Goal: Task Accomplishment & Management: Manage account settings

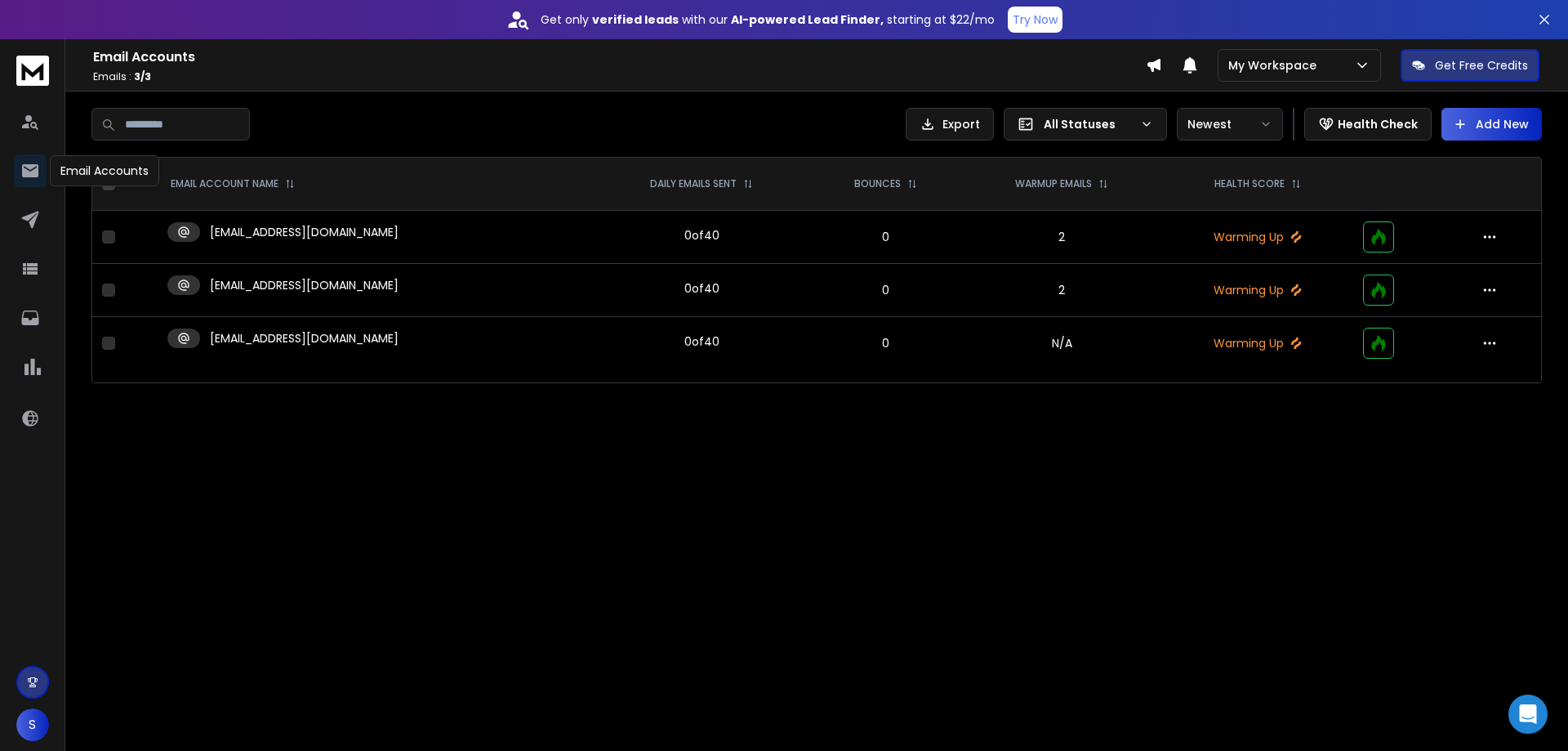
click at [32, 172] on icon at bounding box center [29, 170] width 17 height 13
click at [1486, 120] on button "Add New" at bounding box center [1491, 124] width 100 height 32
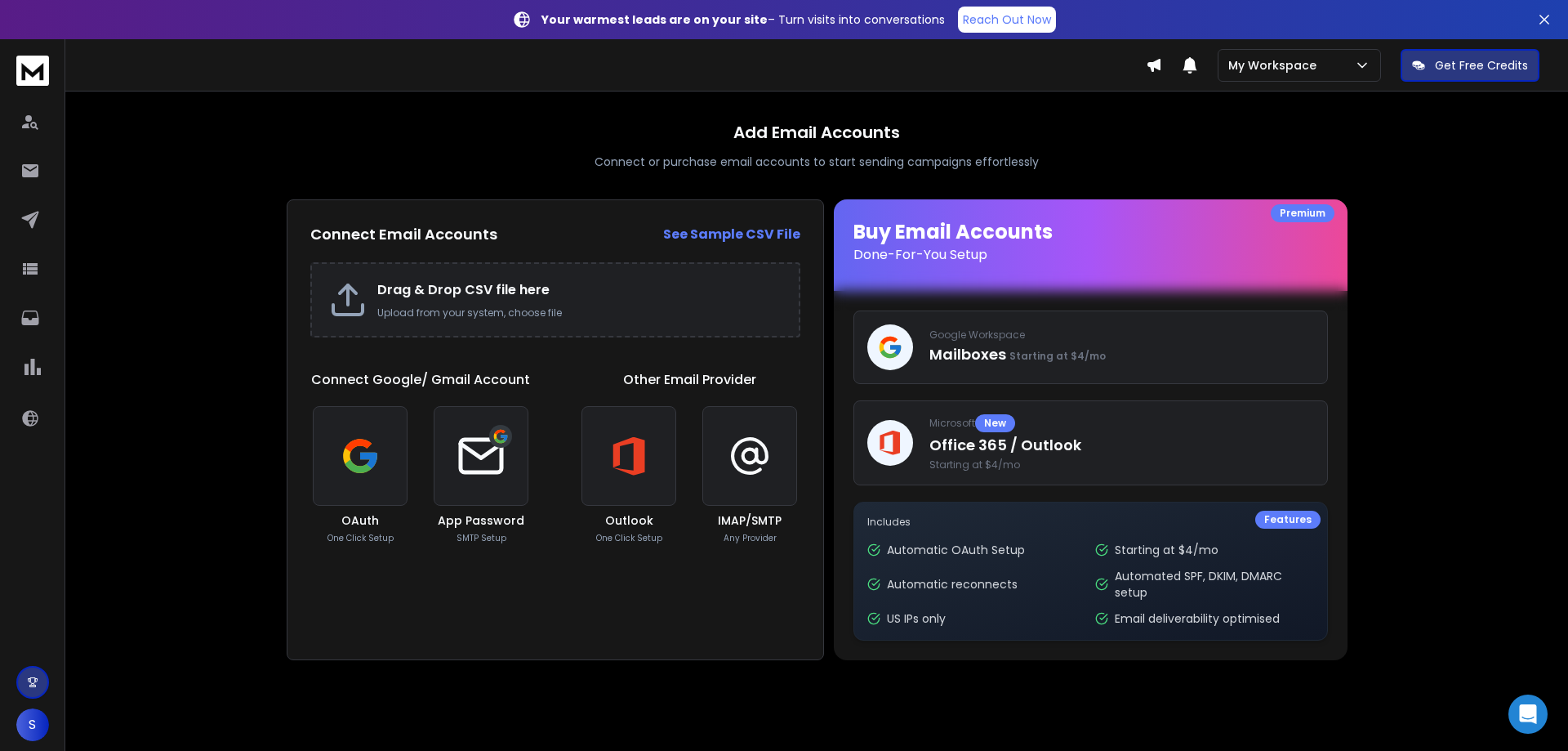
click at [754, 478] on icon at bounding box center [750, 456] width 41 height 49
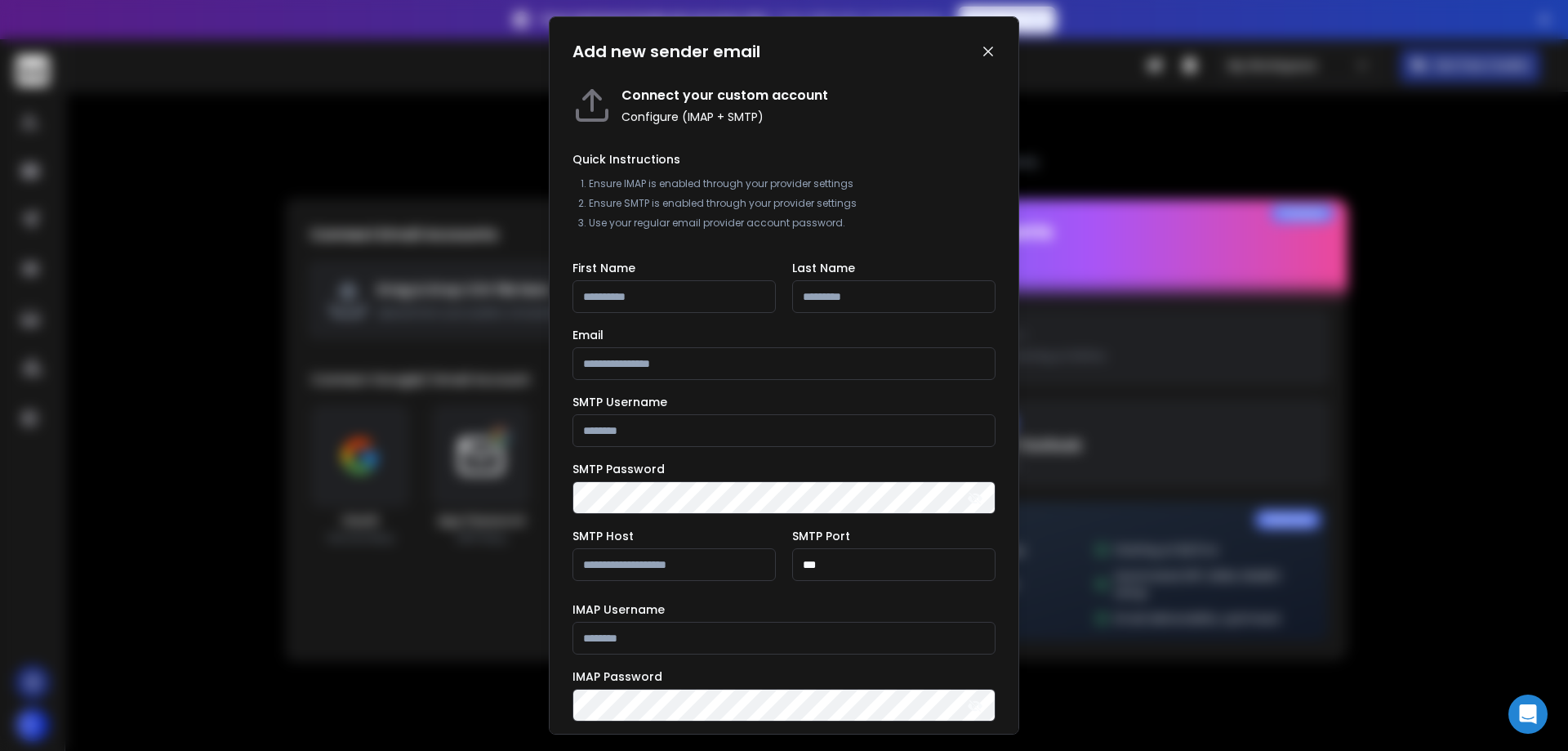
click at [704, 296] on input "text" at bounding box center [674, 295] width 203 height 32
type input "******"
type input "********"
click at [673, 362] on input "email" at bounding box center [784, 363] width 423 height 32
click at [649, 367] on input "email" at bounding box center [784, 363] width 423 height 32
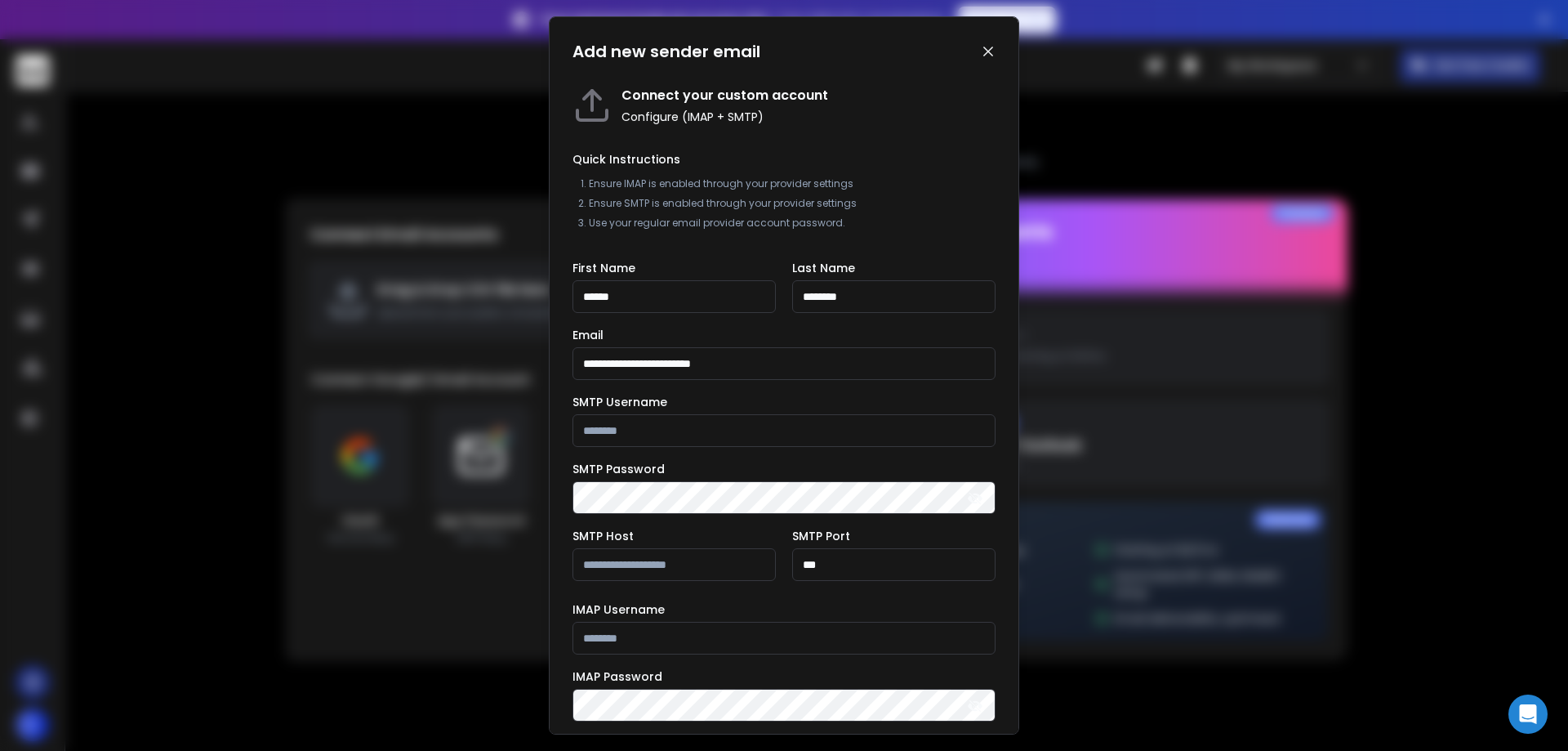
type input "**********"
click at [639, 433] on input "text" at bounding box center [784, 430] width 423 height 32
click at [666, 427] on input "text" at bounding box center [784, 430] width 423 height 32
paste input "**********"
click at [983, 493] on div at bounding box center [980, 498] width 25 height 15
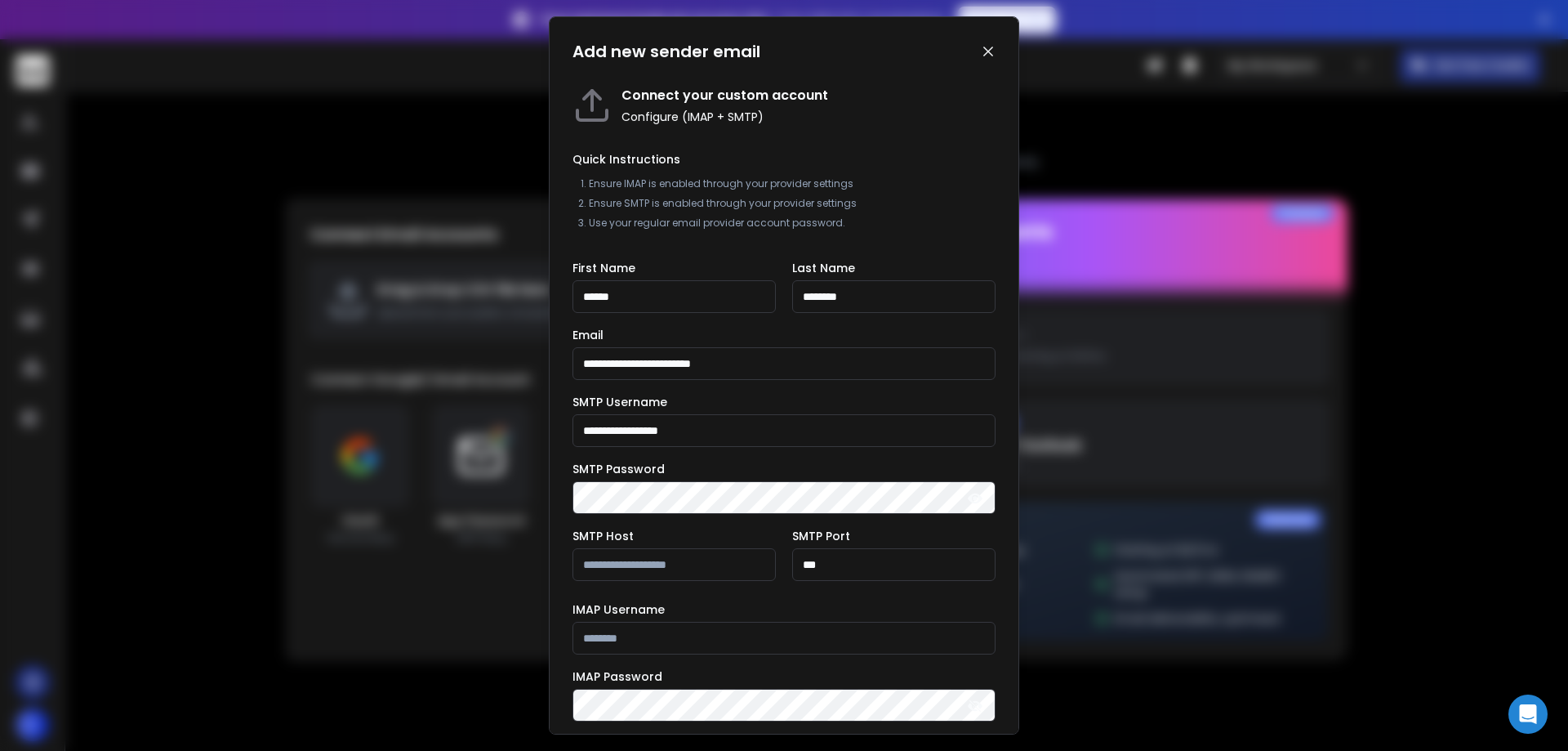
drag, startPoint x: 744, startPoint y: 430, endPoint x: 476, endPoint y: 426, distance: 268.0
click at [476, 426] on div "**********" at bounding box center [784, 375] width 1568 height 751
type input "*"
drag, startPoint x: 769, startPoint y: 361, endPoint x: 741, endPoint y: 364, distance: 28.2
click at [741, 364] on input "**********" at bounding box center [784, 363] width 423 height 32
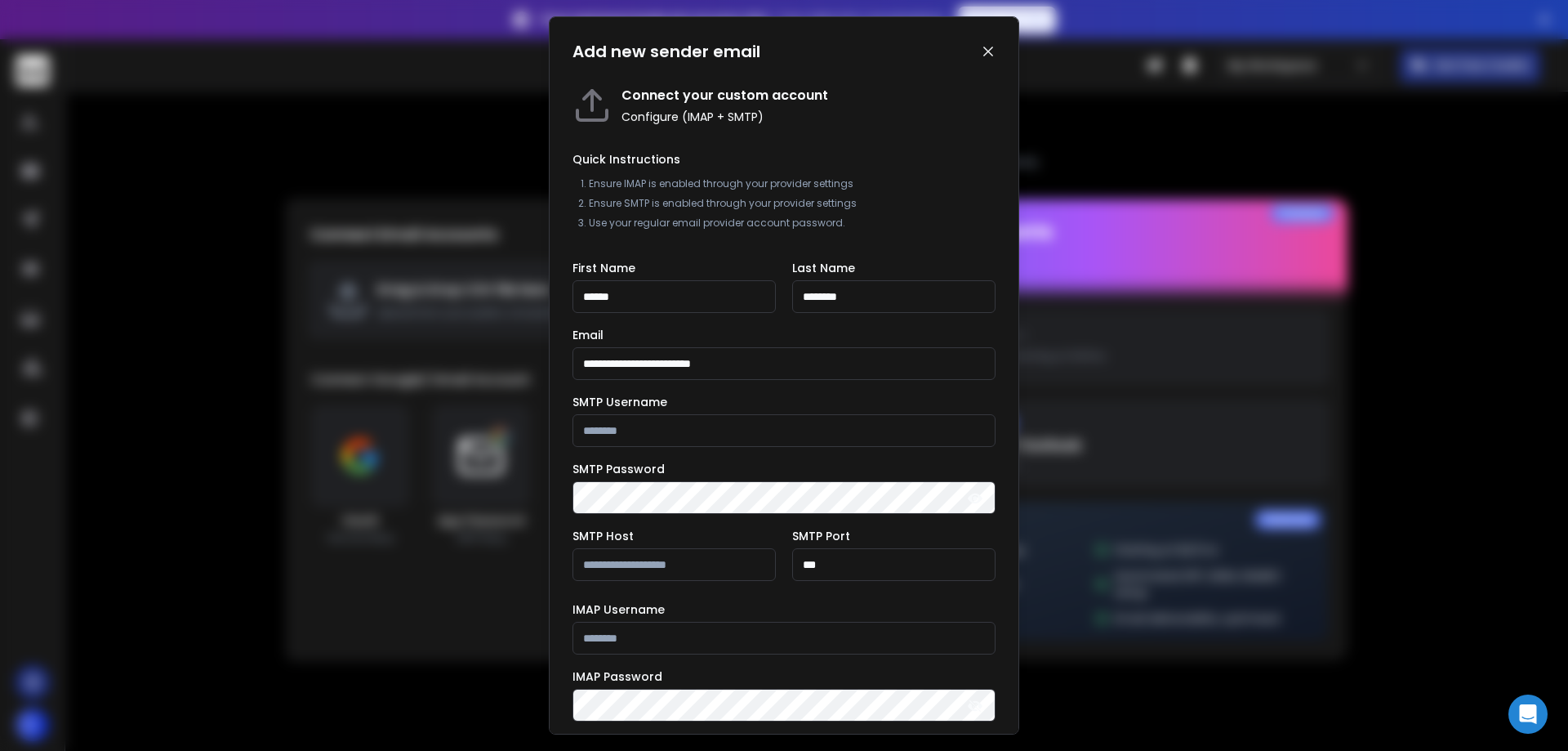
click at [595, 366] on input "**********" at bounding box center [784, 363] width 423 height 32
drag, startPoint x: 619, startPoint y: 437, endPoint x: 633, endPoint y: 431, distance: 15.2
click at [633, 431] on input "text" at bounding box center [784, 430] width 423 height 32
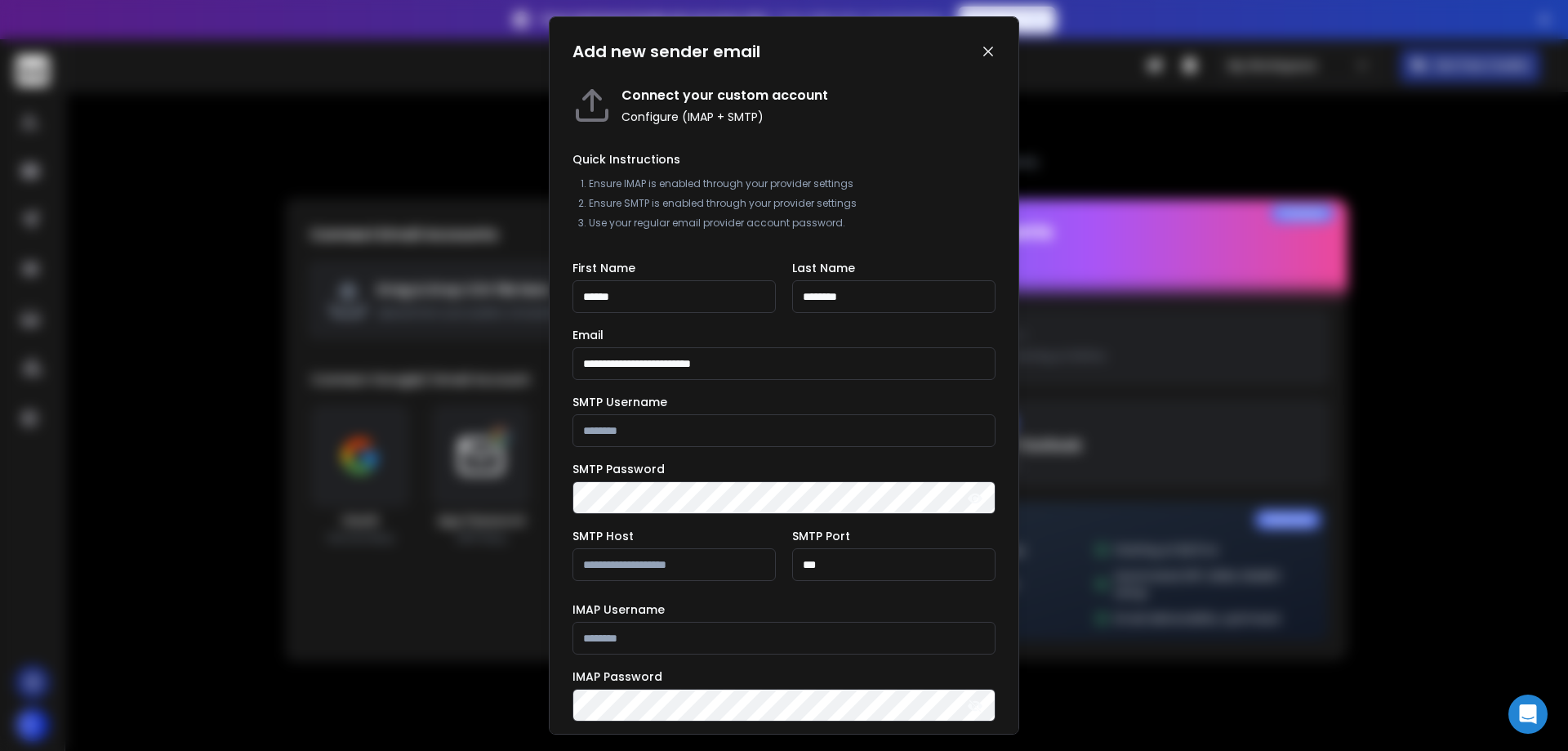
paste input "**********"
type input "**********"
click at [666, 558] on input "text" at bounding box center [674, 563] width 203 height 32
paste input "**********"
type input "**********"
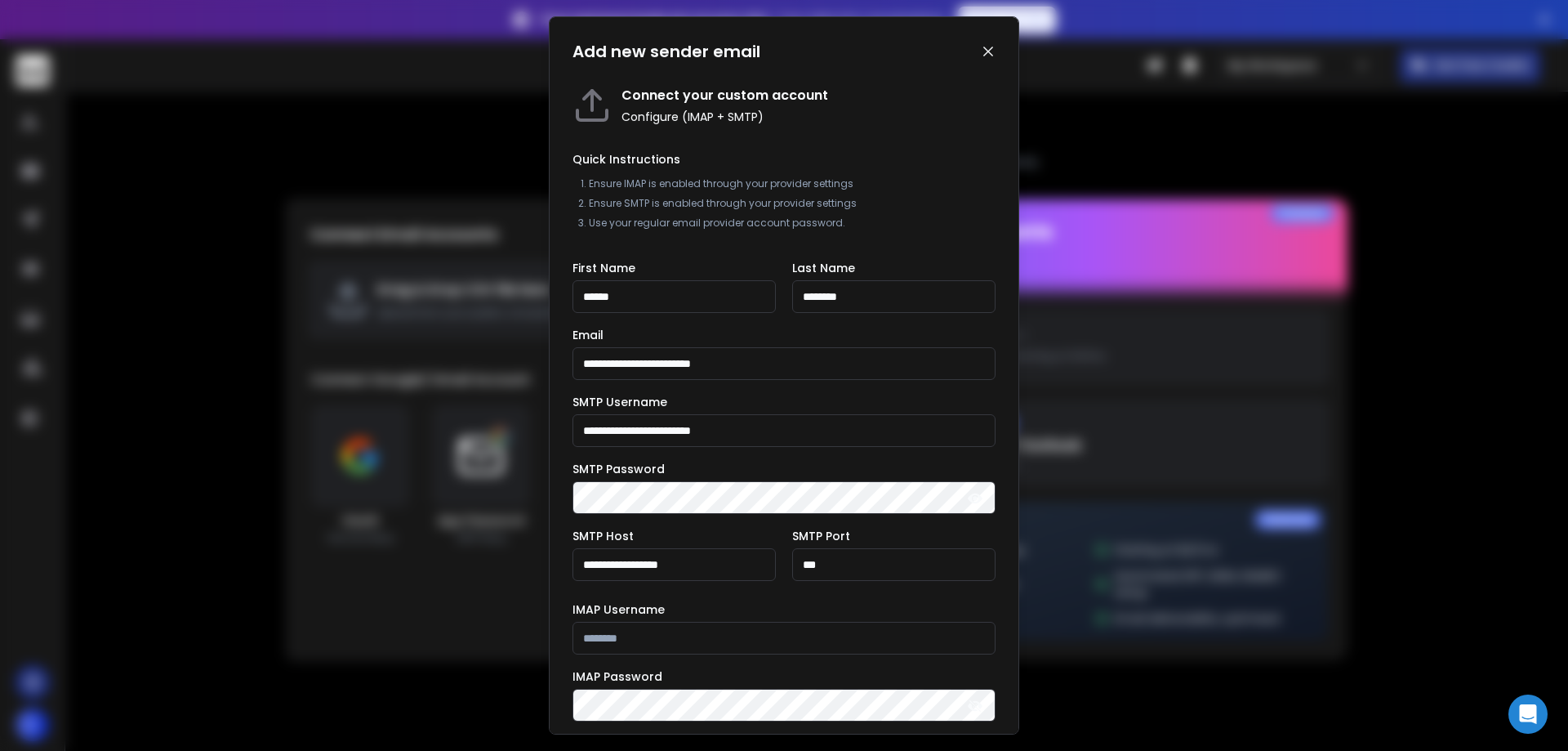
drag, startPoint x: 873, startPoint y: 570, endPoint x: 783, endPoint y: 571, distance: 90.0
click at [783, 571] on div "**********" at bounding box center [784, 559] width 423 height 57
type input "***"
click at [704, 635] on input "text" at bounding box center [784, 637] width 423 height 32
paste input "**********"
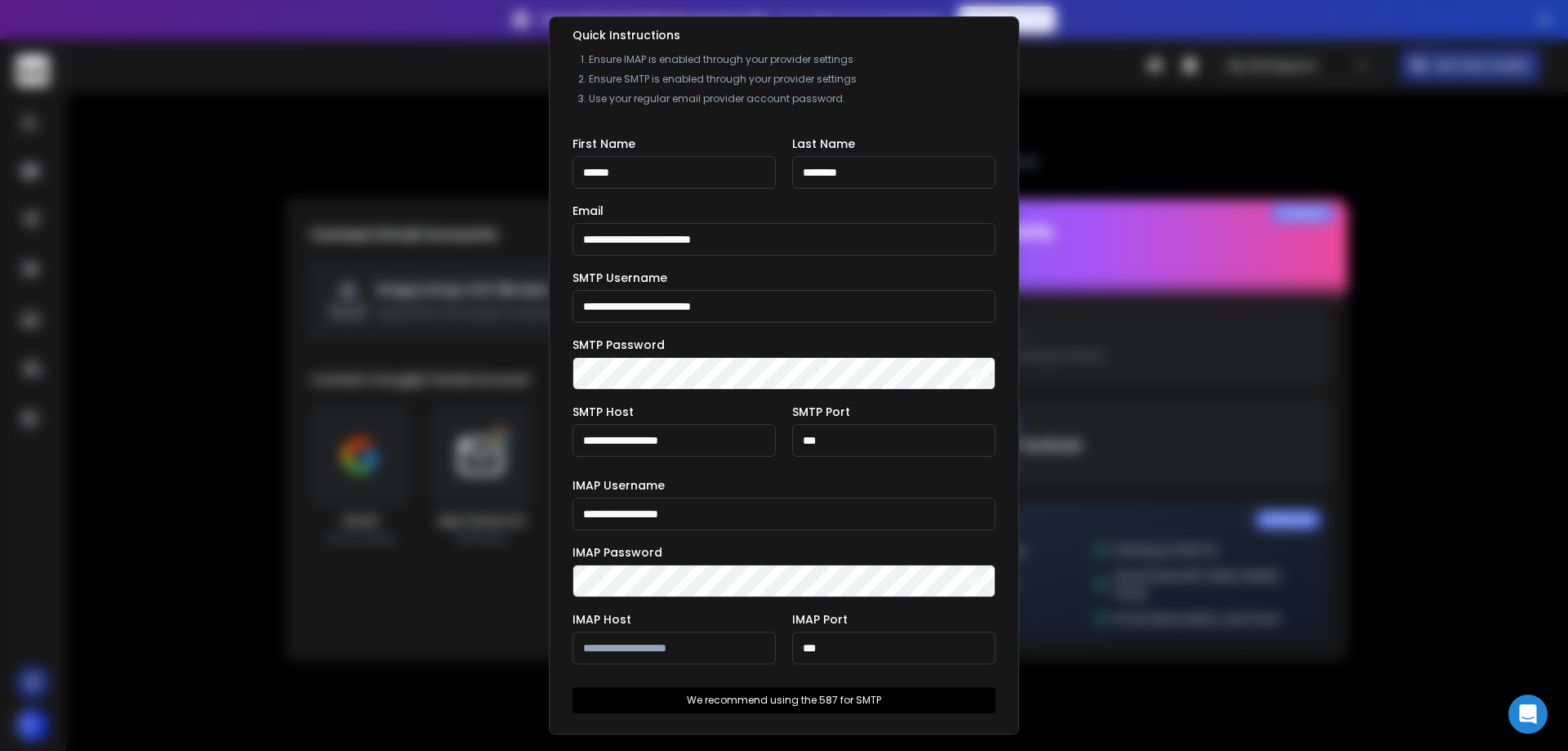
scroll to position [163, 0]
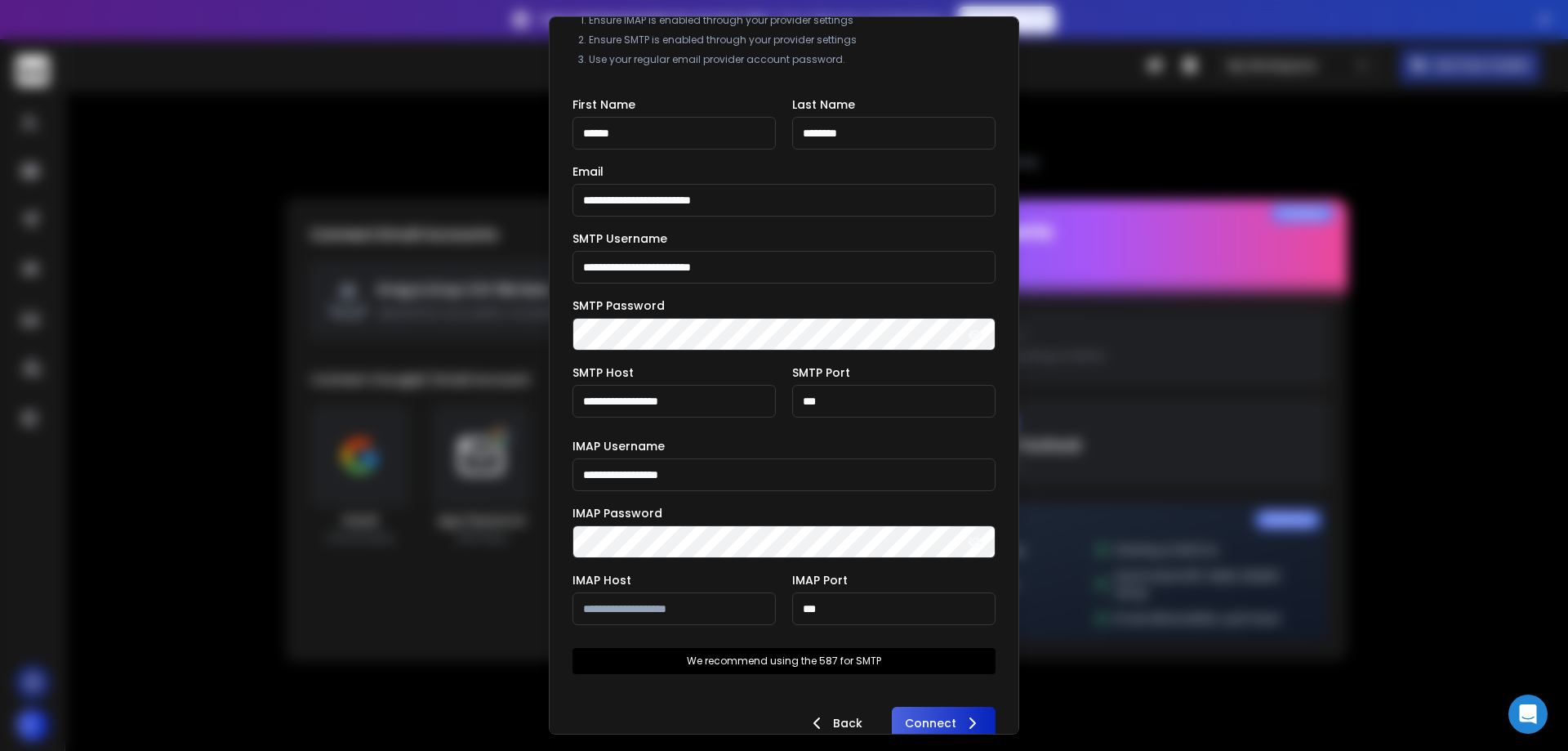
type input "**********"
click at [978, 538] on icon at bounding box center [975, 542] width 15 height 15
drag, startPoint x: 713, startPoint y: 479, endPoint x: 572, endPoint y: 476, distance: 141.0
click at [554, 478] on div "**********" at bounding box center [784, 375] width 470 height 718
click at [700, 605] on input "text" at bounding box center [674, 608] width 203 height 32
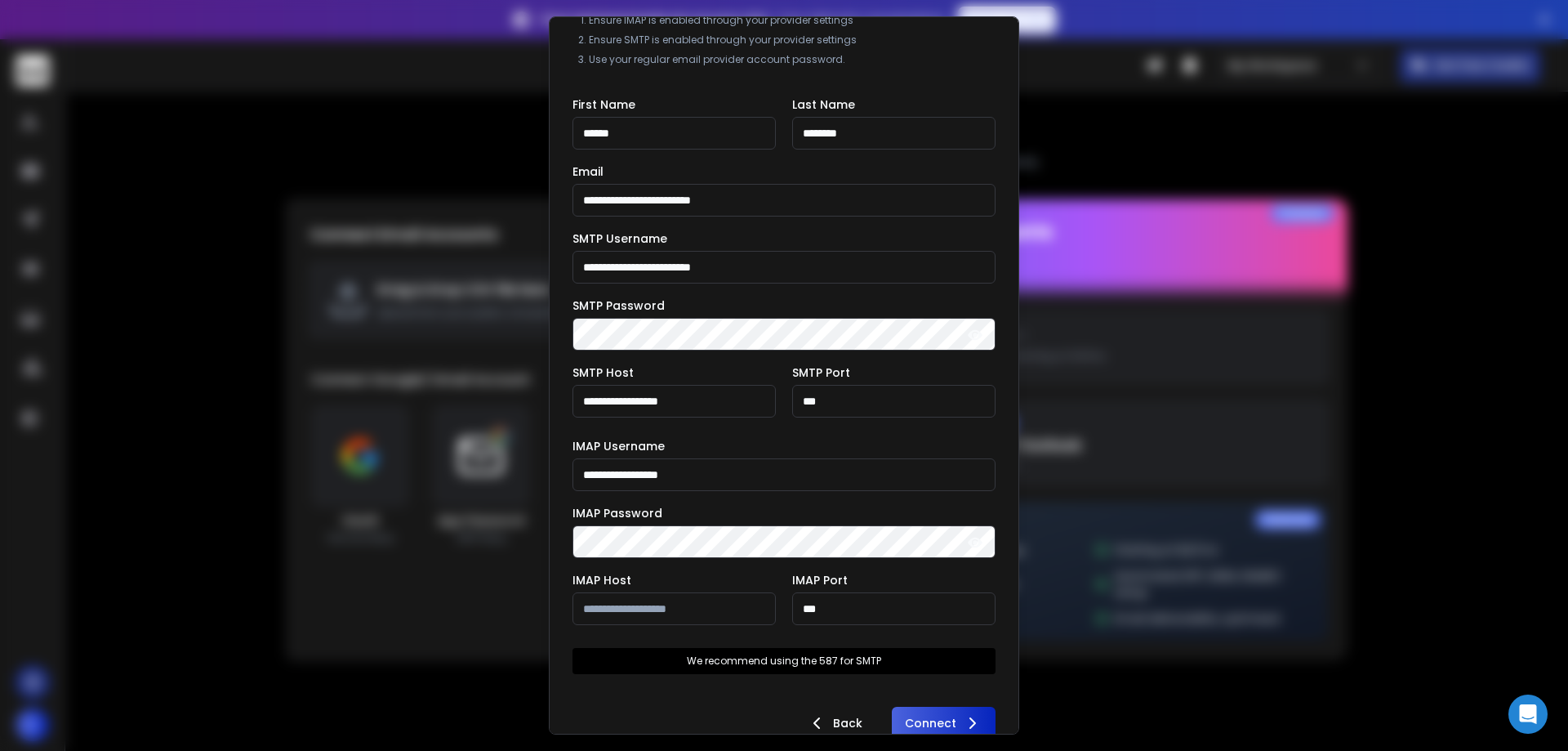
paste input "**********"
type input "**********"
drag, startPoint x: 712, startPoint y: 469, endPoint x: 546, endPoint y: 484, distance: 166.7
click at [546, 484] on div "**********" at bounding box center [784, 375] width 1568 height 751
drag, startPoint x: 766, startPoint y: 265, endPoint x: 552, endPoint y: 268, distance: 214.0
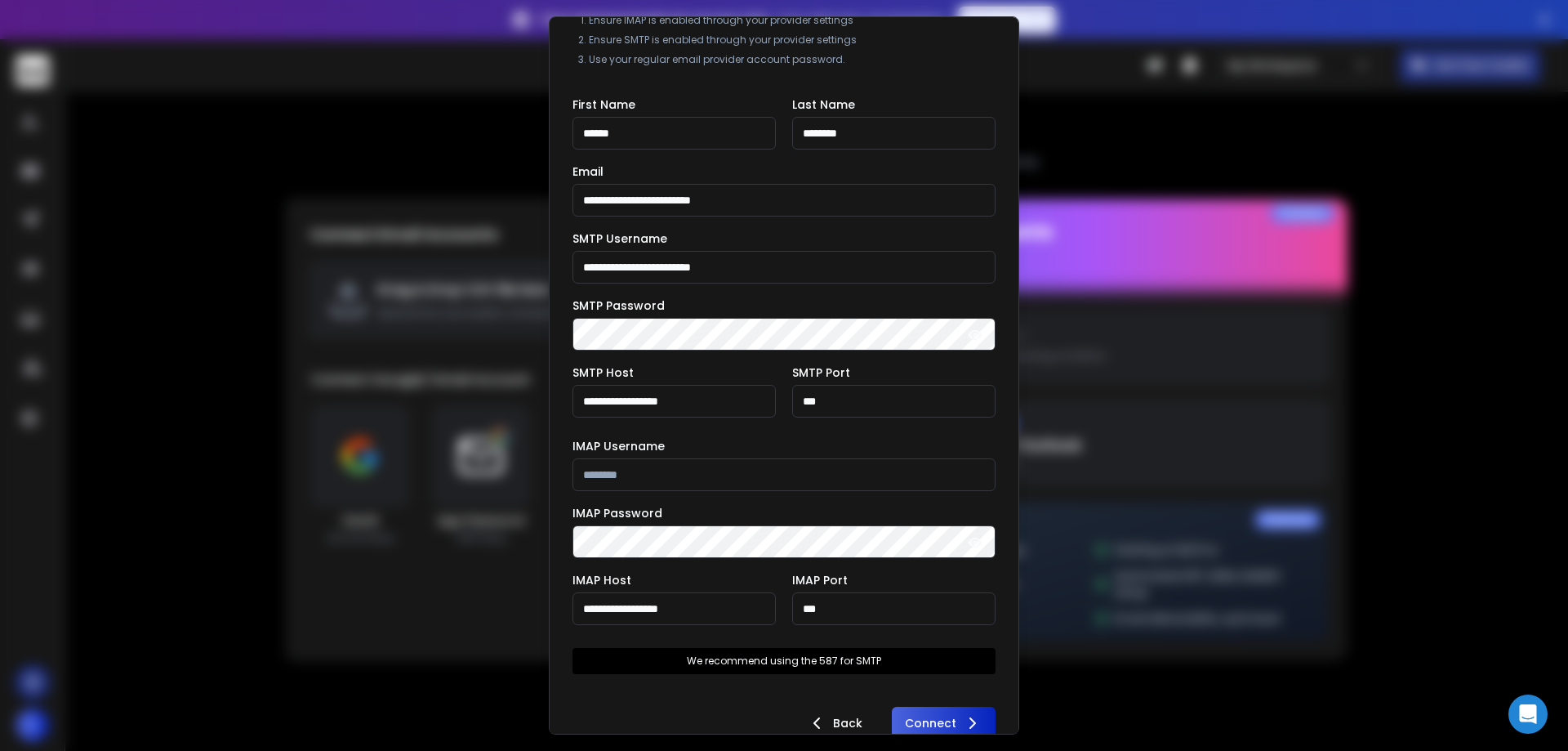
click at [552, 268] on div "**********" at bounding box center [784, 375] width 470 height 718
click at [646, 469] on input "text" at bounding box center [784, 474] width 423 height 32
paste input "**********"
type input "**********"
click at [946, 717] on button "Connect" at bounding box center [944, 723] width 104 height 32
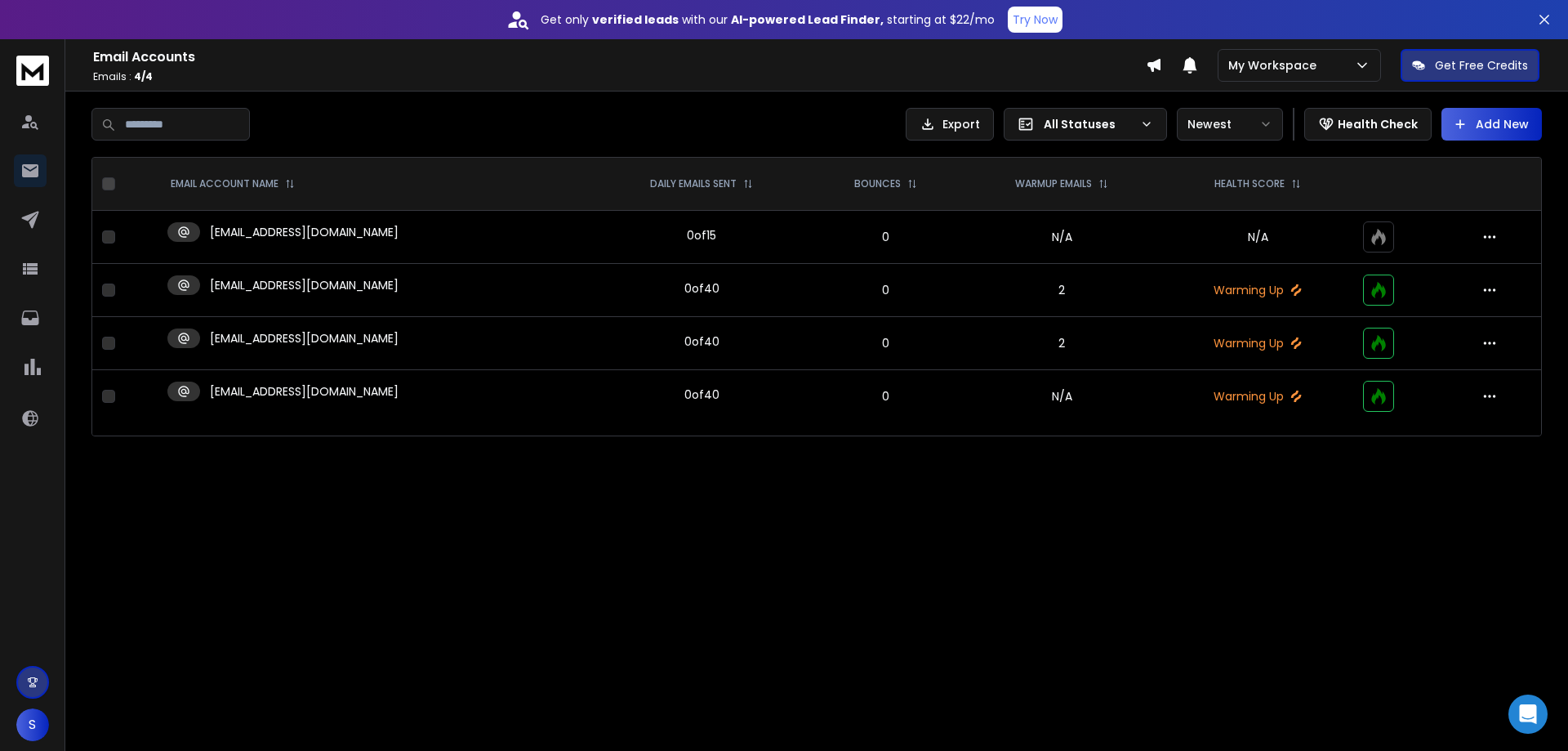
click at [1380, 241] on icon at bounding box center [1379, 237] width 17 height 17
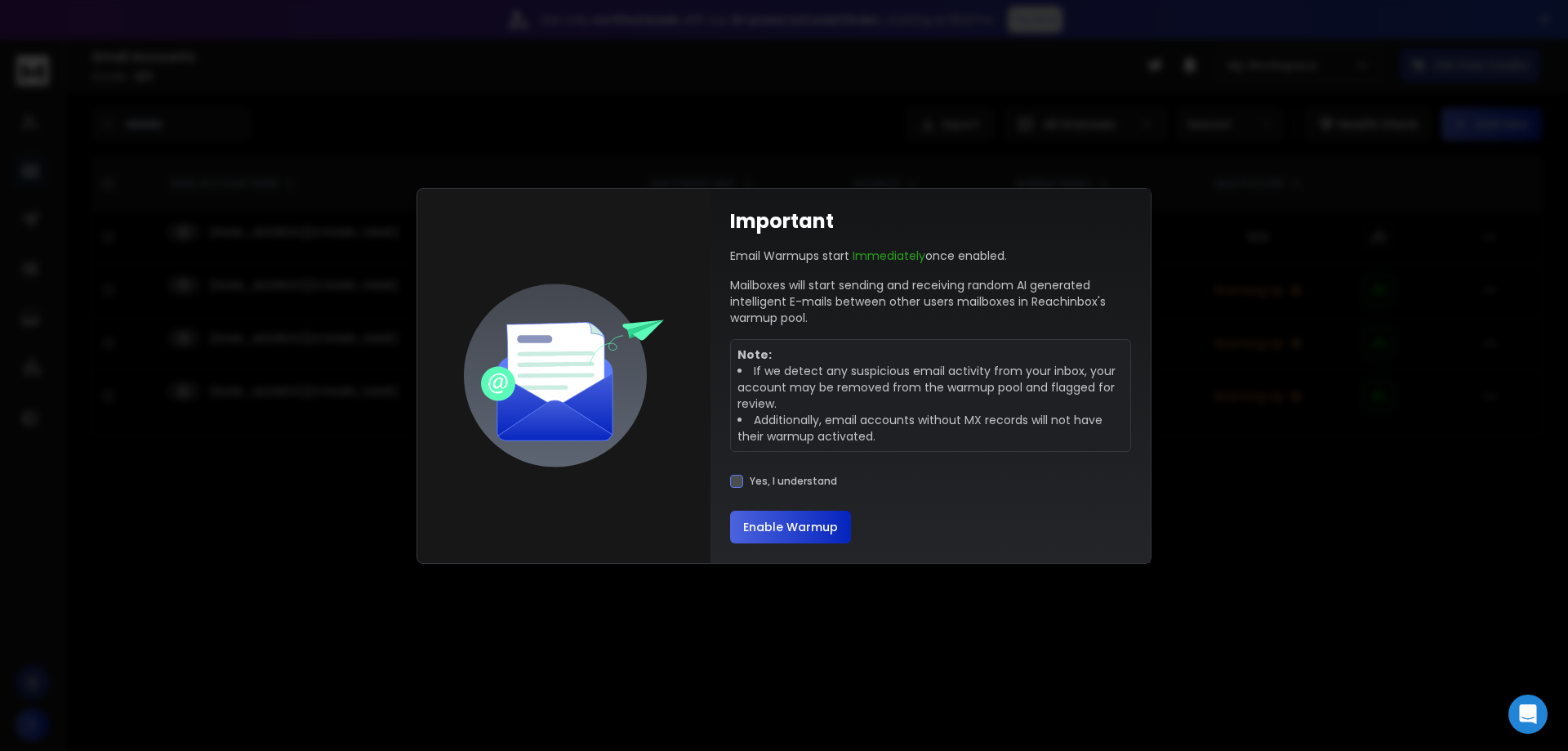
click at [733, 479] on button "Yes, I understand" at bounding box center [736, 480] width 13 height 13
click at [770, 529] on button "Enable Warmup" at bounding box center [790, 526] width 121 height 32
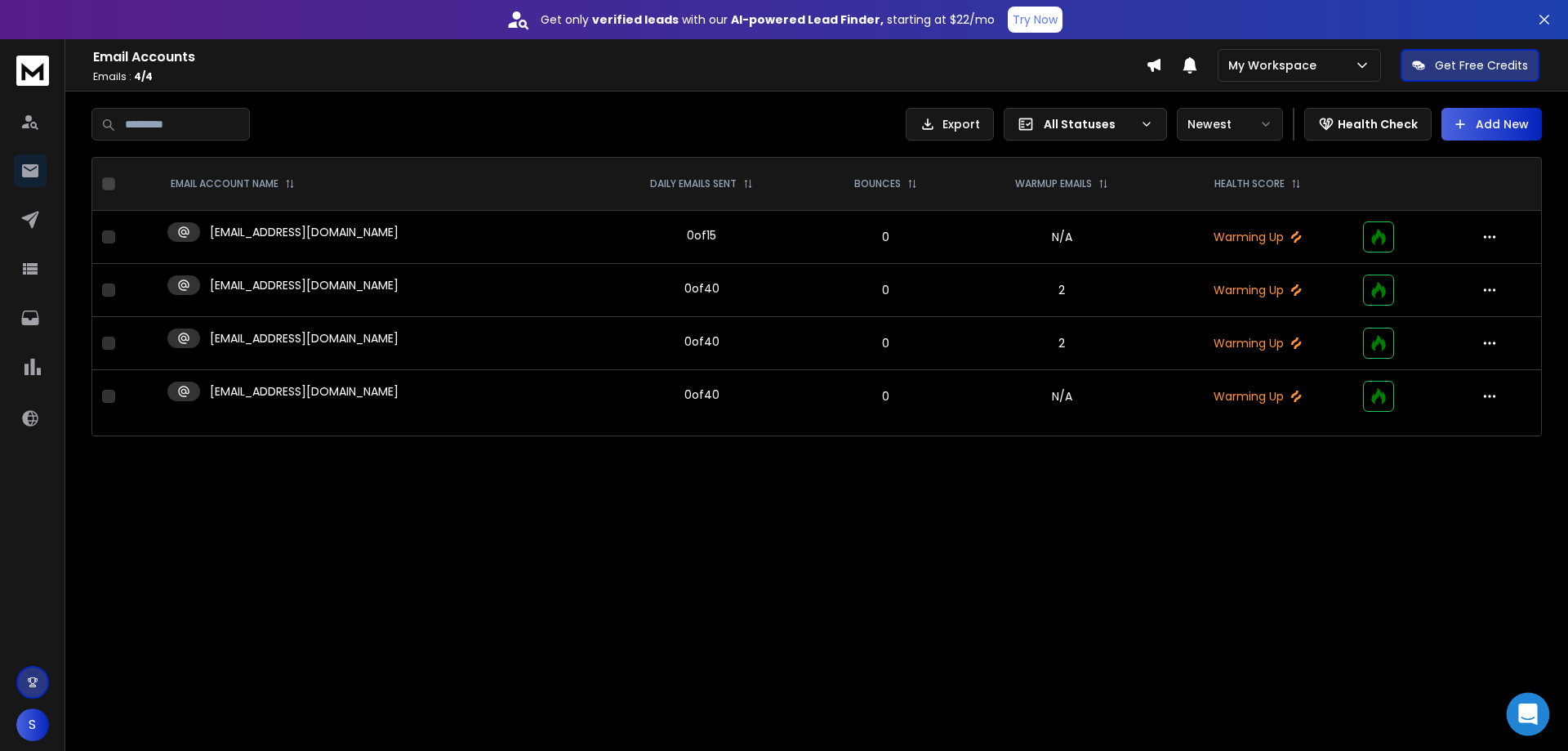
click at [1522, 711] on icon "Open Intercom Messenger" at bounding box center [1528, 714] width 19 height 22
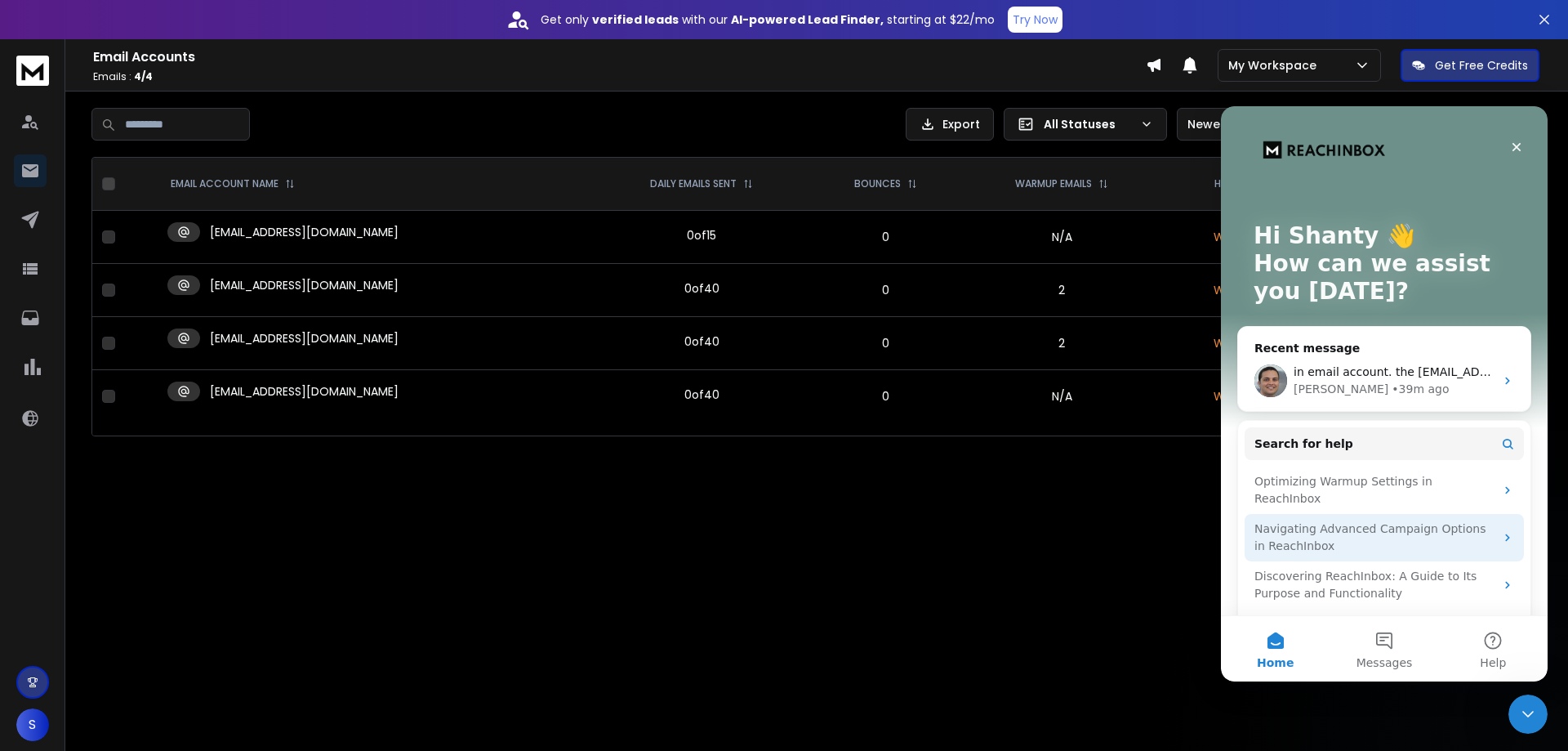
scroll to position [105, 0]
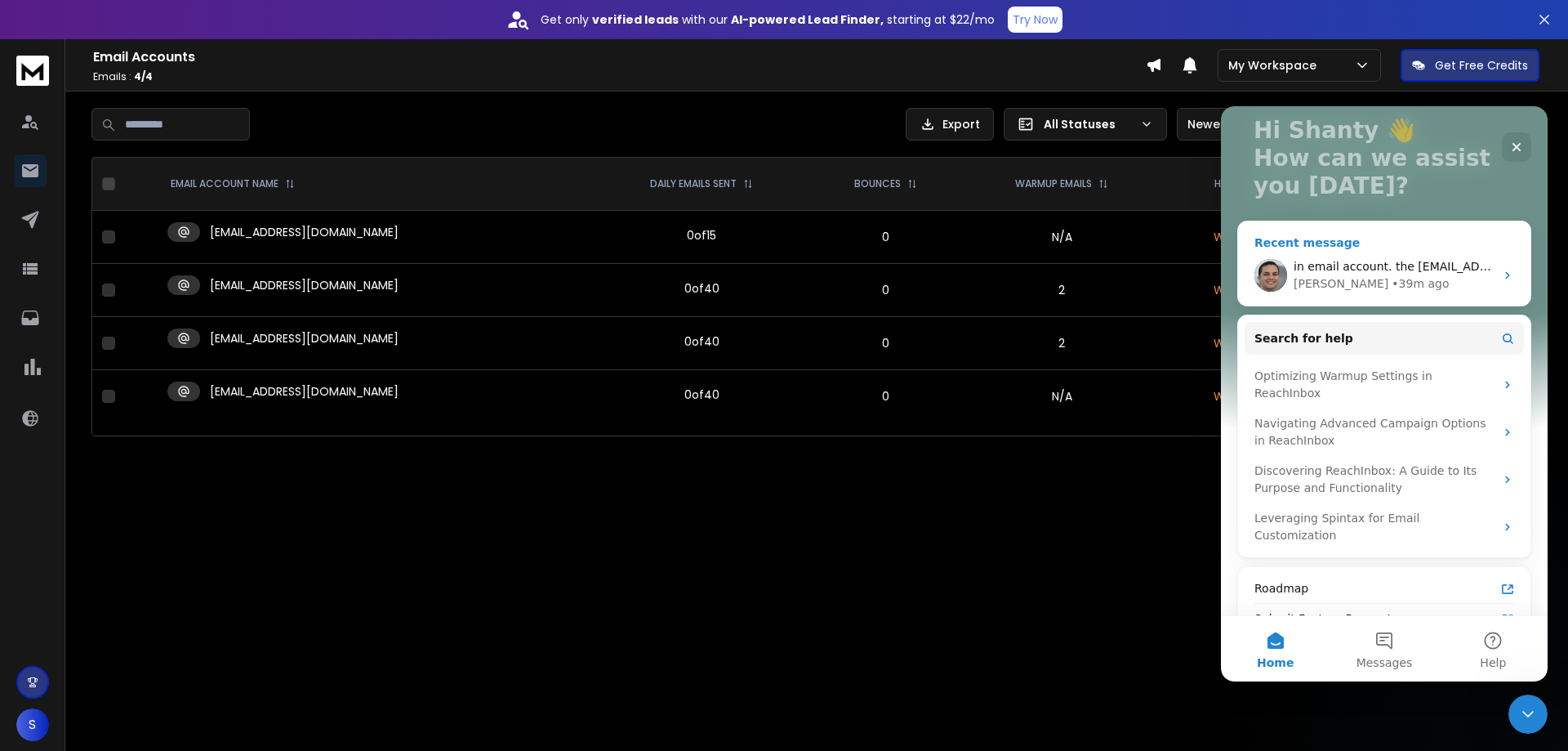
click at [1390, 271] on span "in email account. the [EMAIL_ADDRESS][DOMAIN_NAME] the warmu email show N/A. wh…" at bounding box center [1594, 266] width 599 height 13
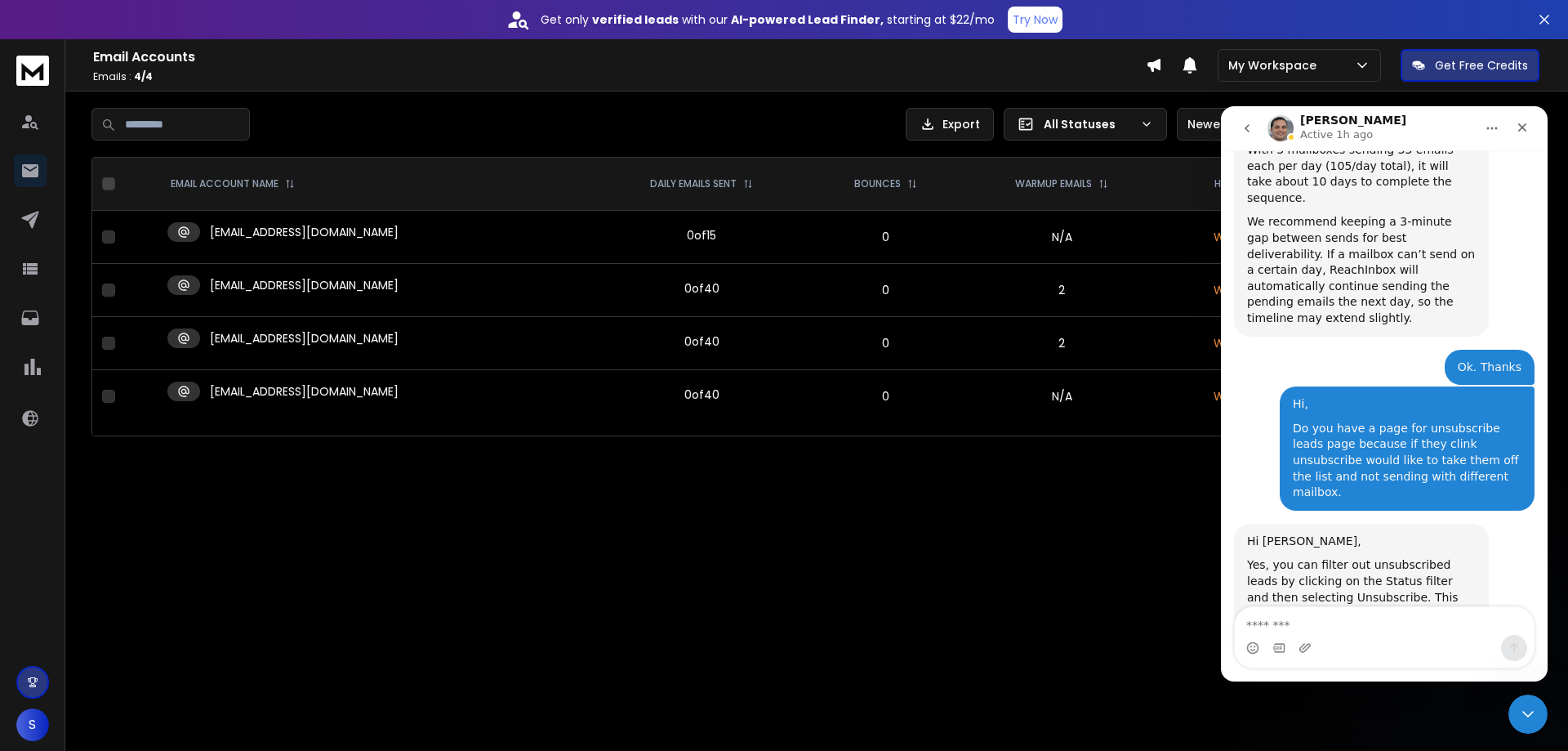
scroll to position [3161, 0]
click at [1160, 573] on div "Get only verified leads with our AI-powered Lead Finder, starting at $22/mo Try…" at bounding box center [784, 375] width 1568 height 751
click at [1522, 121] on icon "Close" at bounding box center [1522, 127] width 13 height 13
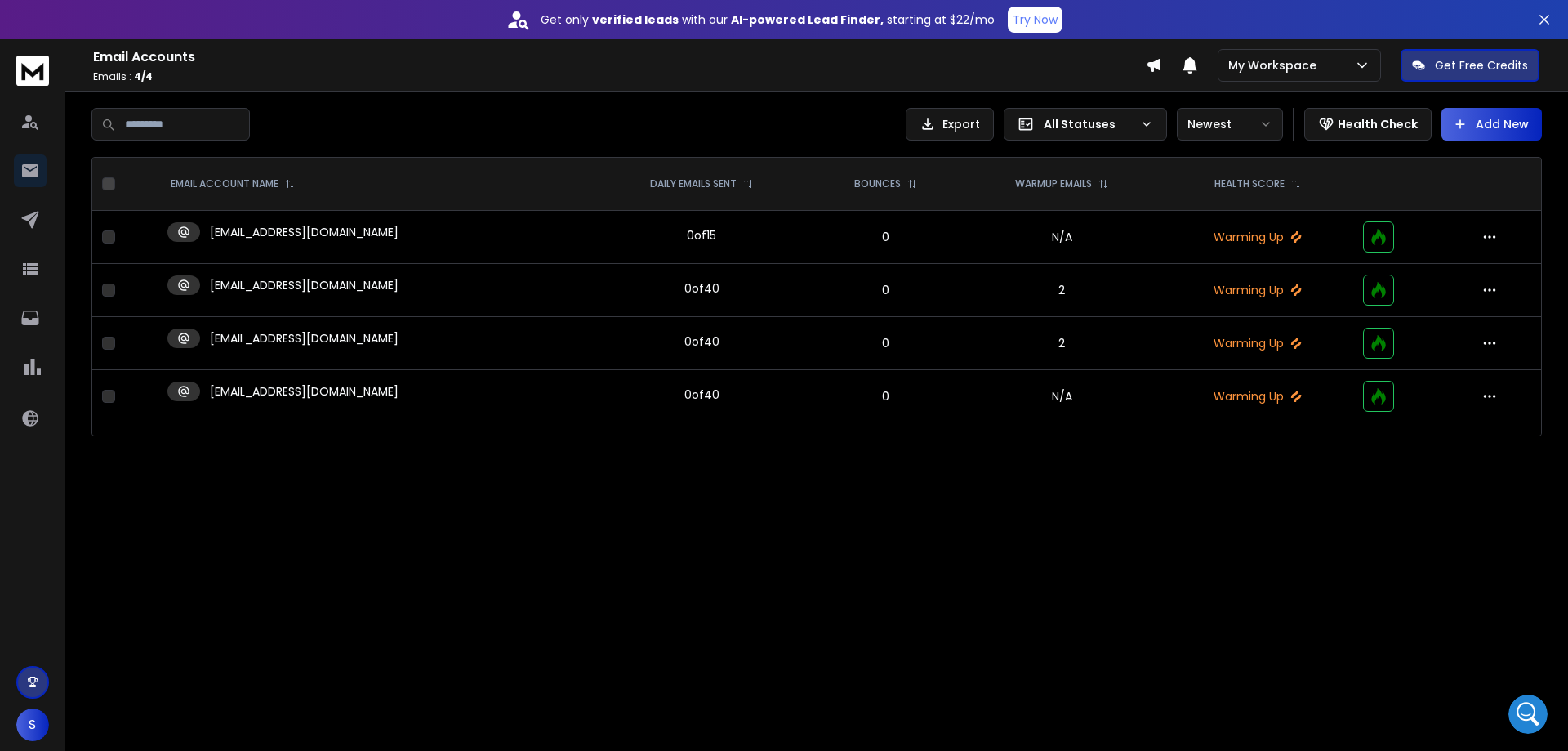
click at [1481, 124] on button "Add New" at bounding box center [1491, 124] width 100 height 32
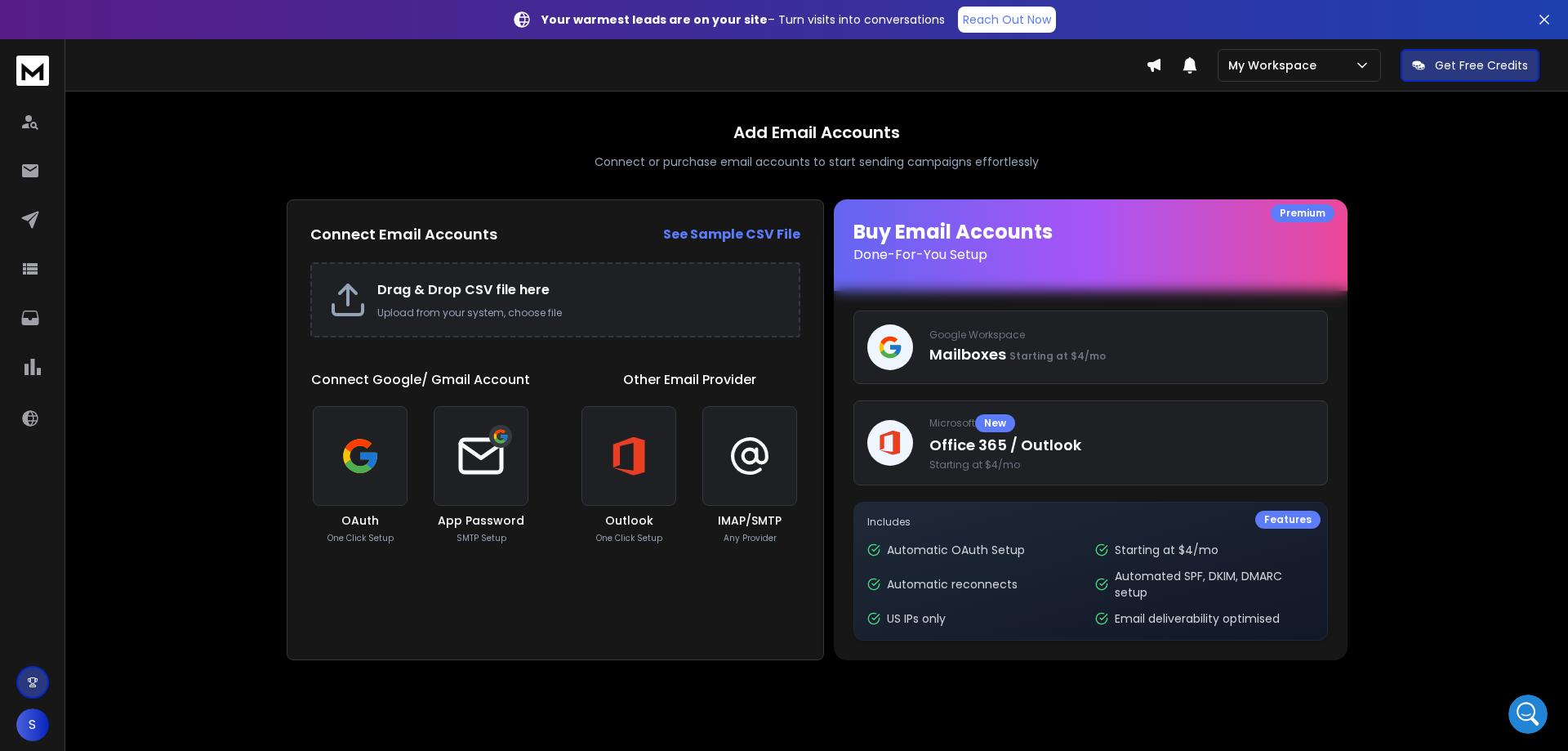
drag, startPoint x: 1355, startPoint y: 211, endPoint x: 1365, endPoint y: 202, distance: 13.5
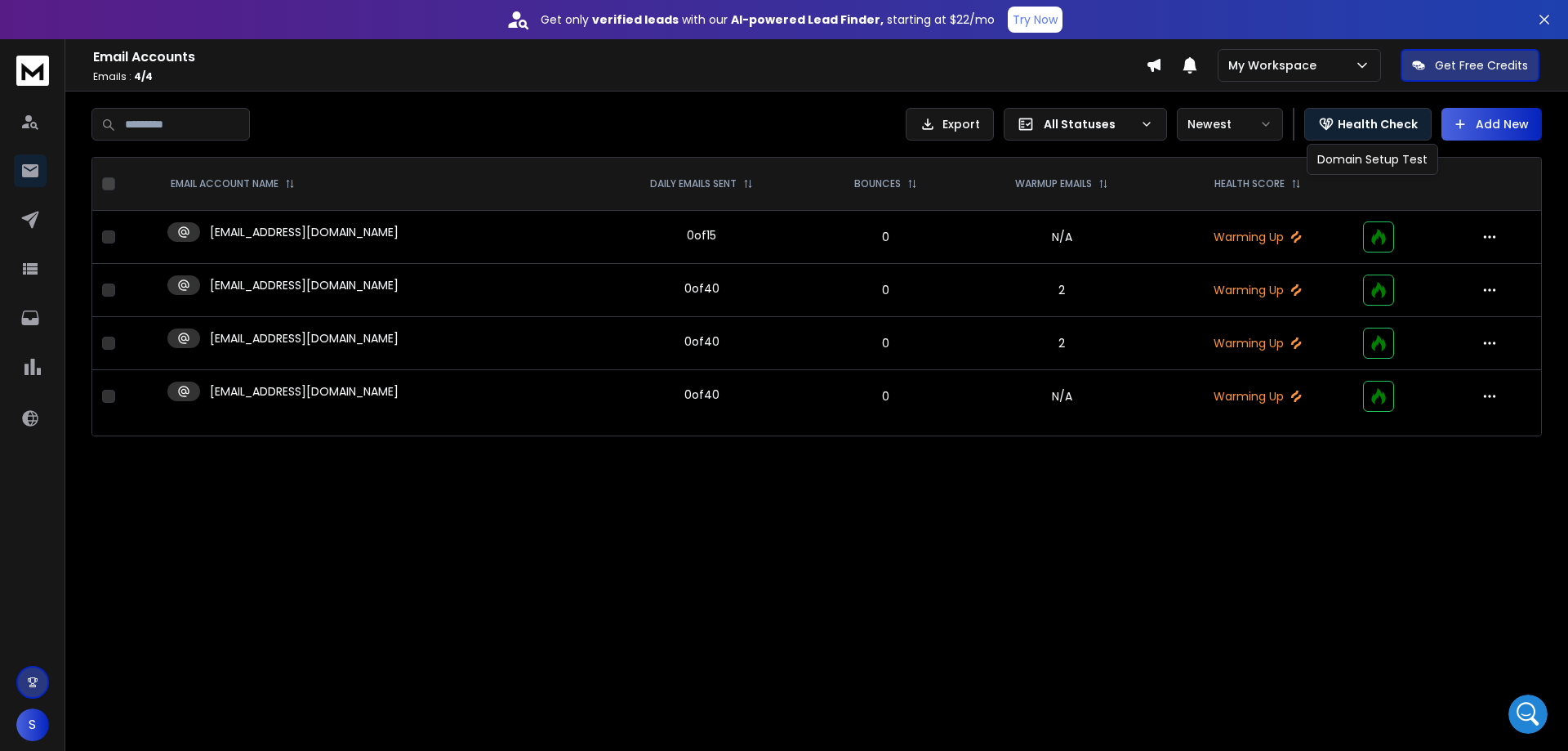
click at [1398, 129] on p "Health Check" at bounding box center [1379, 124] width 81 height 17
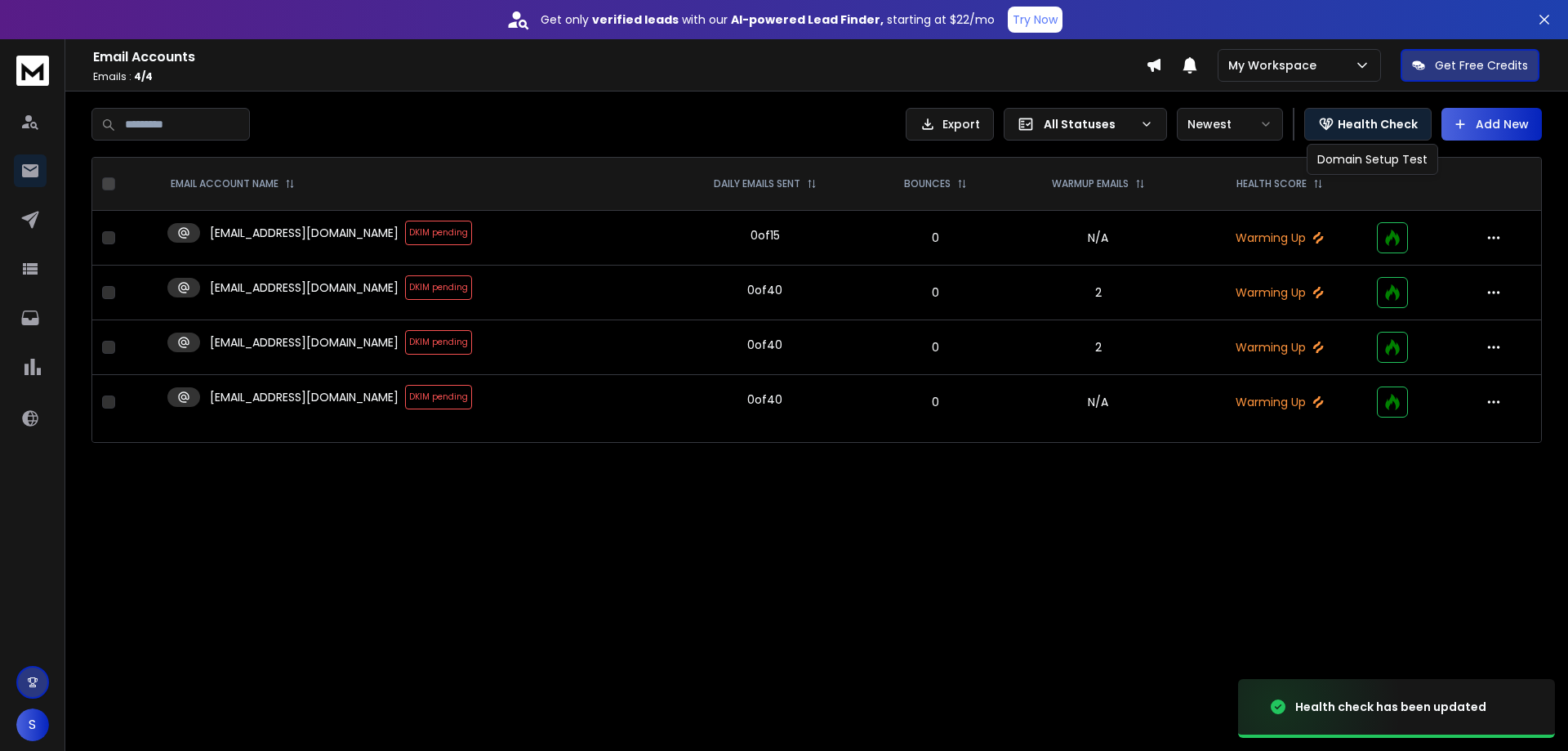
click at [1378, 125] on p "Health Check" at bounding box center [1379, 124] width 81 height 17
click at [1361, 161] on div "Domain Setup Test" at bounding box center [1373, 159] width 132 height 31
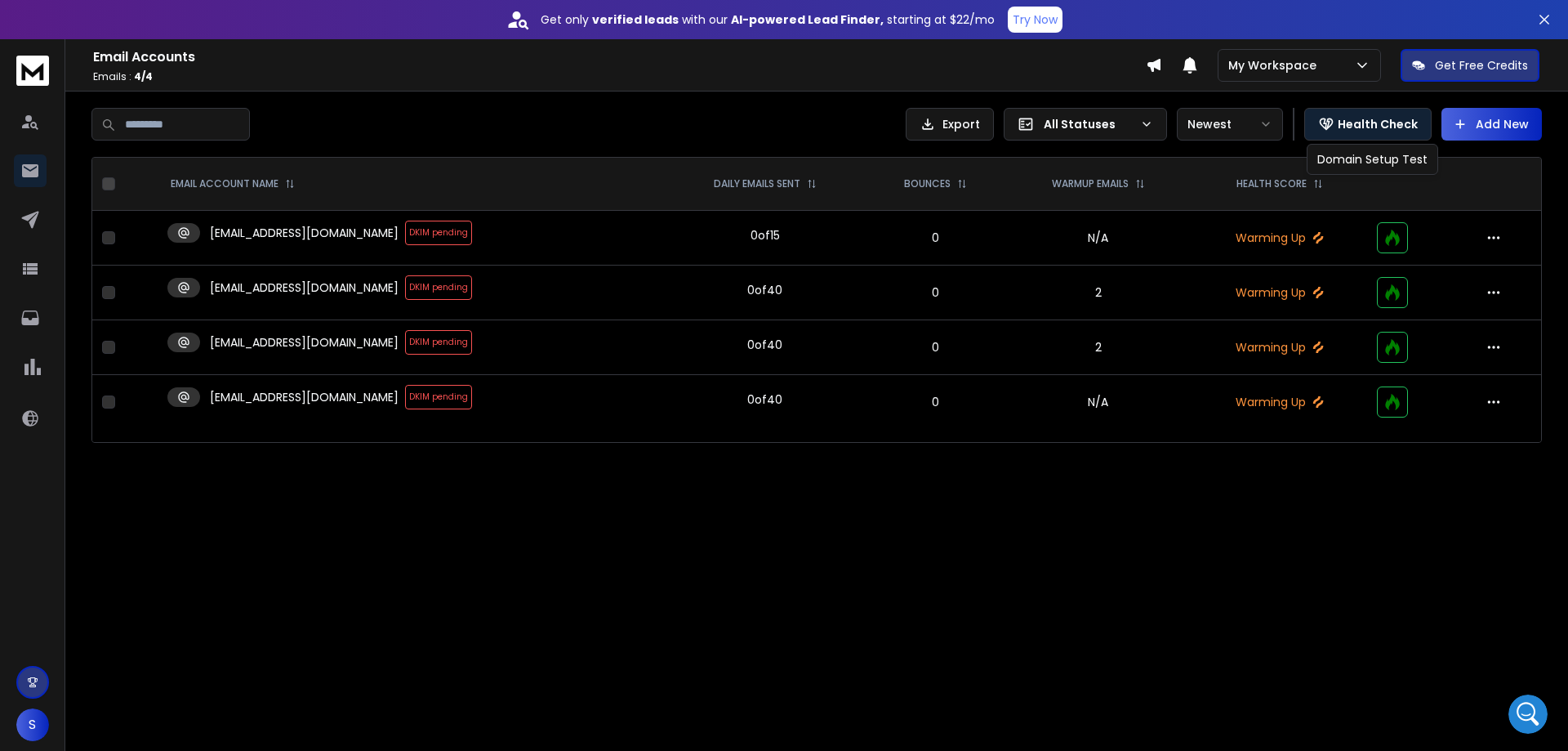
click at [1363, 156] on div "Domain Setup Test" at bounding box center [1373, 159] width 132 height 31
click at [1348, 158] on div "Domain Setup Test" at bounding box center [1373, 159] width 132 height 31
click at [1348, 159] on div "Domain Setup Test" at bounding box center [1373, 159] width 132 height 31
click at [1356, 158] on div "Domain Setup Test" at bounding box center [1373, 159] width 132 height 31
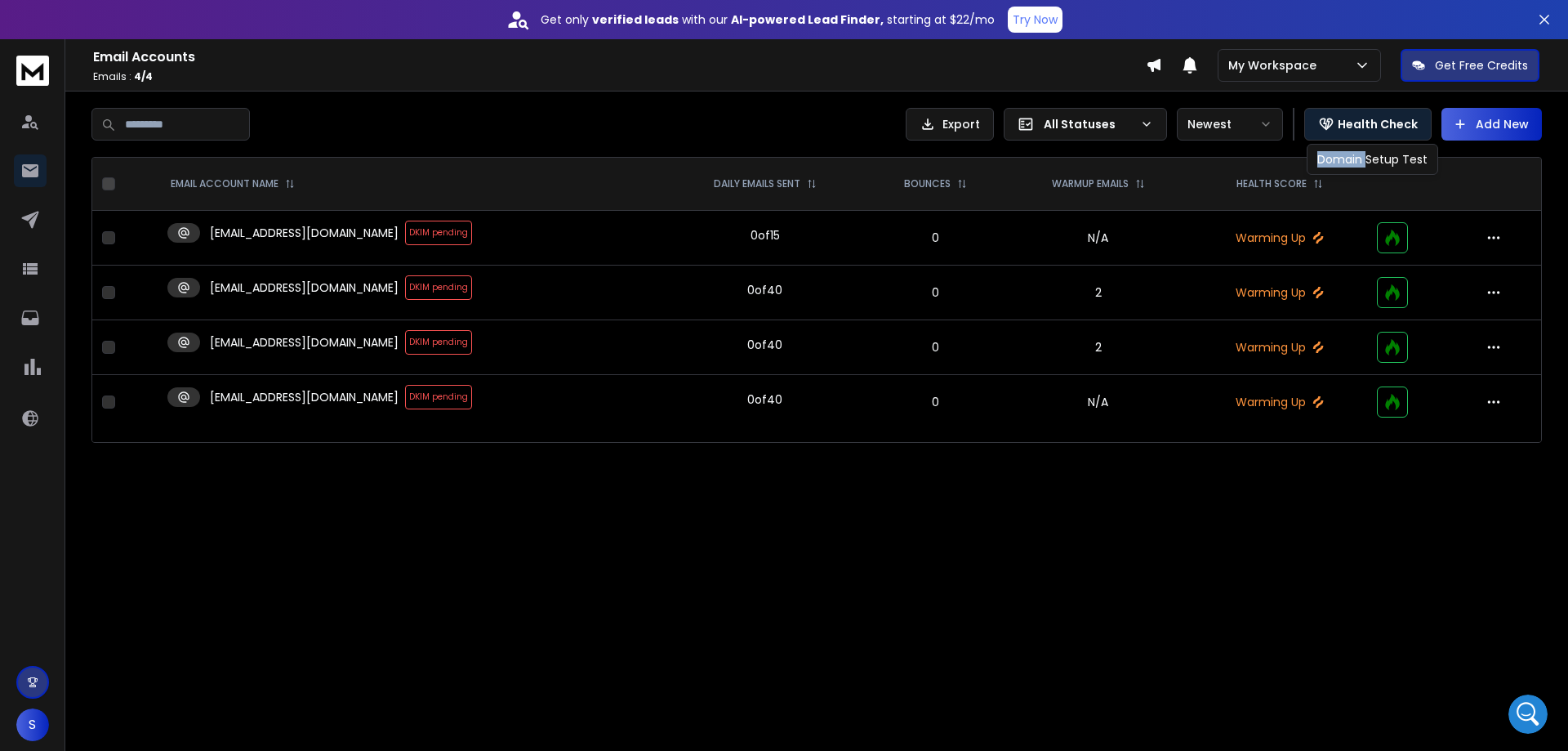
click at [1372, 158] on div "Domain Setup Test" at bounding box center [1373, 159] width 132 height 31
drag, startPoint x: 1373, startPoint y: 158, endPoint x: 1392, endPoint y: 155, distance: 19.2
click at [1380, 155] on div "Domain Setup Test" at bounding box center [1373, 159] width 132 height 31
click at [784, 236] on td "0 of 15" at bounding box center [764, 232] width 201 height 42
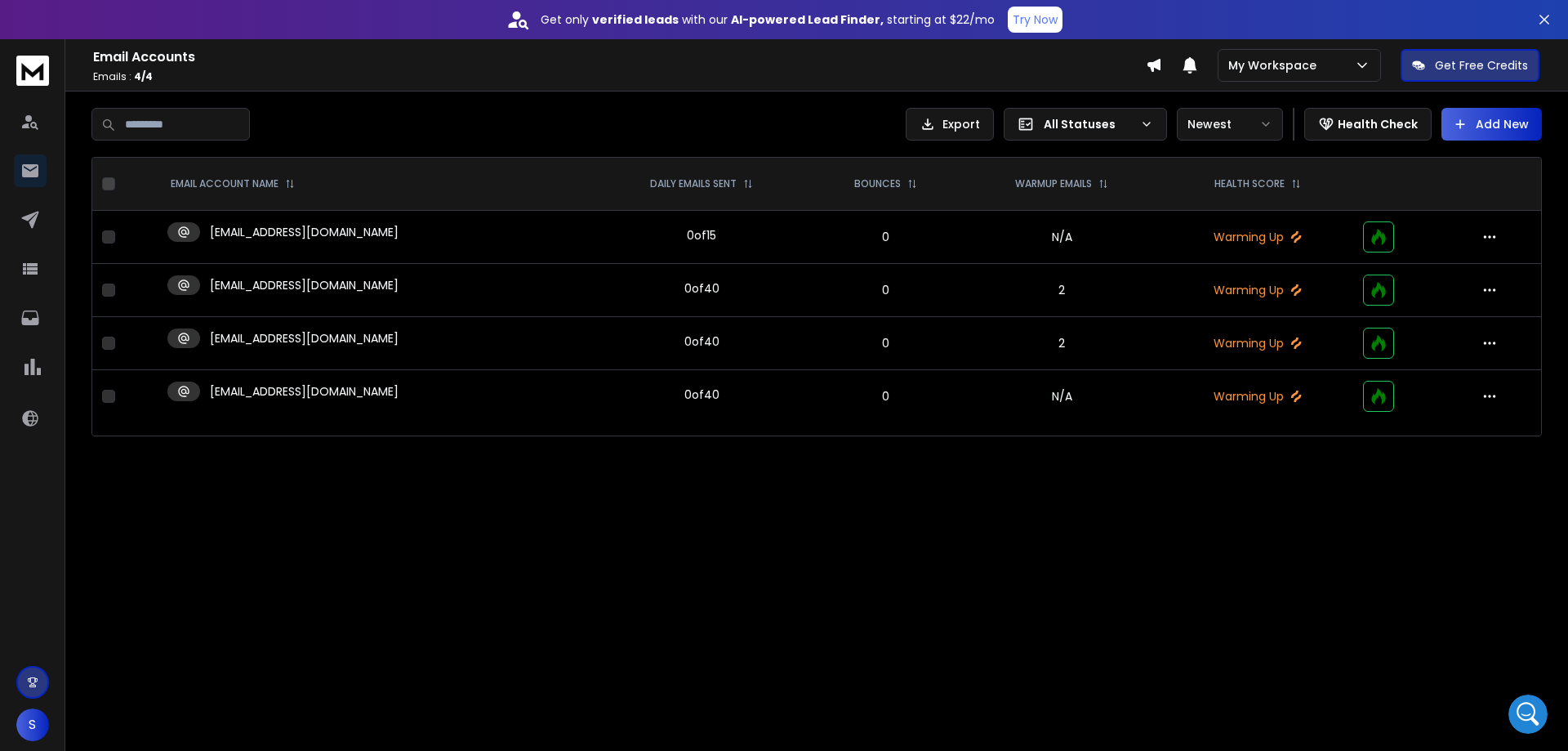
click at [1466, 121] on icon at bounding box center [1461, 125] width 12 height 12
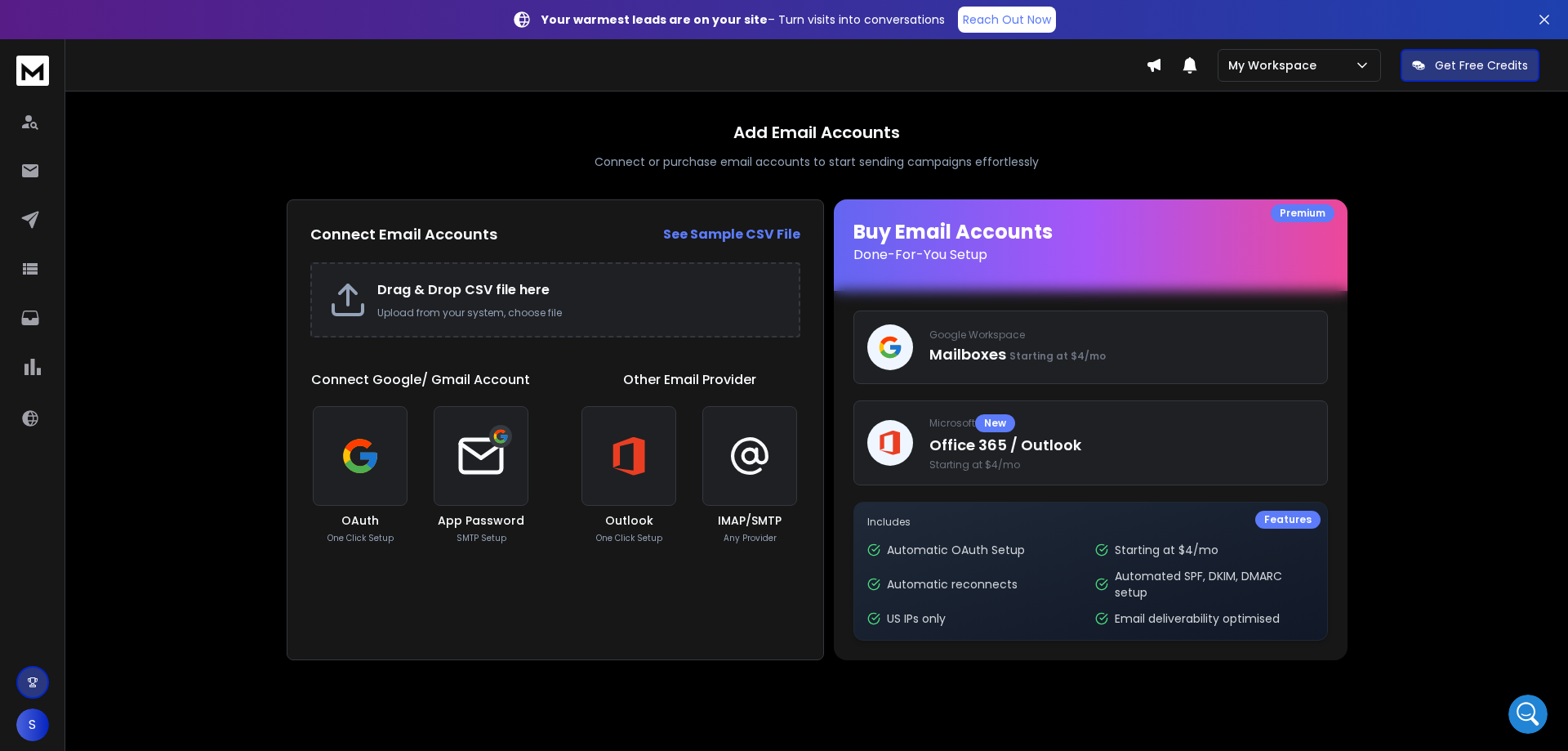
click at [759, 452] on icon at bounding box center [749, 456] width 34 height 34
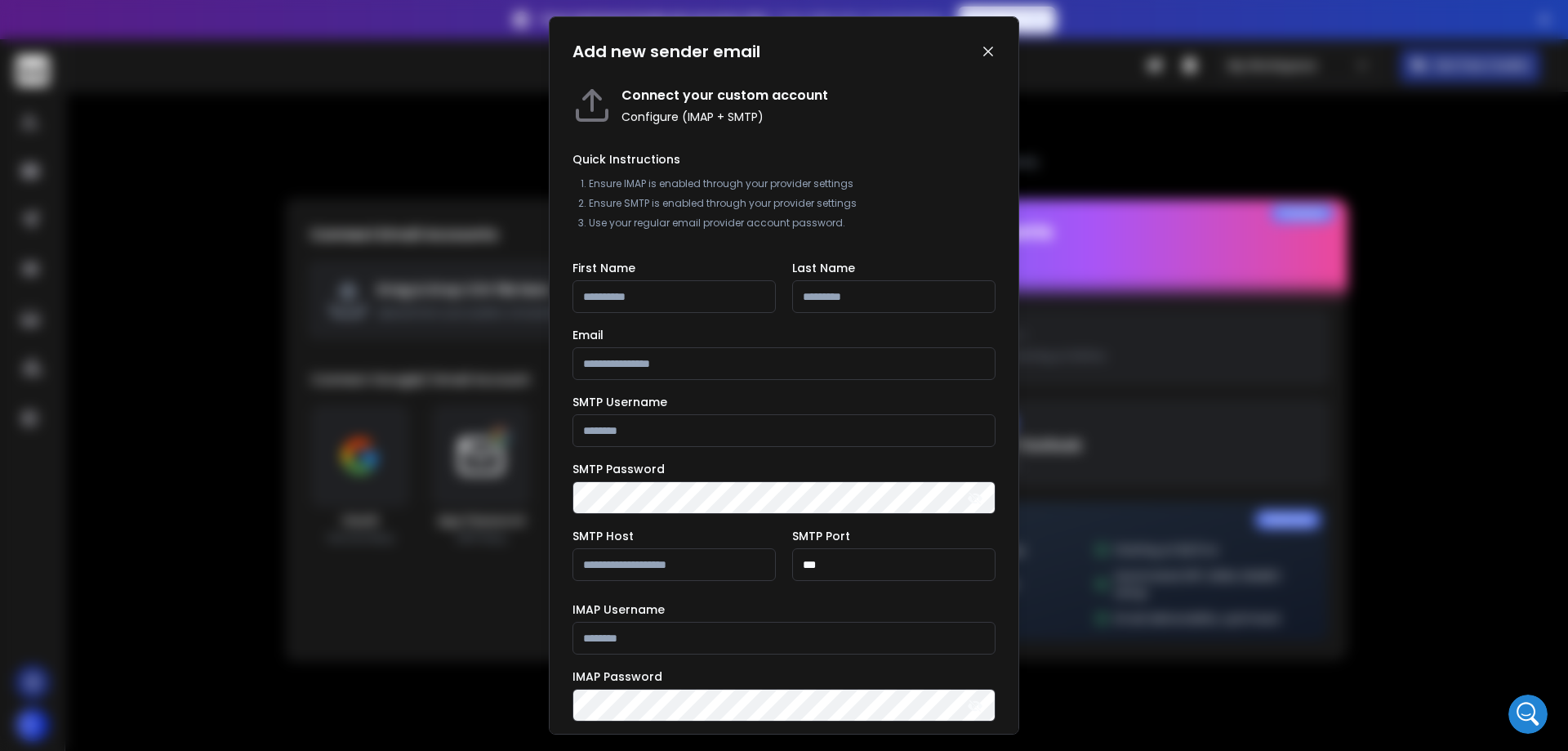
click at [693, 295] on input "text" at bounding box center [674, 295] width 203 height 32
type input "******"
type input "********"
click at [665, 367] on input "email" at bounding box center [784, 363] width 423 height 32
click at [743, 362] on input "email" at bounding box center [784, 363] width 423 height 32
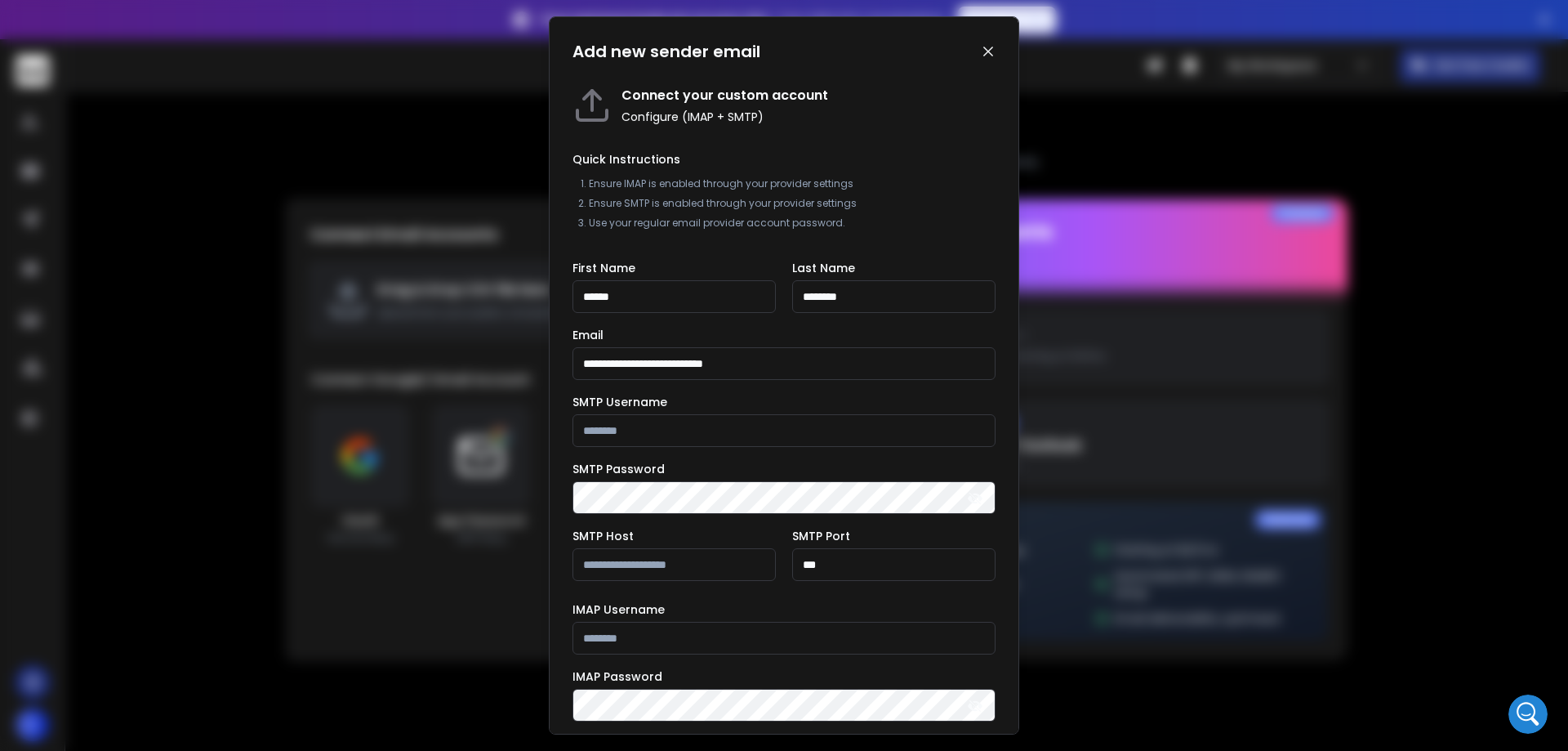
type input "**********"
click at [734, 434] on input "text" at bounding box center [784, 430] width 423 height 32
click at [655, 420] on input "text" at bounding box center [784, 430] width 423 height 32
paste input "**********"
type input "**********"
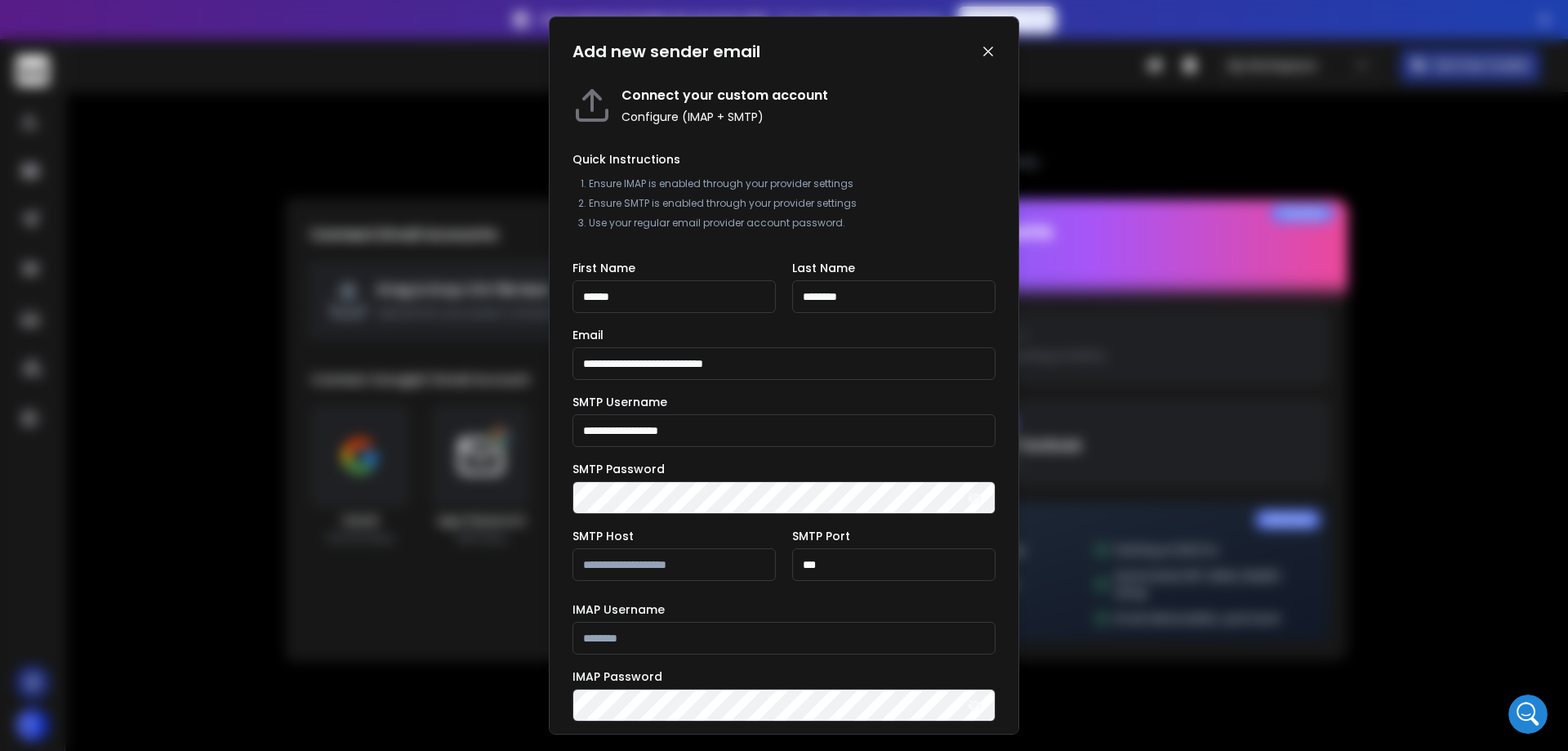
click at [688, 574] on input "text" at bounding box center [674, 563] width 203 height 32
drag, startPoint x: 719, startPoint y: 438, endPoint x: 511, endPoint y: 426, distance: 208.3
click at [509, 428] on div "**********" at bounding box center [784, 375] width 1568 height 751
click at [654, 562] on input "text" at bounding box center [674, 563] width 203 height 32
paste input "**********"
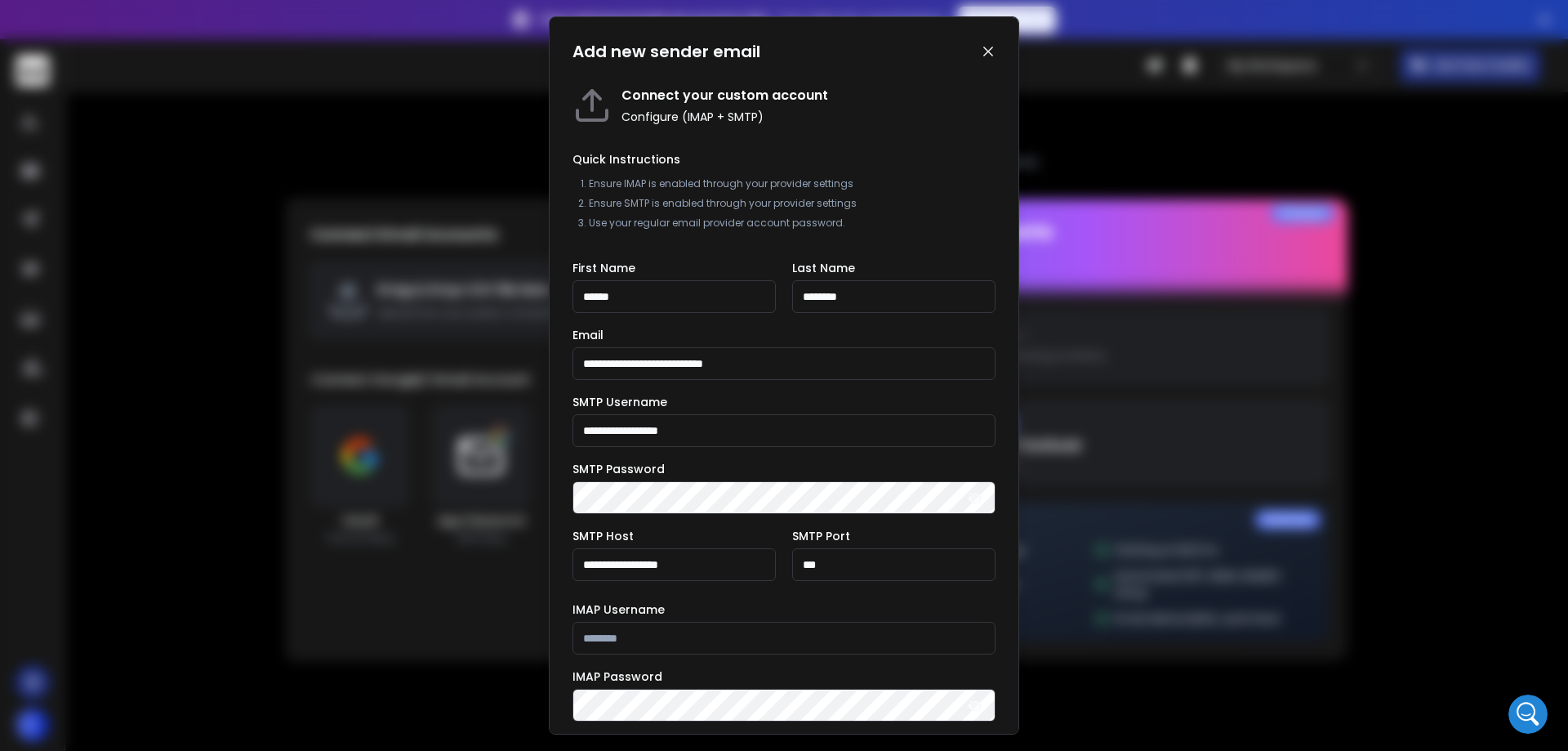
type input "**********"
drag, startPoint x: 862, startPoint y: 566, endPoint x: 794, endPoint y: 567, distance: 68.0
click at [794, 567] on input "***" at bounding box center [893, 563] width 203 height 32
type input "***"
drag, startPoint x: 810, startPoint y: 358, endPoint x: 560, endPoint y: 349, distance: 250.2
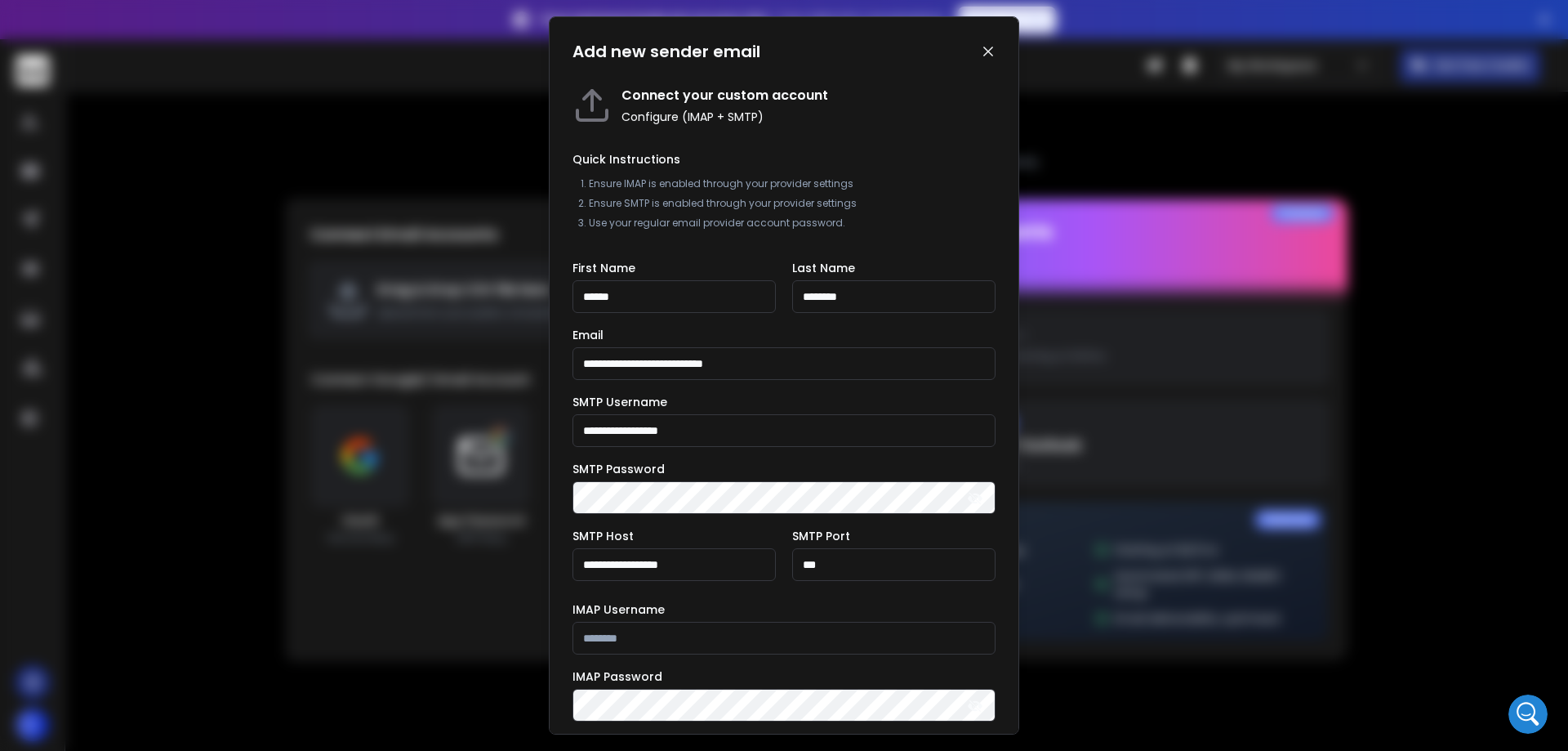
click at [557, 352] on div "**********" at bounding box center [784, 375] width 470 height 718
drag, startPoint x: 722, startPoint y: 436, endPoint x: 518, endPoint y: 430, distance: 204.1
click at [517, 434] on div "**********" at bounding box center [784, 375] width 1568 height 751
paste input "**********"
type input "**********"
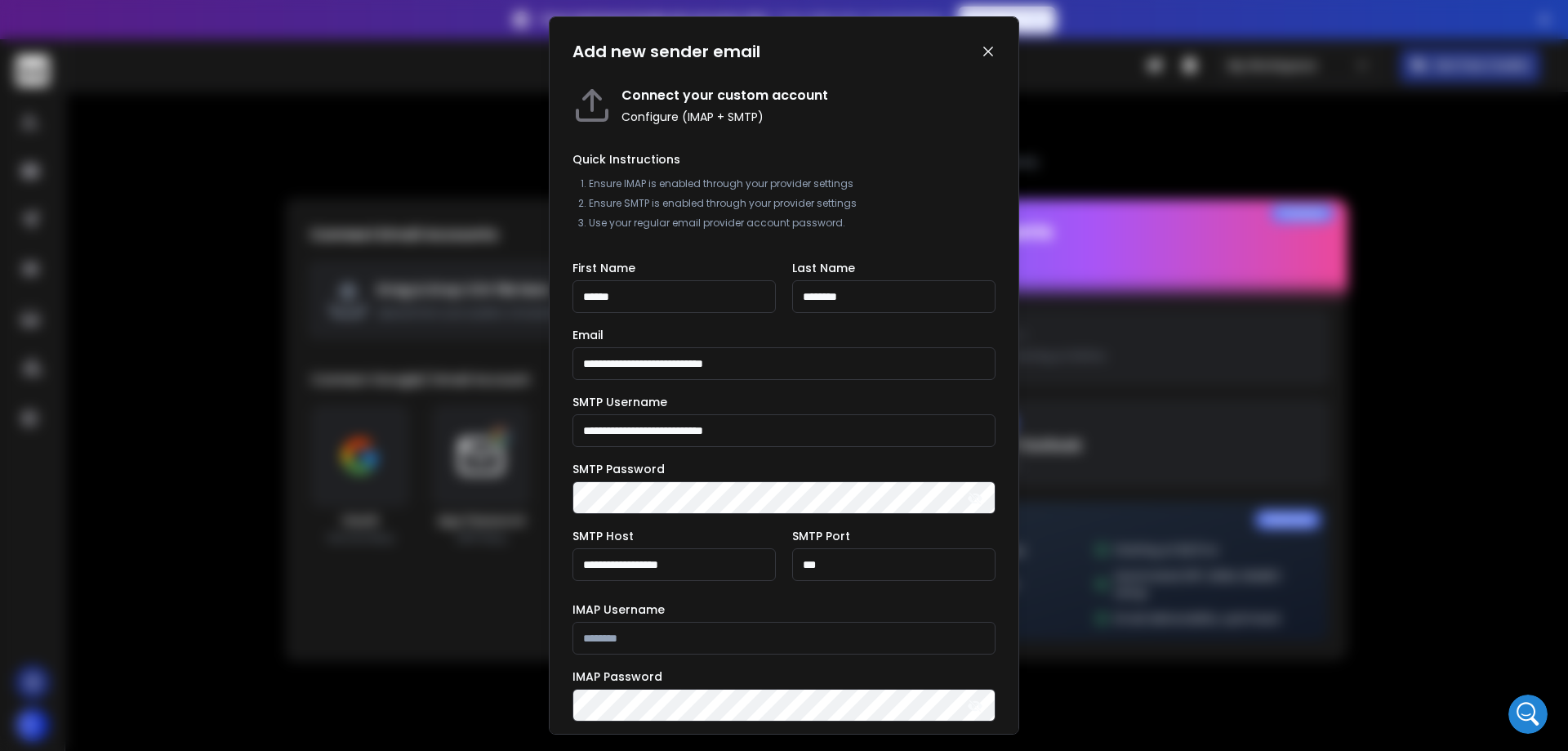
click at [625, 639] on input "text" at bounding box center [784, 637] width 423 height 32
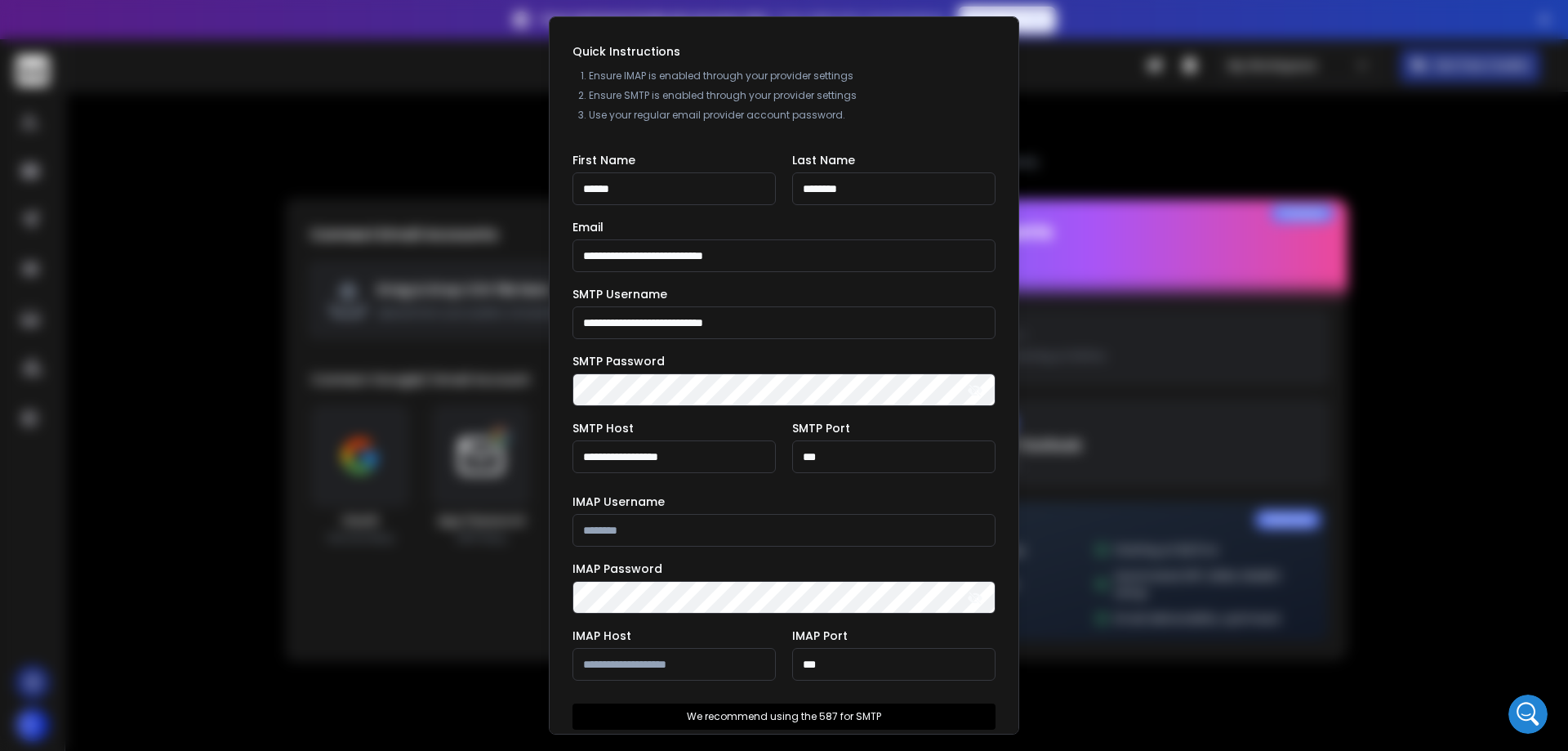
scroll to position [163, 0]
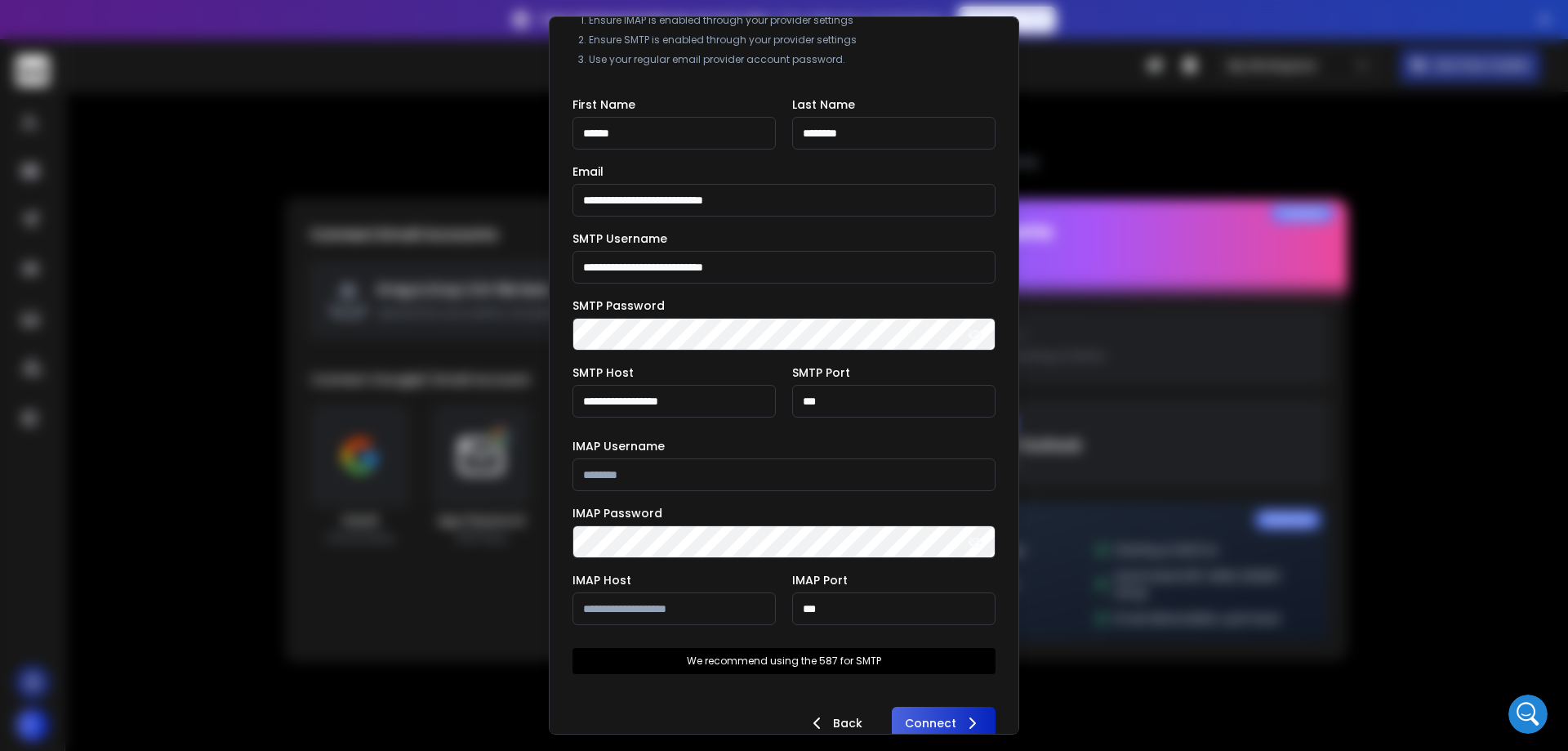
click at [648, 608] on input "text" at bounding box center [674, 608] width 203 height 32
paste input "**********"
type input "**********"
click at [707, 467] on input "text" at bounding box center [784, 474] width 423 height 32
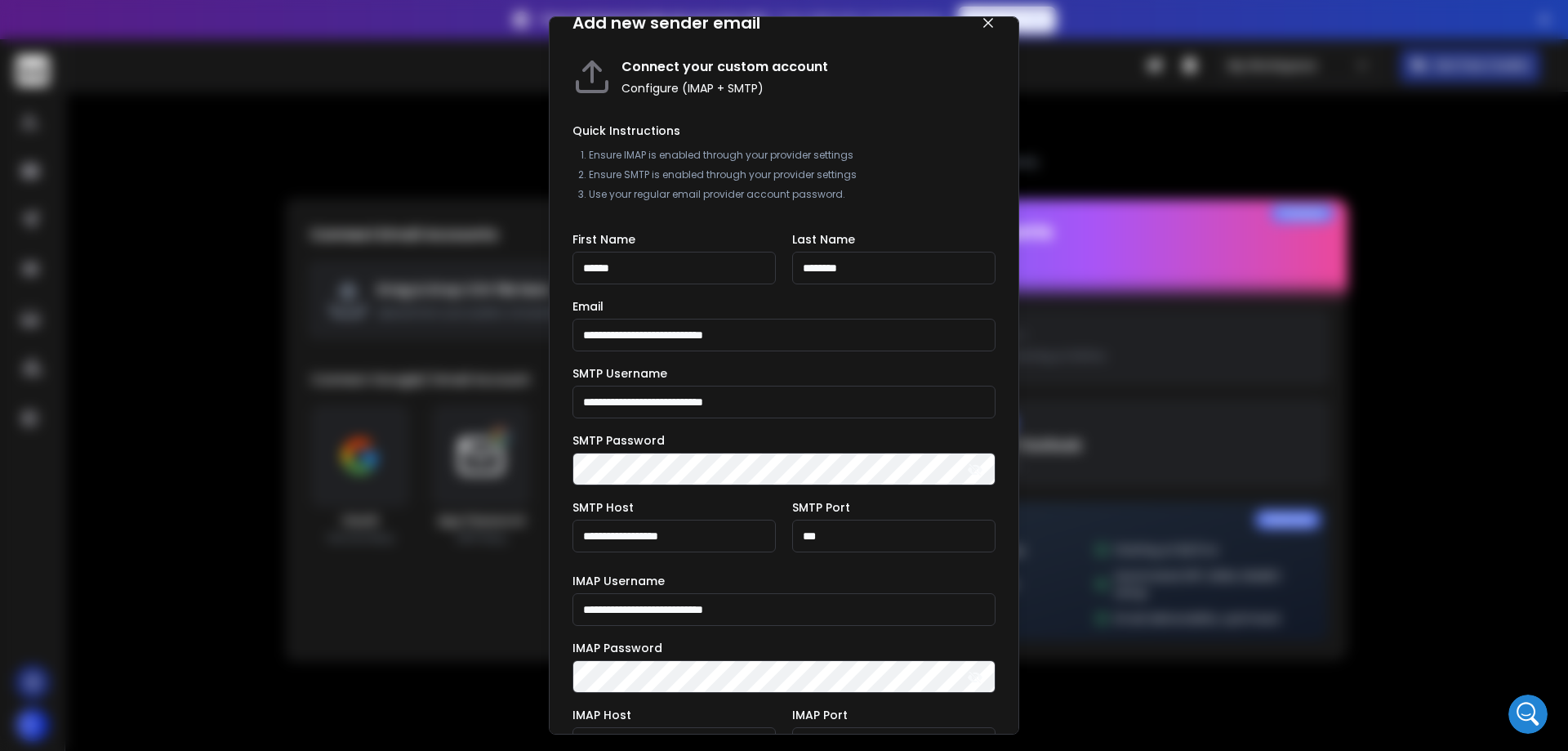
scroll to position [191, 0]
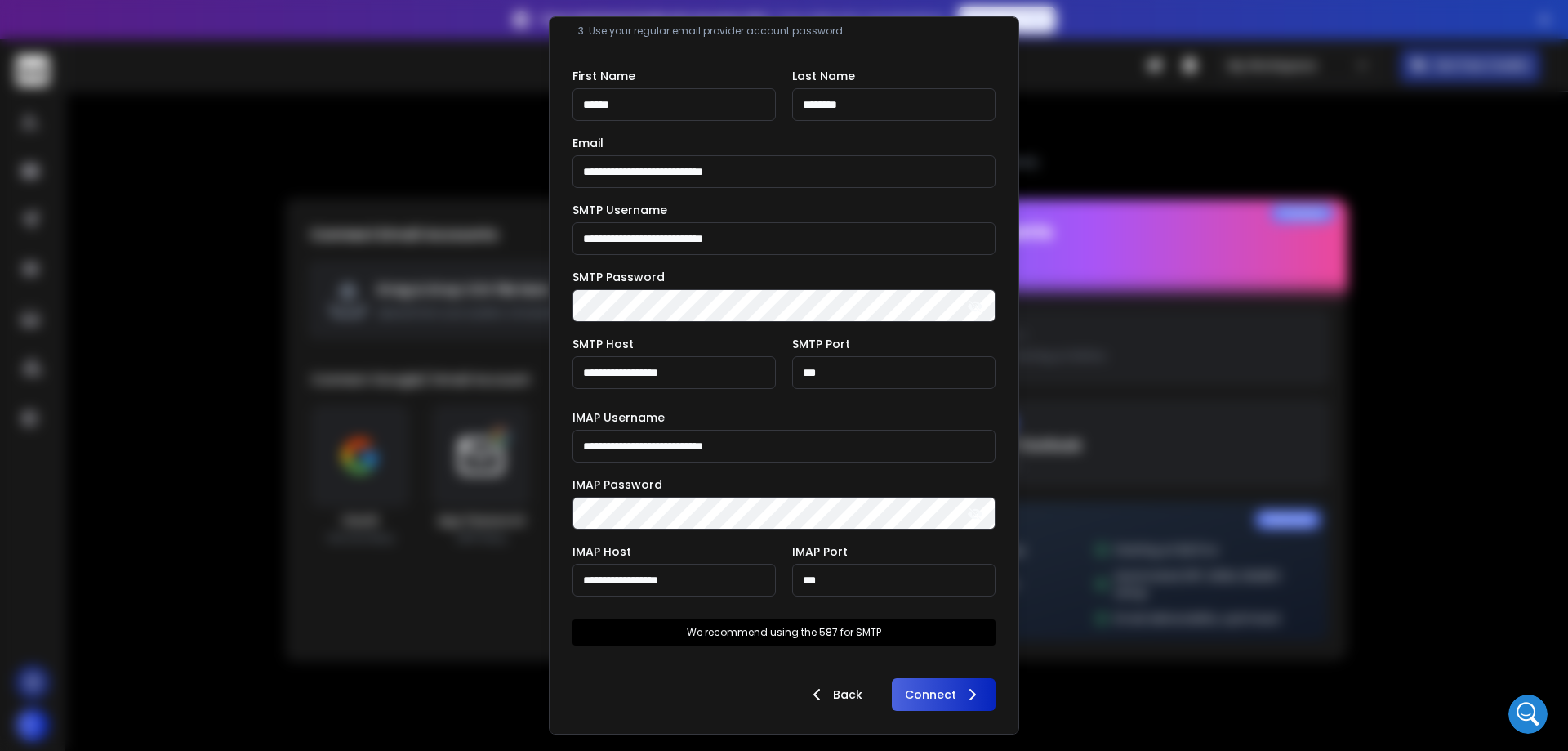
type input "**********"
click at [936, 687] on button "Connect" at bounding box center [944, 693] width 104 height 32
click at [950, 697] on button "Connect" at bounding box center [944, 693] width 104 height 32
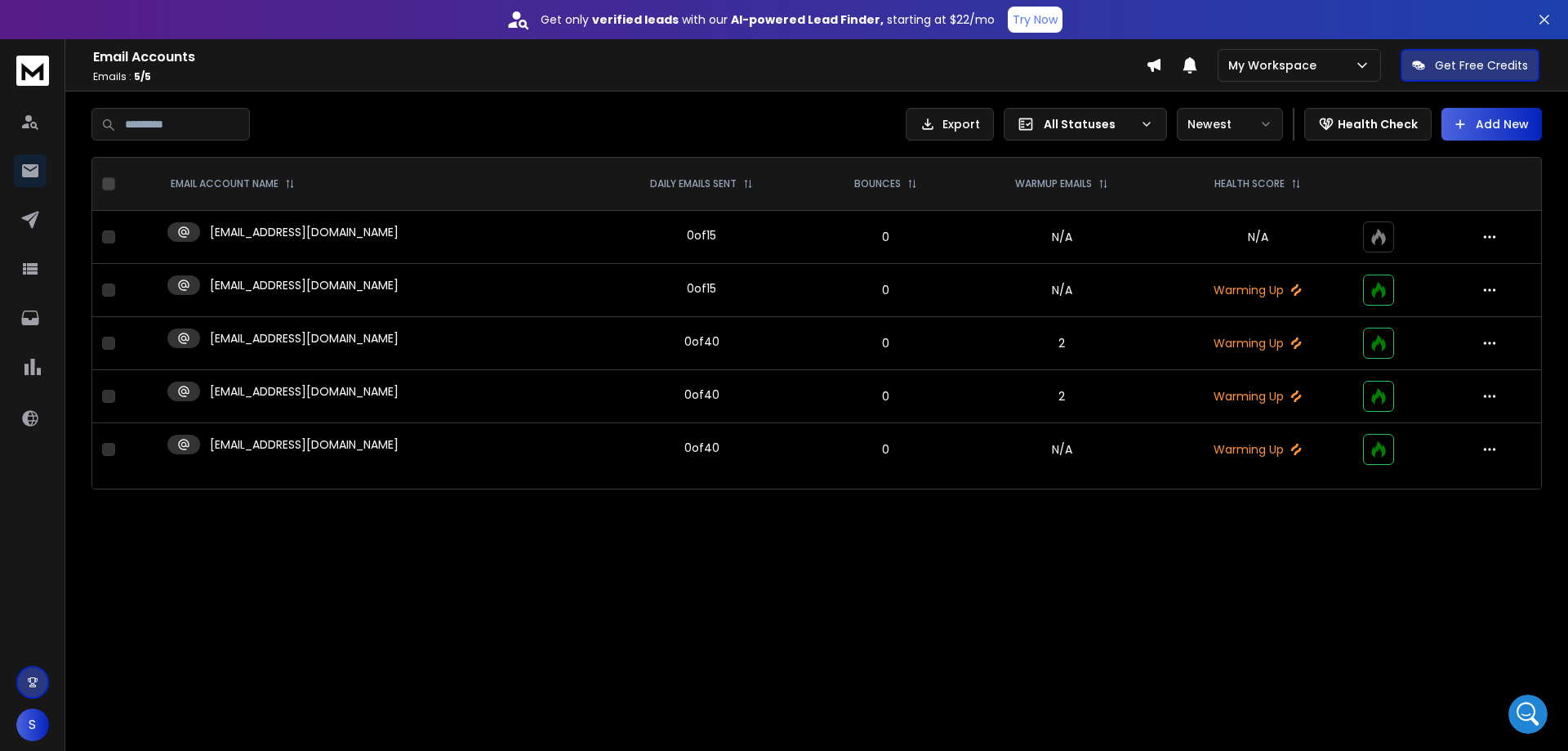
click at [1379, 226] on div at bounding box center [1379, 237] width 31 height 31
click at [1379, 241] on body "Get only verified leads with our AI-powered Lead Finder, starting at $22/mo Try…" at bounding box center [784, 375] width 1568 height 751
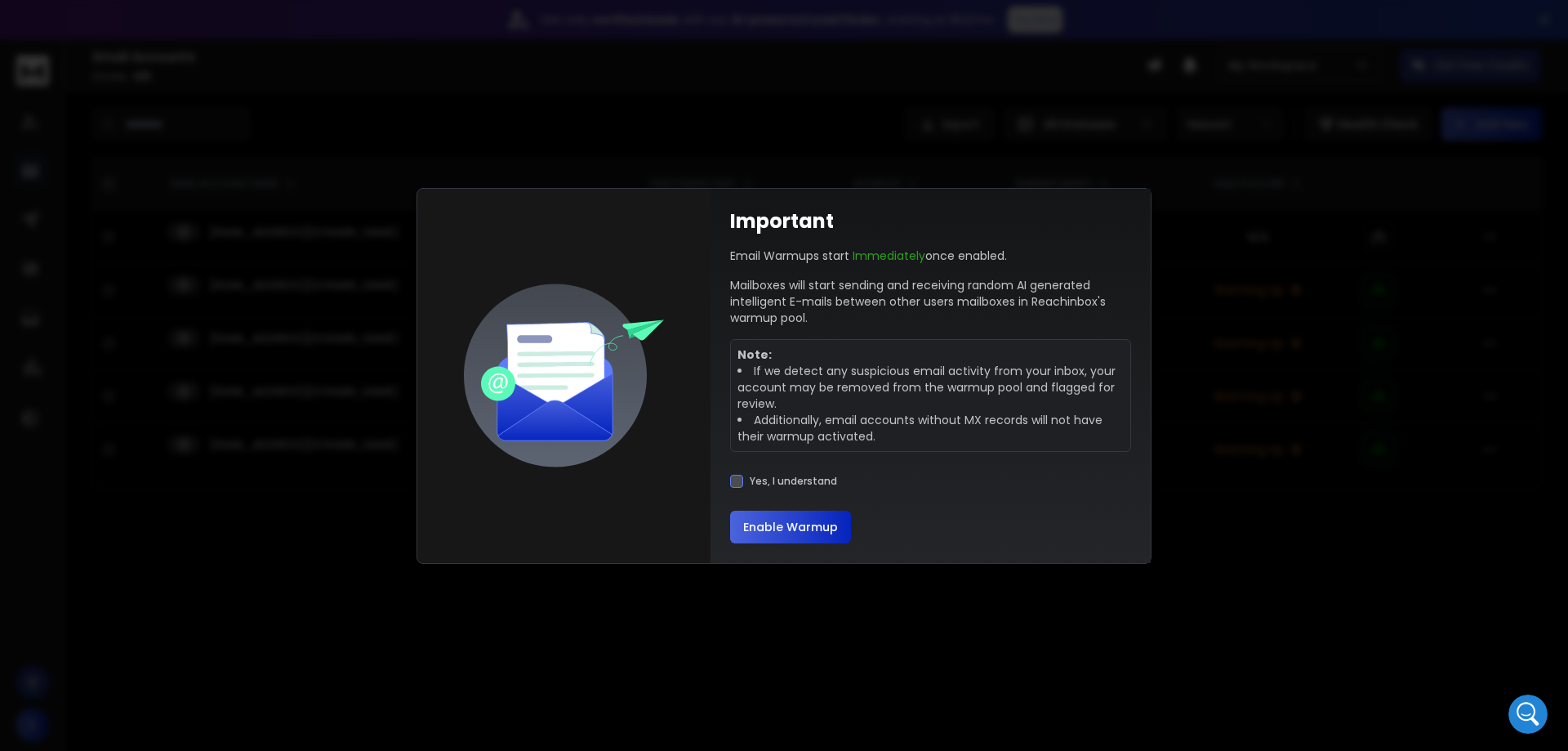
click at [741, 482] on button "Yes, I understand" at bounding box center [736, 480] width 13 height 13
click at [791, 525] on button "Enable Warmup" at bounding box center [790, 526] width 121 height 32
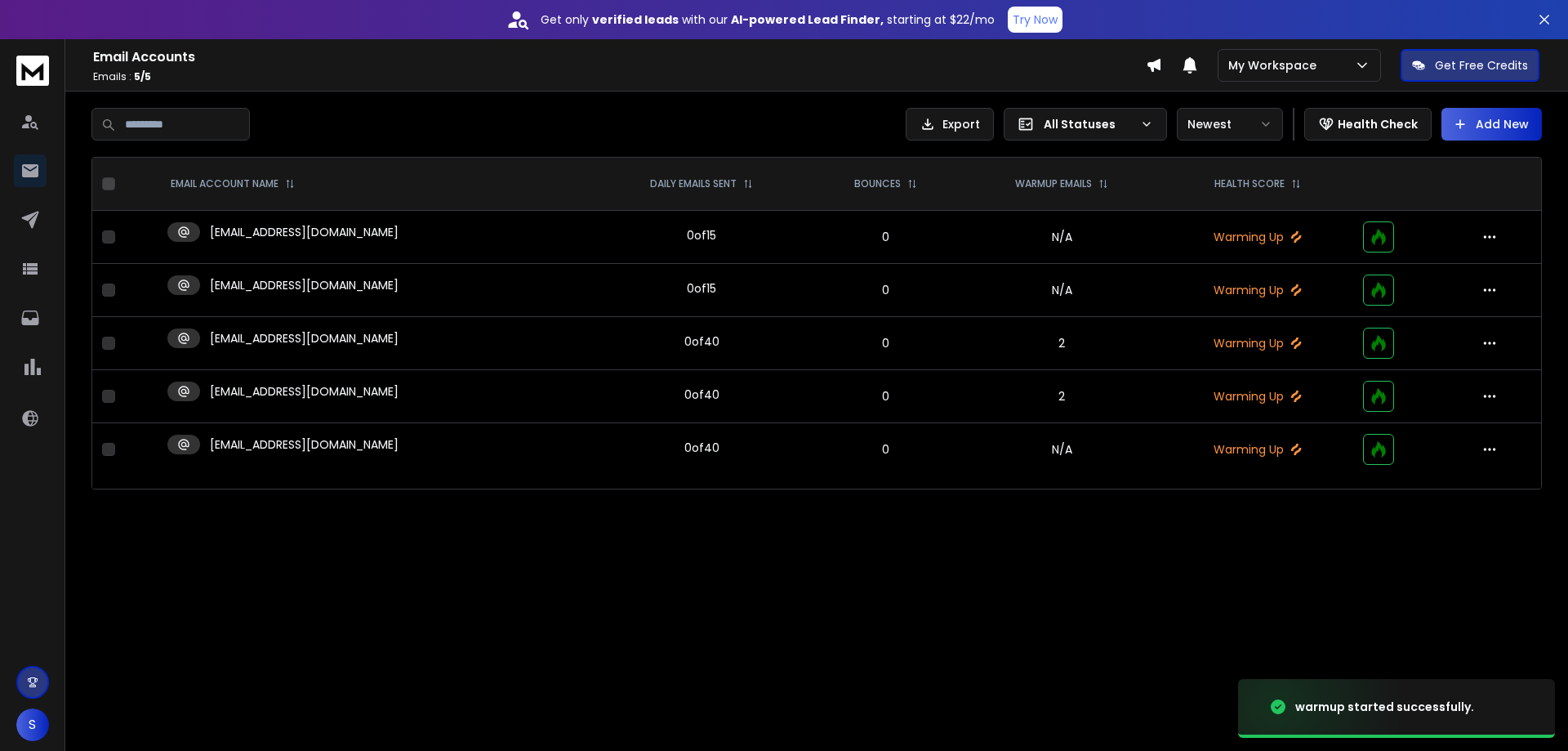
click at [728, 290] on td "0 of 15" at bounding box center [702, 285] width 218 height 42
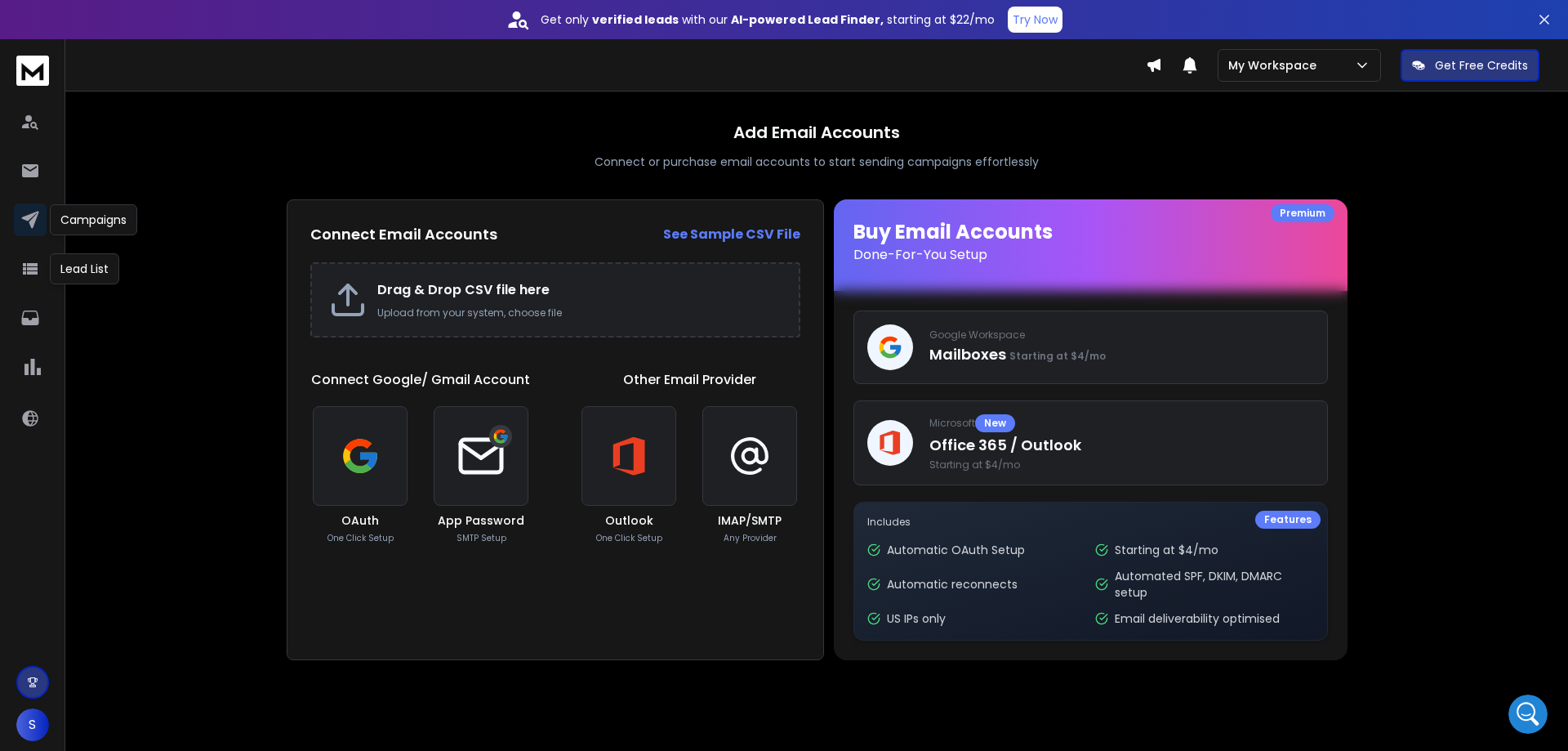
click at [34, 214] on icon at bounding box center [29, 219] width 17 height 17
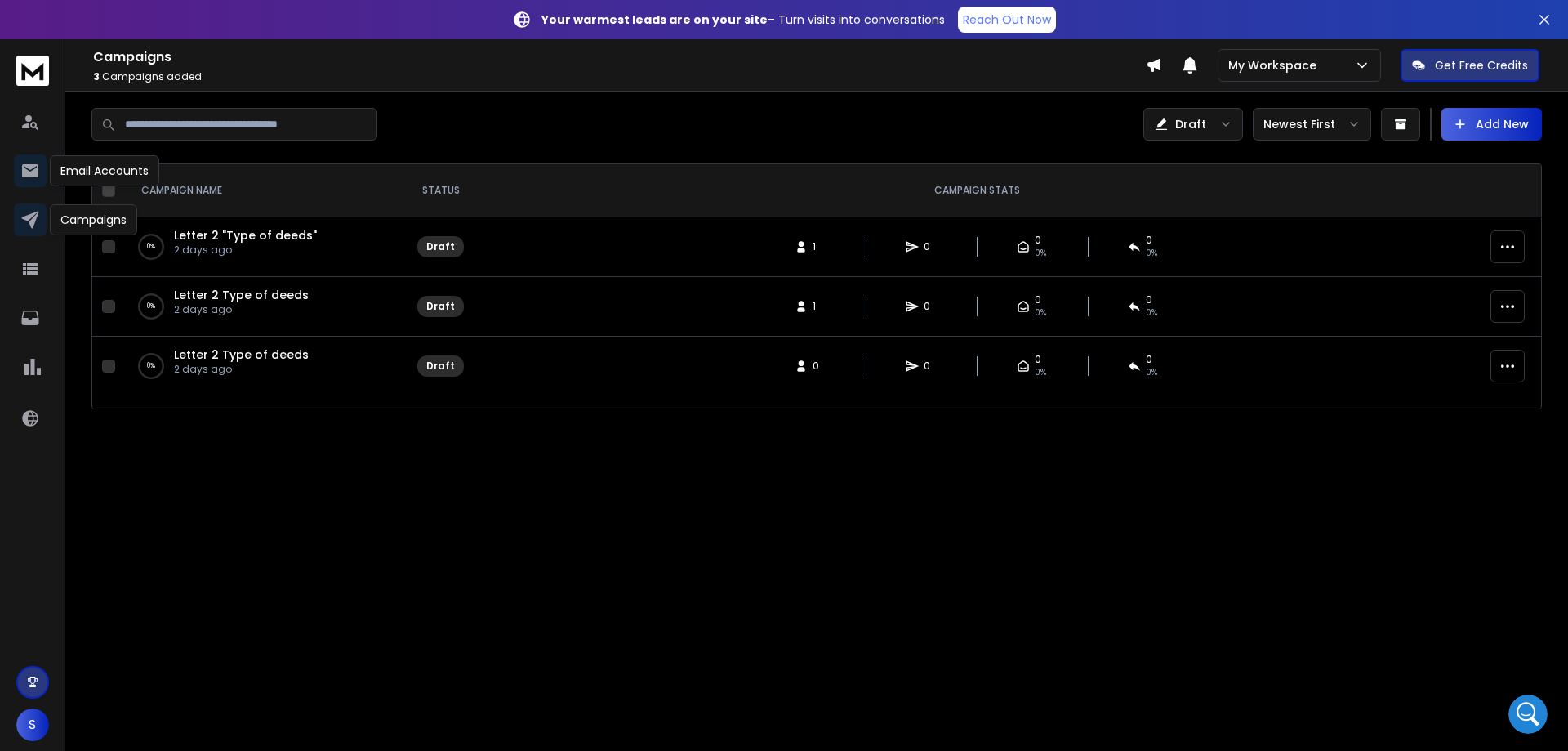
click at [31, 180] on icon at bounding box center [30, 171] width 20 height 20
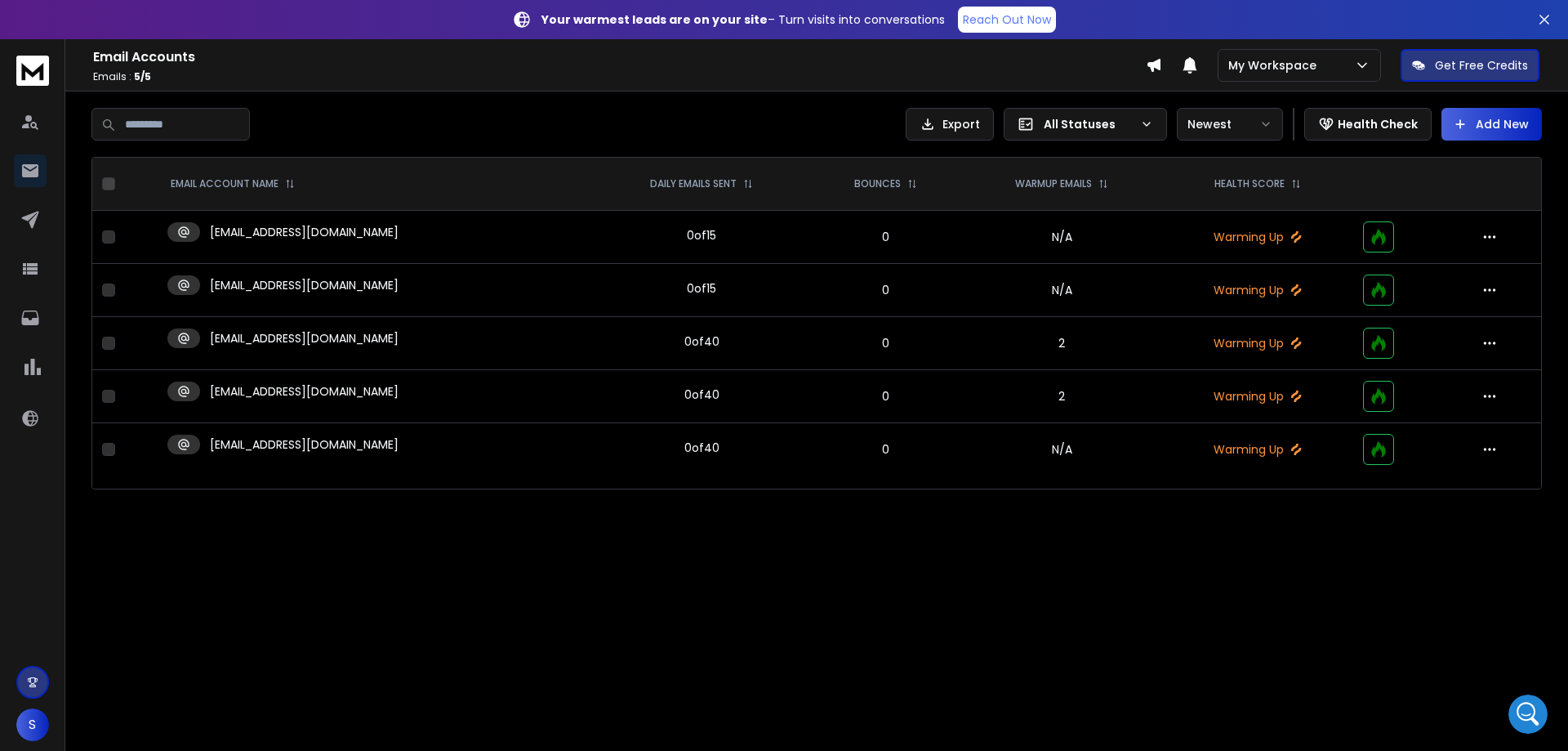
click at [392, 337] on div "[EMAIL_ADDRESS][DOMAIN_NAME]" at bounding box center [375, 338] width 415 height 20
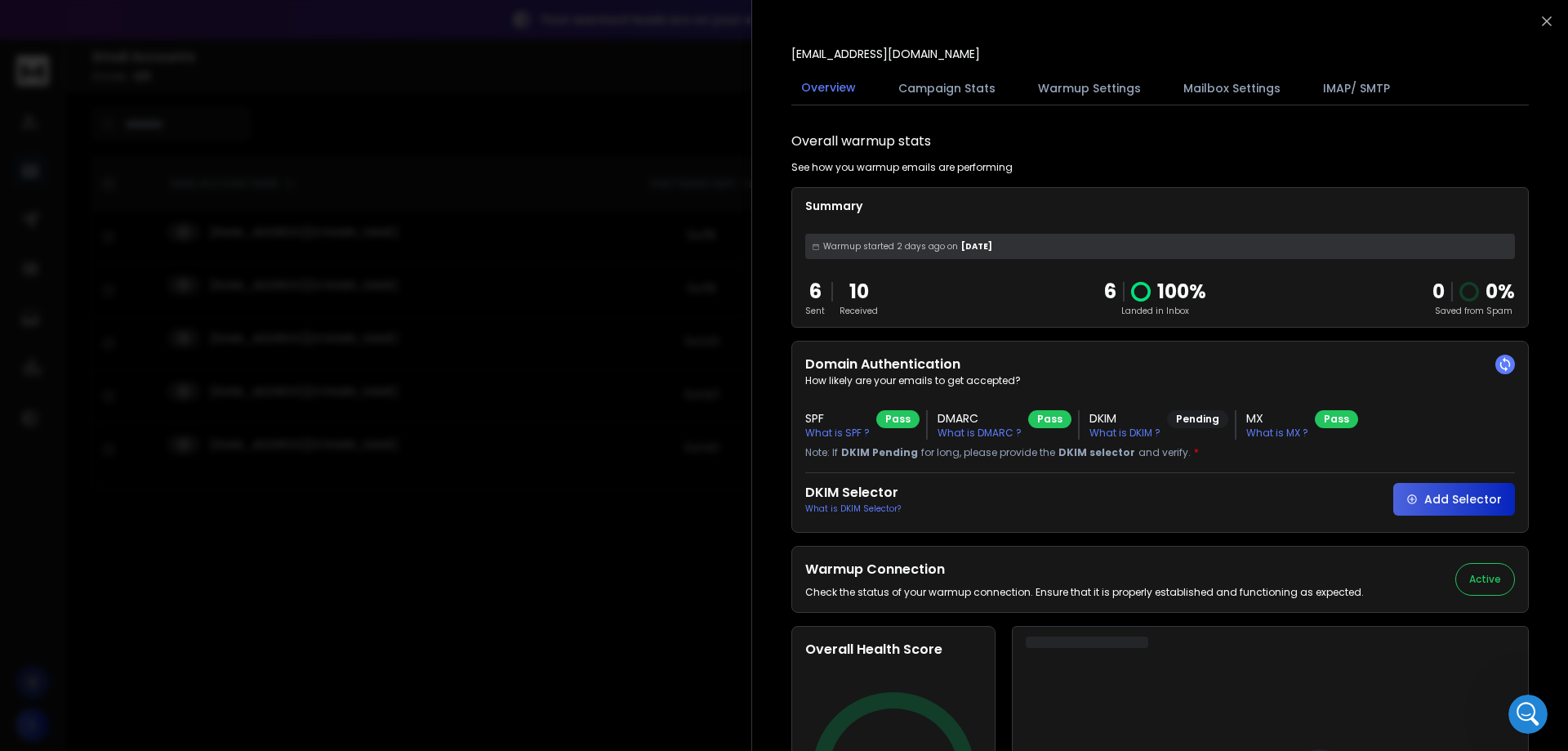
click at [955, 84] on button "Campaign Stats" at bounding box center [946, 88] width 117 height 36
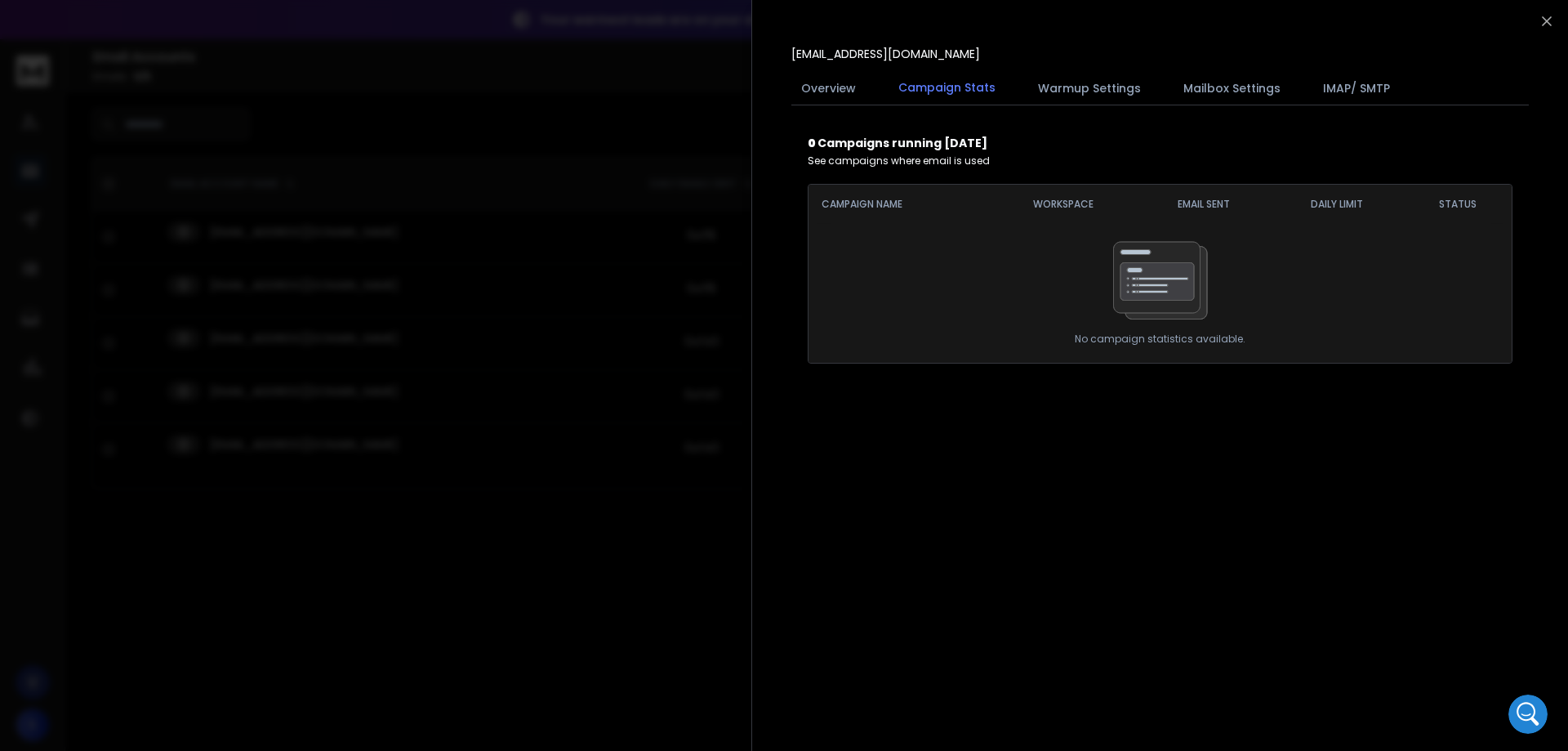
click at [1052, 80] on button "Warmup Settings" at bounding box center [1089, 88] width 123 height 36
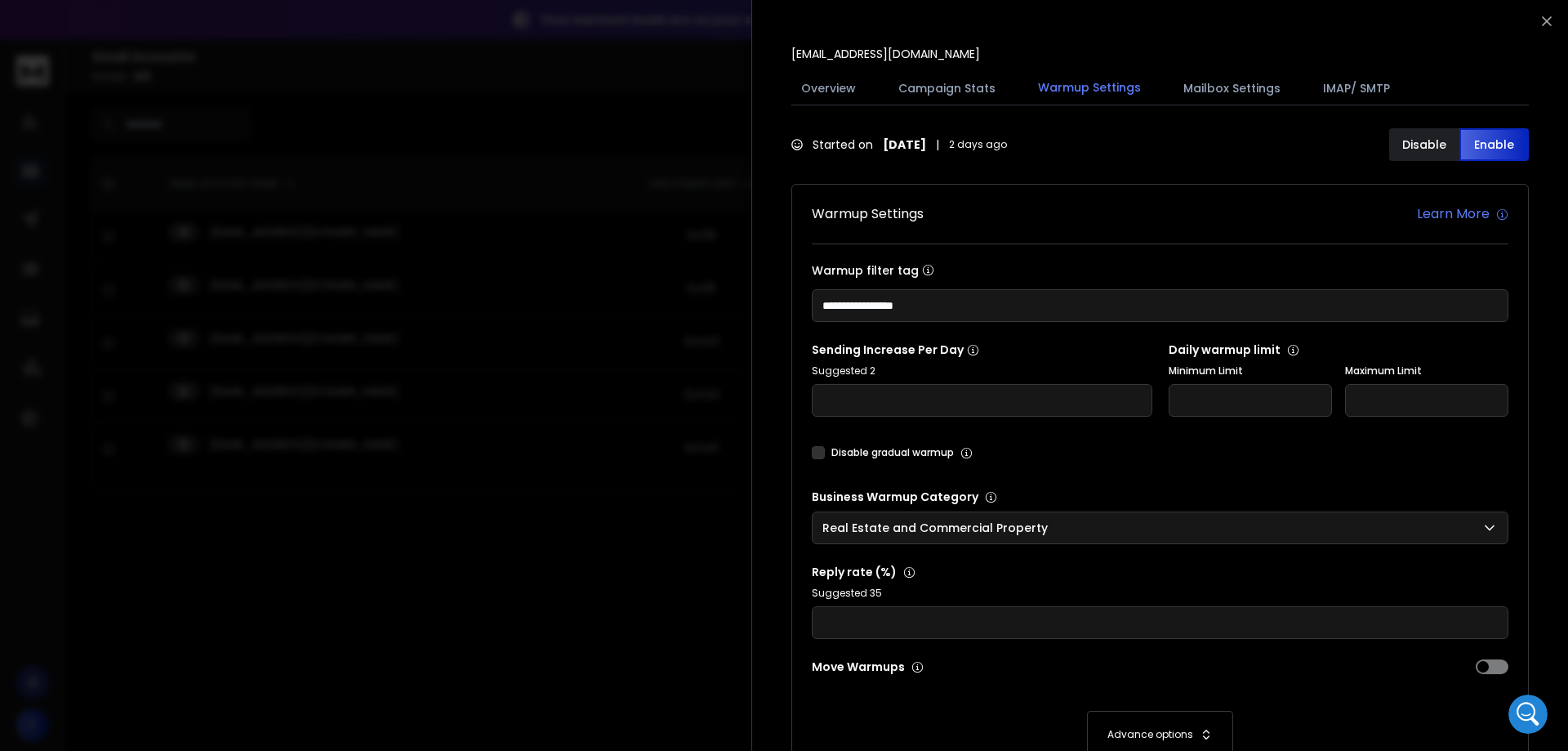
click at [1007, 622] on input "**" at bounding box center [1161, 621] width 697 height 32
drag, startPoint x: 882, startPoint y: 629, endPoint x: 731, endPoint y: 637, distance: 151.2
click at [731, 637] on body "**********" at bounding box center [784, 375] width 1568 height 751
click at [1015, 702] on div "Advance options" at bounding box center [1161, 733] width 697 height 80
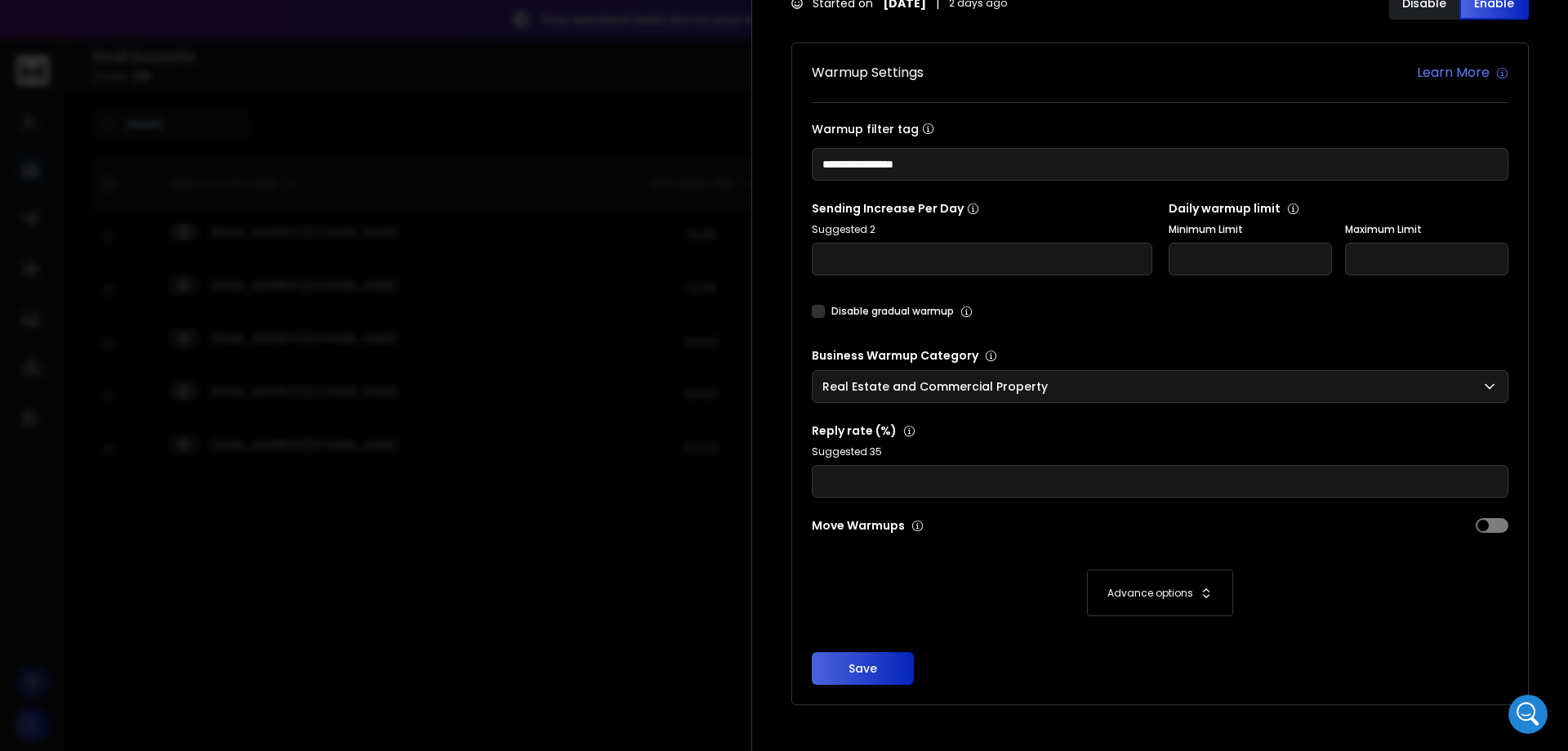
click at [1148, 590] on p "Advance options" at bounding box center [1150, 592] width 85 height 13
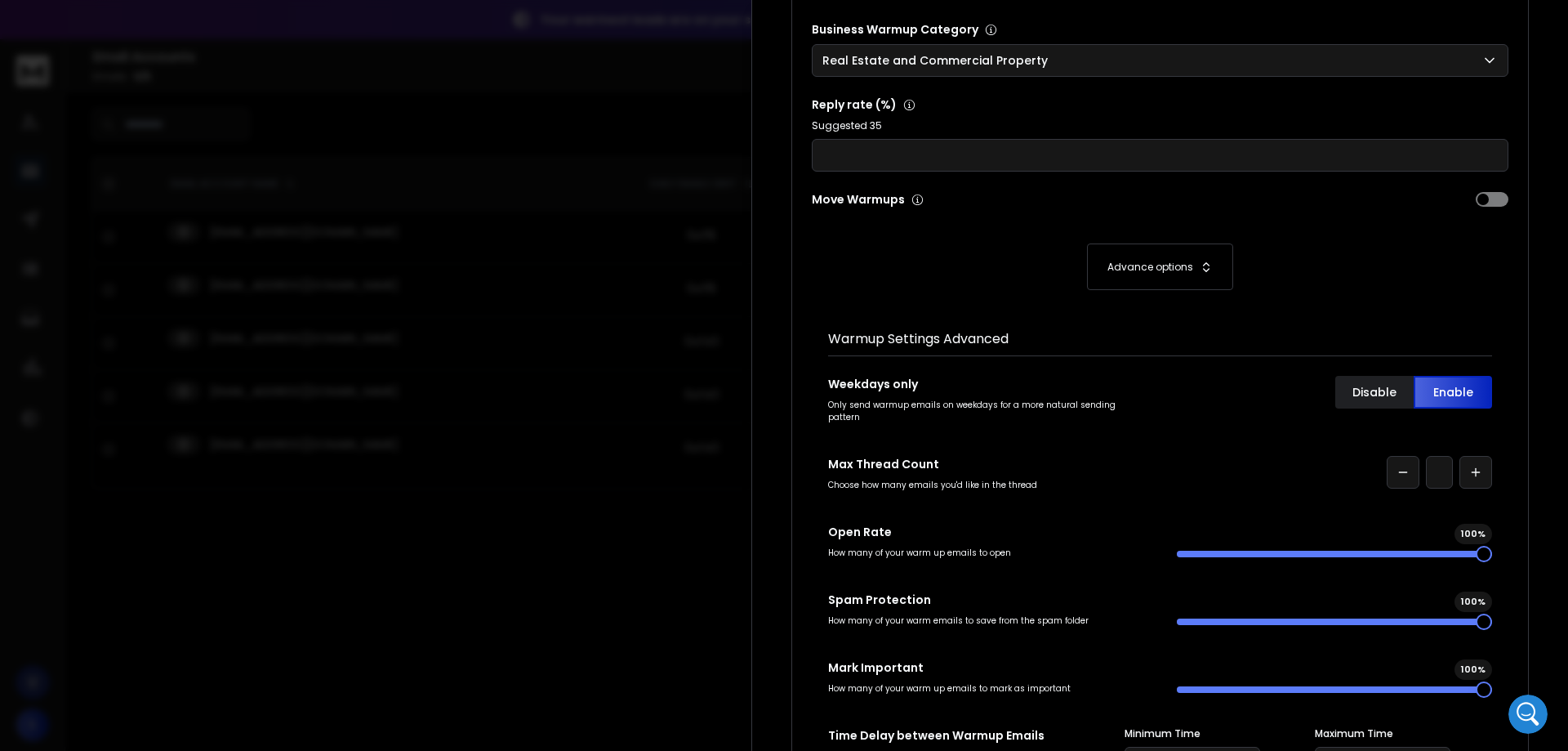
scroll to position [618, 0]
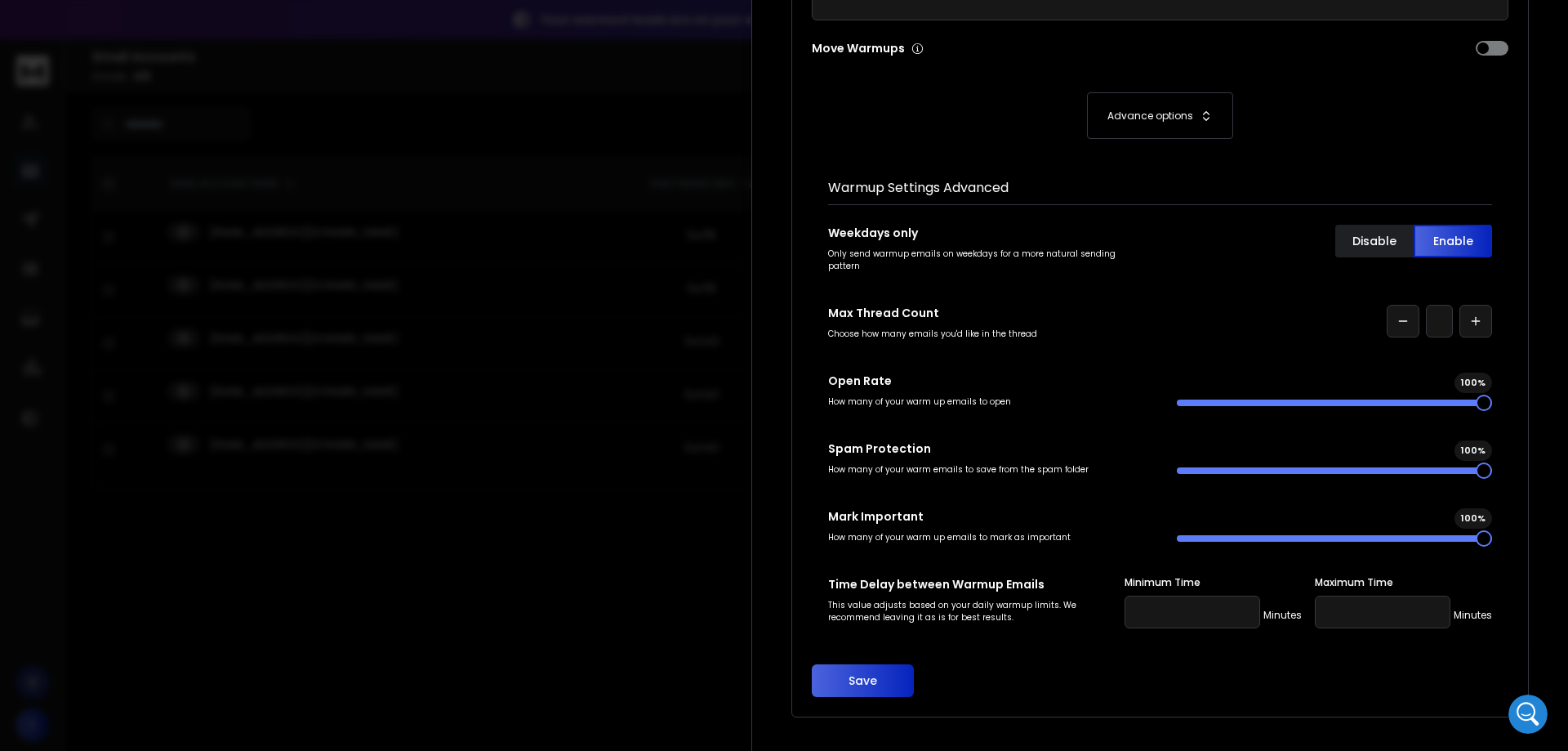
drag, startPoint x: 1056, startPoint y: 610, endPoint x: 1001, endPoint y: 617, distance: 55.4
click at [1001, 617] on div "Advance options Warmup Settings Advanced Weekdays only Only send warmup emails …" at bounding box center [1161, 359] width 697 height 568
type input "*"
drag, startPoint x: 1371, startPoint y: 600, endPoint x: 1223, endPoint y: 620, distance: 149.3
click at [1223, 620] on div "Advance options Warmup Settings Advanced Weekdays only Only send warmup emails …" at bounding box center [1161, 359] width 697 height 568
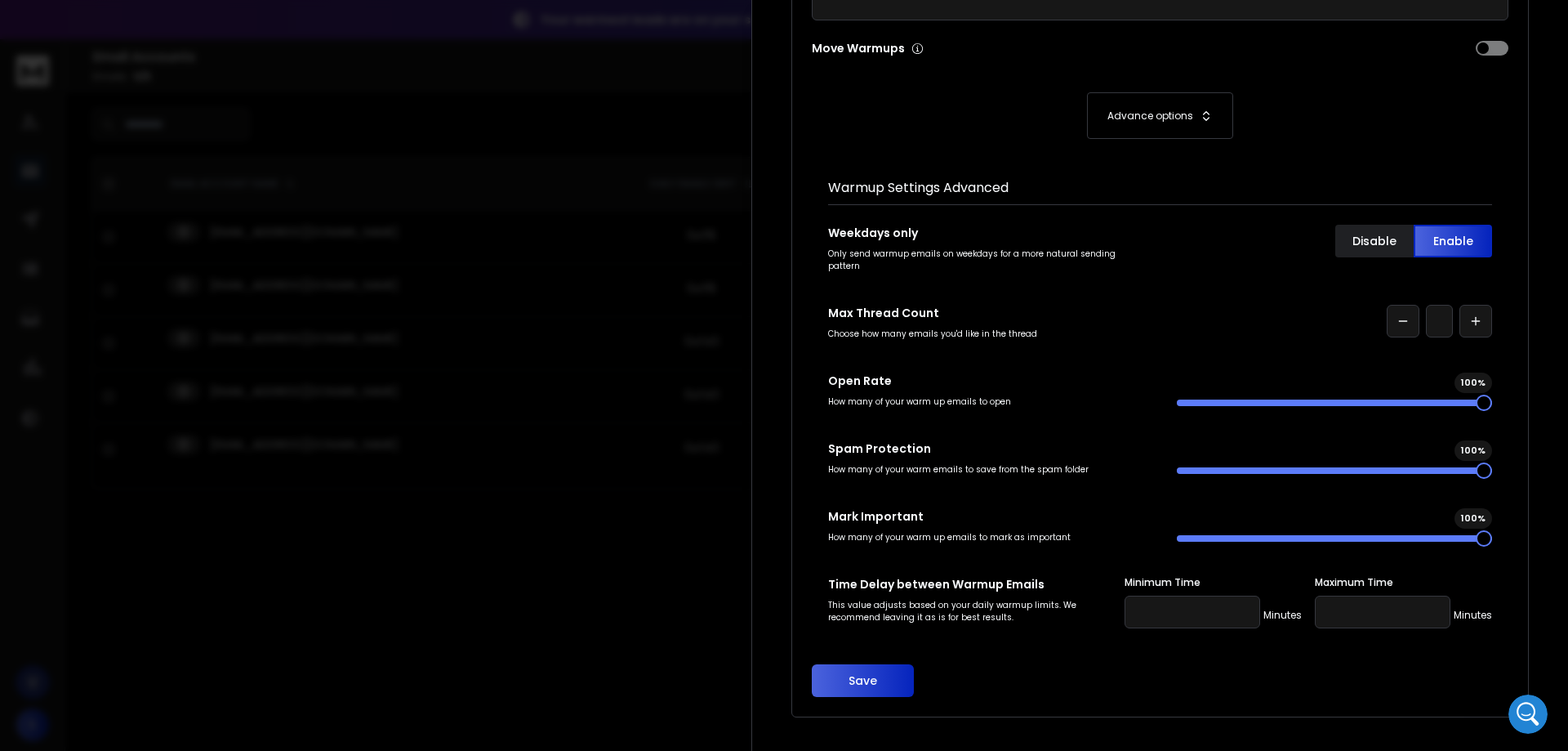
click at [875, 671] on button "Save" at bounding box center [863, 679] width 102 height 32
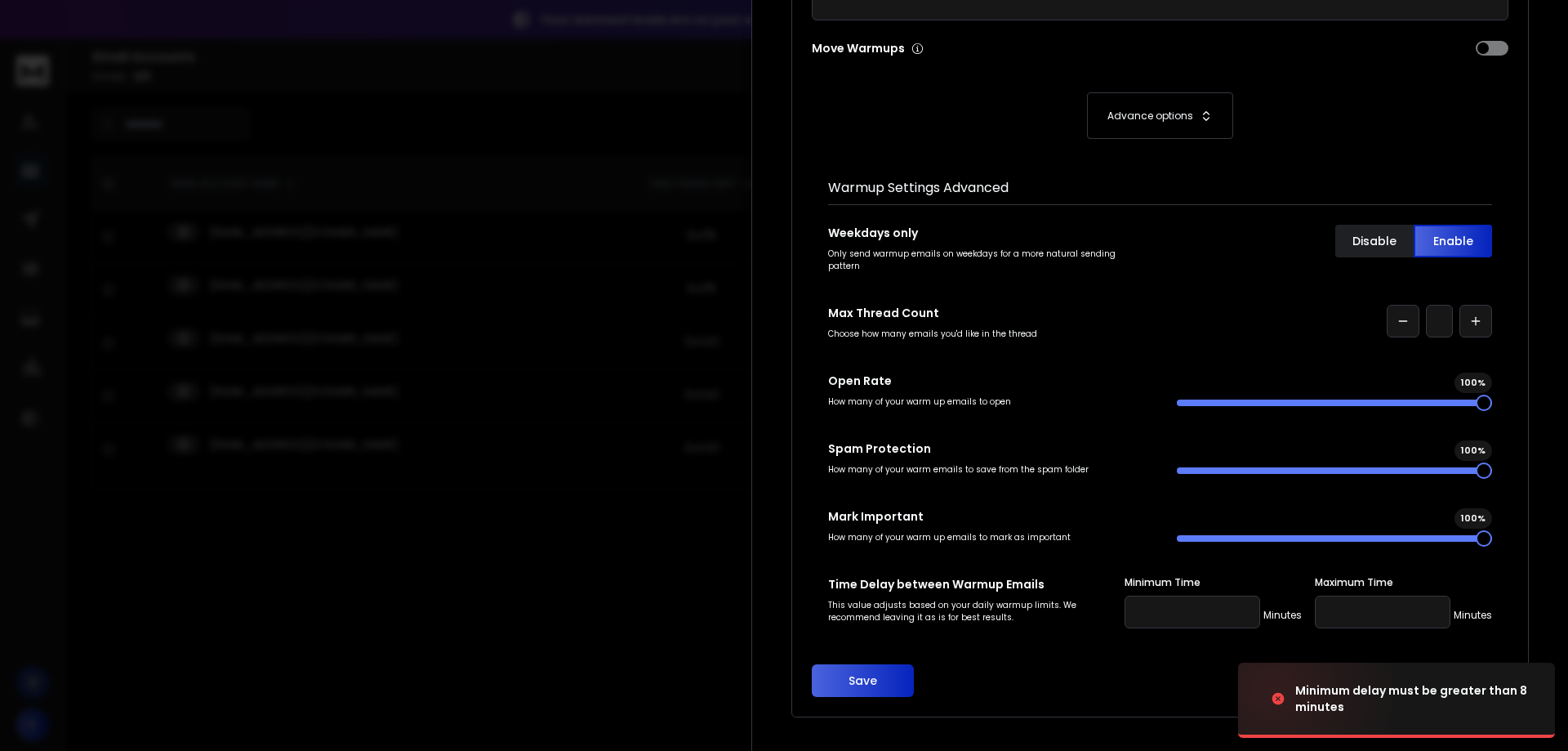
click at [875, 671] on button "Save" at bounding box center [863, 679] width 102 height 32
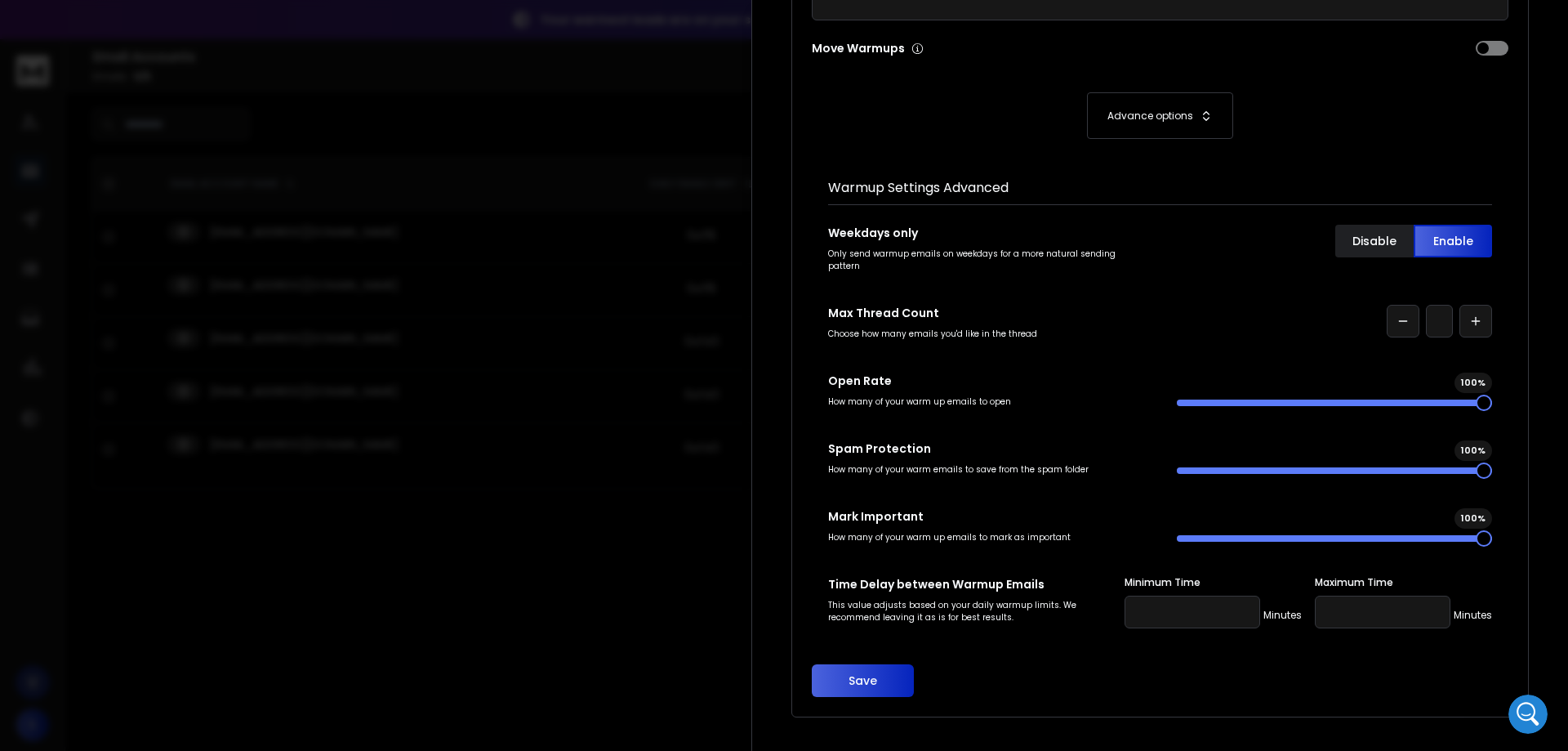
drag, startPoint x: 1327, startPoint y: 594, endPoint x: 1213, endPoint y: 610, distance: 115.1
click at [1213, 610] on div "Minimum Time * Minutes Maximum Time * Minutes" at bounding box center [1309, 601] width 367 height 52
type input "*"
click at [853, 665] on button "Save" at bounding box center [863, 679] width 102 height 32
drag, startPoint x: 1090, startPoint y: 605, endPoint x: 1004, endPoint y: 619, distance: 87.1
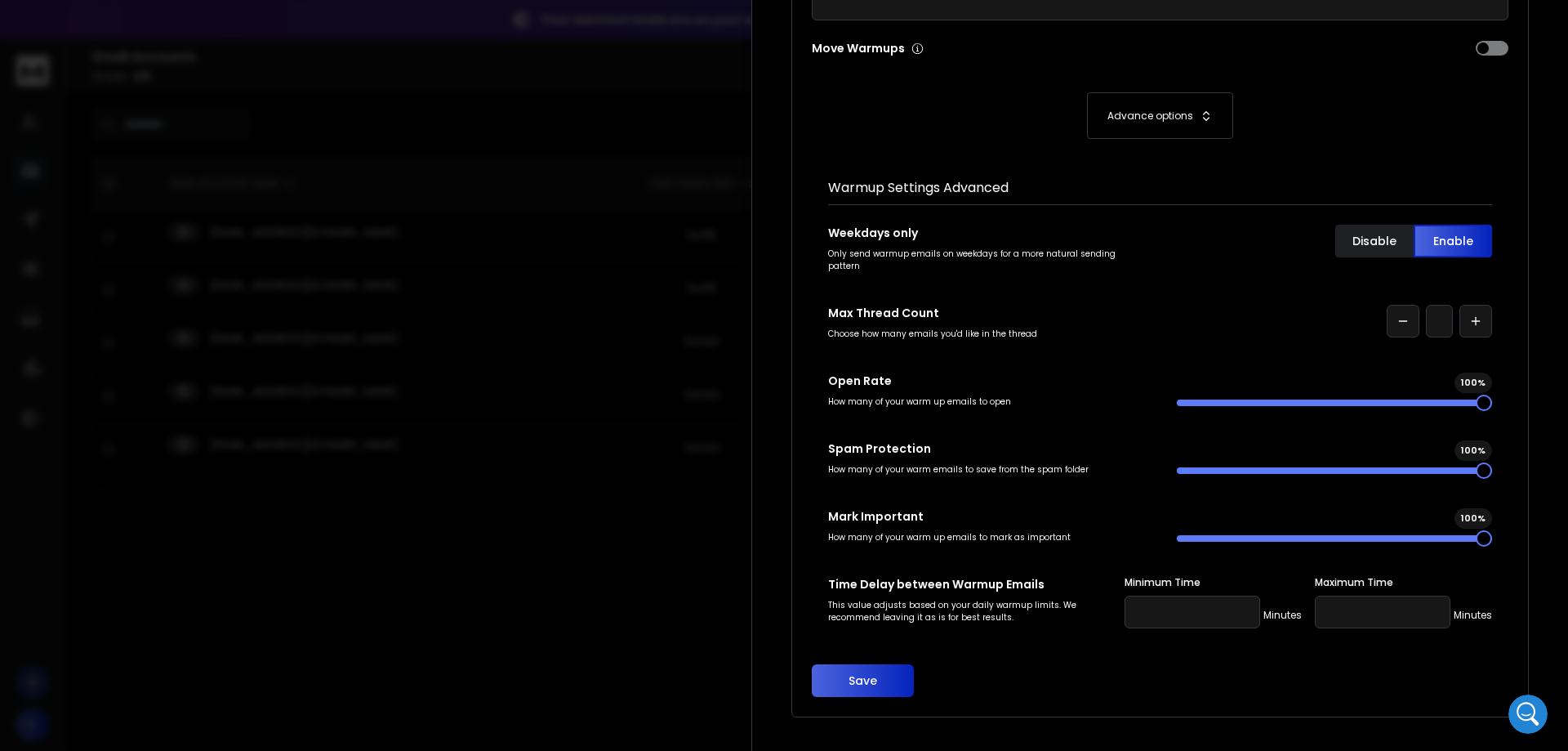
click at [1004, 619] on div "Advance options Warmup Settings Advanced Weekdays only Only send warmup emails …" at bounding box center [1161, 359] width 697 height 568
type input "*"
drag, startPoint x: 1308, startPoint y: 596, endPoint x: 1228, endPoint y: 598, distance: 80.0
click at [1228, 598] on div "Minimum Time * Minutes Maximum Time * Minutes" at bounding box center [1309, 601] width 367 height 52
type input "**"
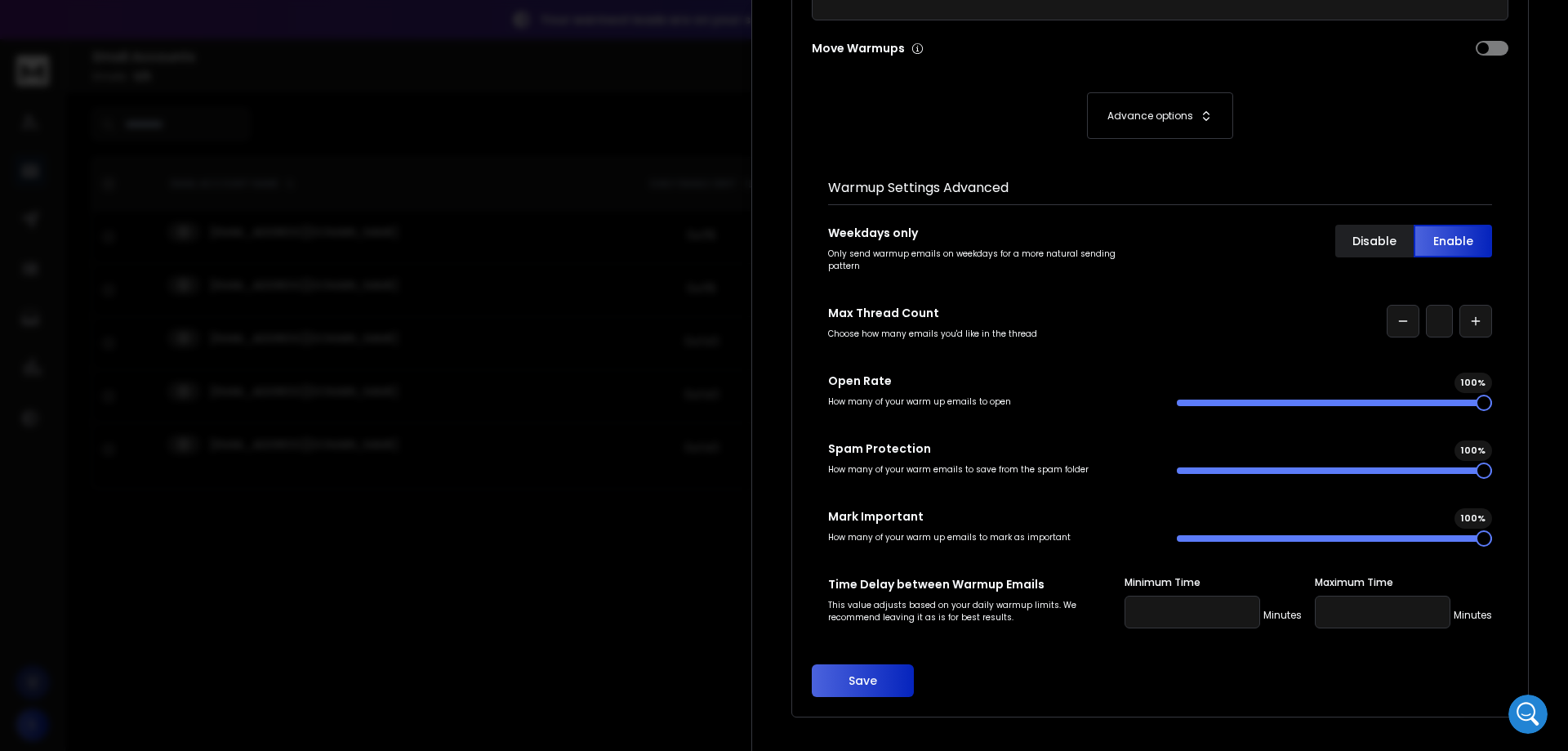
click at [877, 676] on button "Save" at bounding box center [863, 679] width 102 height 32
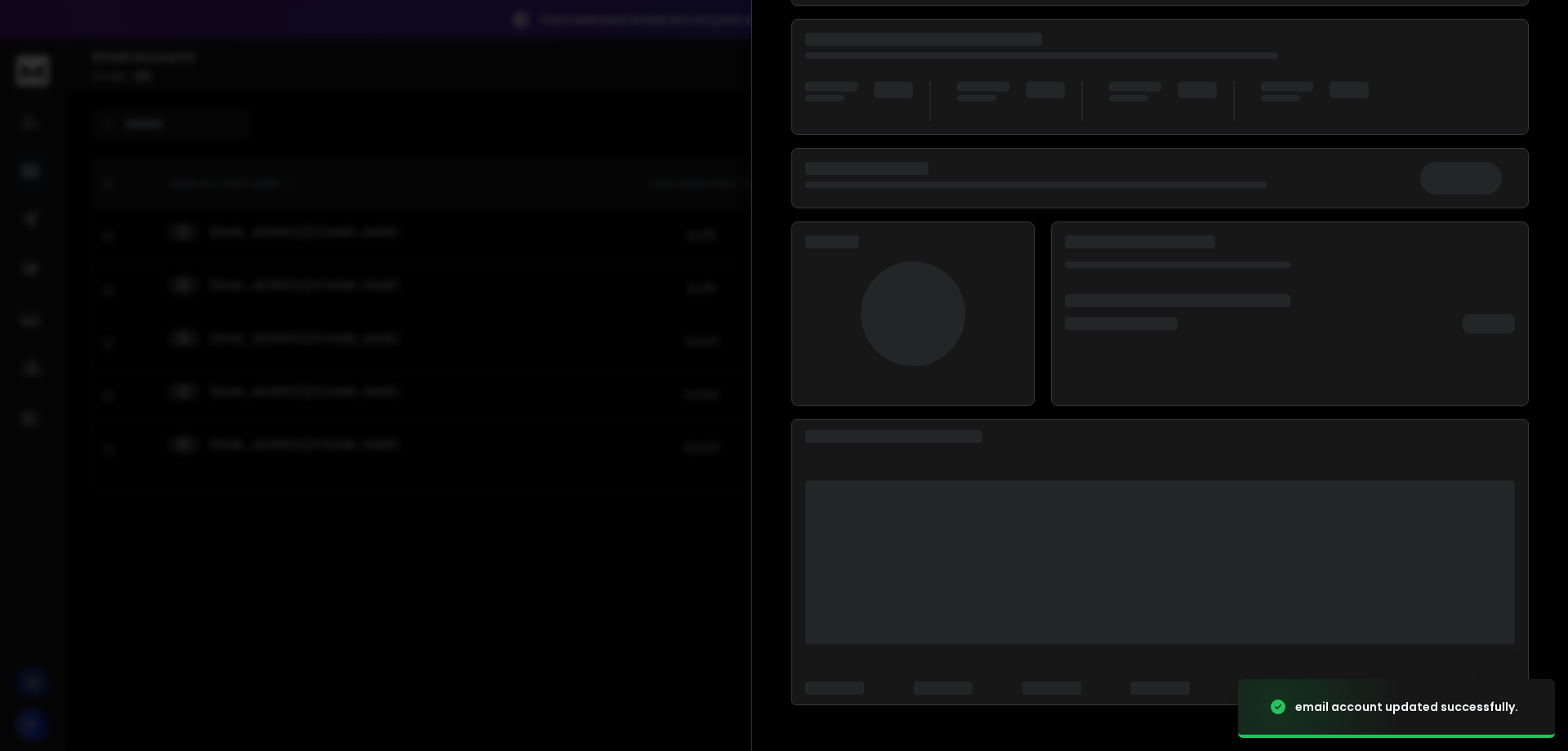
scroll to position [327, 0]
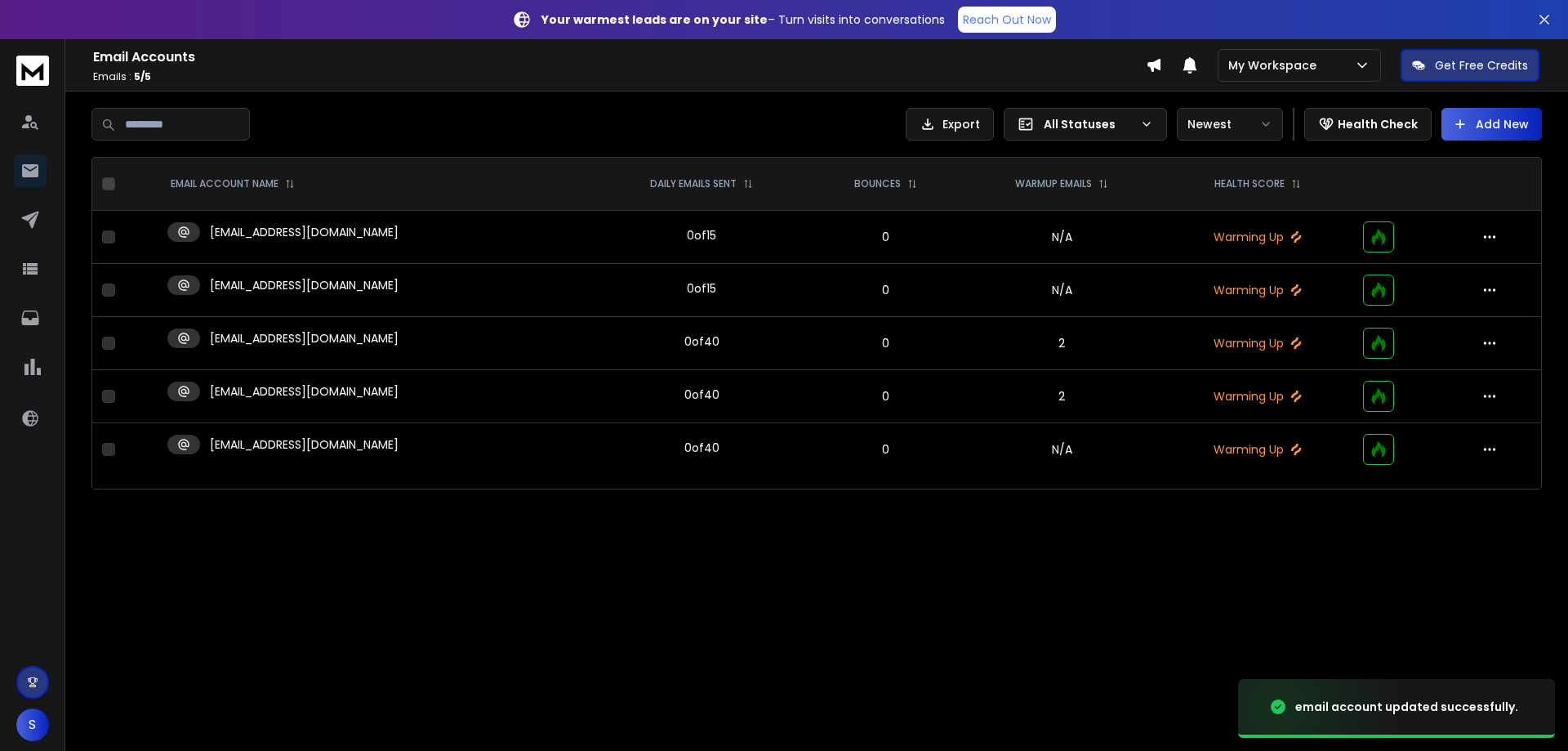
click at [374, 388] on p "[EMAIL_ADDRESS][DOMAIN_NAME]" at bounding box center [304, 391] width 189 height 17
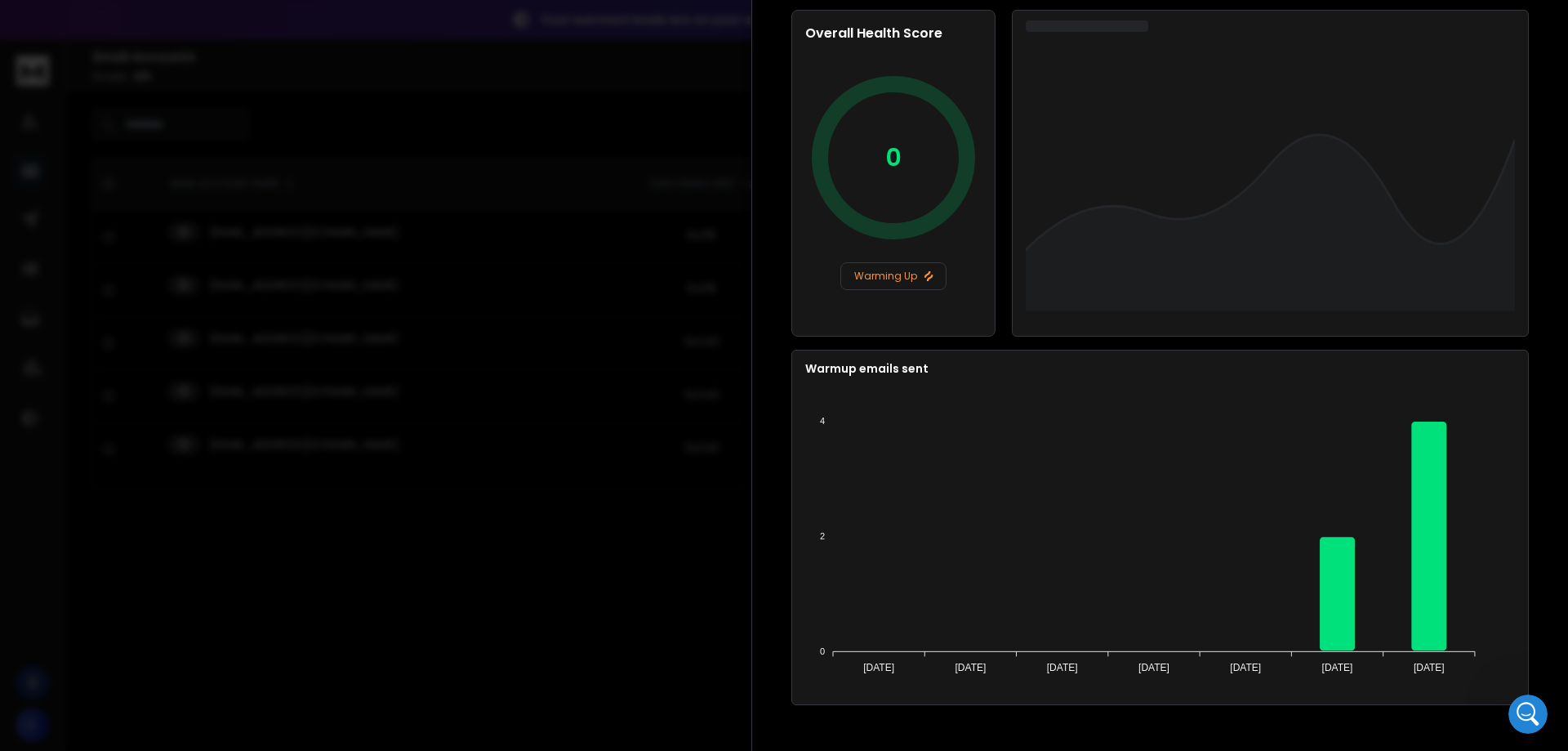
scroll to position [0, 0]
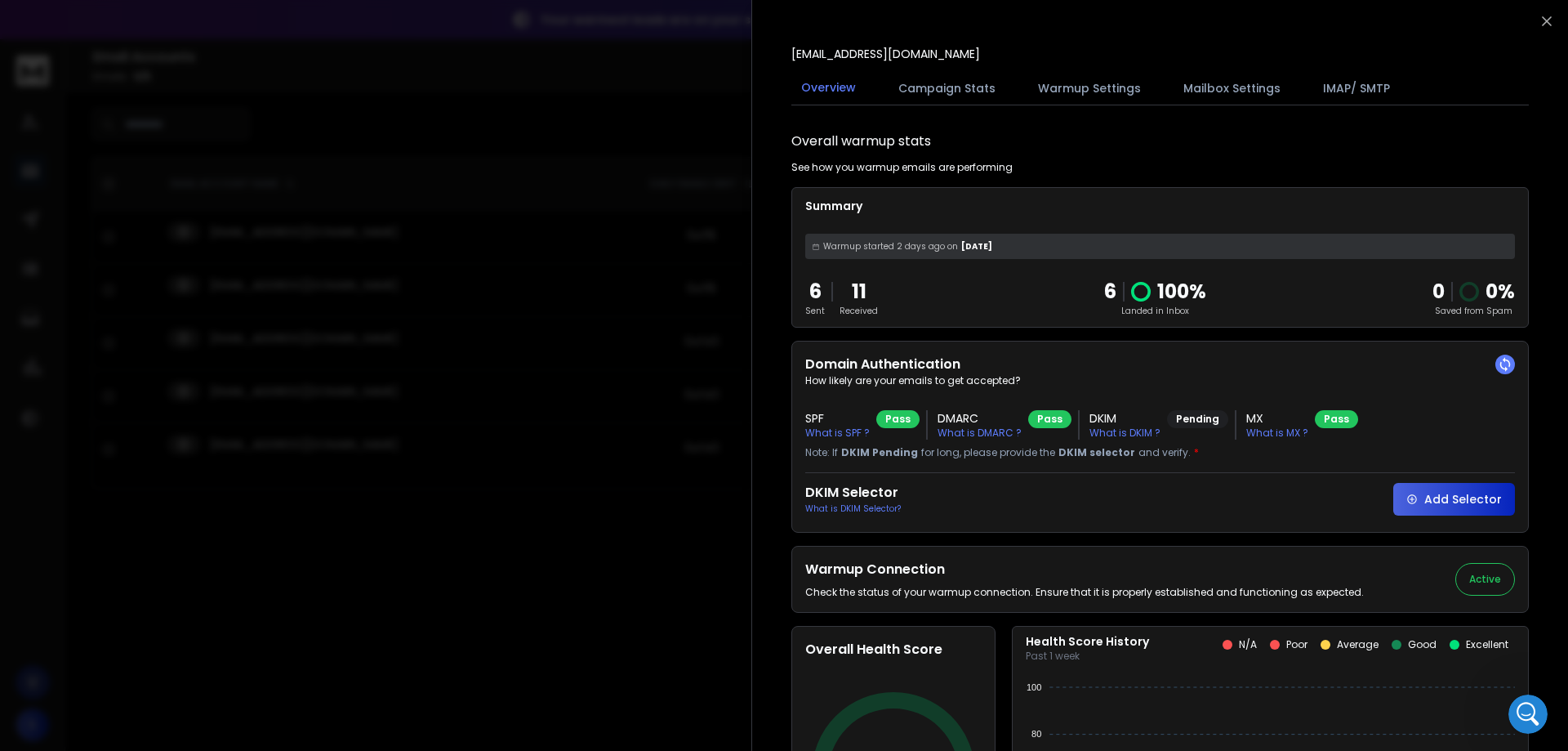
click at [928, 85] on button "Campaign Stats" at bounding box center [946, 88] width 117 height 36
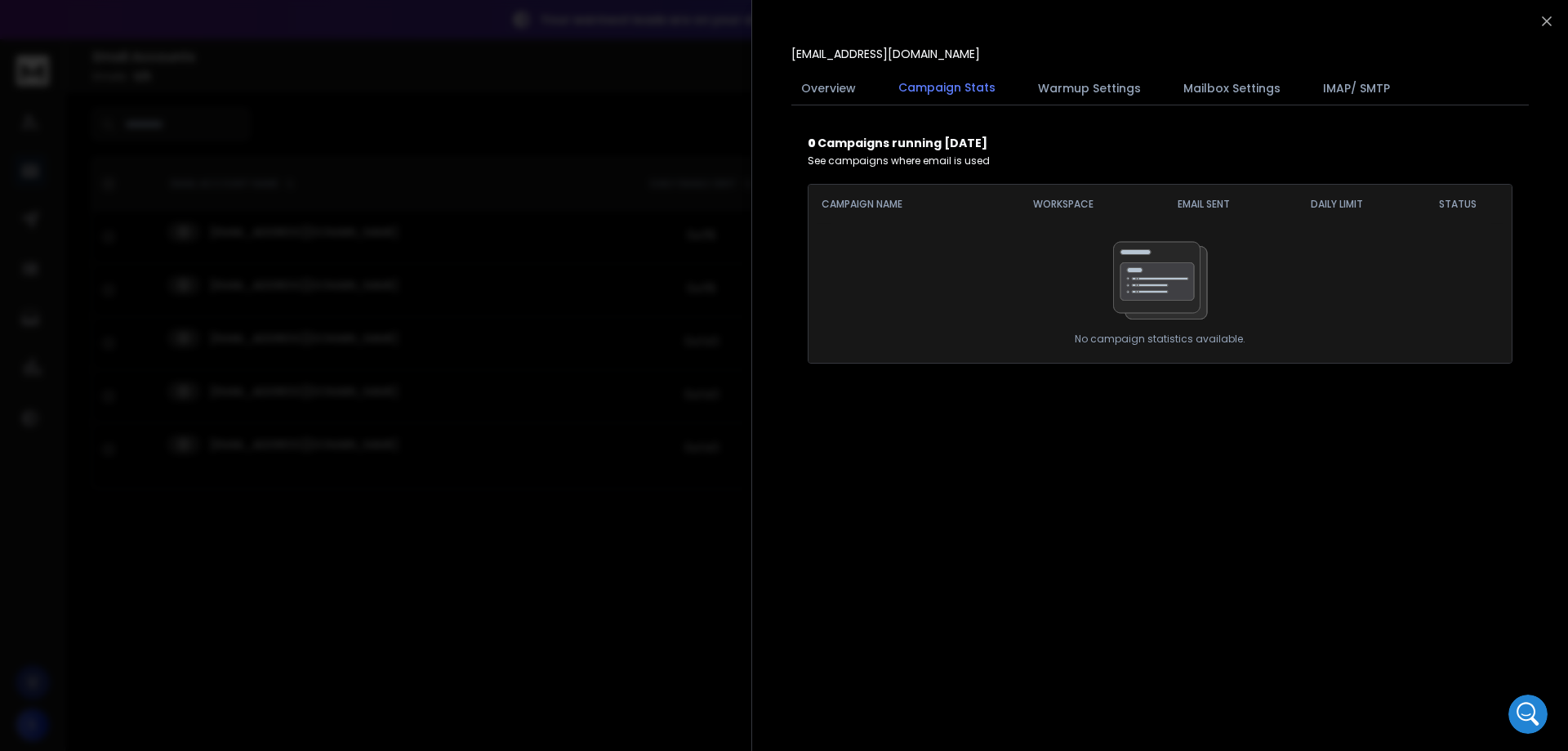
click at [1081, 75] on button "Warmup Settings" at bounding box center [1089, 88] width 123 height 36
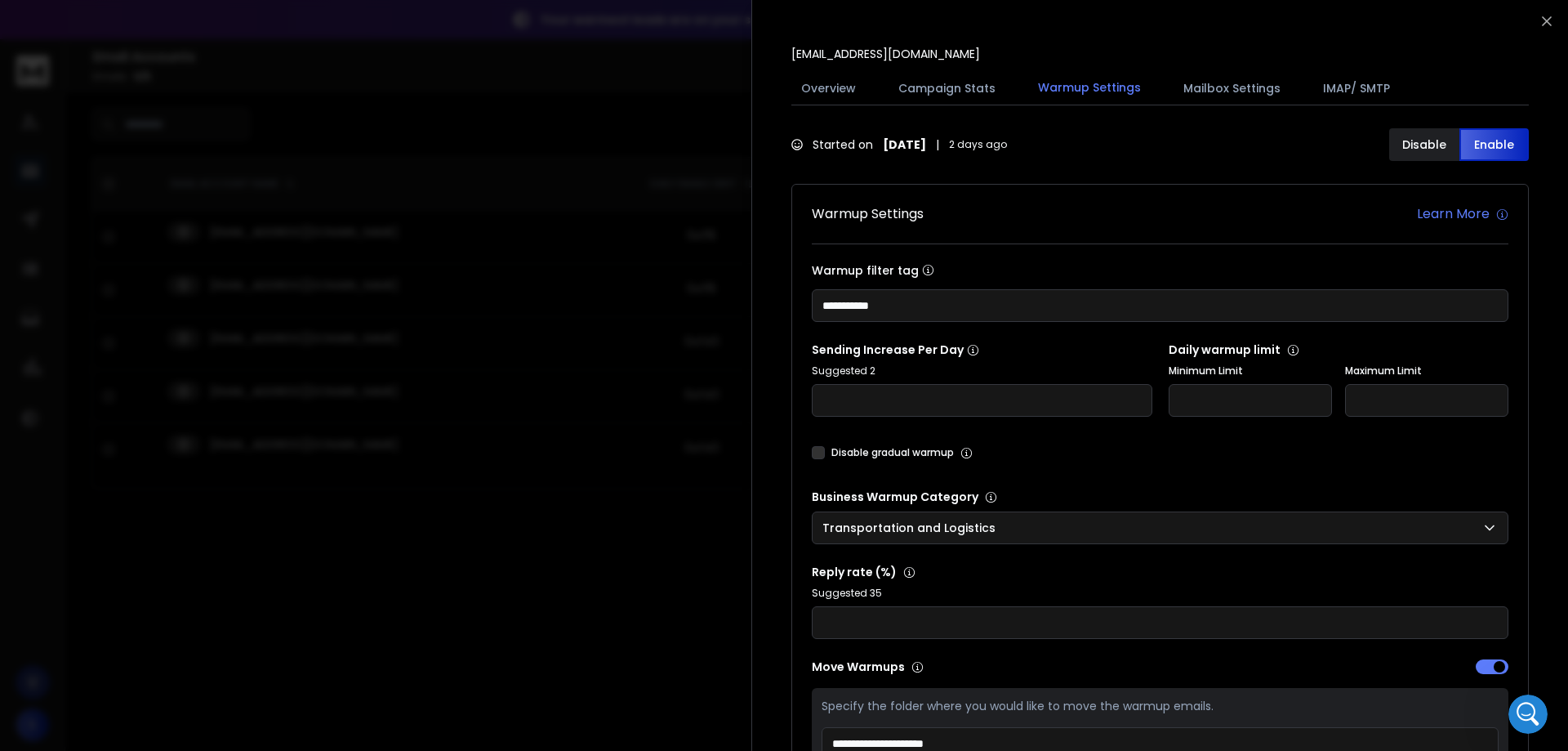
drag, startPoint x: 862, startPoint y: 400, endPoint x: 747, endPoint y: 422, distance: 117.1
click at [747, 422] on body "**********" at bounding box center [784, 375] width 1568 height 751
type input "*"
drag, startPoint x: 1217, startPoint y: 402, endPoint x: 1153, endPoint y: 411, distance: 64.6
click at [1153, 411] on div "Sending Increase Per Day Suggested 2 * Daily warmup limit Minimum Limit * Maxim…" at bounding box center [1161, 379] width 697 height 76
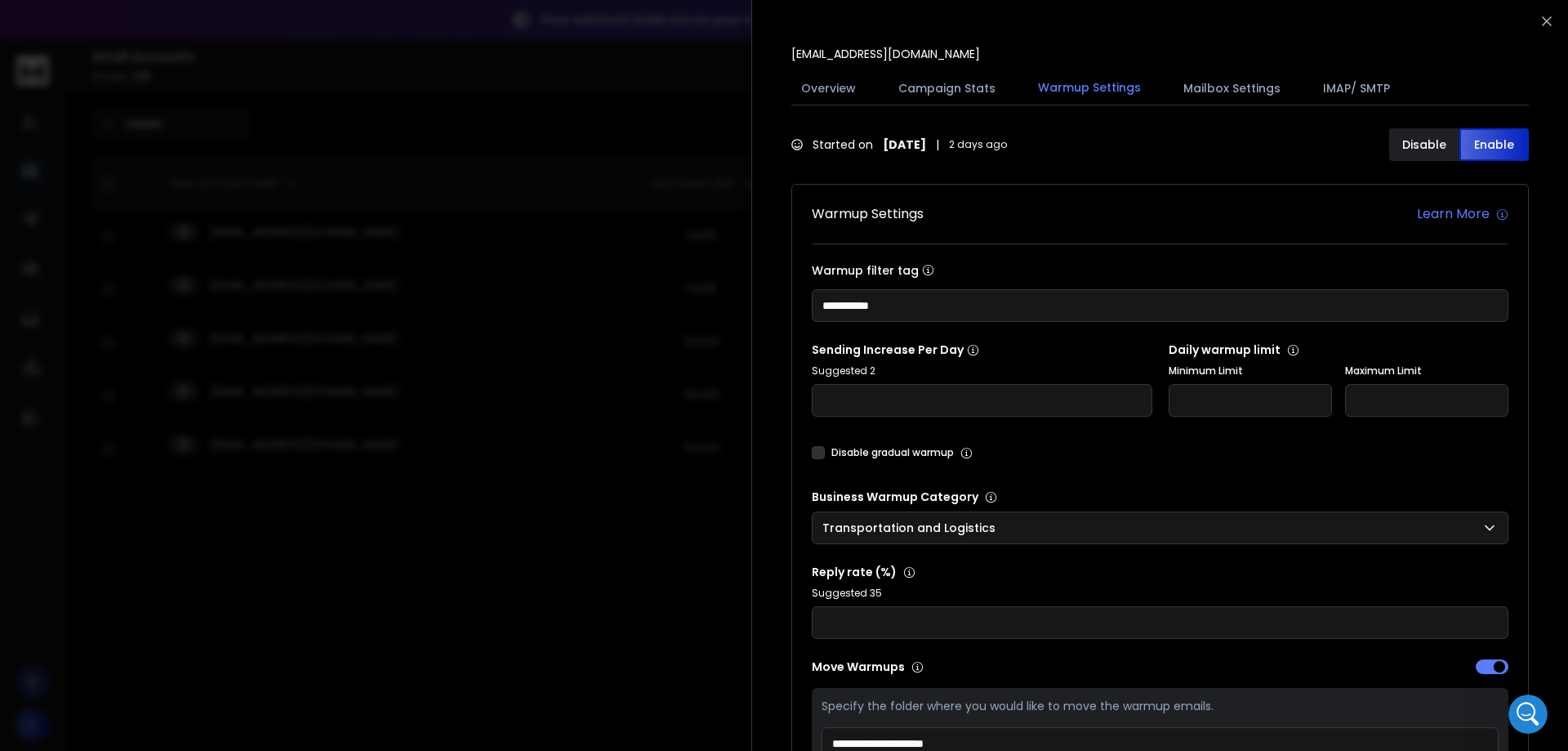
type input "*"
drag, startPoint x: 841, startPoint y: 401, endPoint x: 775, endPoint y: 414, distance: 67.3
click at [775, 414] on div "**********" at bounding box center [1160, 507] width 777 height 974
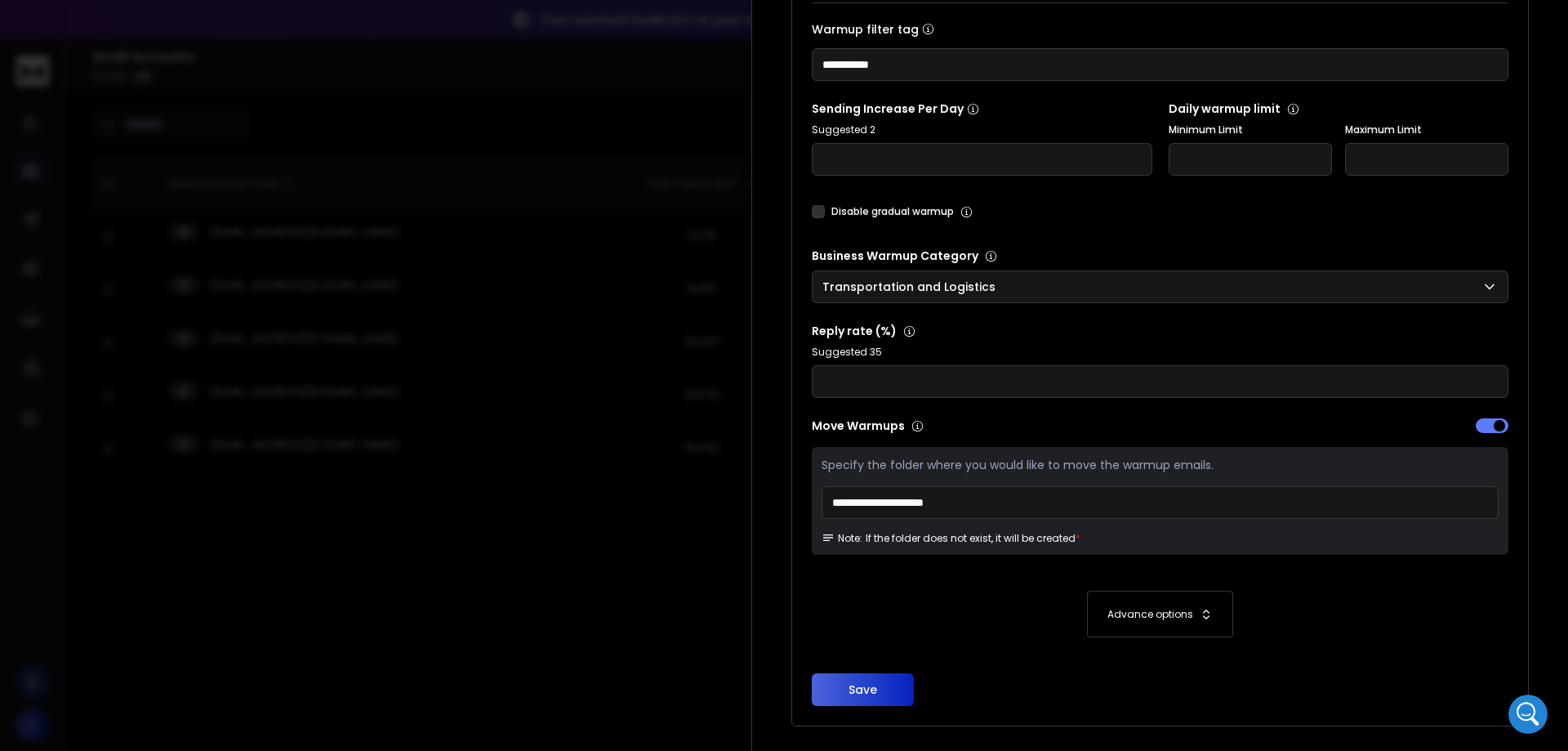
scroll to position [262, 0]
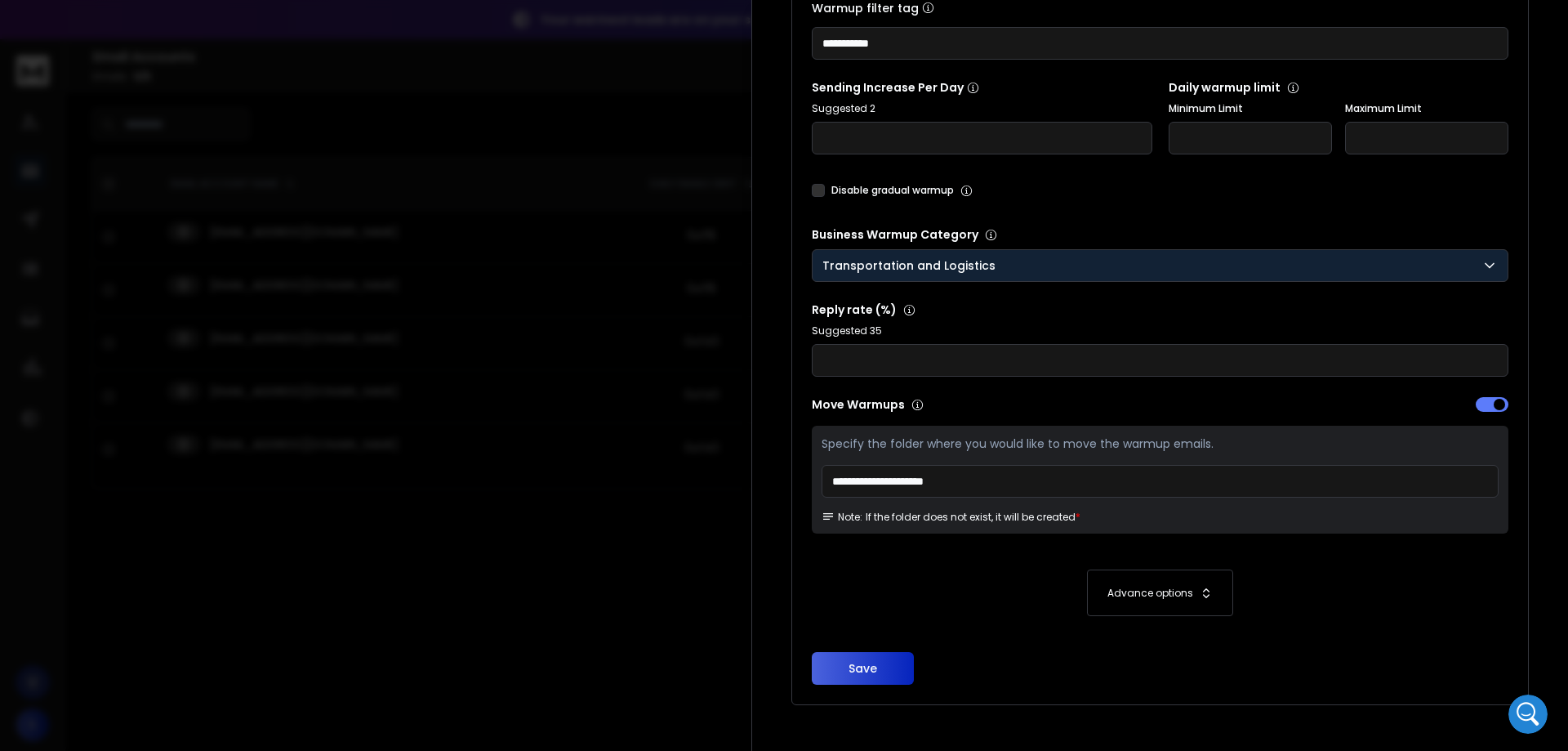
type input "*"
click at [1080, 260] on div "Transportation and Logistics" at bounding box center [1161, 265] width 676 height 17
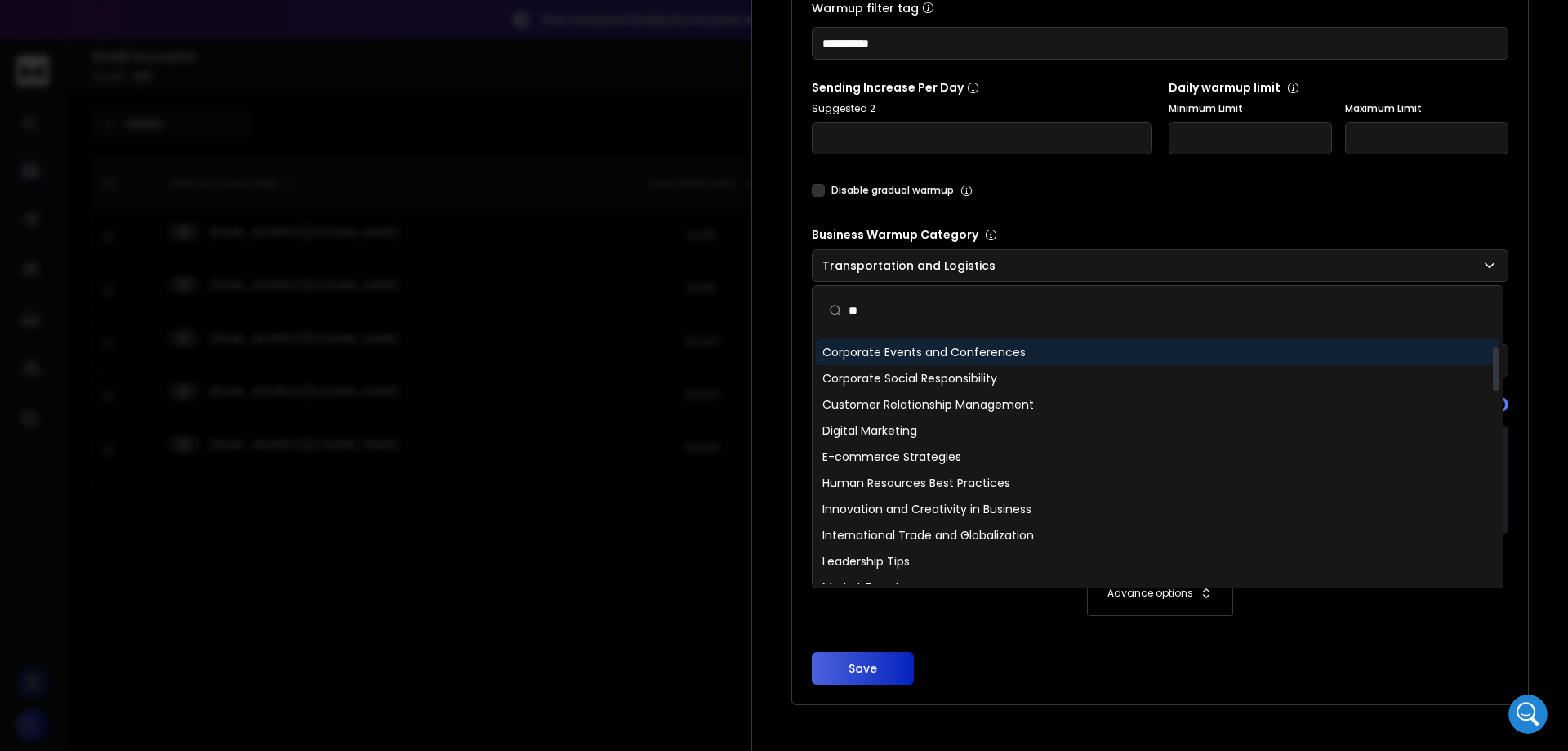
scroll to position [0, 0]
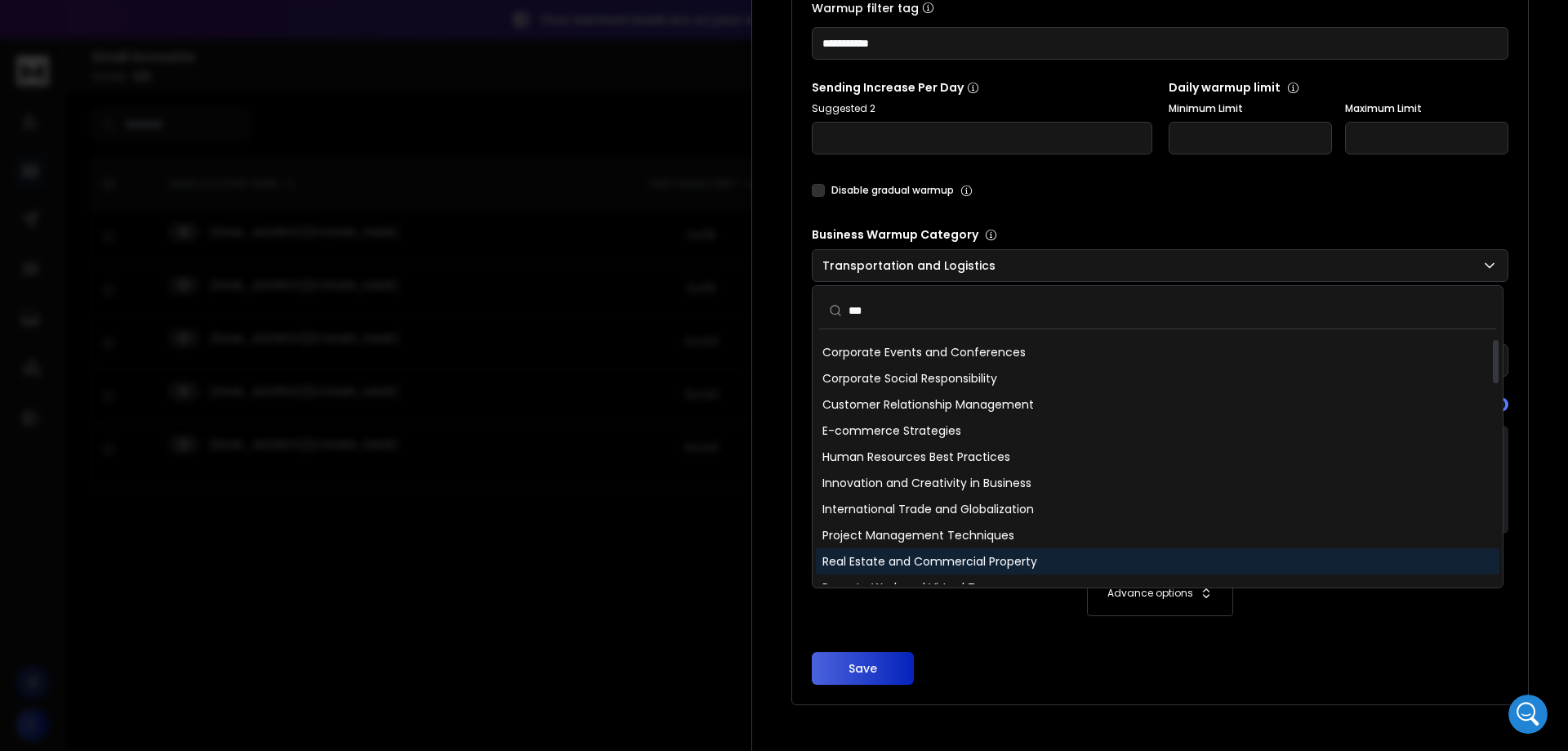
type input "***"
click at [994, 559] on span "Real Estate and Commercial Property" at bounding box center [930, 561] width 215 height 17
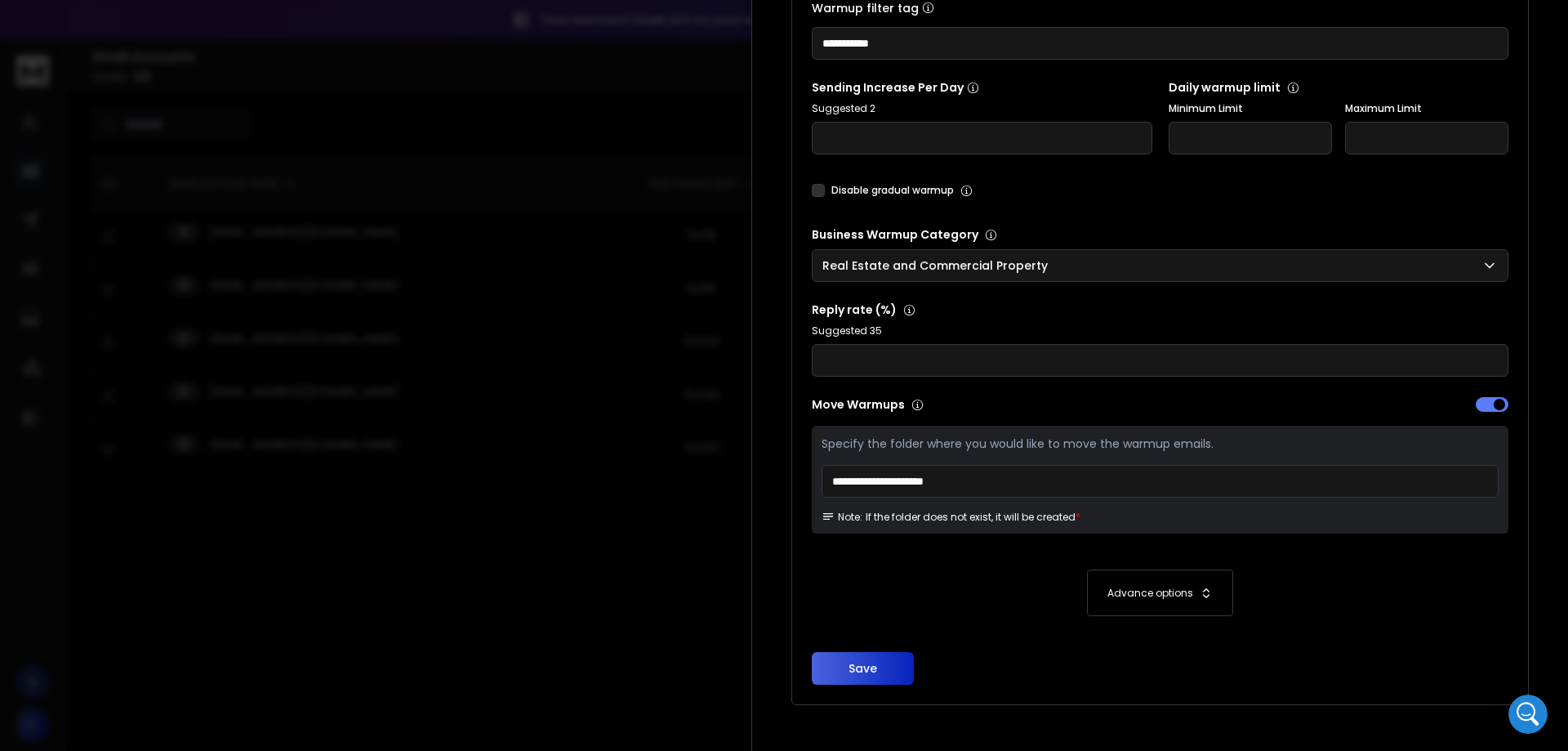
click at [1156, 600] on div "Advance options" at bounding box center [1160, 592] width 146 height 46
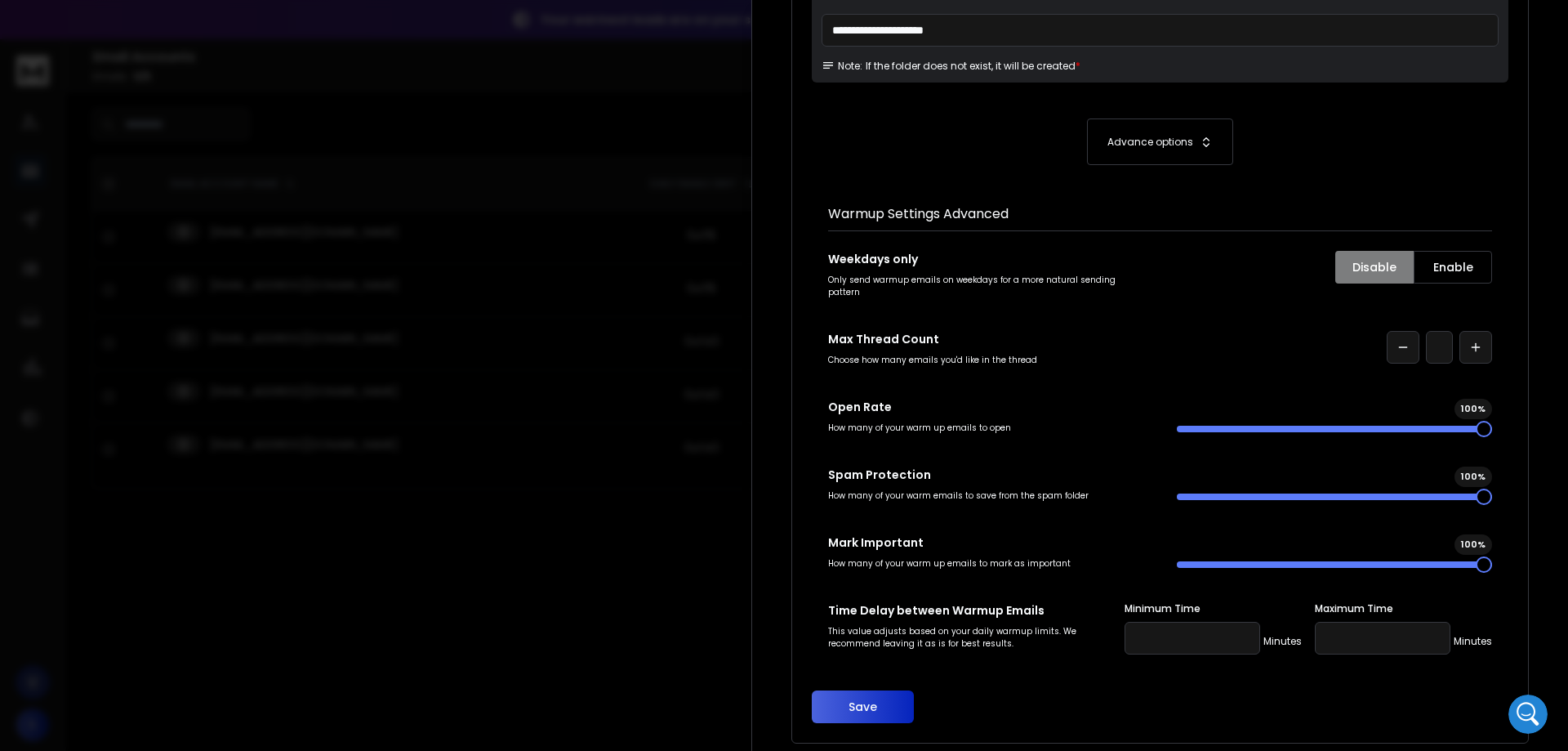
scroll to position [739, 0]
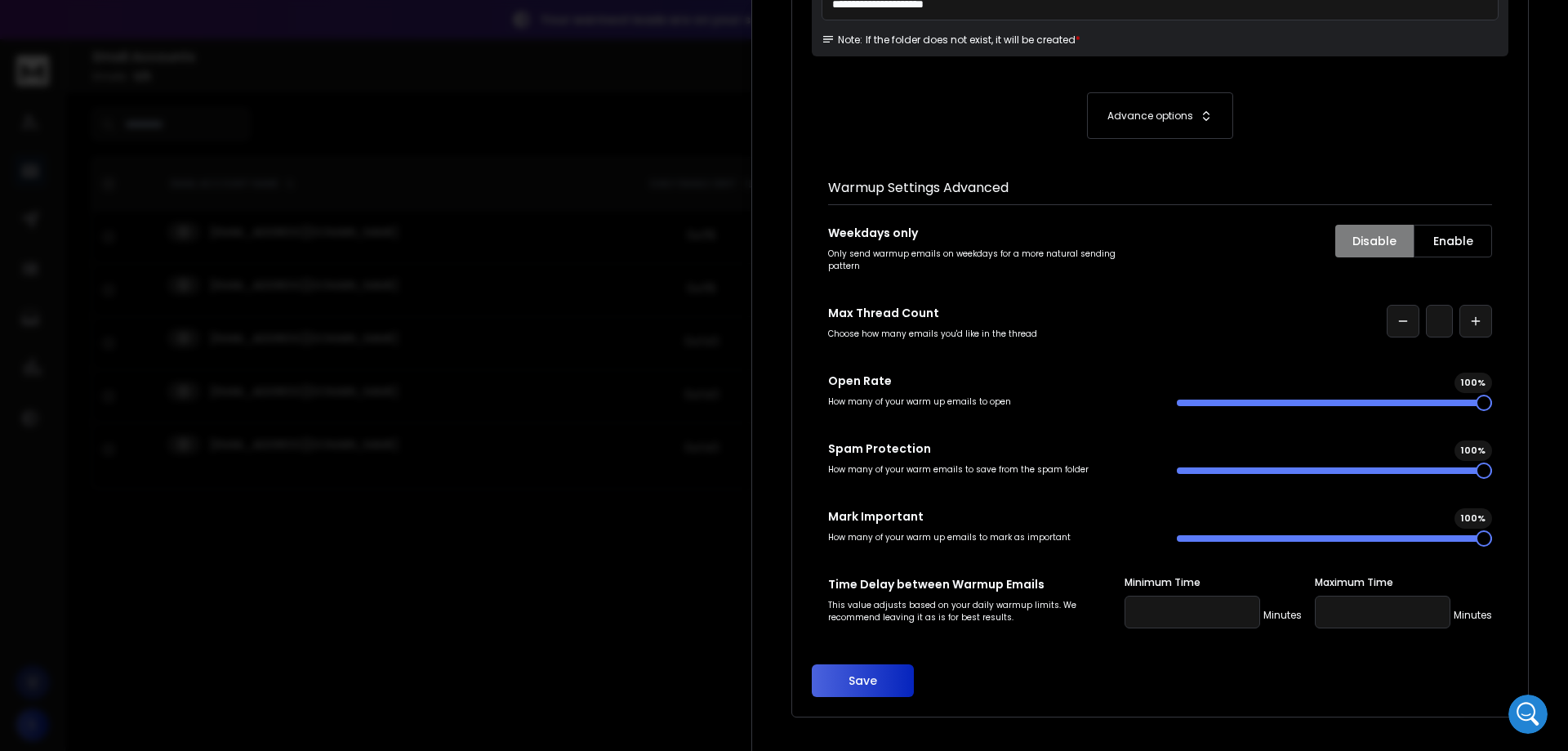
click at [1130, 597] on input "number" at bounding box center [1193, 611] width 135 height 32
type input "*"
click at [1315, 595] on input "number" at bounding box center [1382, 611] width 135 height 32
type input "*"
click at [1246, 654] on form "**********" at bounding box center [1161, 80] width 697 height 1232
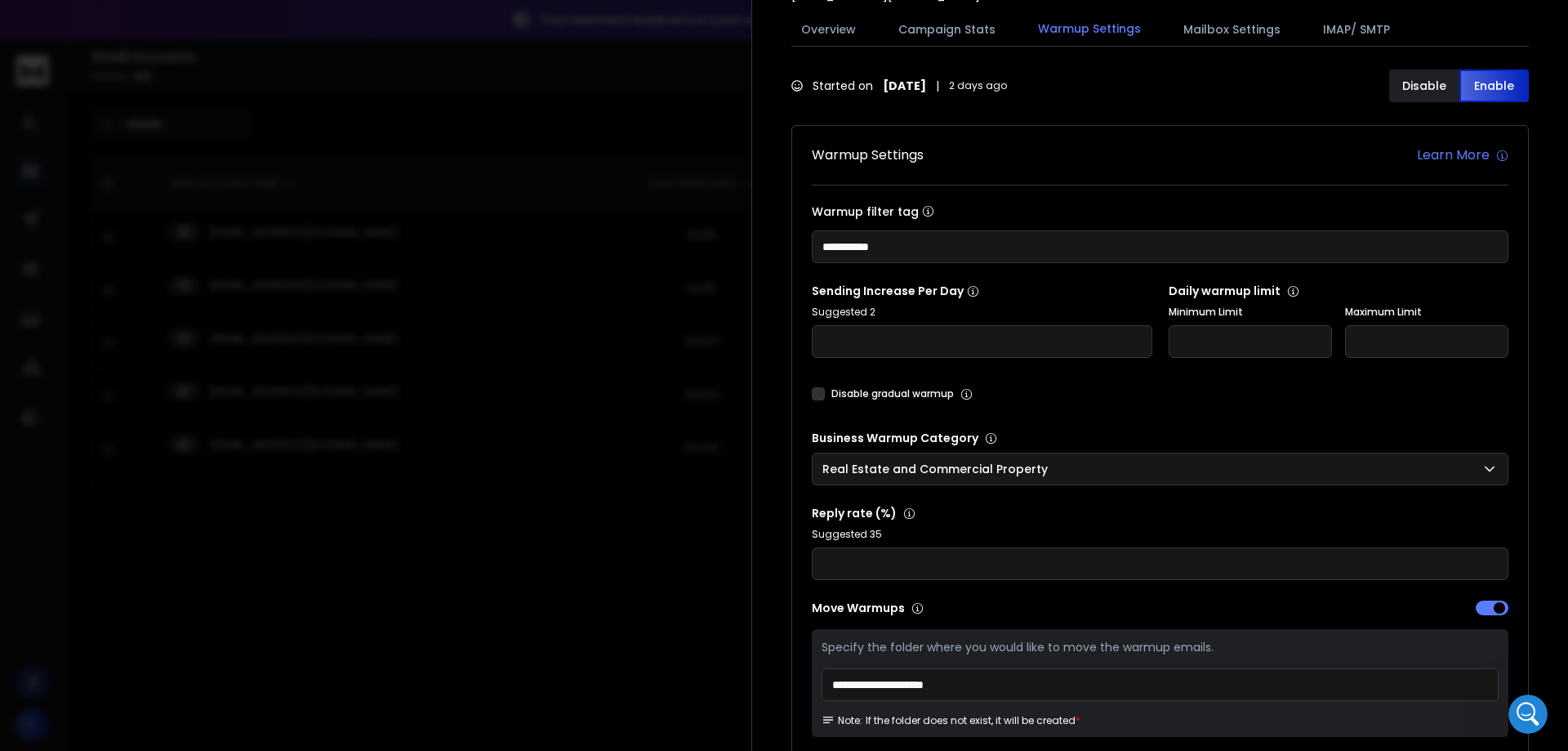
scroll to position [0, 0]
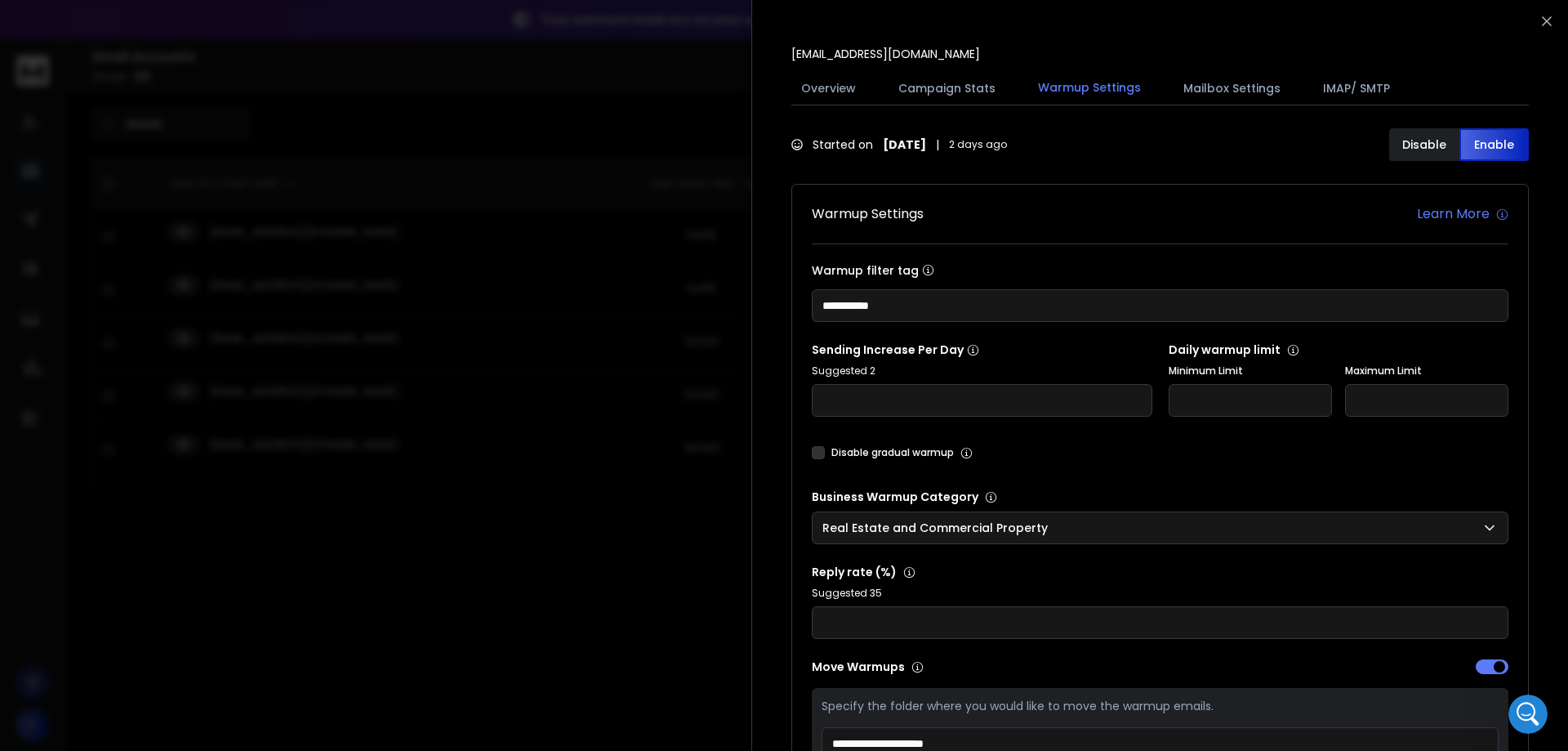
click at [1188, 81] on button "Mailbox Settings" at bounding box center [1231, 88] width 117 height 36
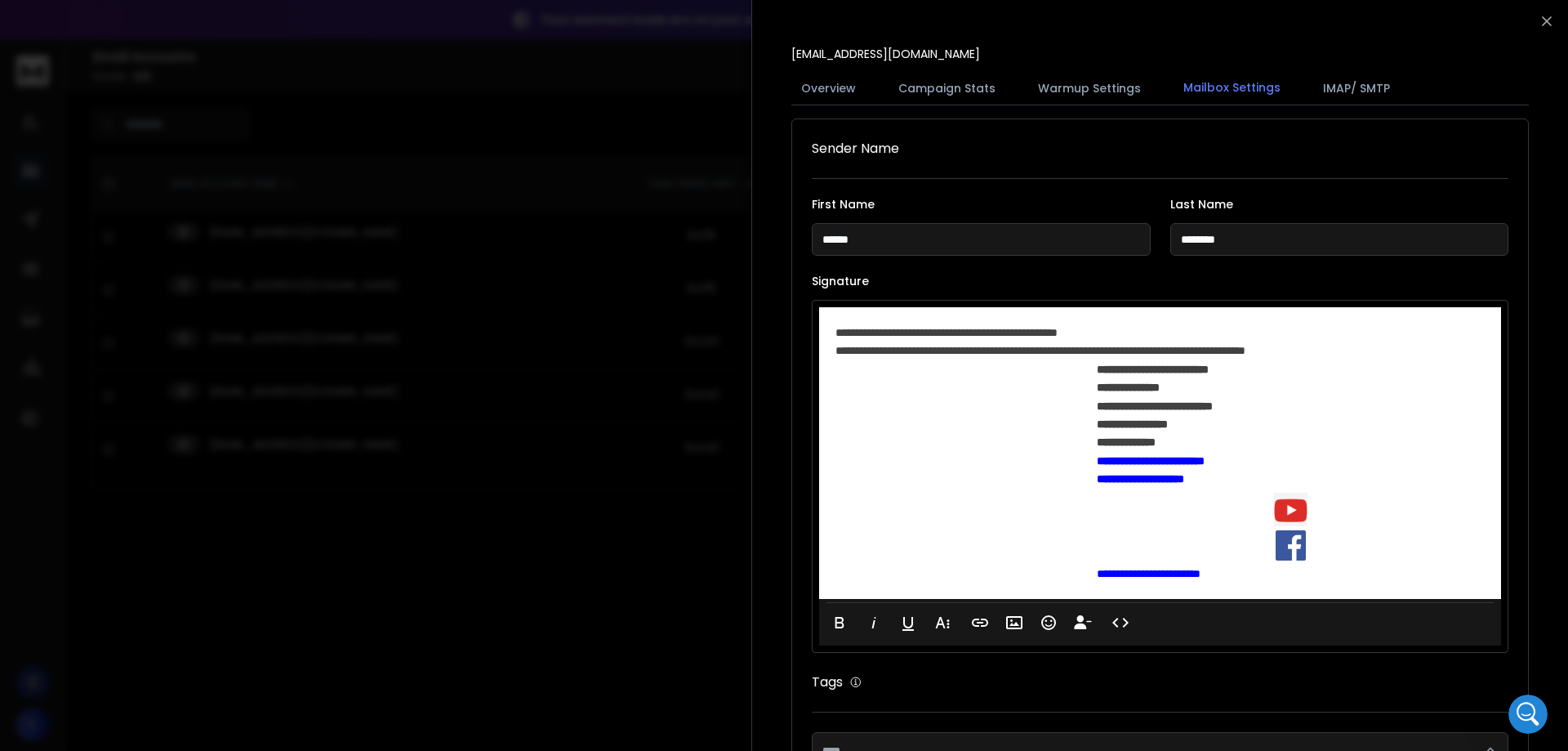
click at [1364, 76] on button "IMAP/ SMTP" at bounding box center [1357, 88] width 86 height 36
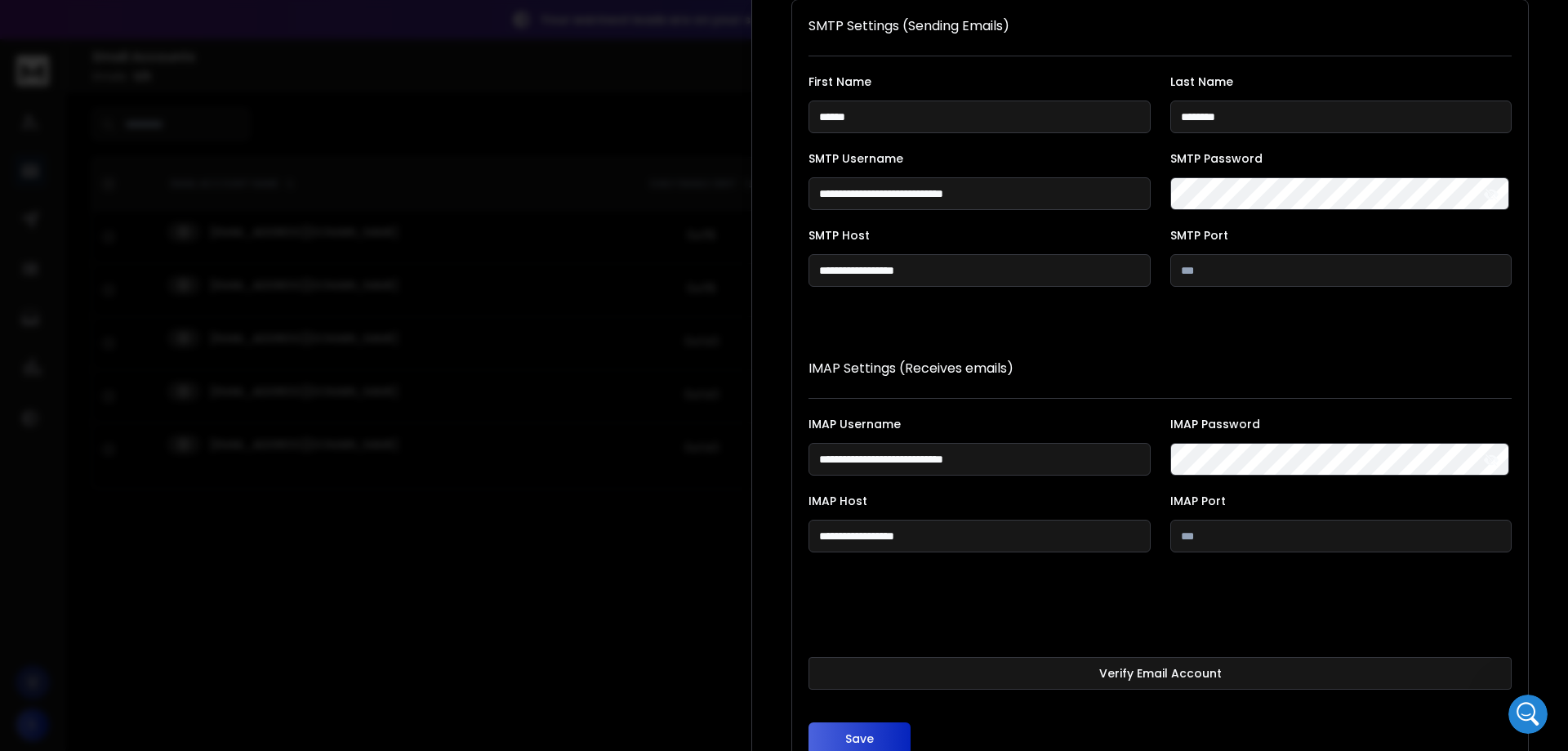
scroll to position [187, 0]
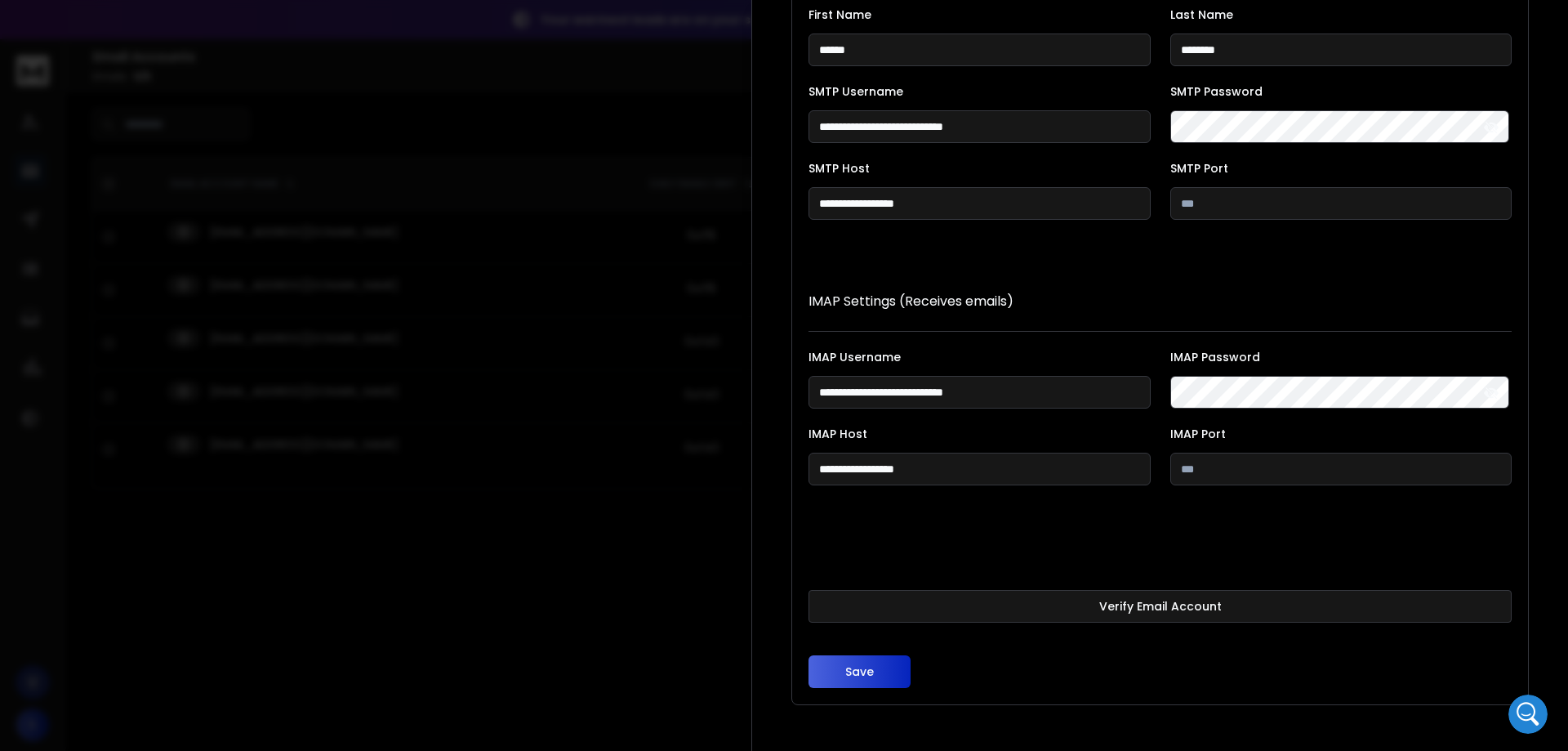
click at [883, 673] on button "Save" at bounding box center [860, 671] width 102 height 32
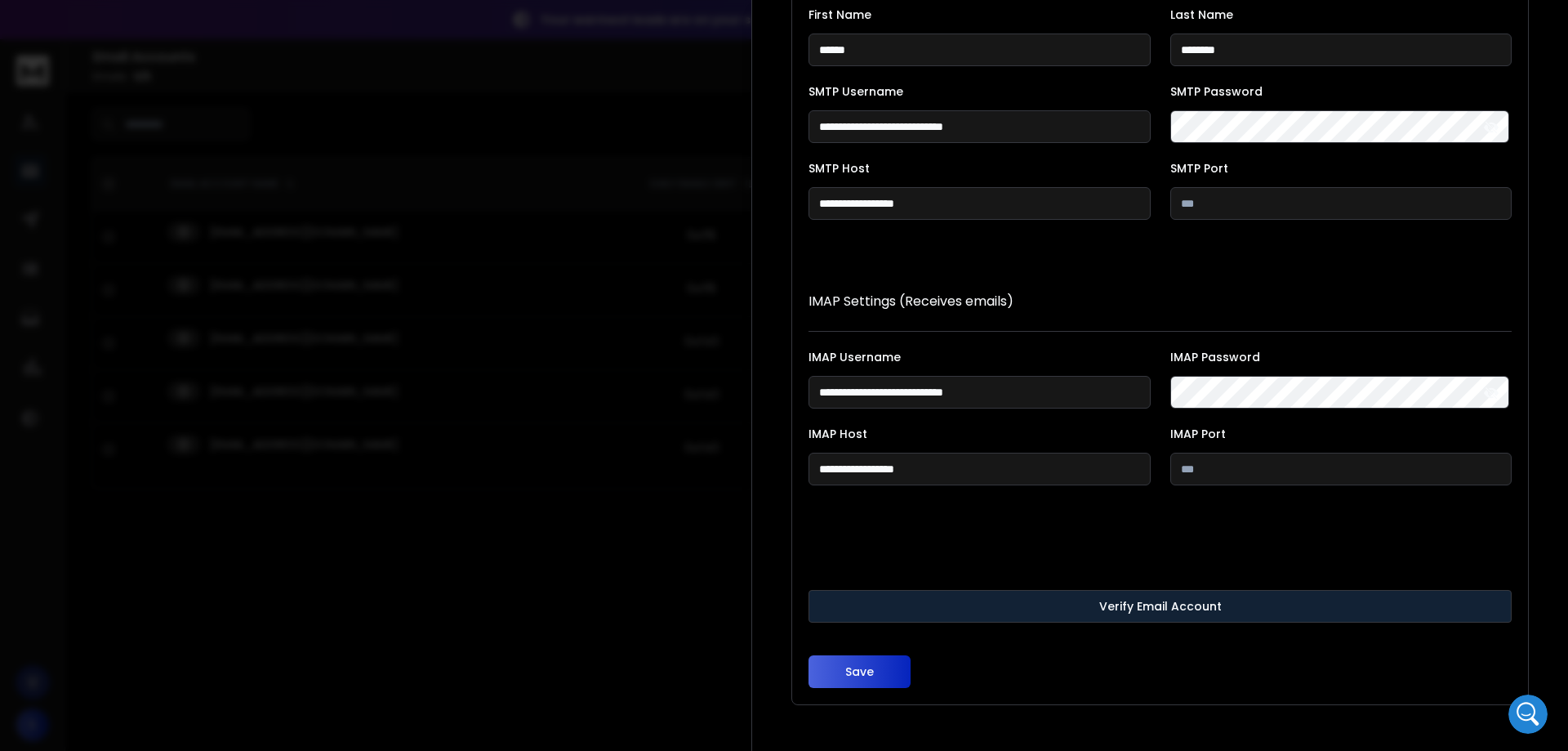
click at [1117, 602] on button "Verify Email Account" at bounding box center [1161, 606] width 703 height 32
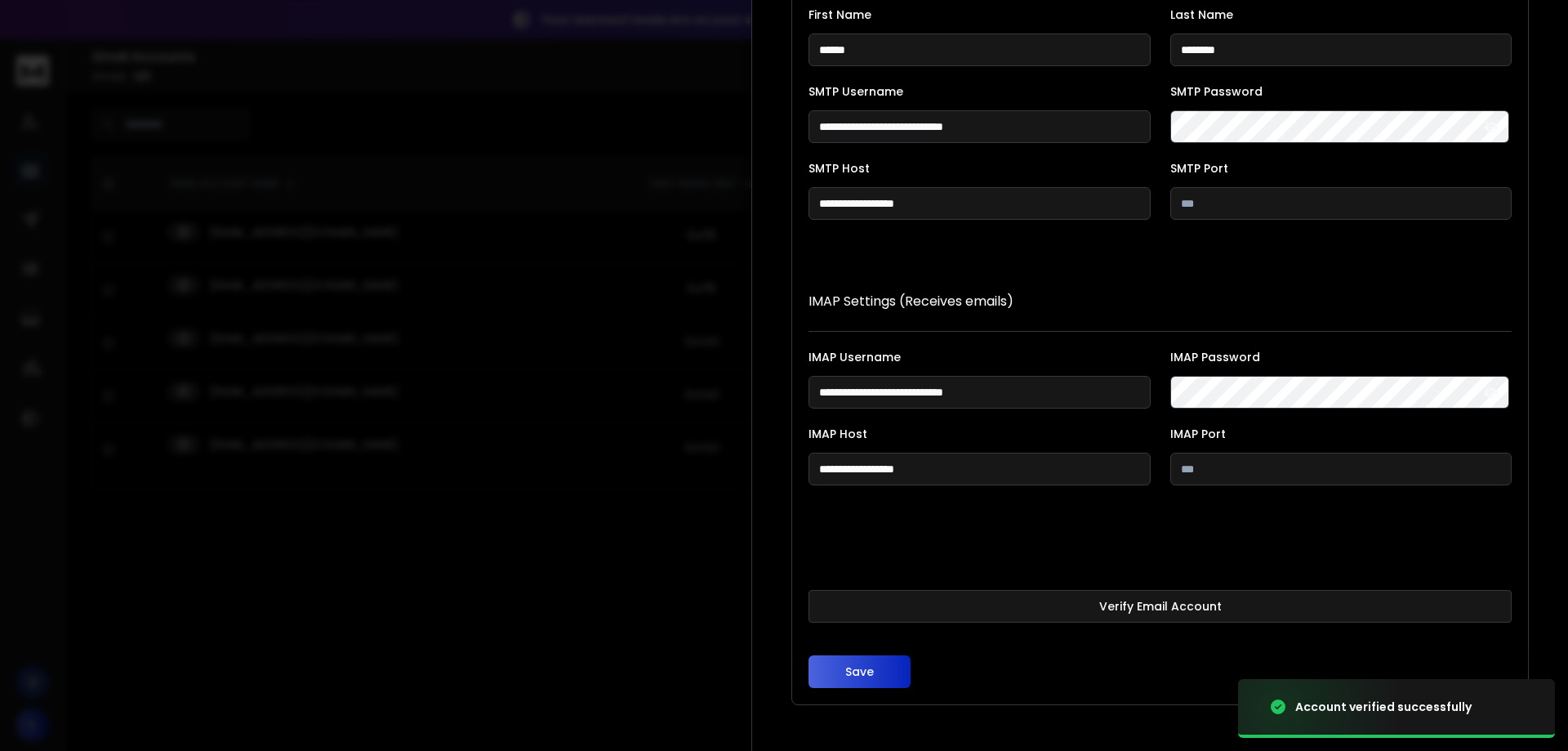
click at [885, 669] on button "Save" at bounding box center [860, 671] width 102 height 32
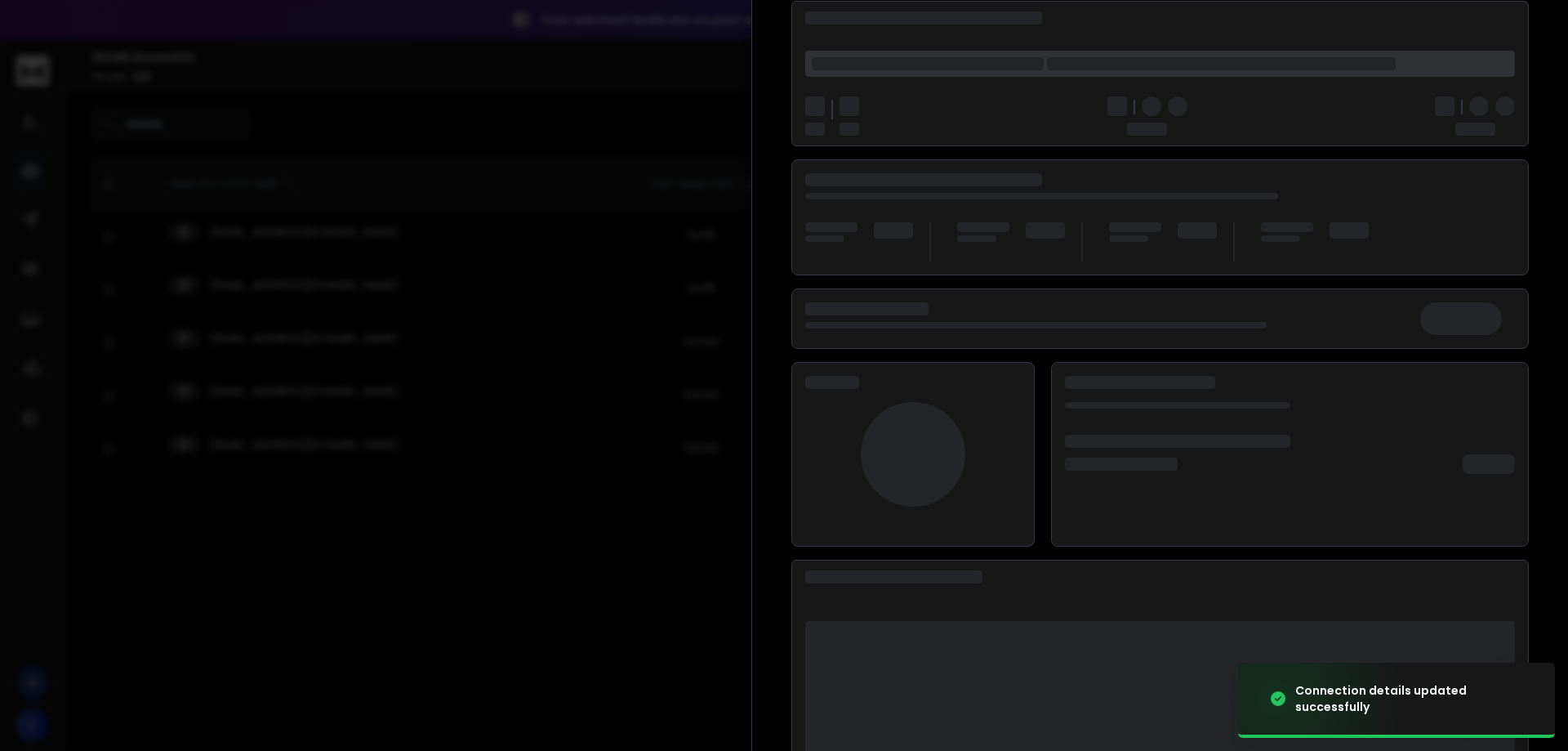
scroll to position [97, 0]
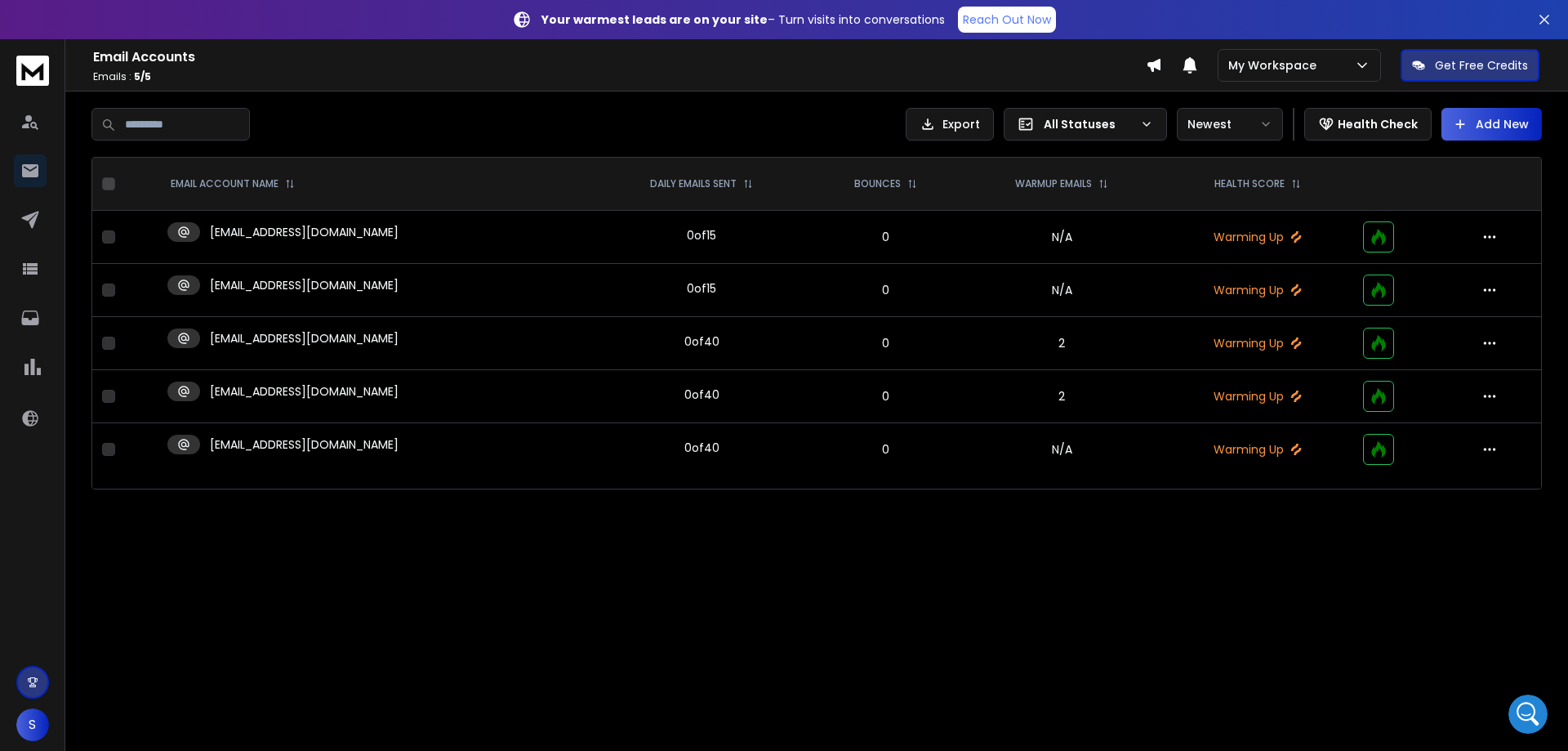
click at [538, 225] on div "[EMAIL_ADDRESS][DOMAIN_NAME]" at bounding box center [375, 232] width 415 height 20
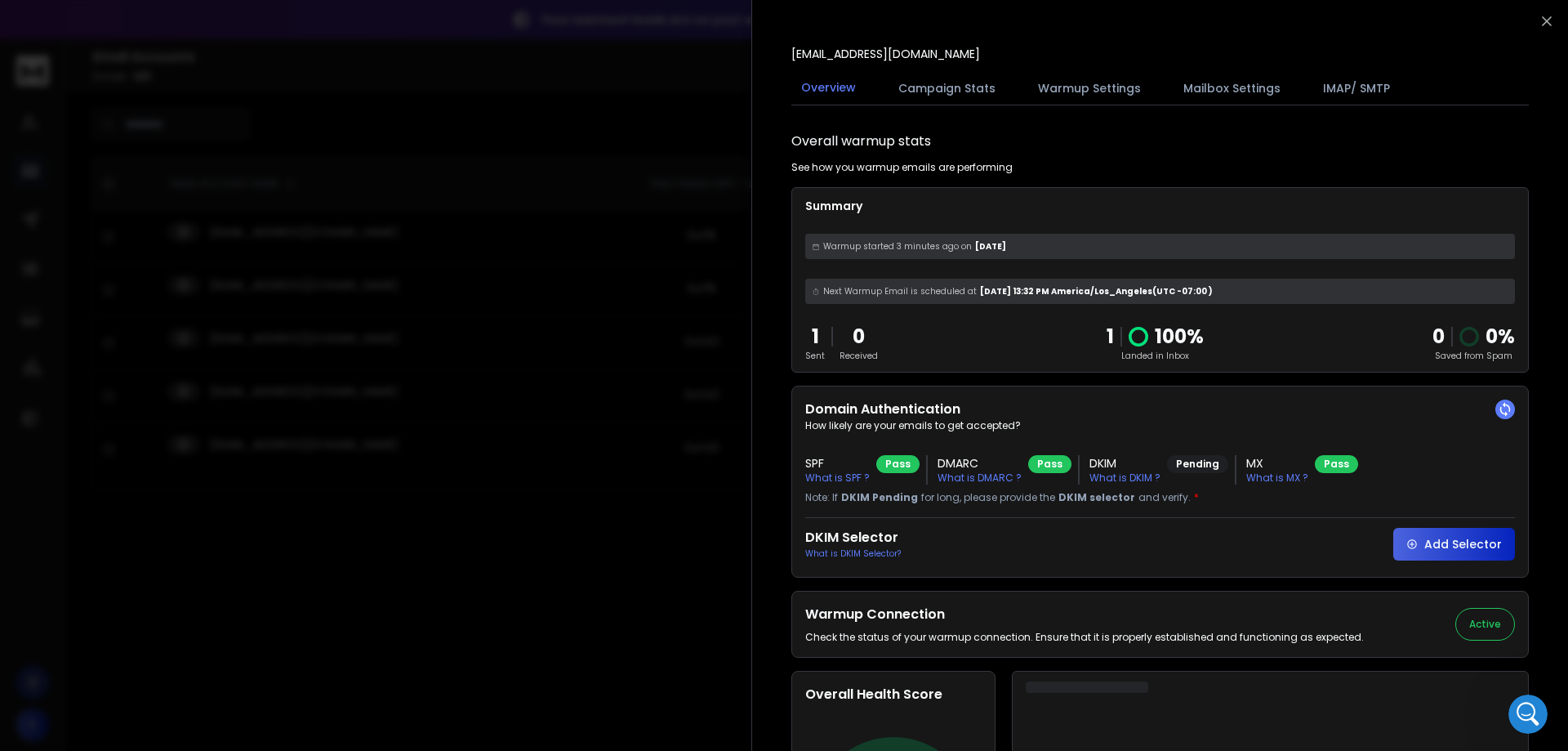
click at [937, 80] on button "Campaign Stats" at bounding box center [946, 88] width 117 height 36
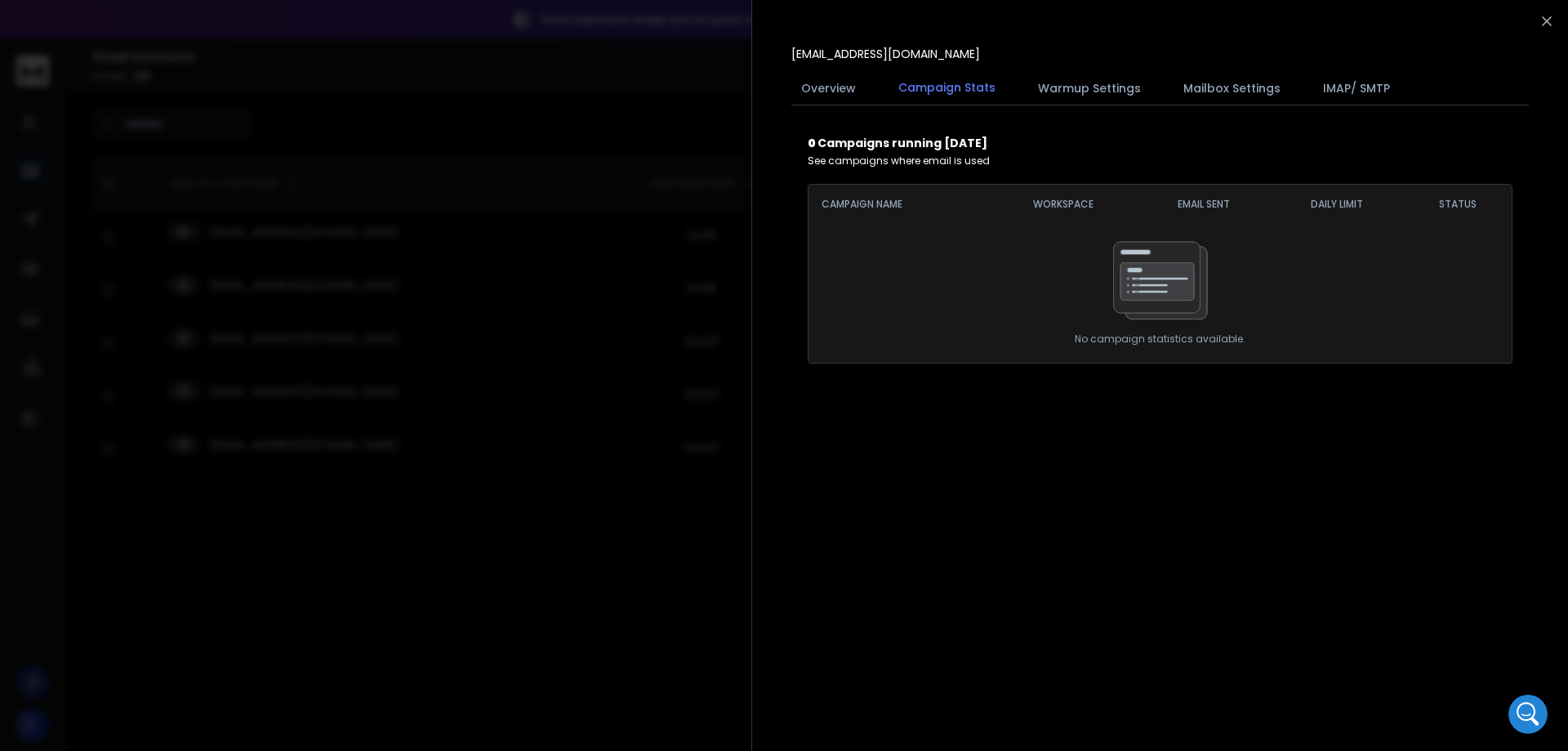
click at [1102, 80] on button "Warmup Settings" at bounding box center [1089, 88] width 123 height 36
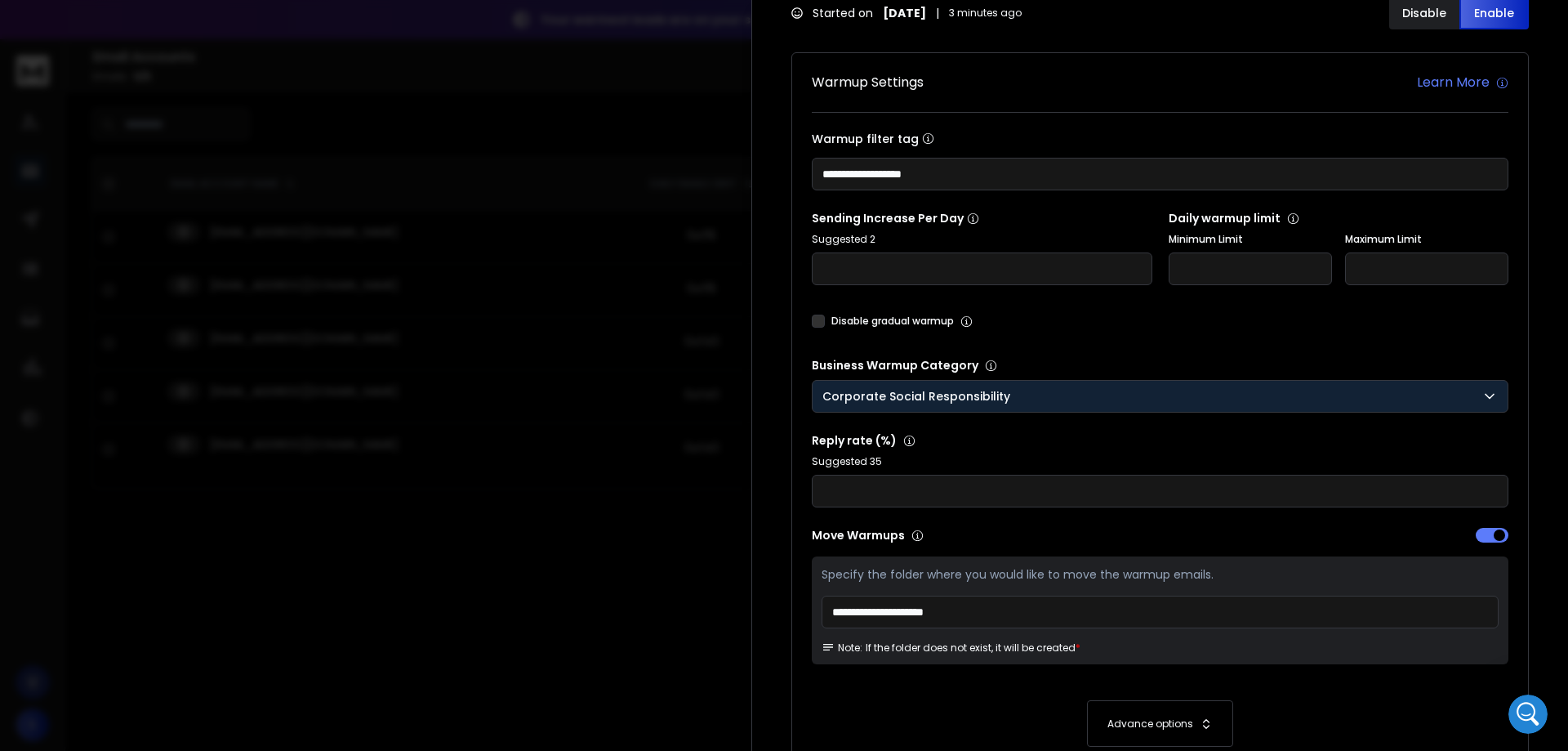
scroll to position [262, 0]
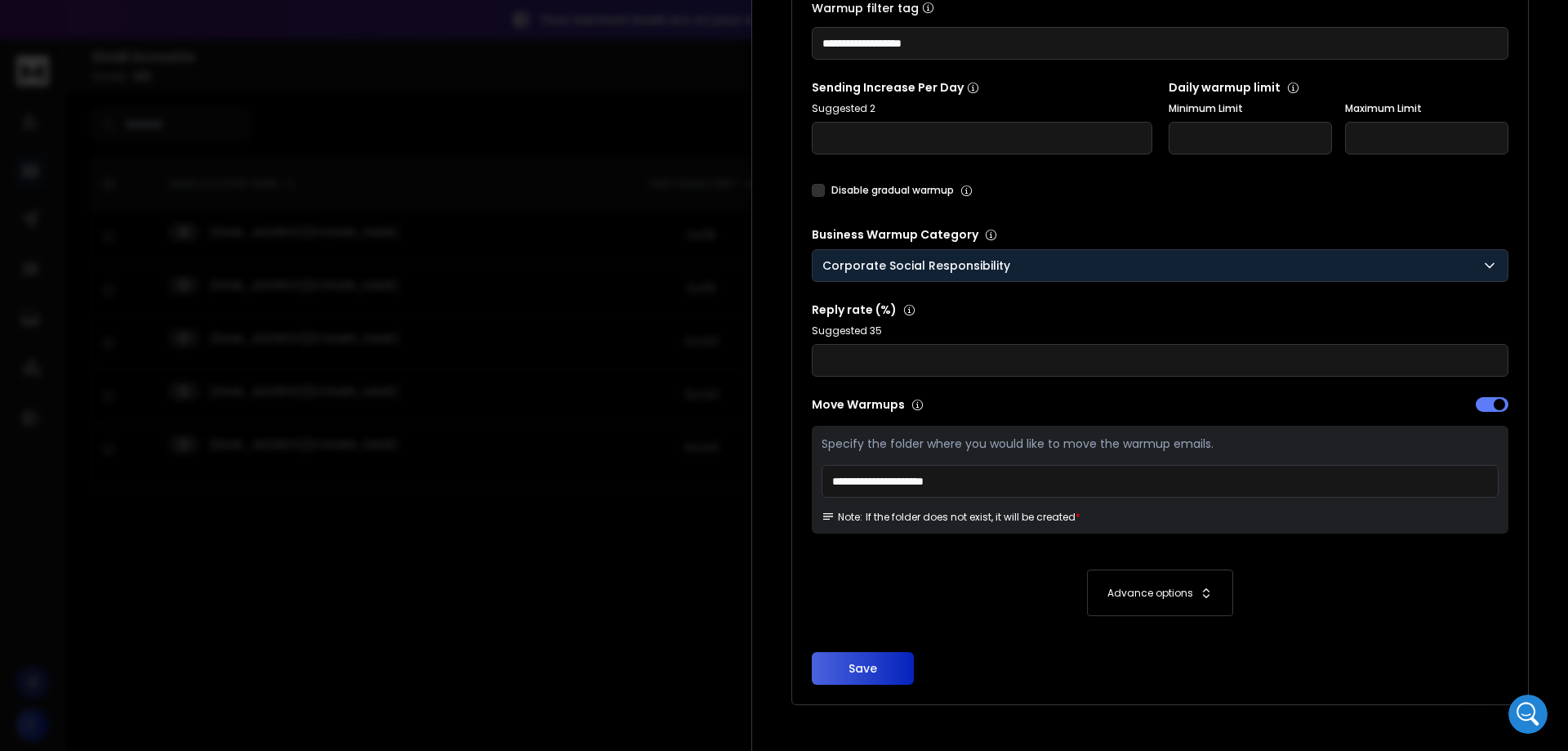
click at [1123, 264] on div "Corporate Social Responsibility" at bounding box center [1161, 265] width 676 height 17
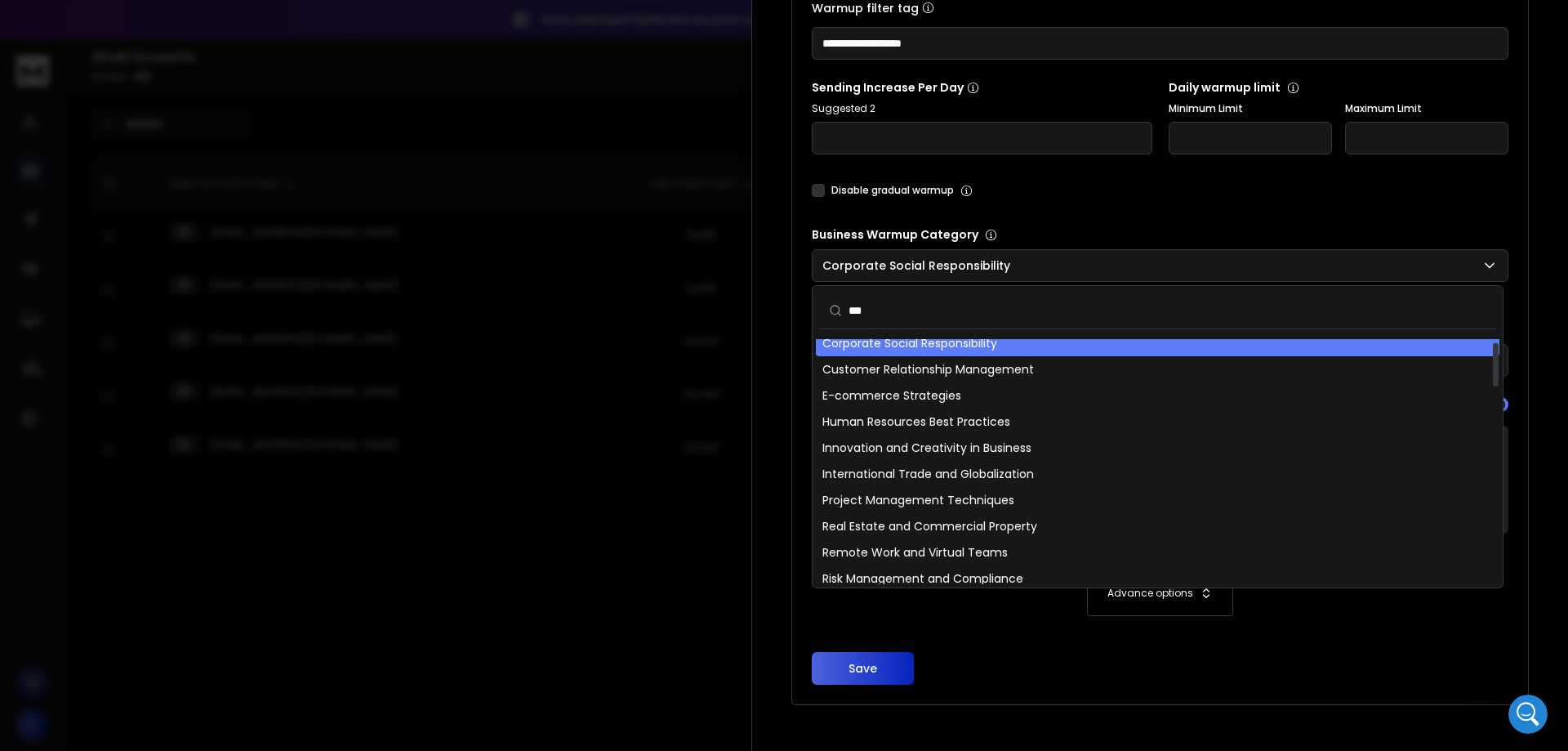
scroll to position [0, 0]
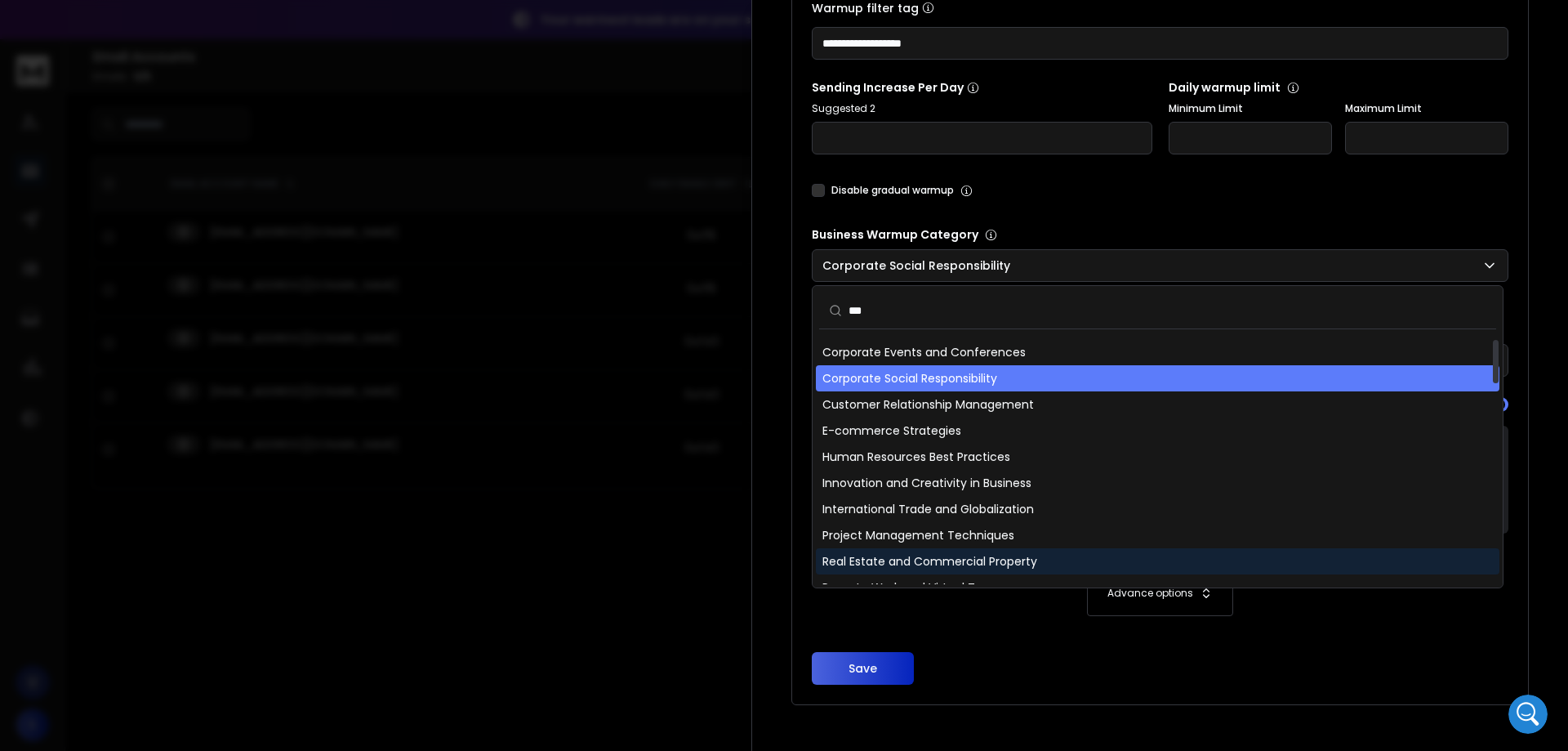
type input "***"
click at [1000, 562] on span "Real Estate and Commercial Property" at bounding box center [930, 561] width 215 height 17
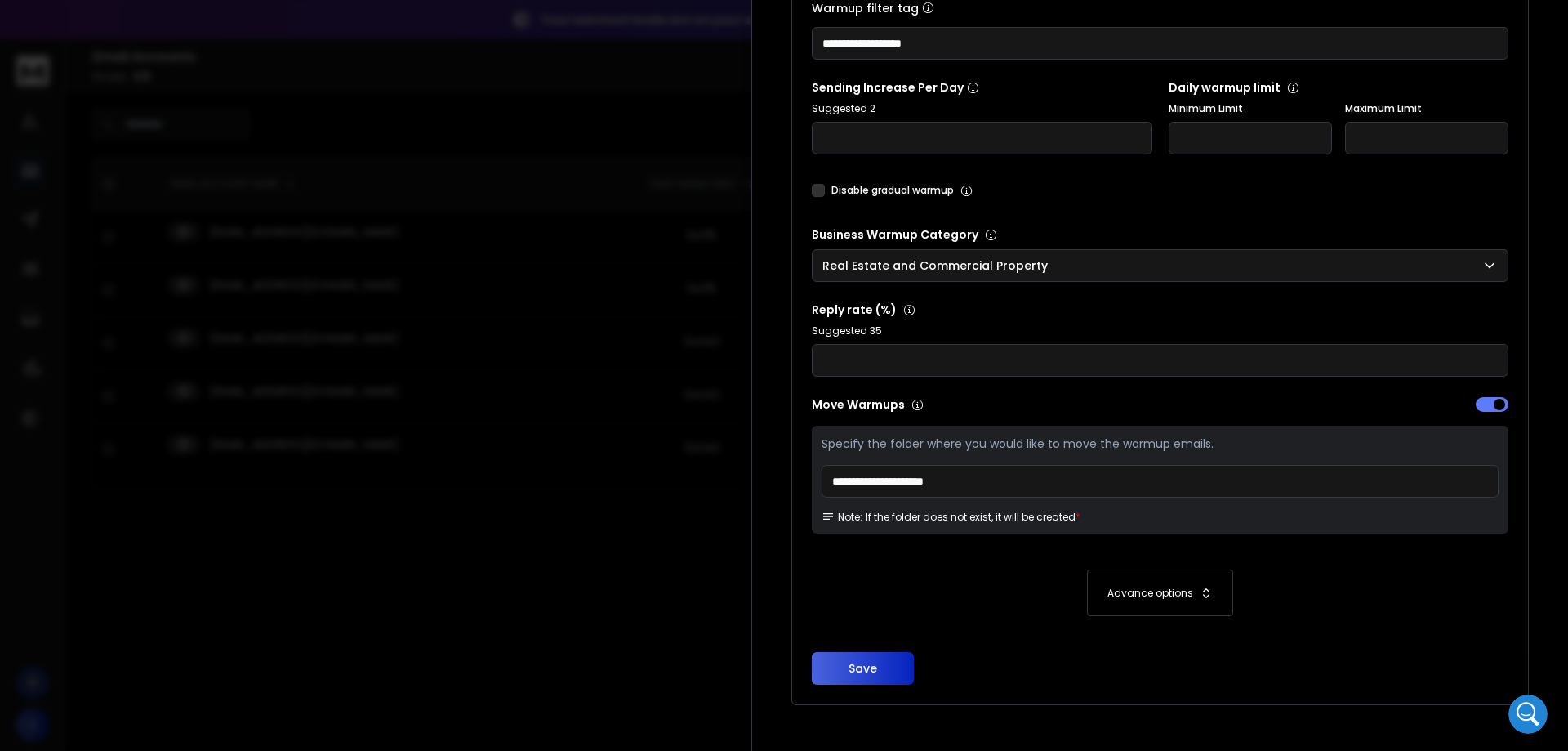
click at [1120, 582] on div "Advance options" at bounding box center [1160, 592] width 146 height 46
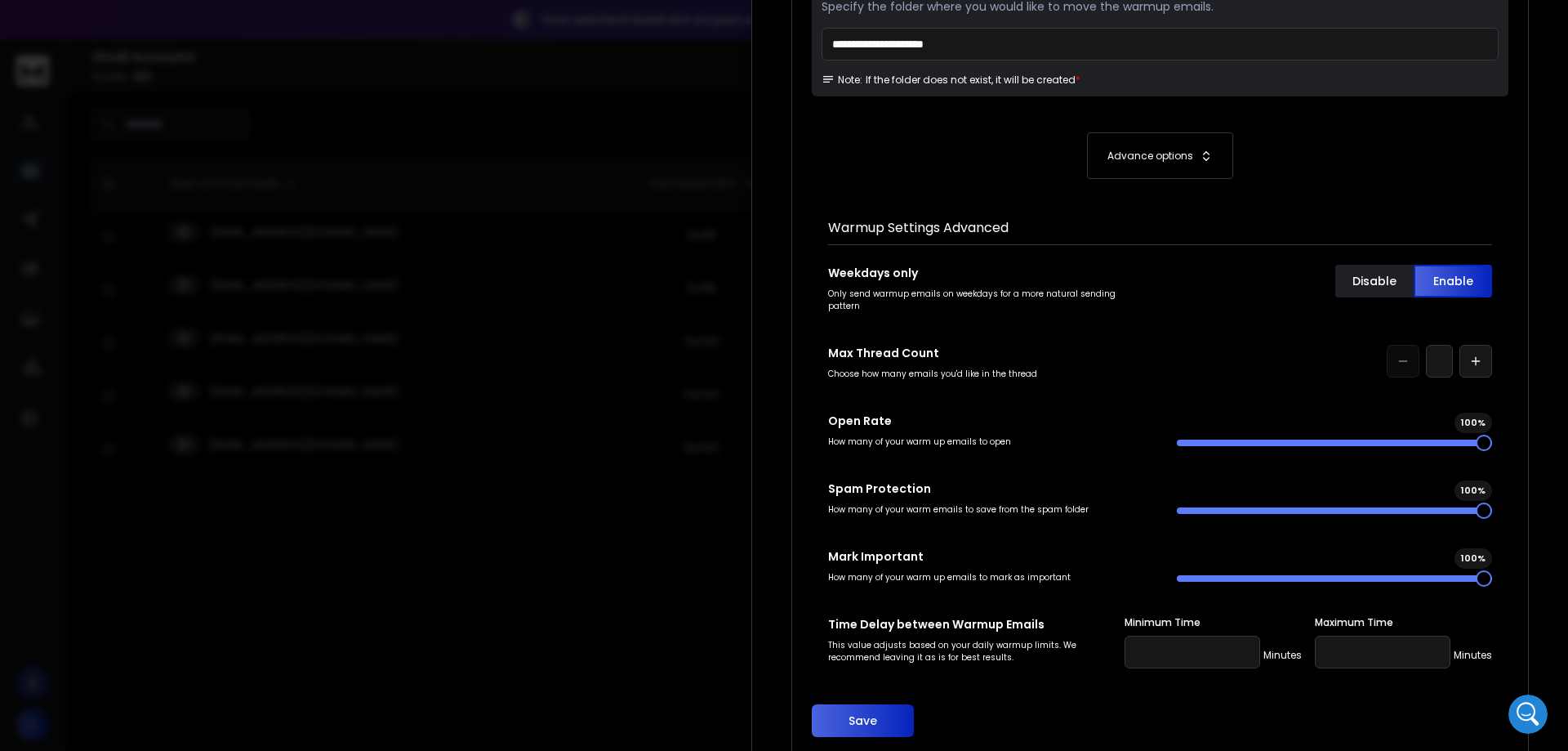
scroll to position [739, 0]
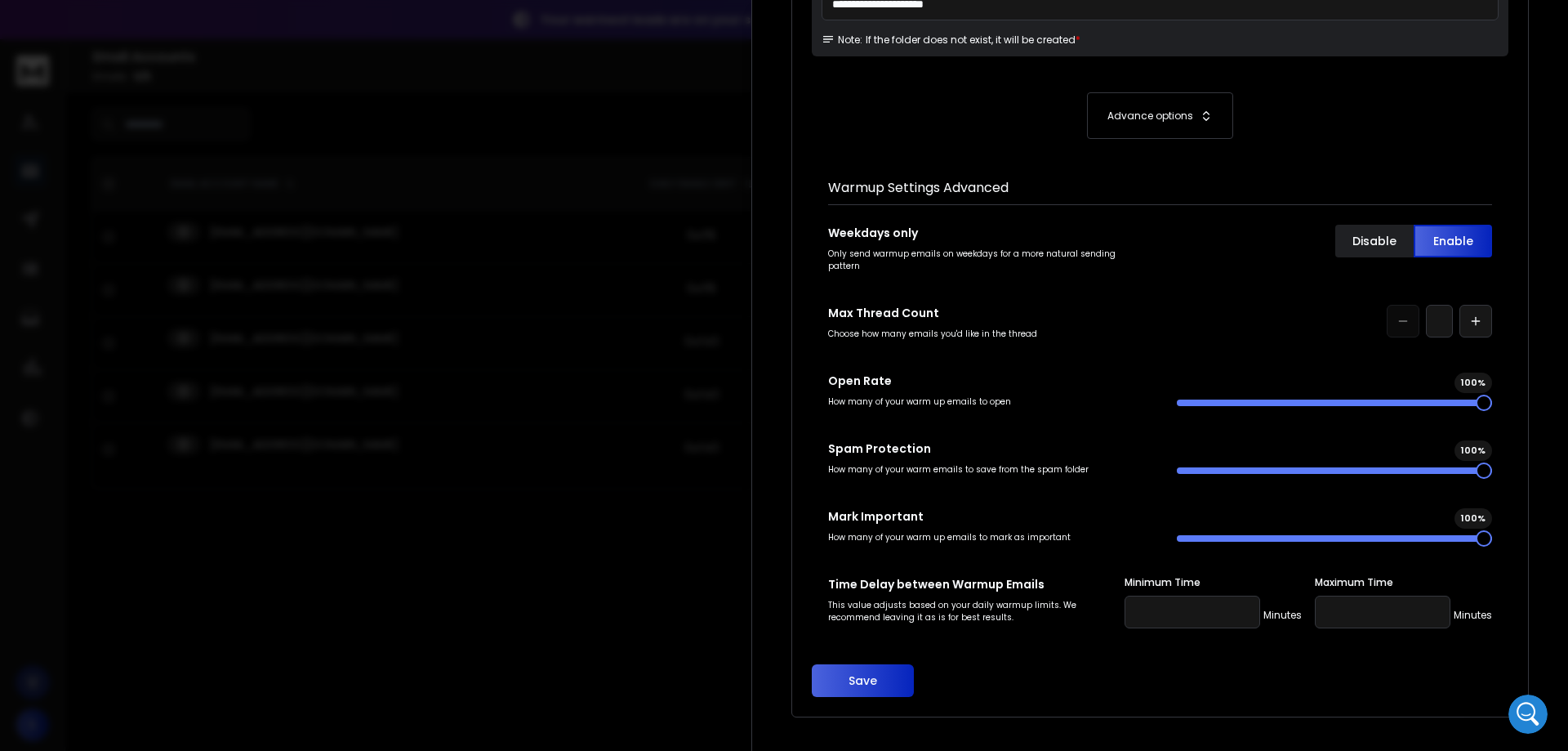
click at [1125, 600] on input "number" at bounding box center [1193, 611] width 135 height 32
type input "*"
click at [1315, 601] on input "number" at bounding box center [1382, 611] width 135 height 32
type input "*"
click at [870, 670] on button "Save" at bounding box center [863, 679] width 102 height 32
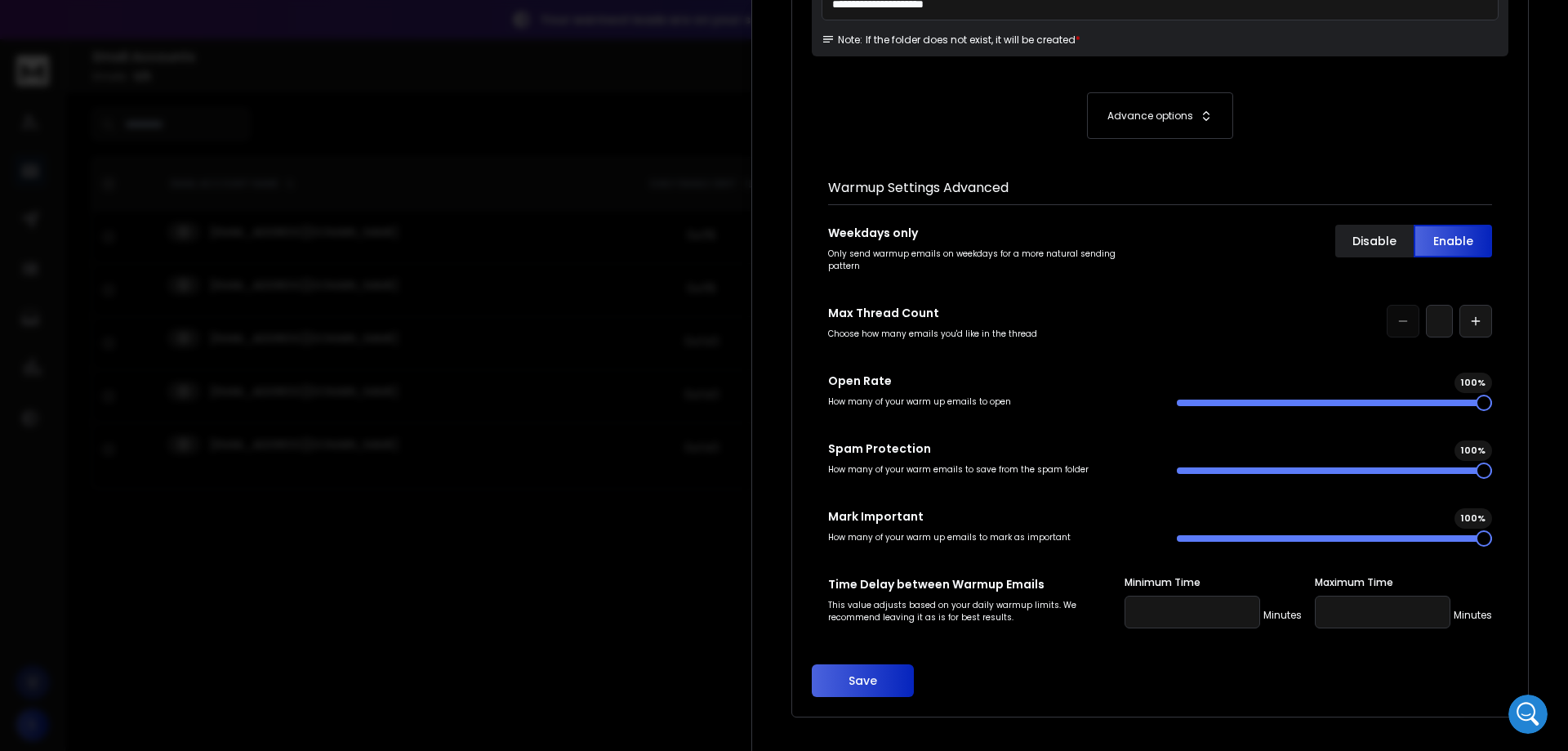
drag, startPoint x: 1124, startPoint y: 606, endPoint x: 979, endPoint y: 619, distance: 145.6
click at [979, 619] on div "Advance options Warmup Settings Advanced Weekdays only Only send warmup emails …" at bounding box center [1161, 359] width 697 height 568
type input "*"
drag, startPoint x: 1320, startPoint y: 600, endPoint x: 1221, endPoint y: 610, distance: 99.5
click at [1225, 614] on div "Minimum Time * Minutes Maximum Time * Minutes" at bounding box center [1309, 601] width 367 height 52
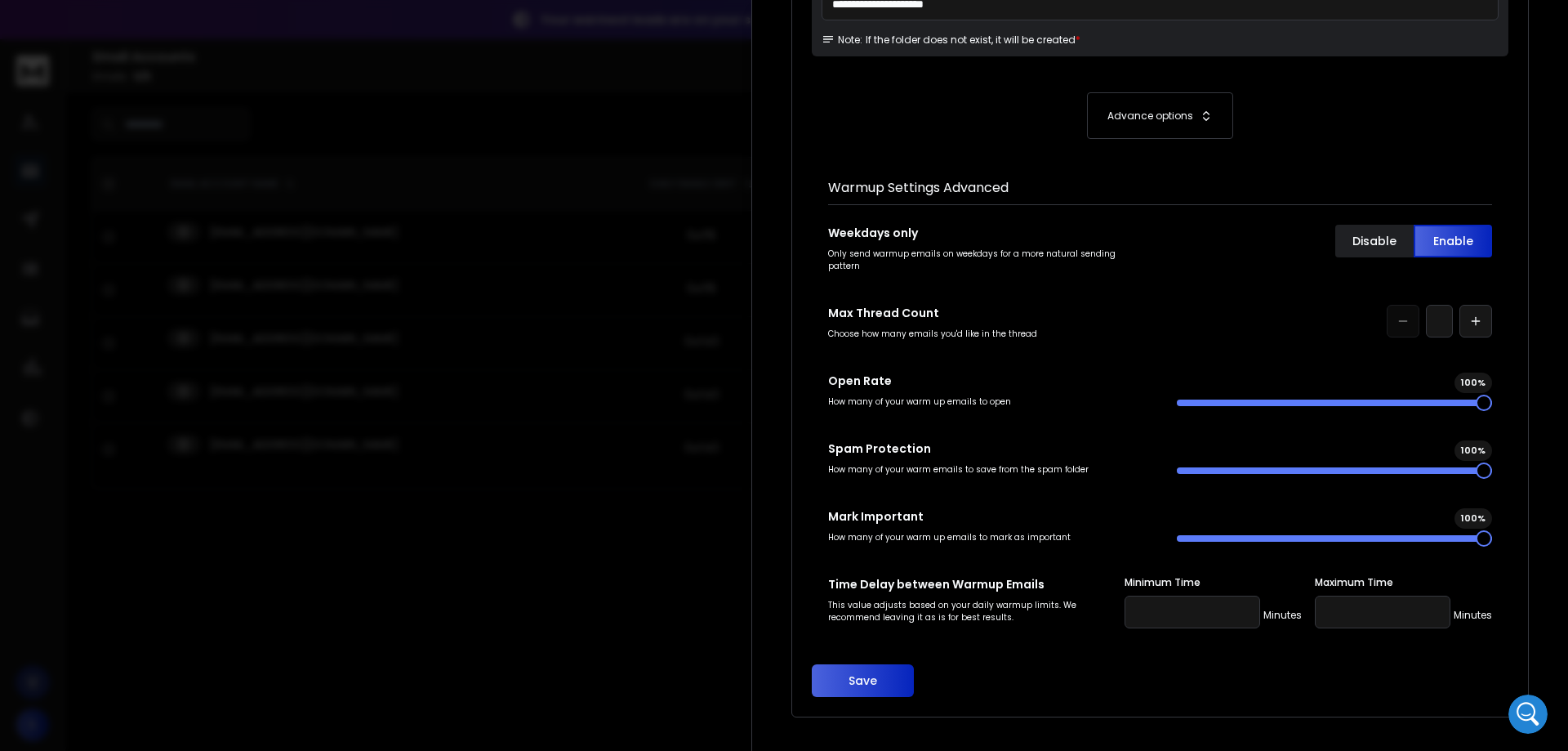
type input "**"
click at [1096, 672] on form "**********" at bounding box center [1161, 80] width 697 height 1232
click at [863, 664] on button "Save" at bounding box center [863, 679] width 102 height 32
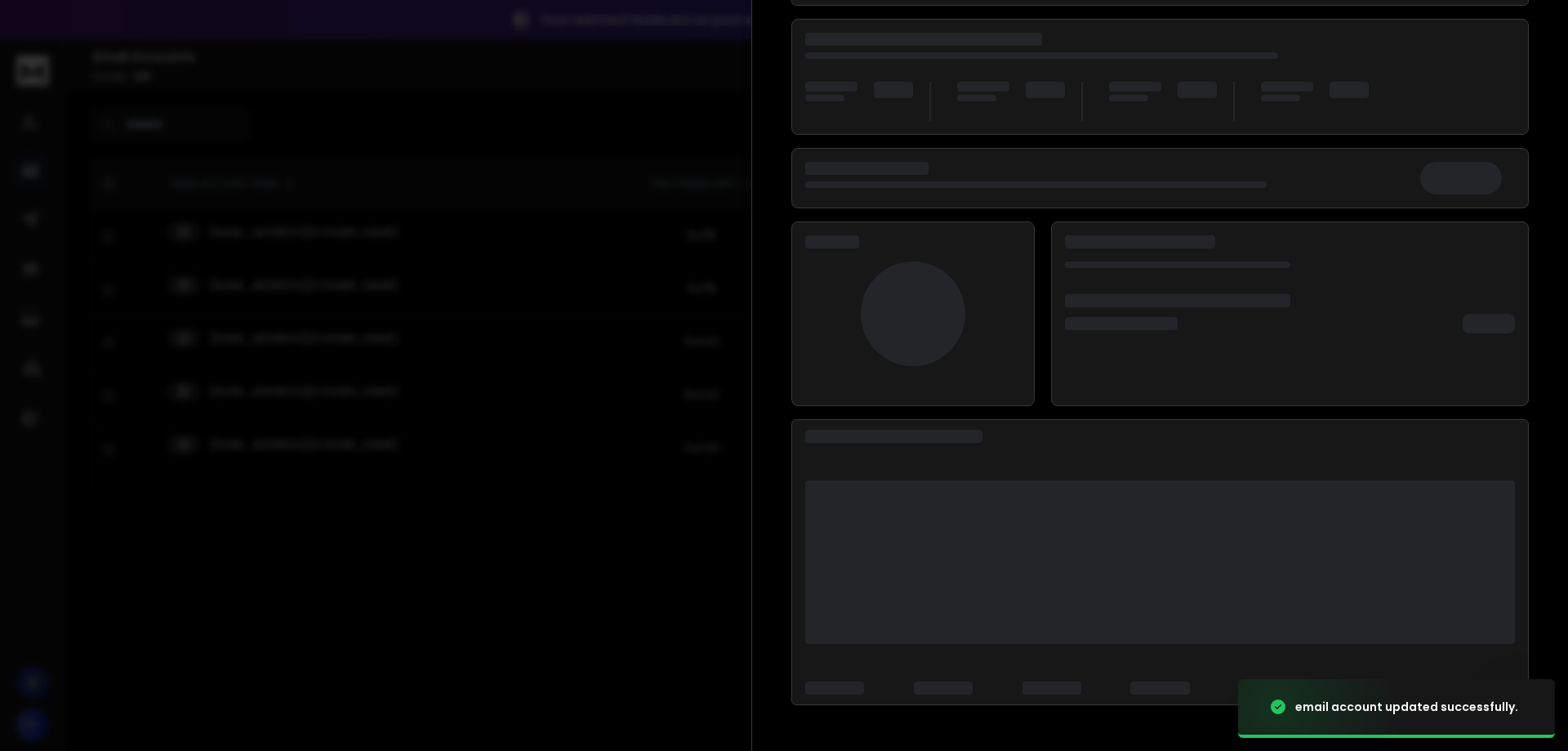
scroll to position [327, 0]
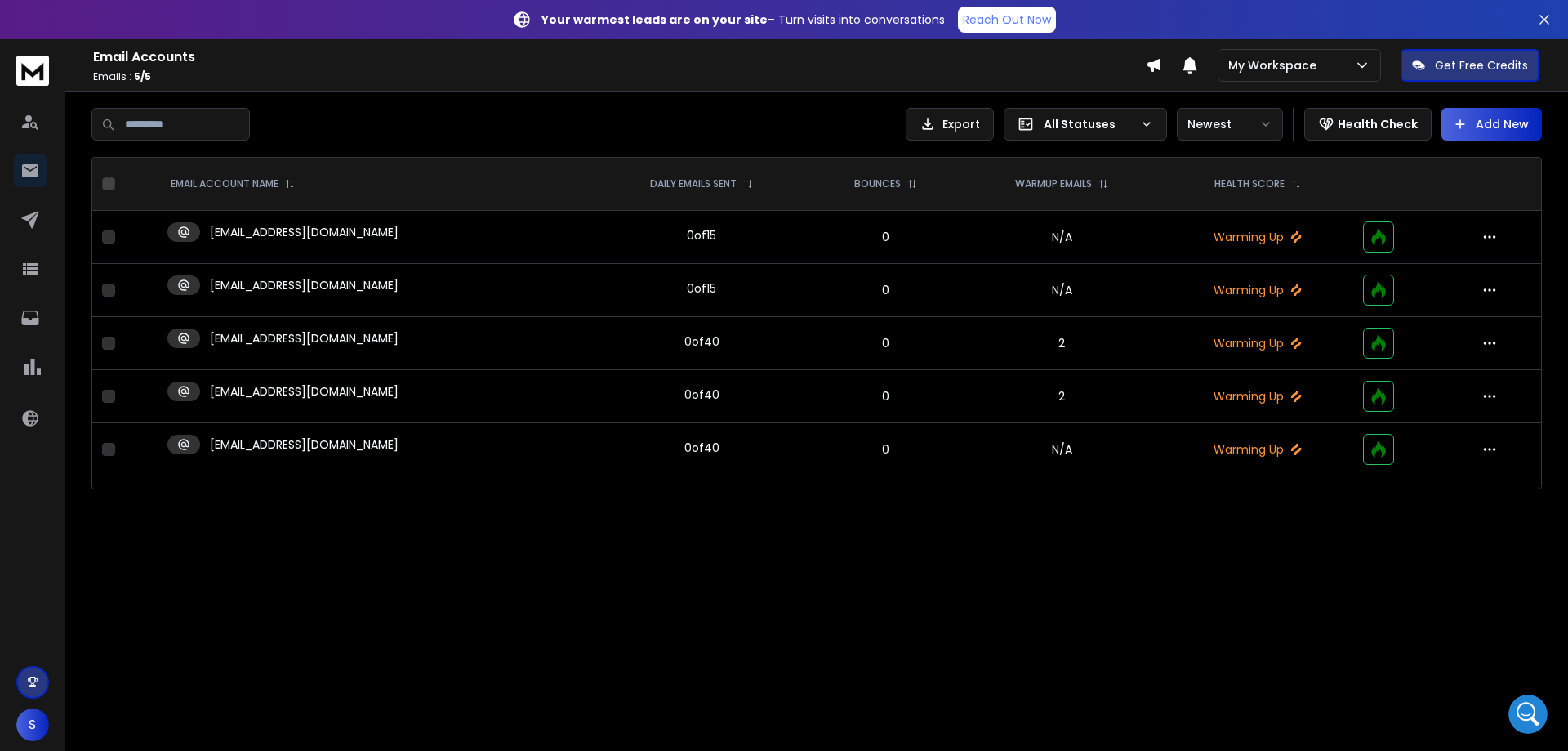
click at [280, 233] on p "[EMAIL_ADDRESS][DOMAIN_NAME]" at bounding box center [304, 232] width 189 height 17
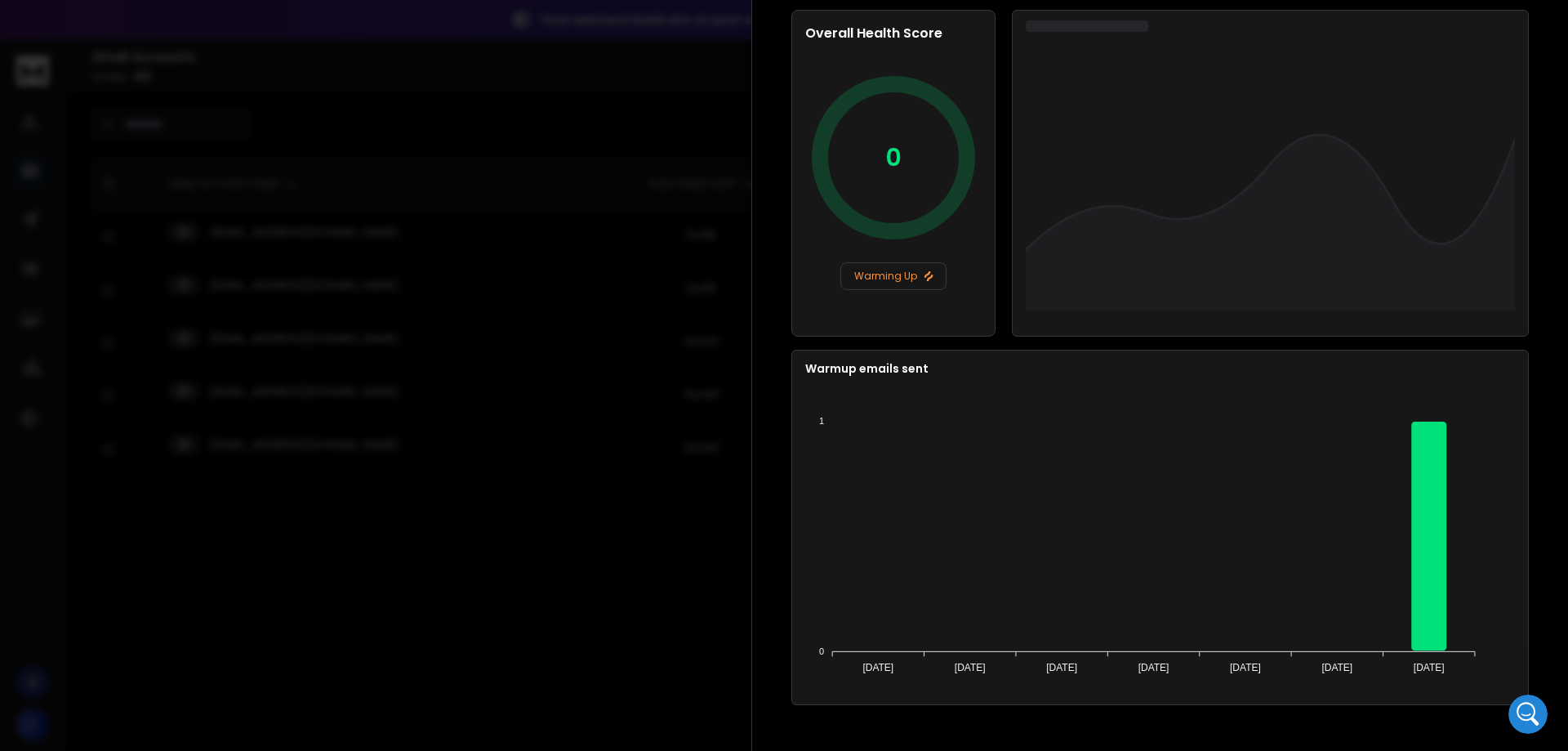
scroll to position [0, 0]
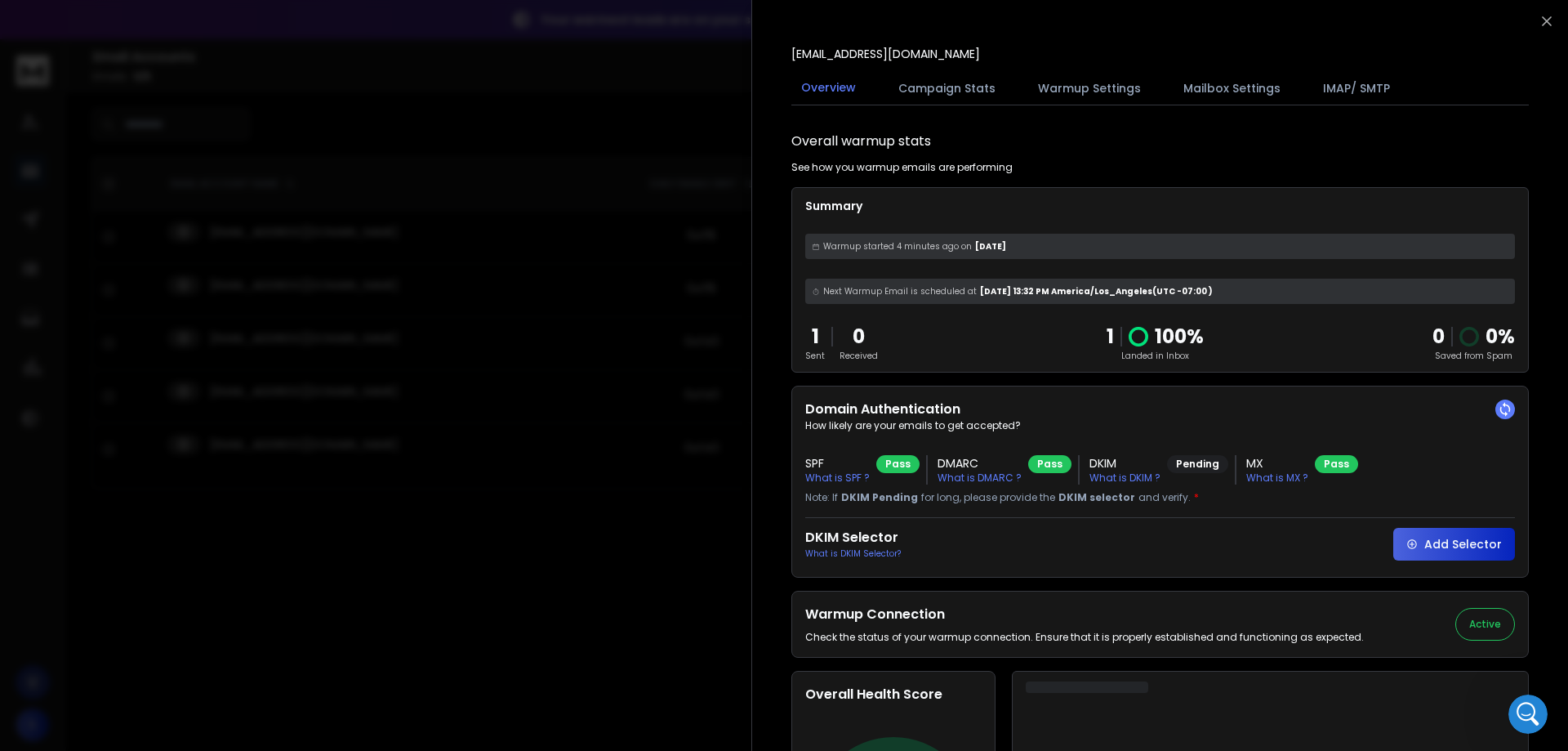
click at [1091, 78] on button "Warmup Settings" at bounding box center [1089, 88] width 123 height 36
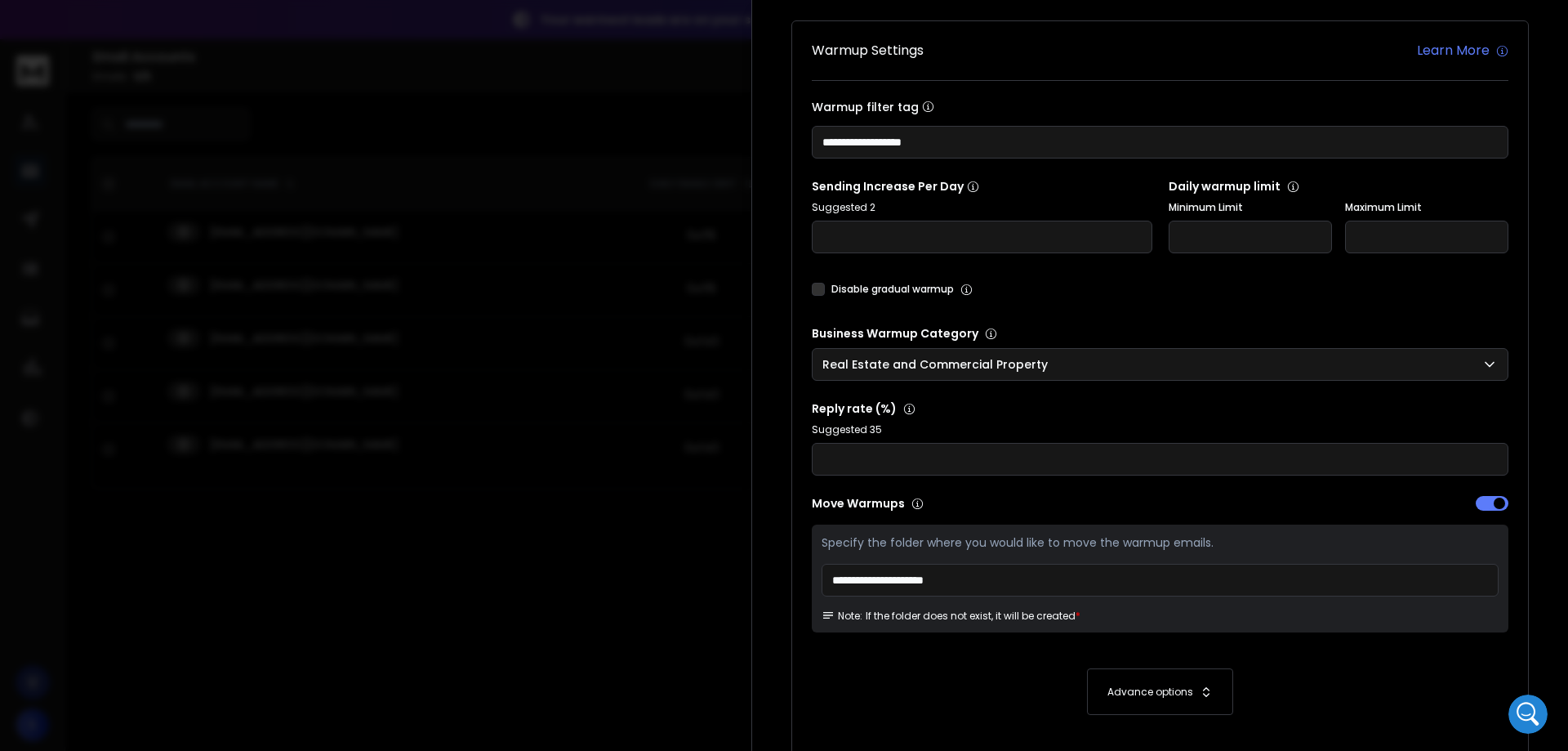
scroll to position [262, 0]
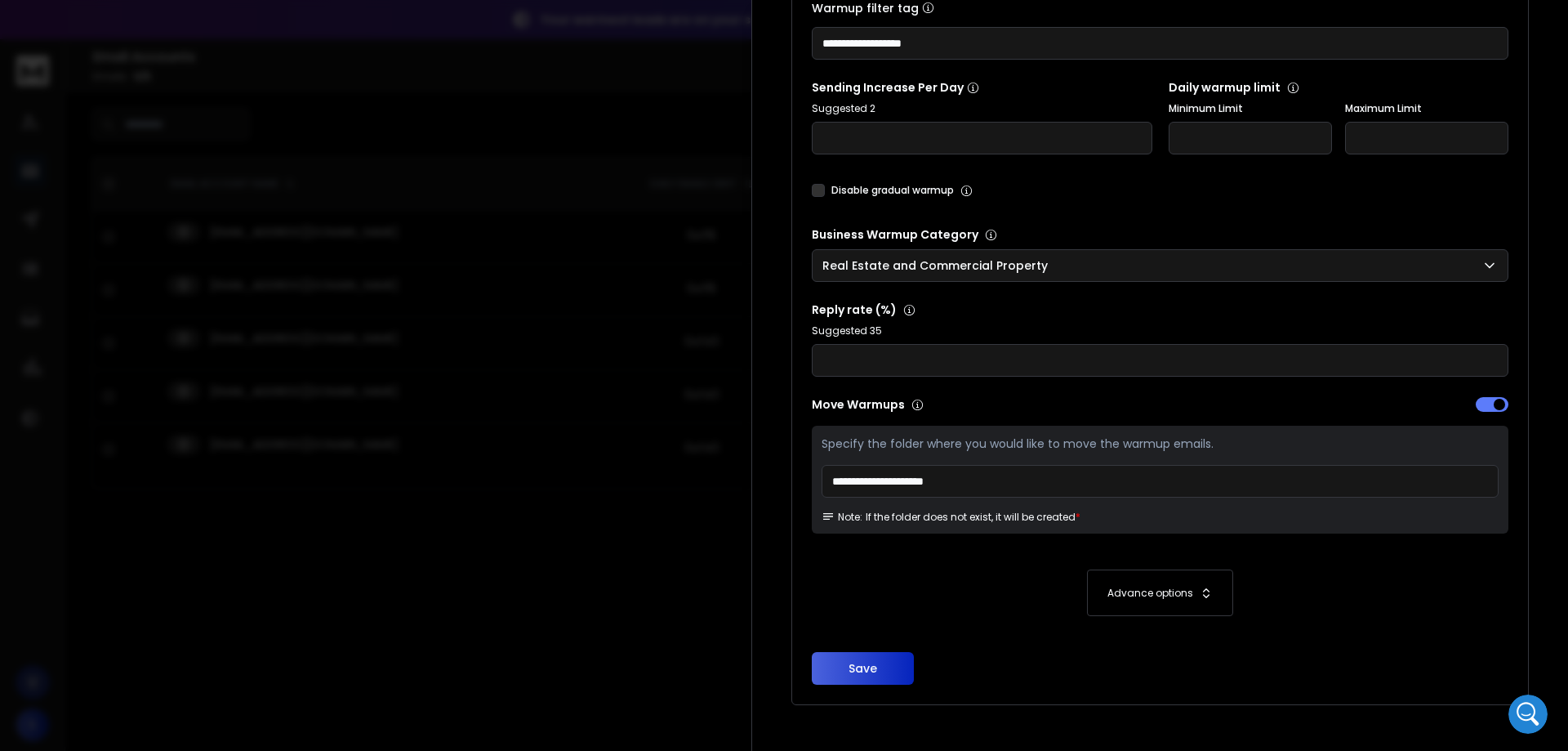
click at [1112, 583] on div "Advance options" at bounding box center [1160, 592] width 146 height 46
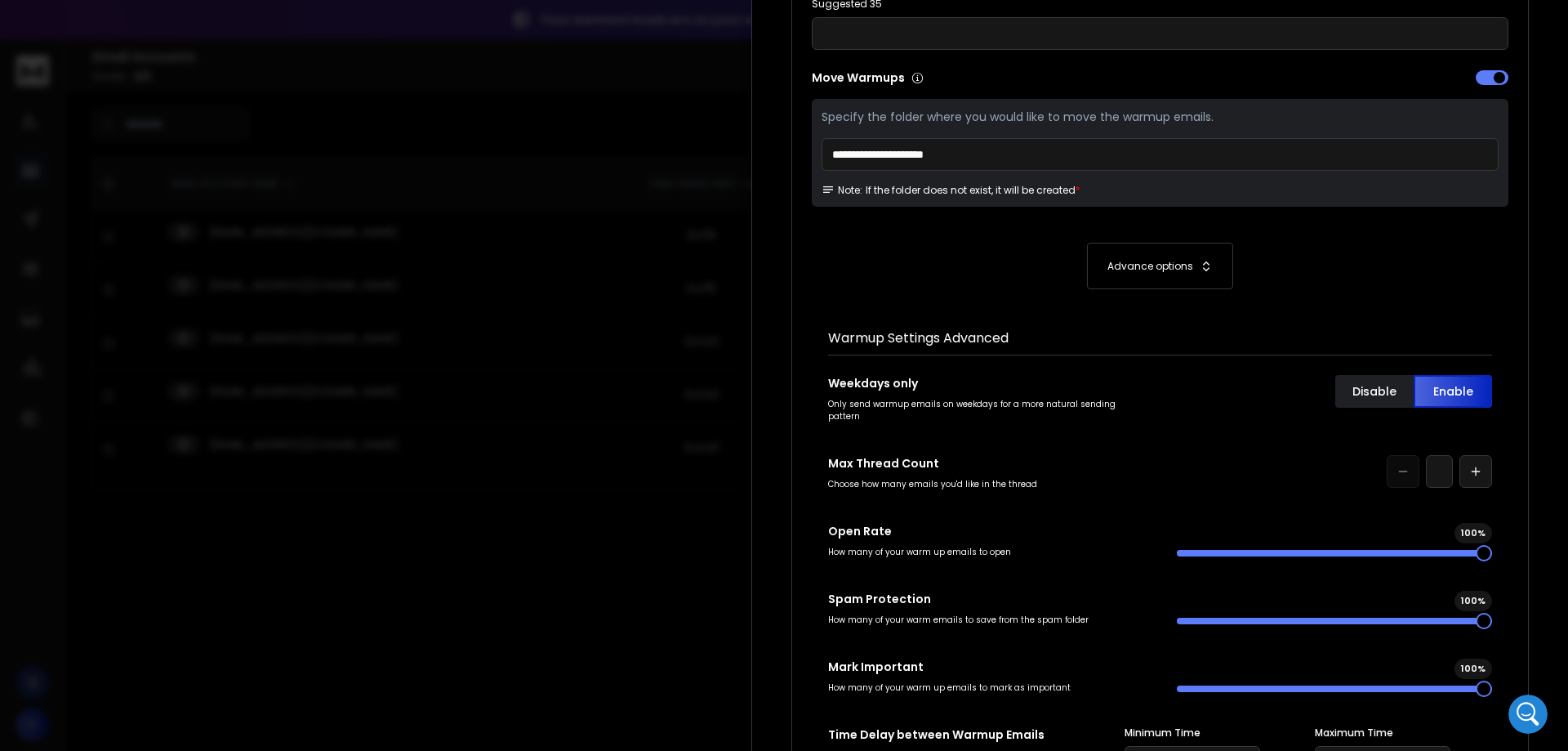
scroll to position [739, 0]
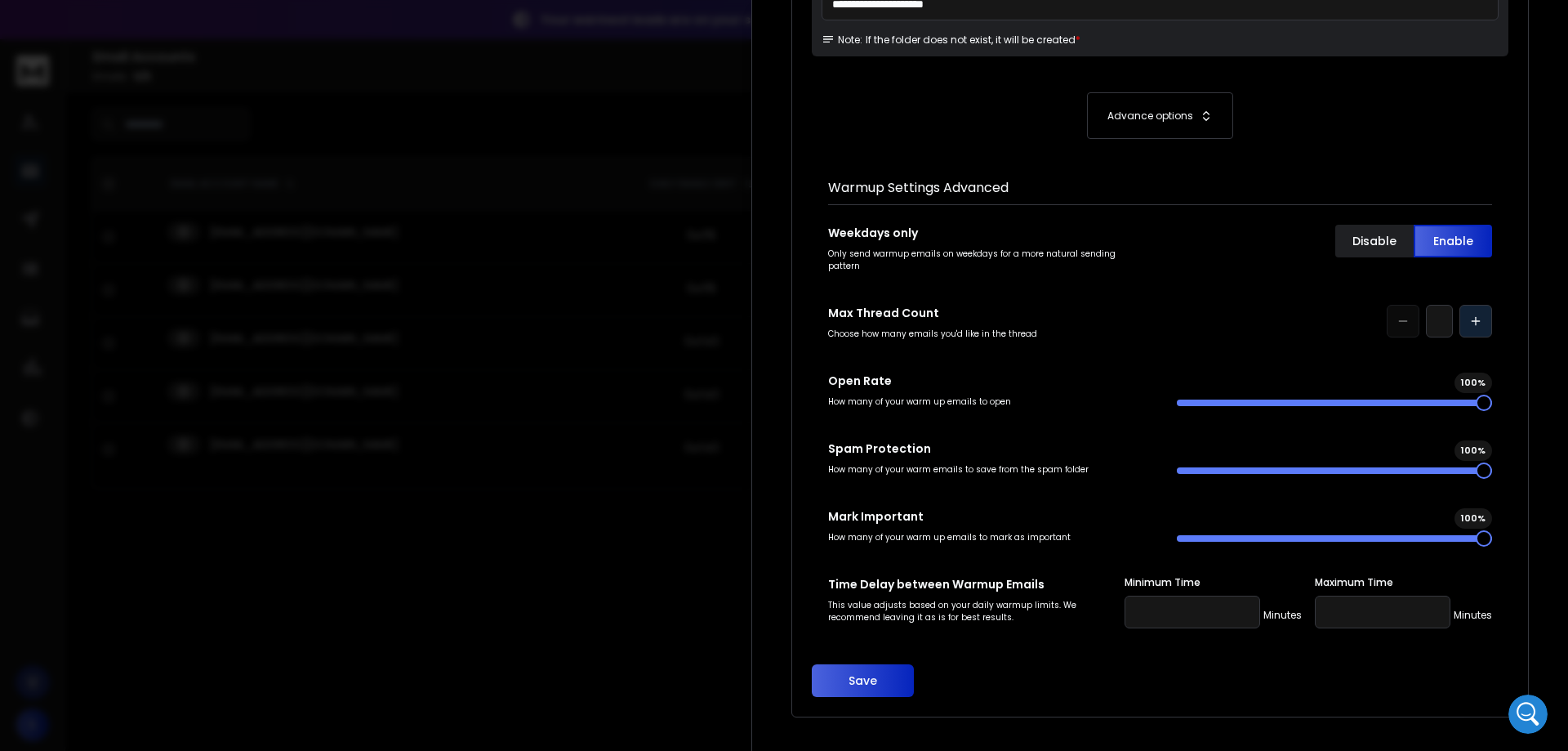
click at [1470, 314] on icon "button" at bounding box center [1476, 320] width 13 height 13
type input "*"
click at [872, 667] on button "Save" at bounding box center [863, 679] width 102 height 32
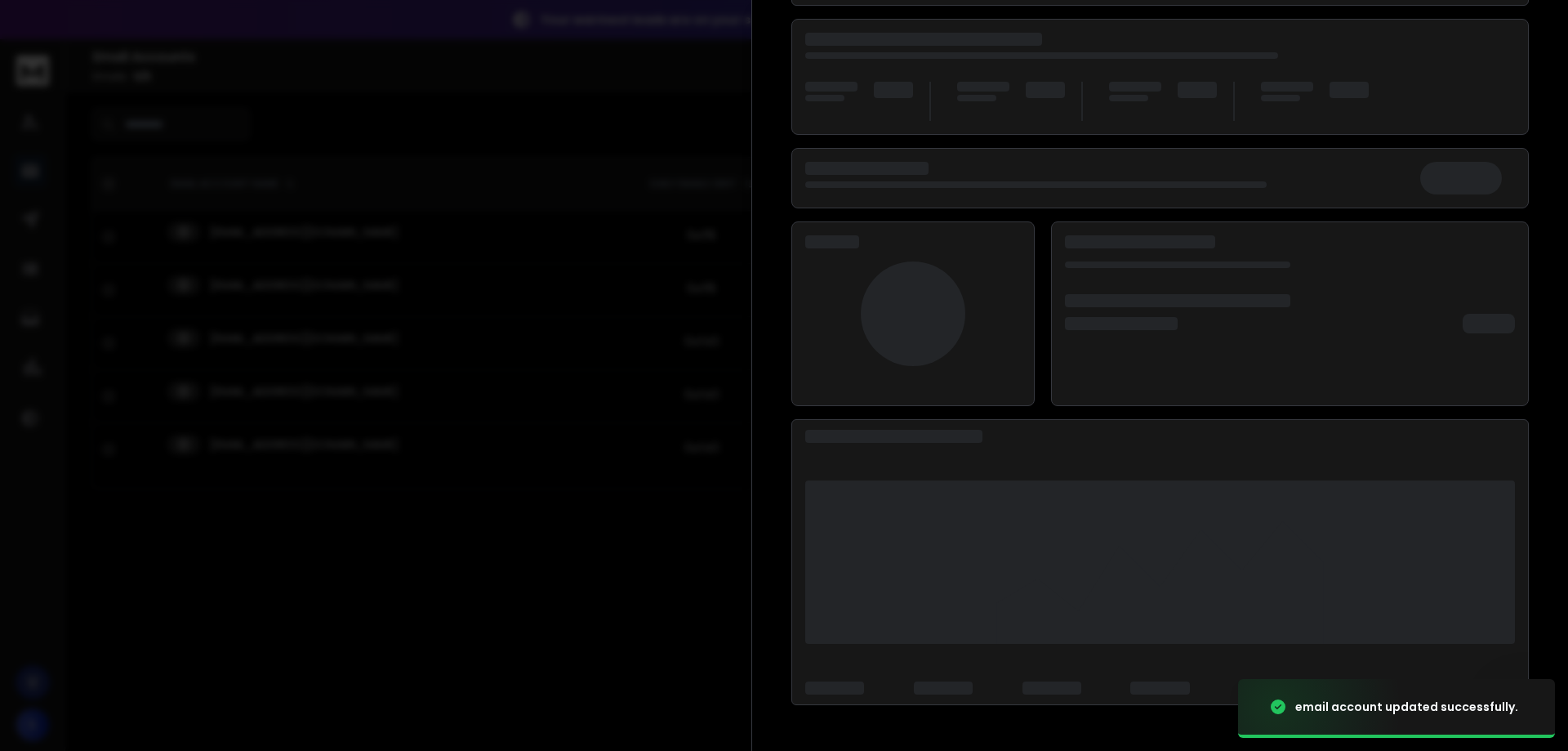
scroll to position [327, 0]
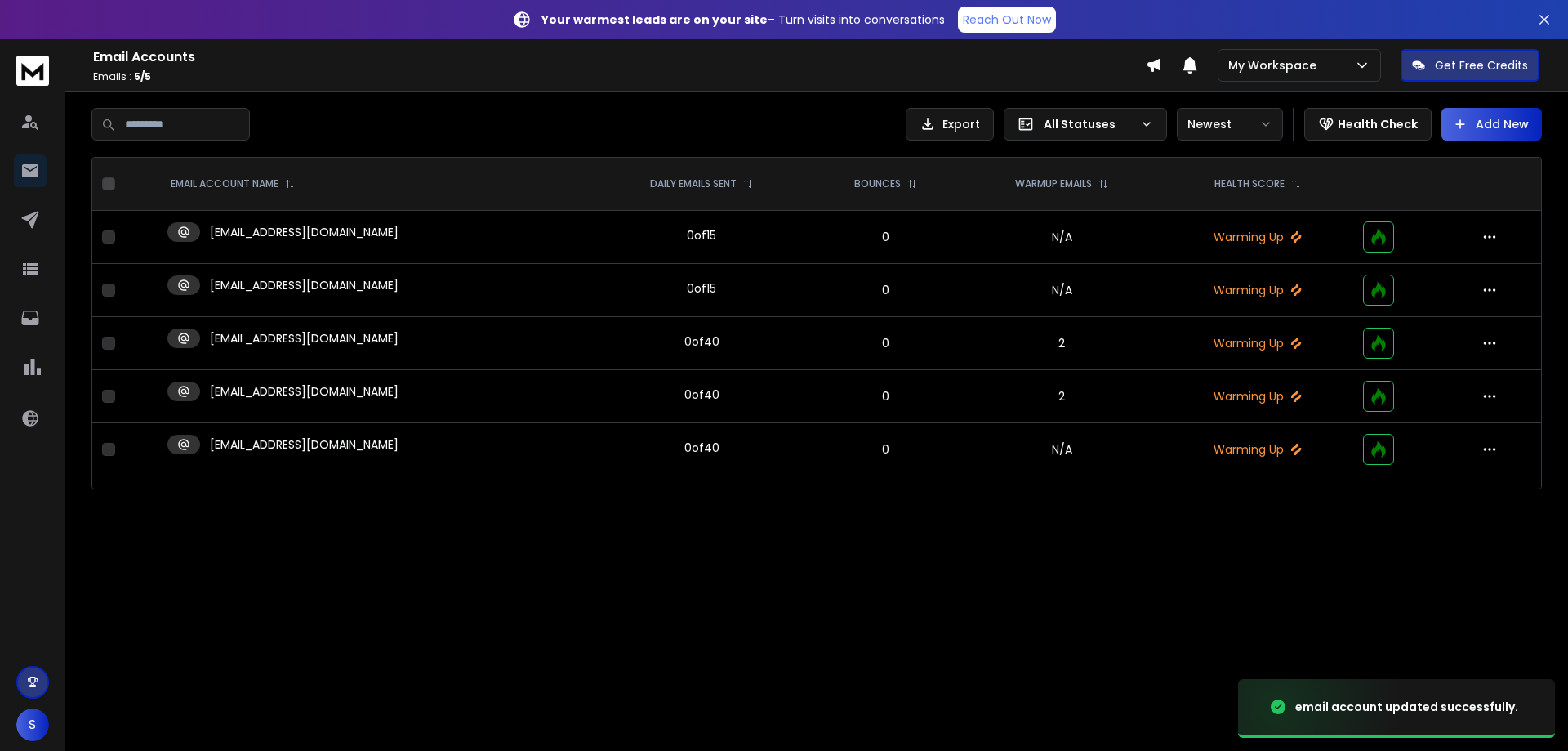
click at [665, 231] on td "0 of 15" at bounding box center [702, 232] width 218 height 42
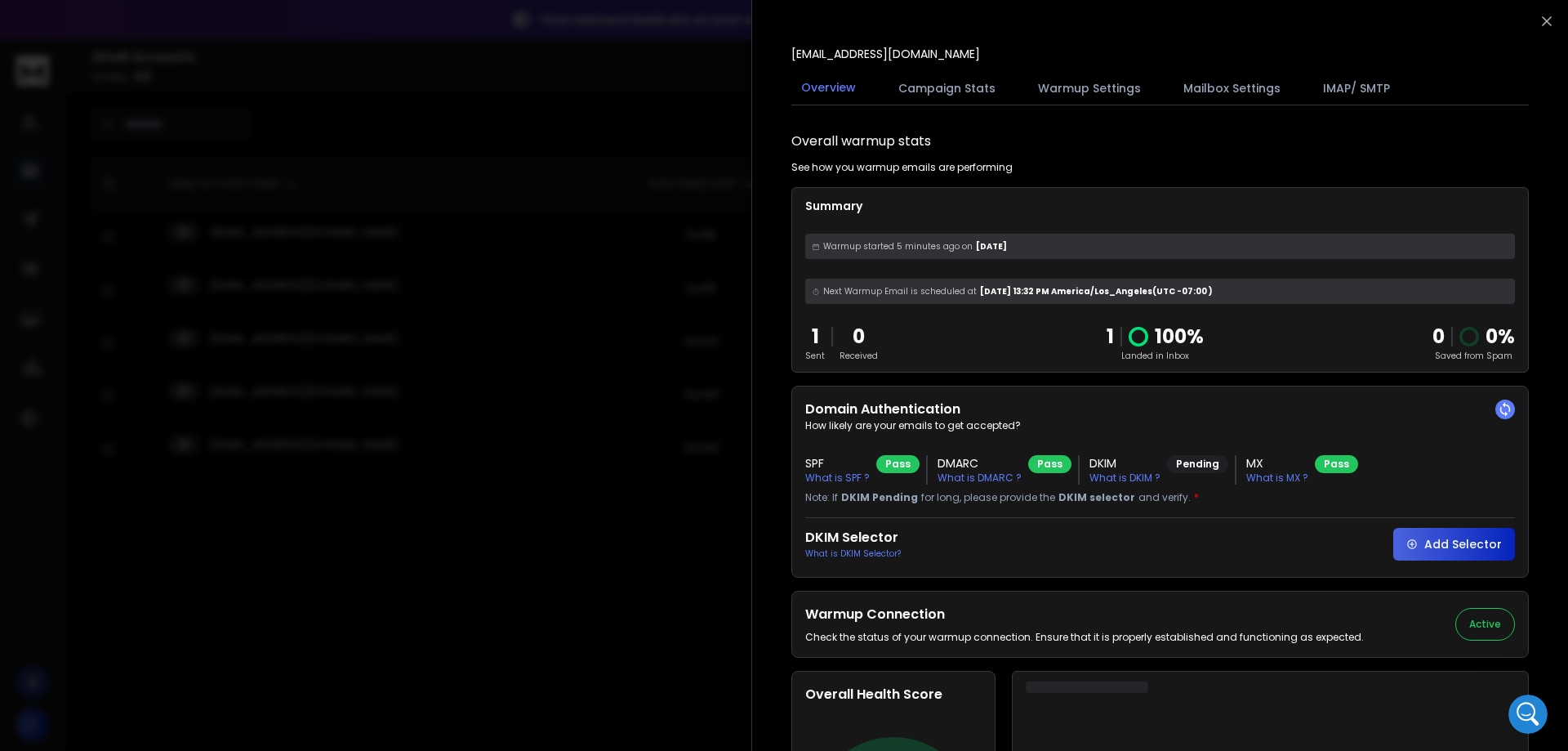
click at [1217, 80] on button "Mailbox Settings" at bounding box center [1231, 88] width 117 height 36
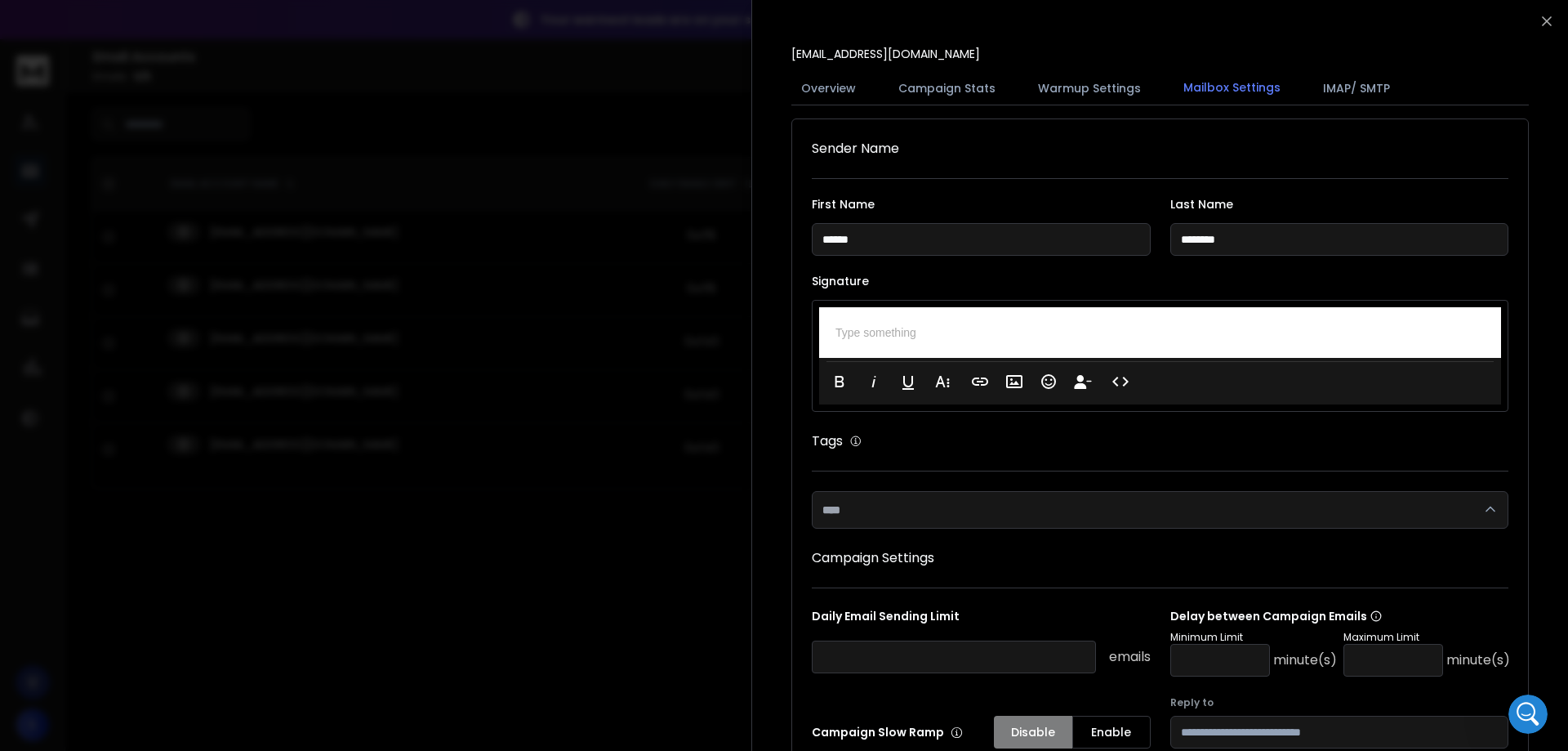
click at [1118, 81] on button "Warmup Settings" at bounding box center [1089, 88] width 123 height 36
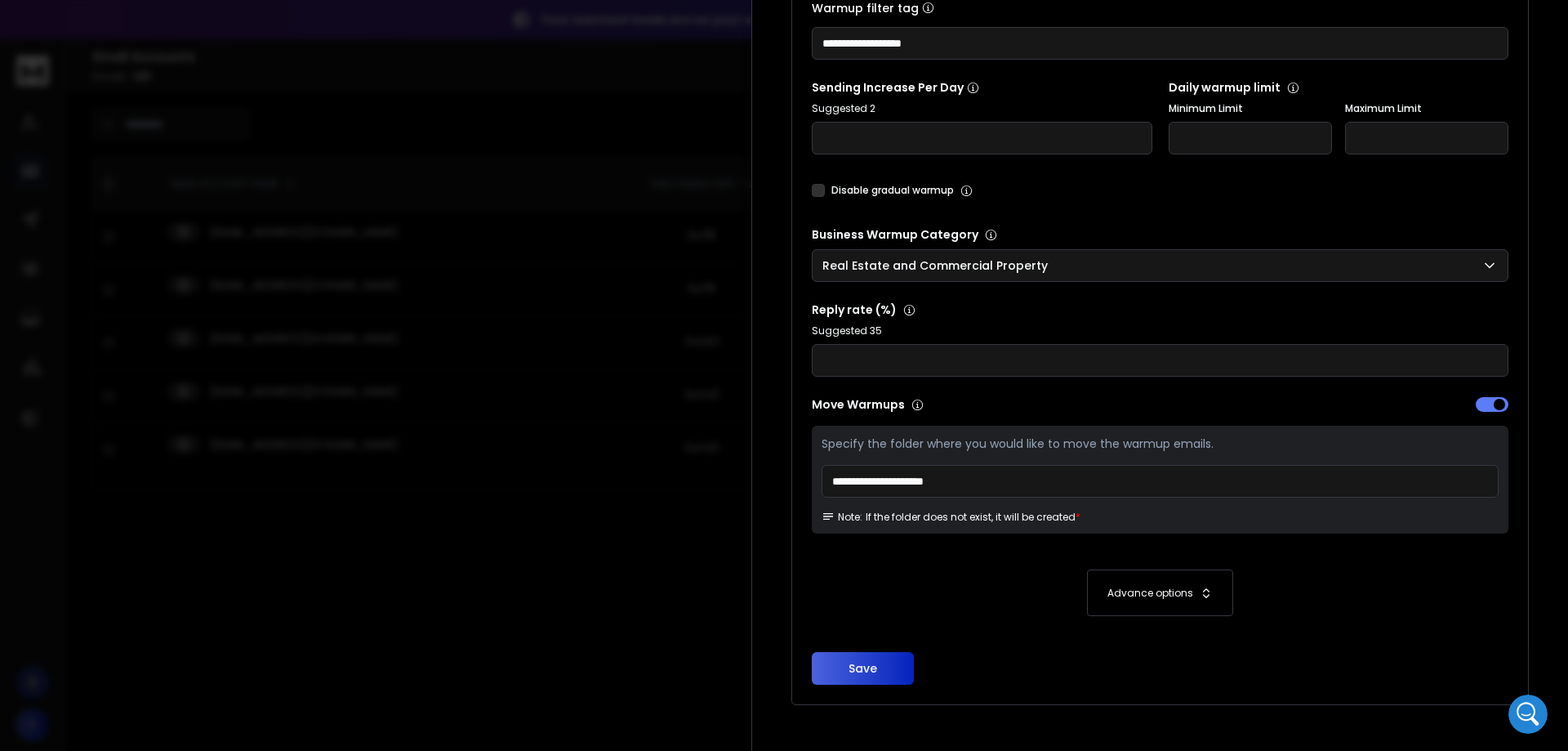
scroll to position [0, 0]
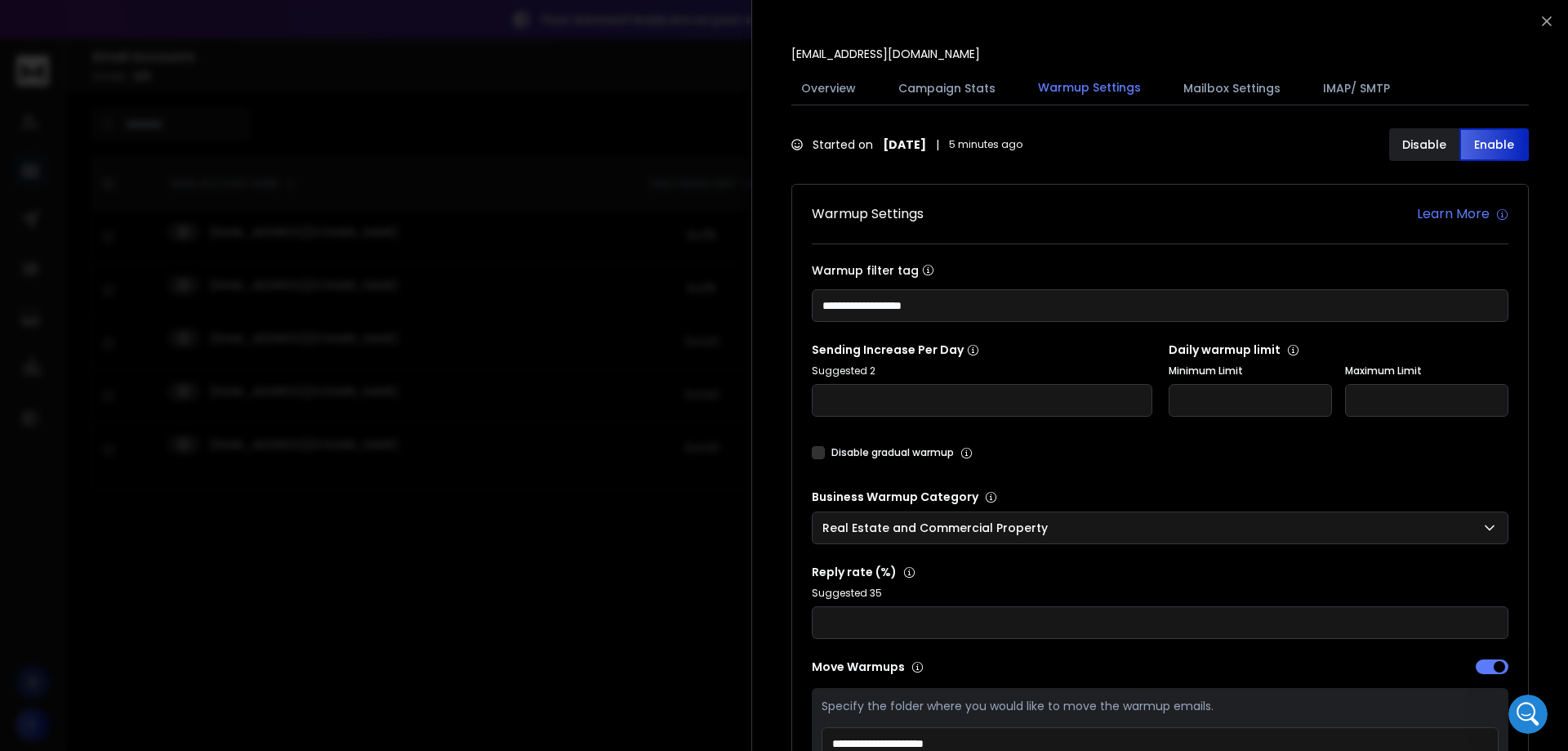
click at [1236, 80] on button "Mailbox Settings" at bounding box center [1231, 88] width 117 height 36
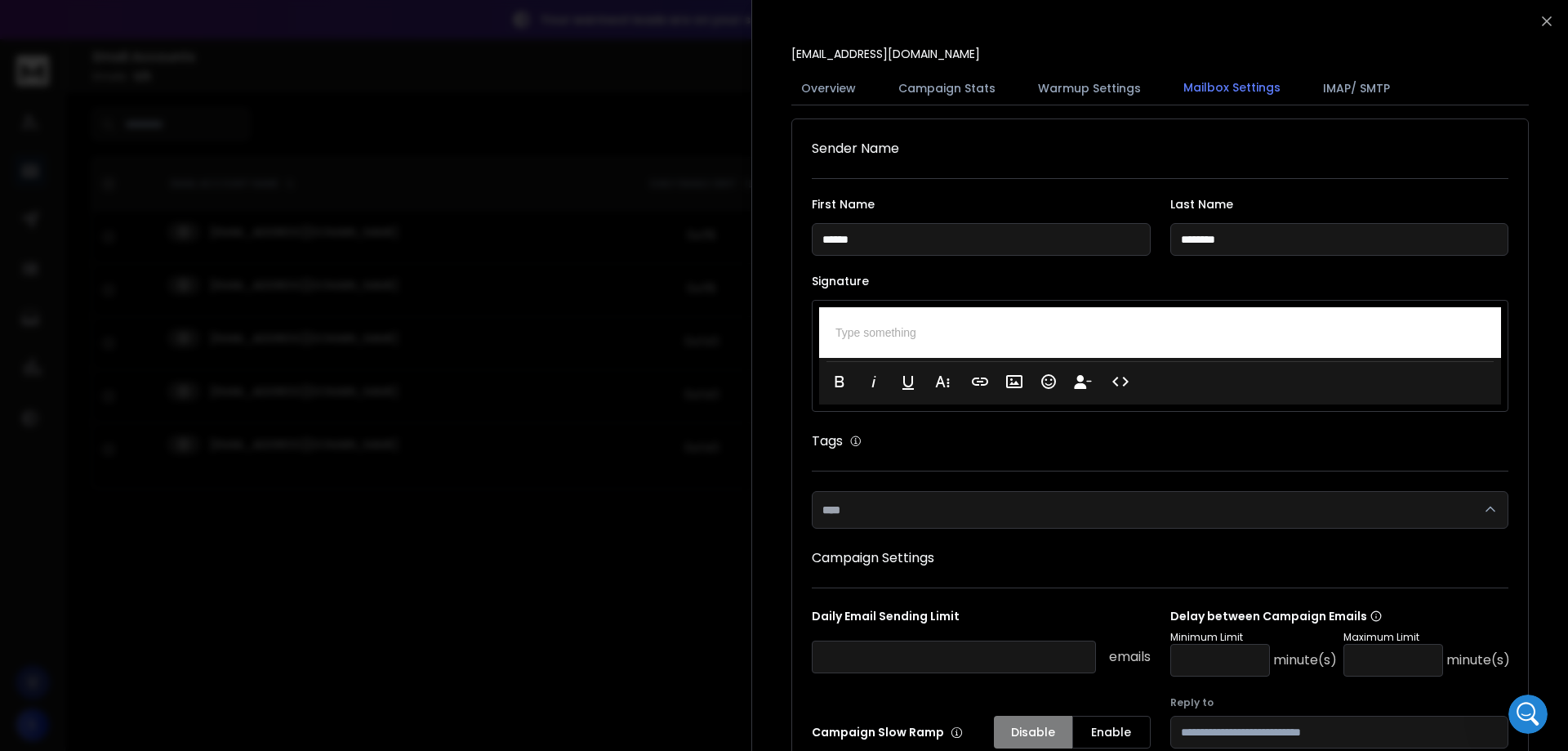
drag, startPoint x: 851, startPoint y: 657, endPoint x: 716, endPoint y: 677, distance: 136.5
click at [716, 677] on body "Your warmest leads are on your site – Turn visits into conversations Reach Out …" at bounding box center [784, 375] width 1568 height 751
type input "**"
drag, startPoint x: 1216, startPoint y: 655, endPoint x: 1145, endPoint y: 671, distance: 72.8
click at [1145, 671] on div "Daily Email Sending Limit ** emails Delay between Campaign Emails Minimum Limit…" at bounding box center [1161, 677] width 697 height 140
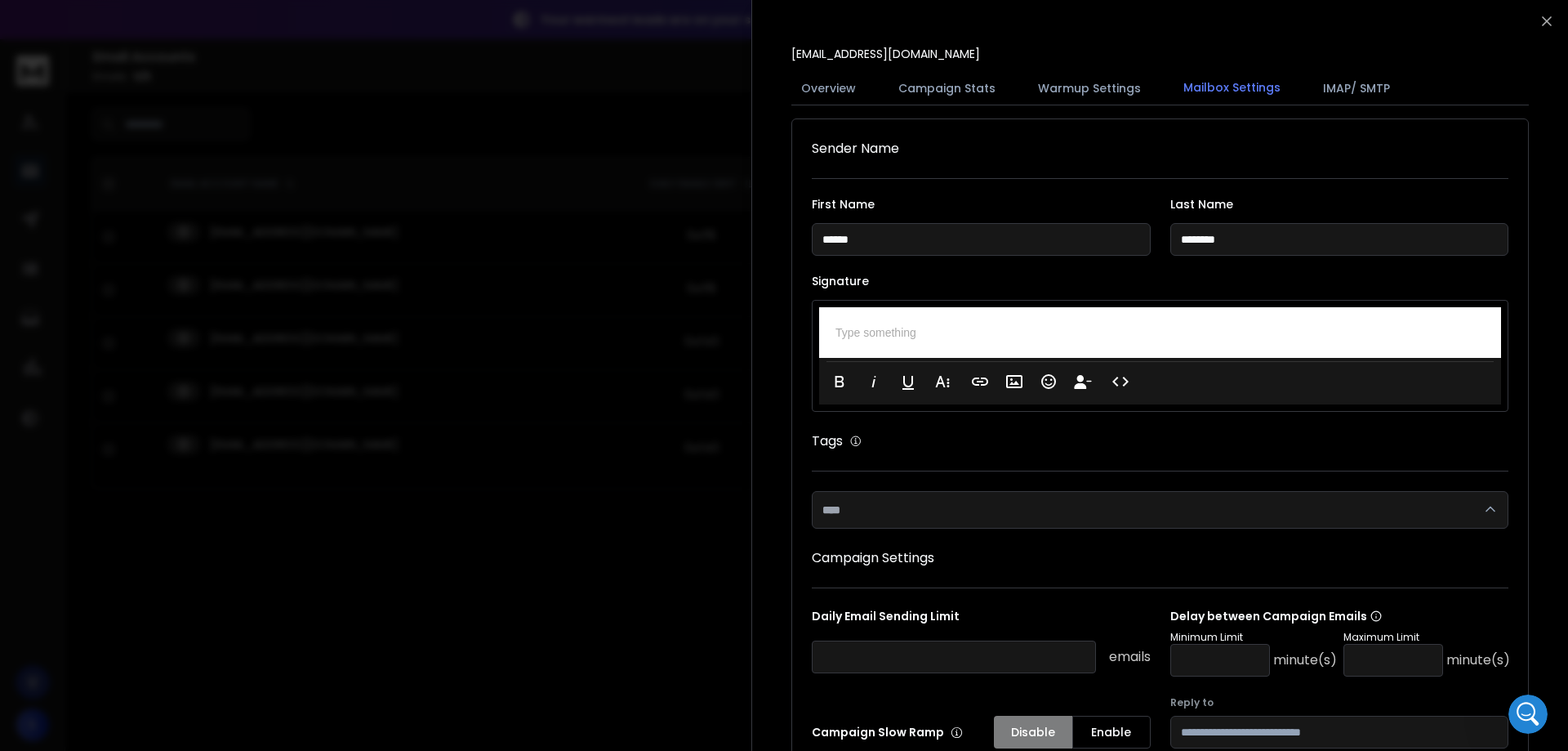
scroll to position [228, 0]
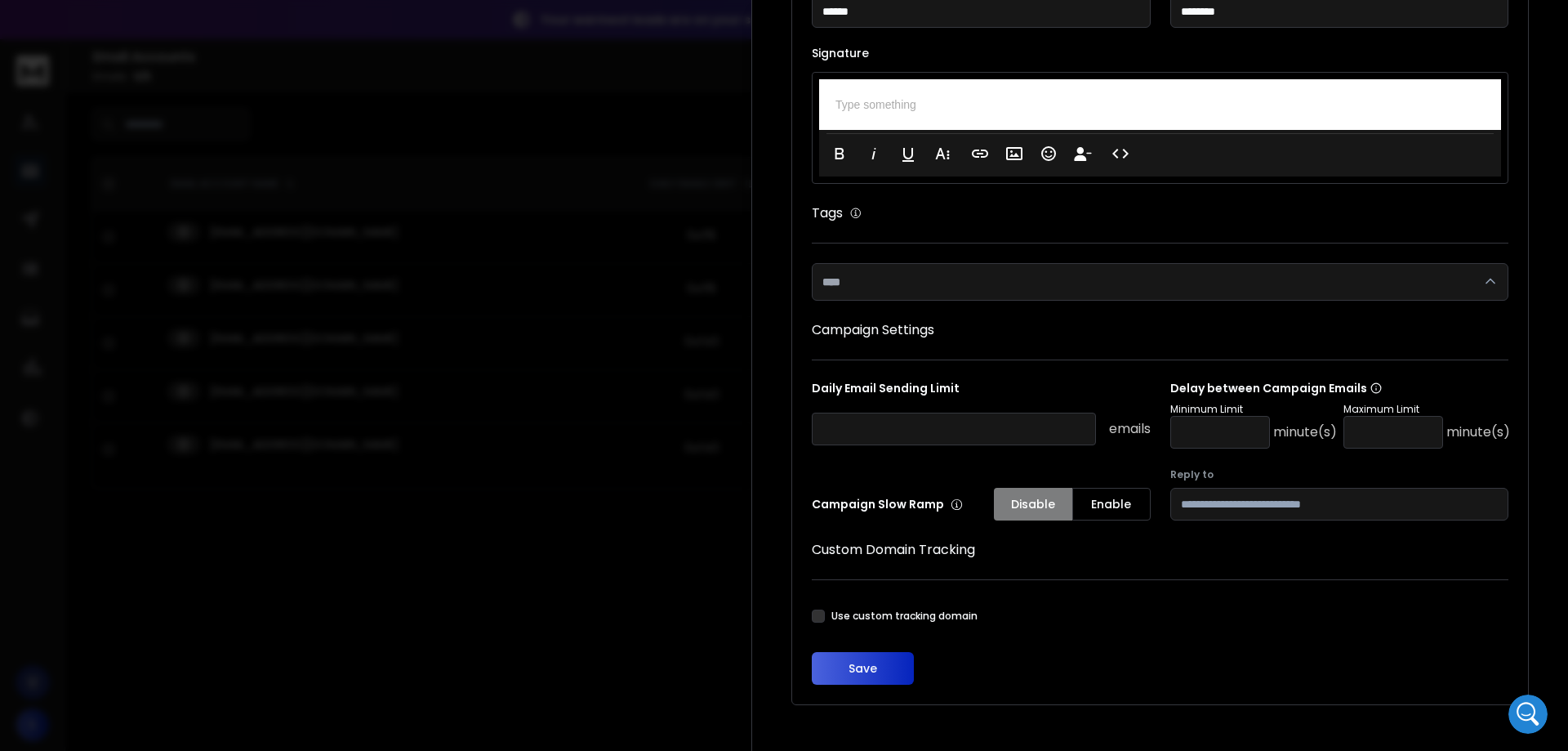
click at [1213, 500] on input "text" at bounding box center [1339, 504] width 339 height 32
click at [1166, 571] on form "First Name ****** Last Name ******** Signature Type something Clear Formatting …" at bounding box center [1161, 327] width 697 height 714
click at [818, 618] on button "Reply to" at bounding box center [818, 616] width 13 height 13
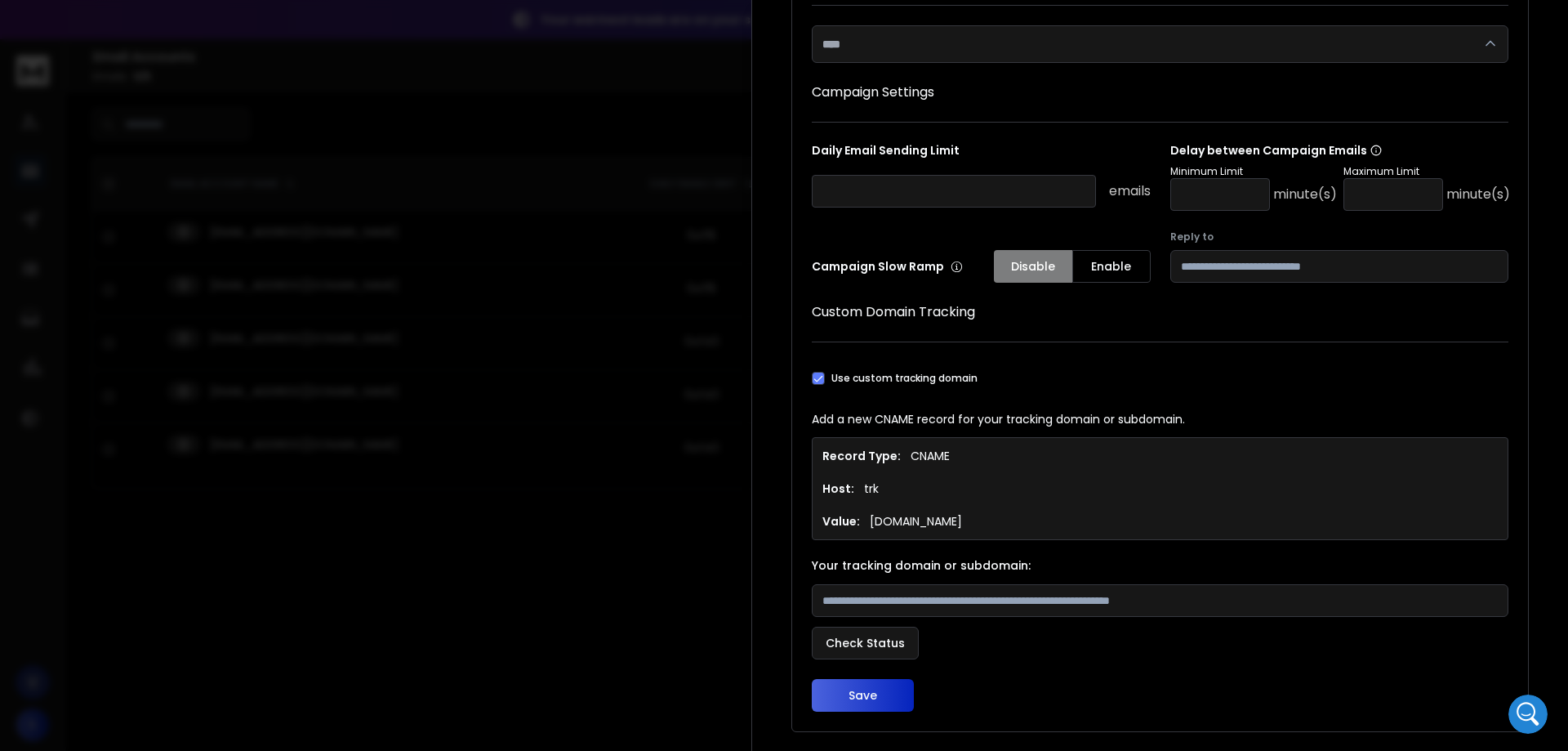
scroll to position [493, 0]
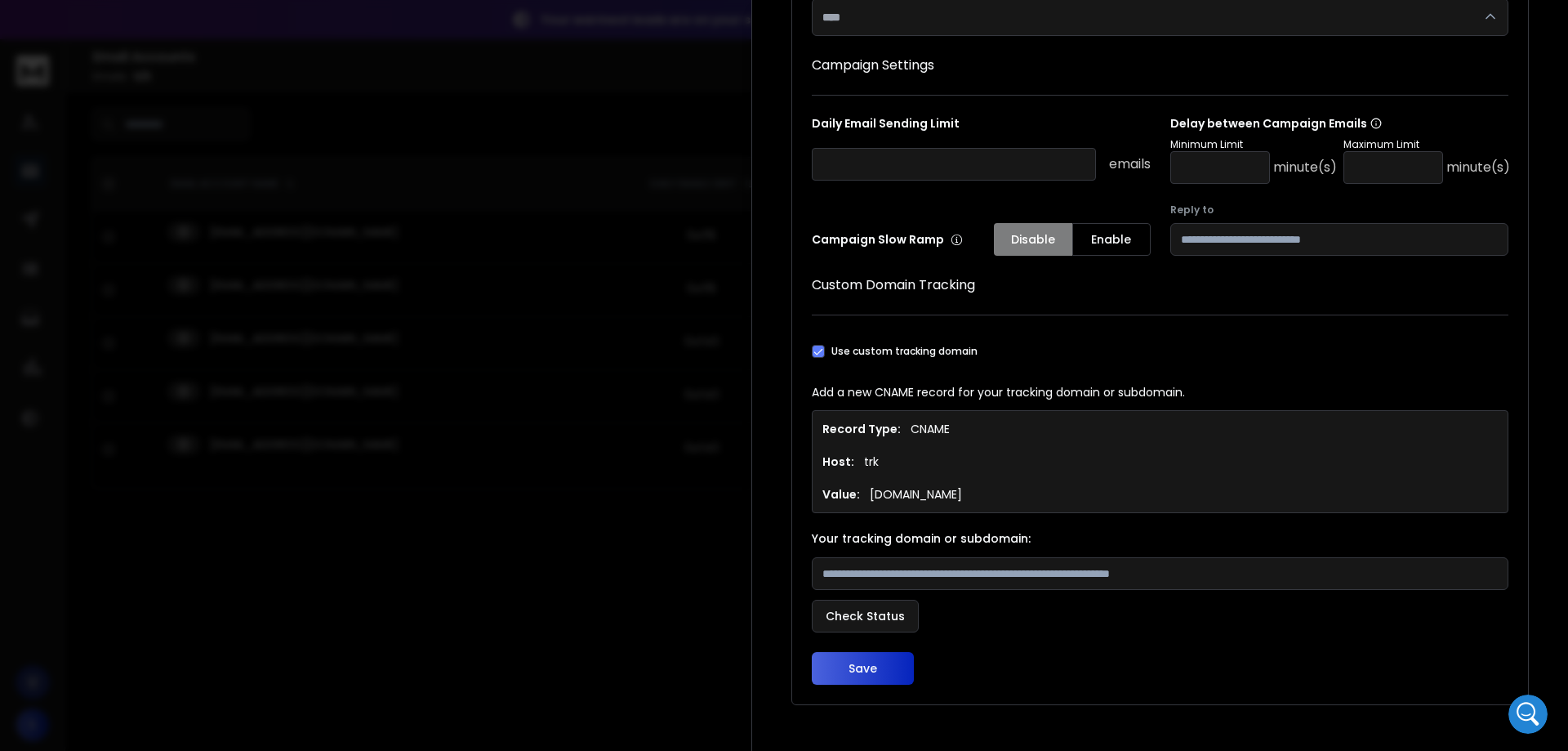
click at [930, 575] on input at bounding box center [1161, 572] width 697 height 32
type input "**********"
click at [890, 669] on button "Save" at bounding box center [863, 668] width 102 height 32
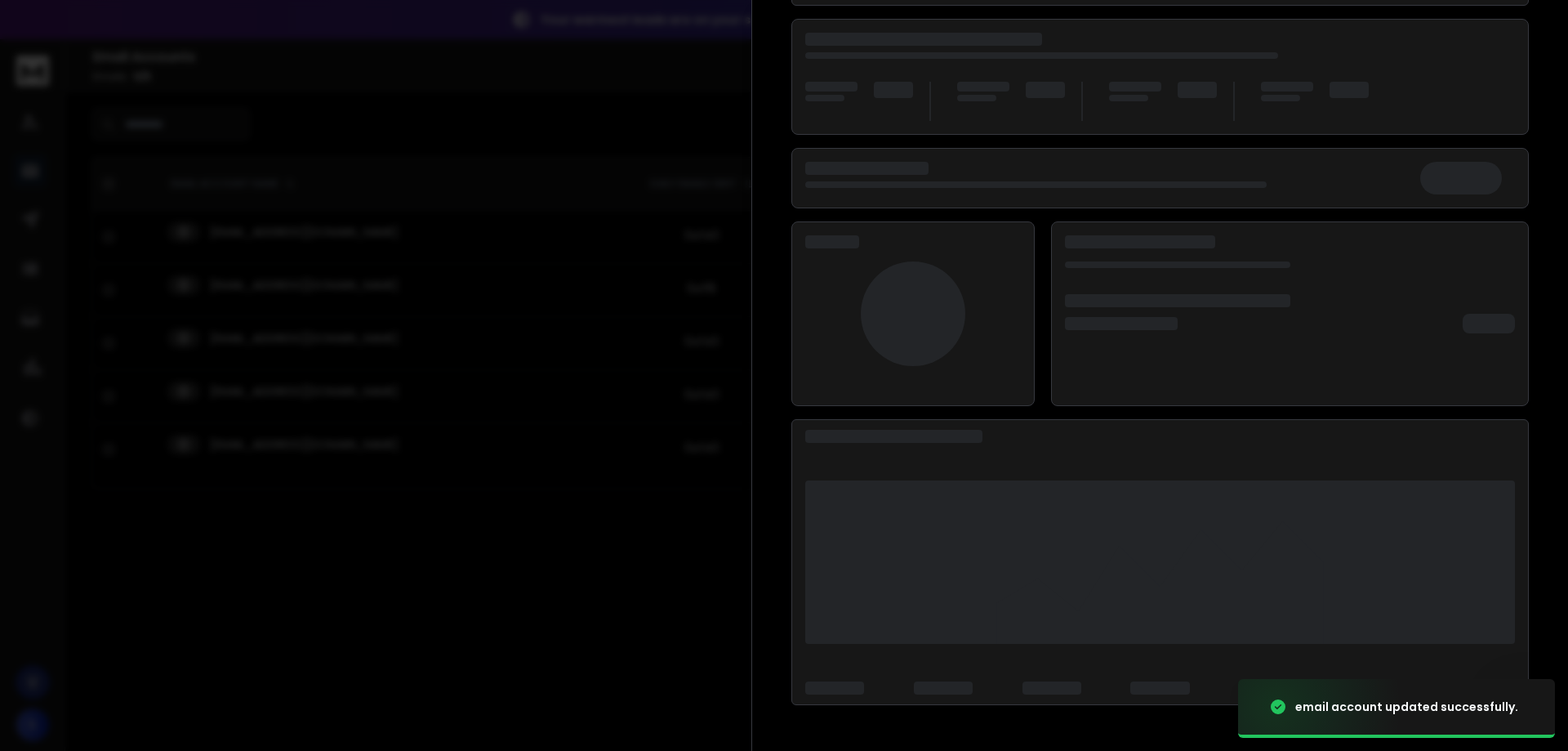
scroll to position [327, 0]
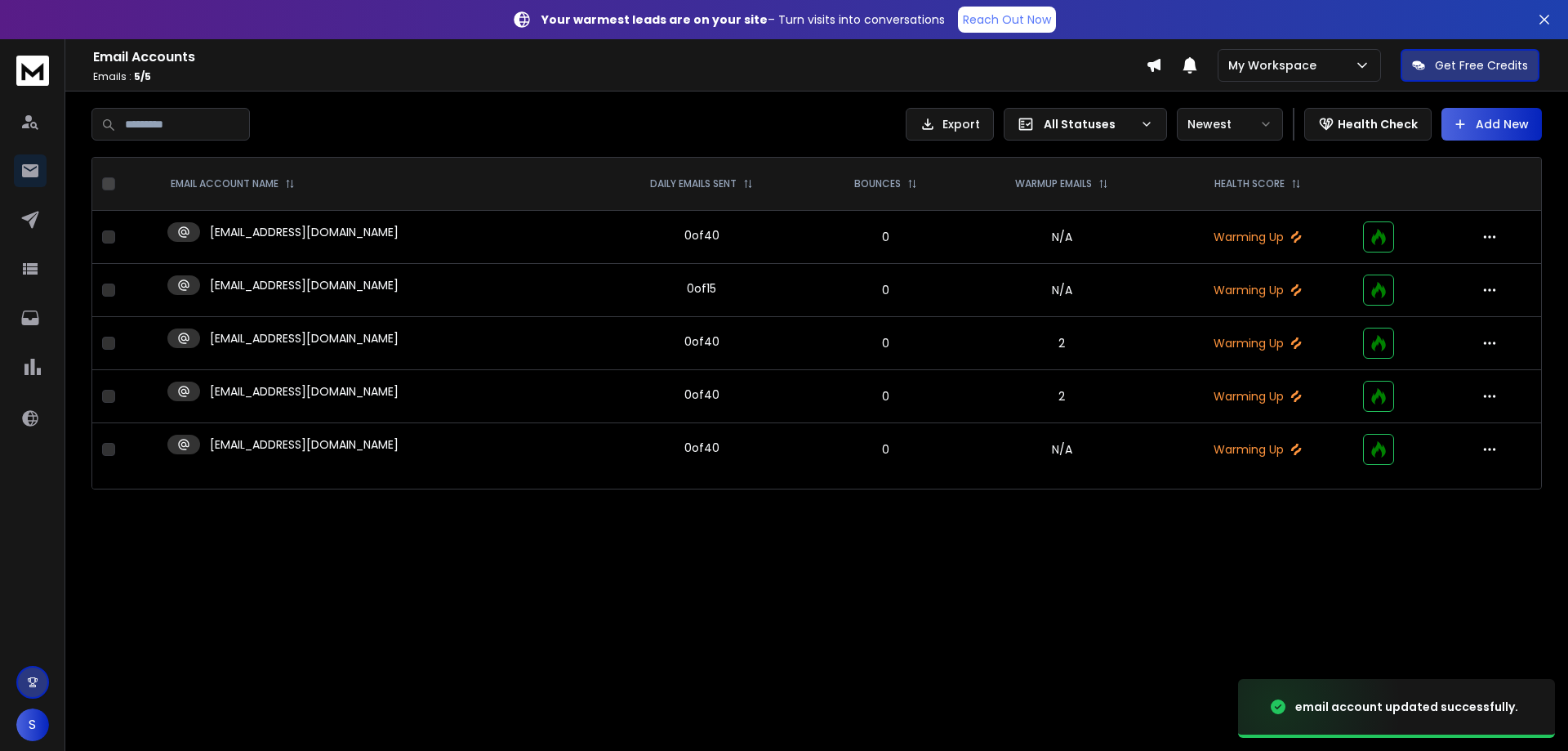
click at [414, 294] on div "[EMAIL_ADDRESS][DOMAIN_NAME]" at bounding box center [375, 285] width 415 height 20
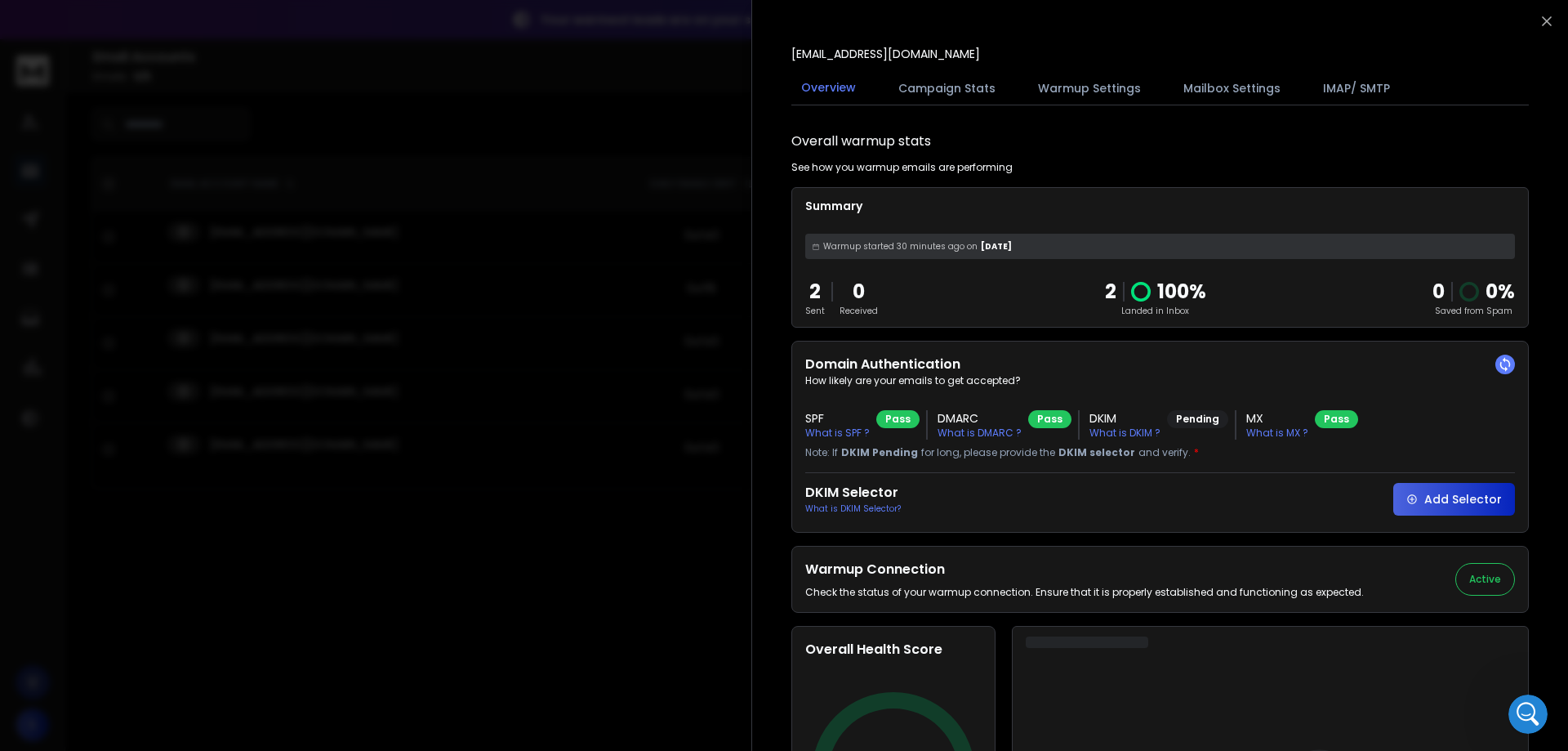
click at [969, 82] on button "Campaign Stats" at bounding box center [946, 88] width 117 height 36
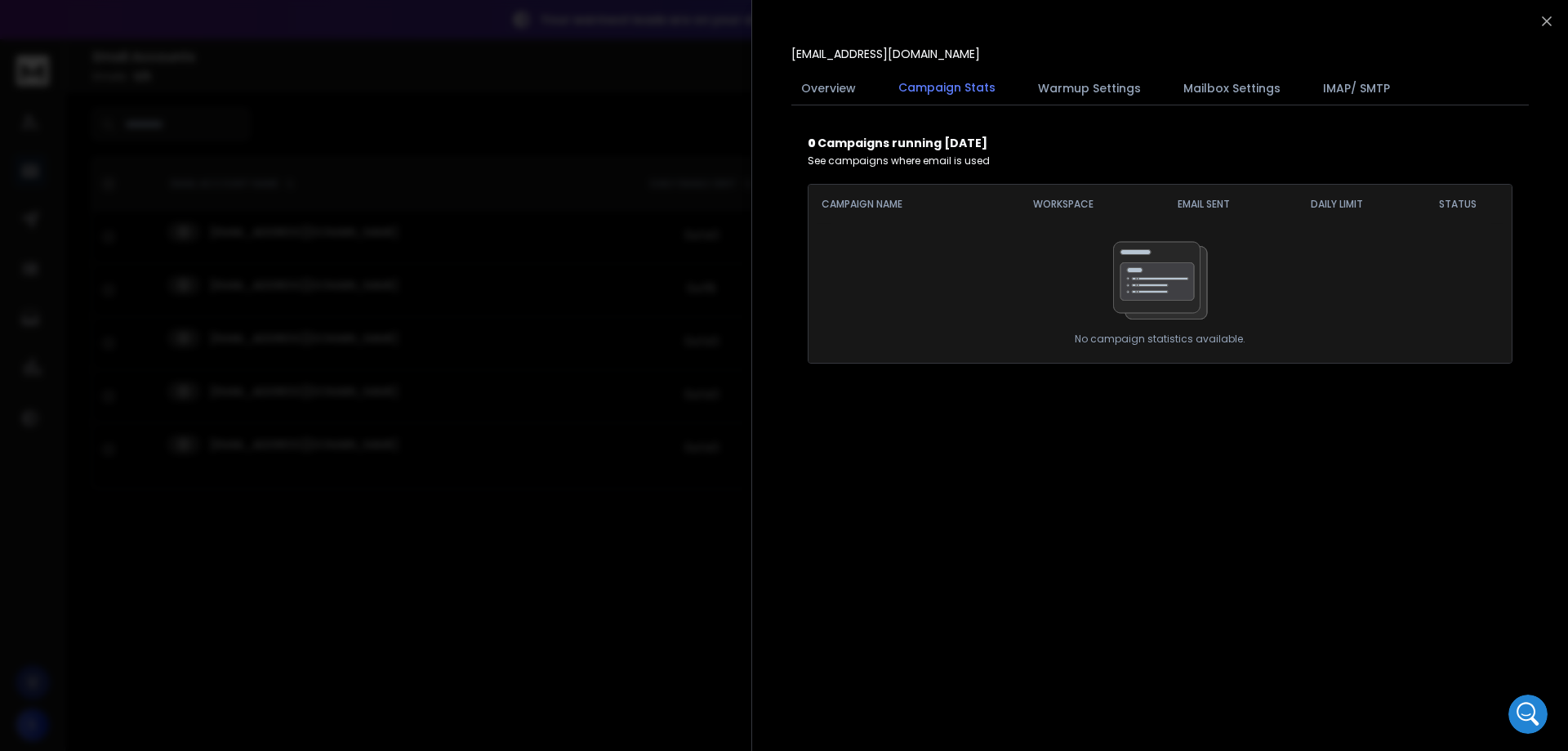
click at [1062, 80] on button "Warmup Settings" at bounding box center [1089, 88] width 123 height 36
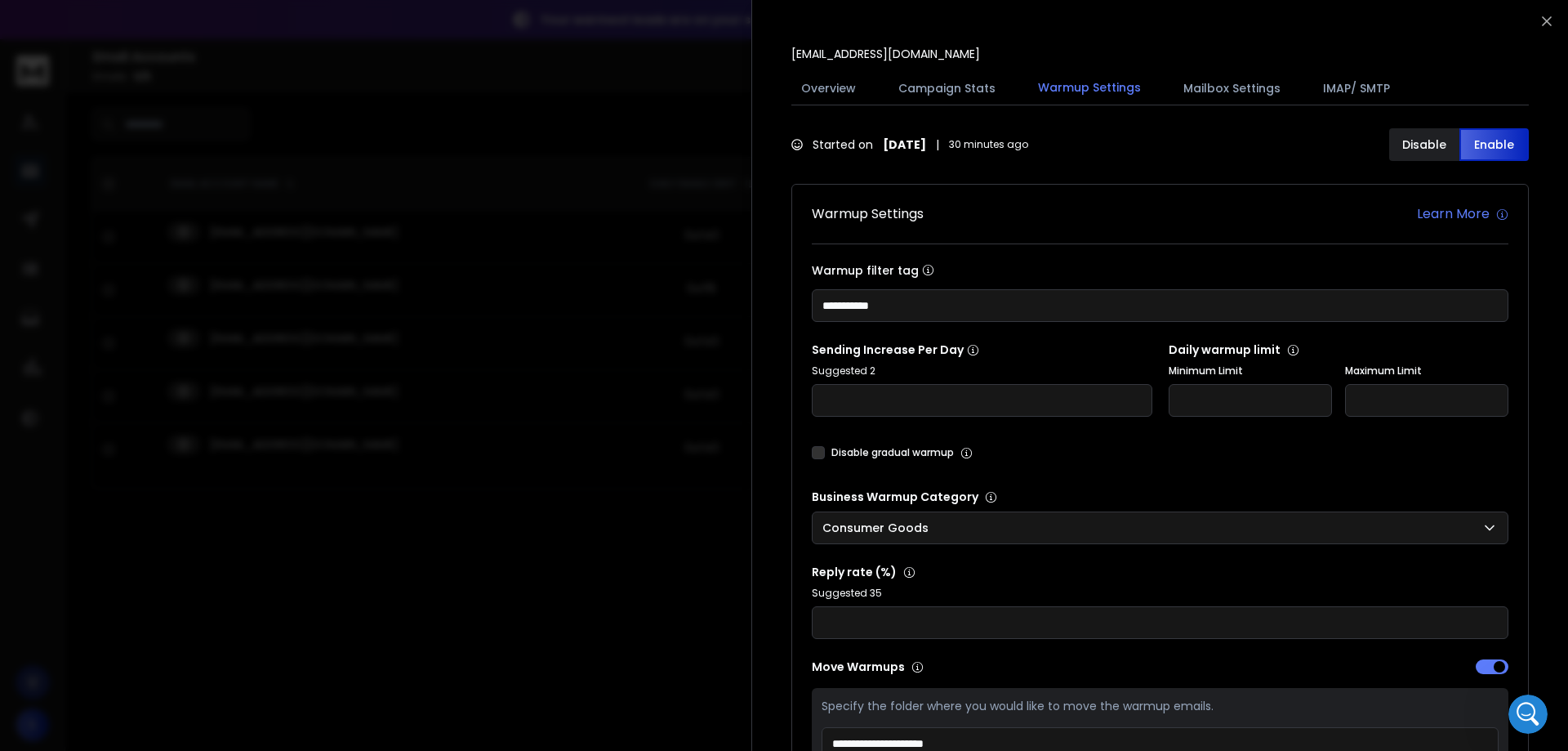
scroll to position [262, 0]
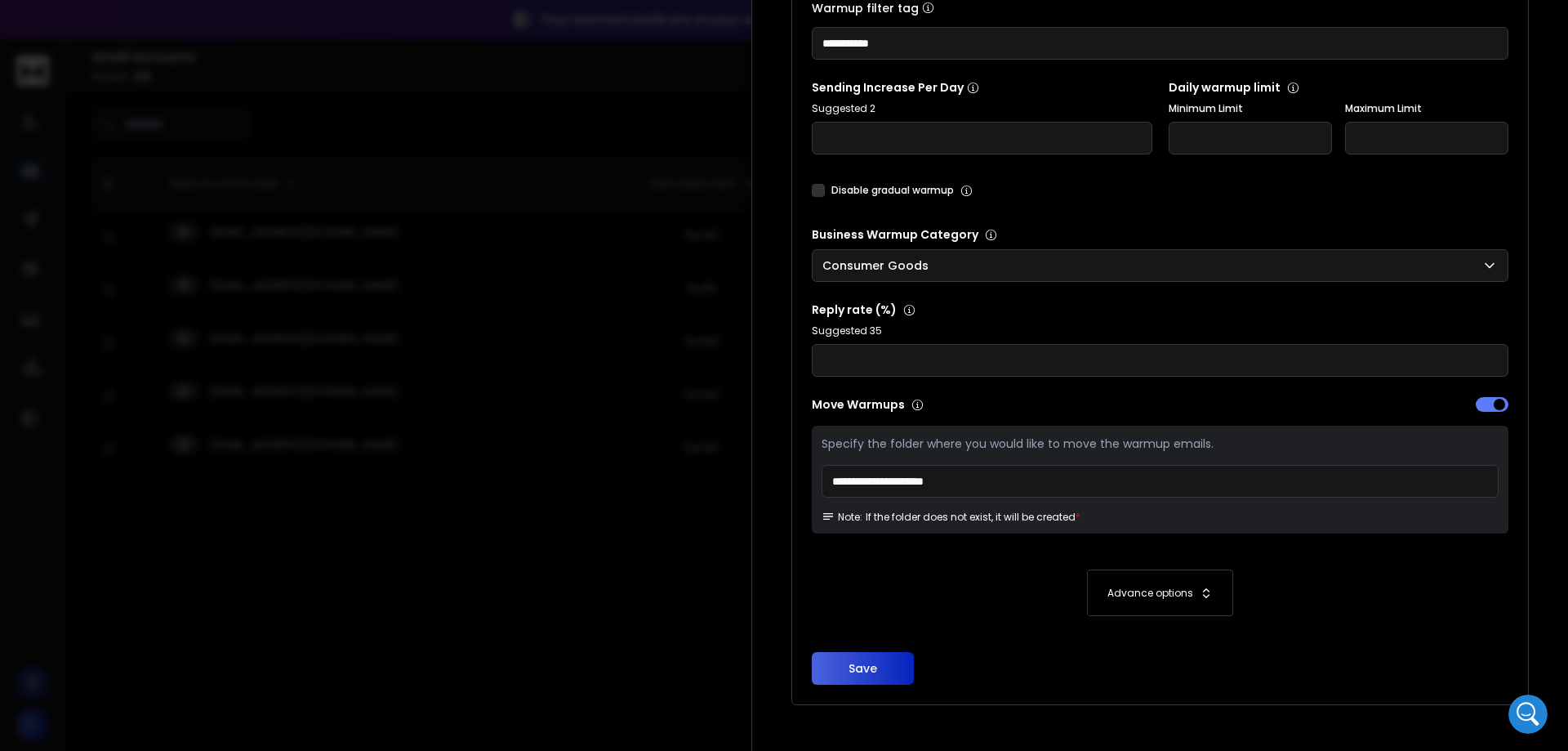
drag, startPoint x: 860, startPoint y: 361, endPoint x: 769, endPoint y: 369, distance: 91.4
click at [769, 369] on div "**********" at bounding box center [1160, 375] width 817 height 751
type input "**"
drag, startPoint x: 846, startPoint y: 138, endPoint x: 747, endPoint y: 143, distance: 99.1
click at [747, 143] on body "**********" at bounding box center [784, 375] width 1568 height 751
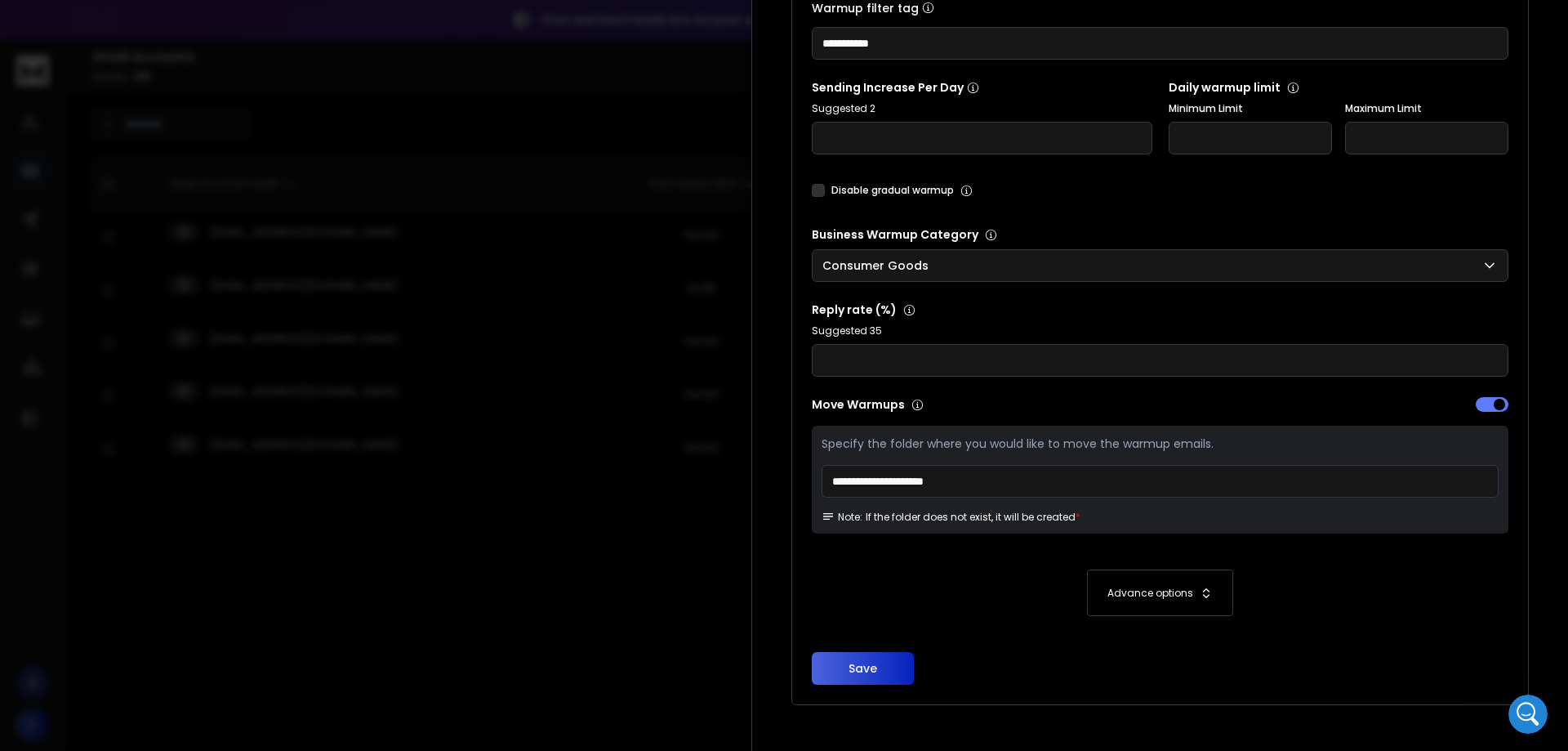
type input "*"
drag, startPoint x: 1222, startPoint y: 141, endPoint x: 1121, endPoint y: 161, distance: 103.0
click at [1121, 161] on form "**********" at bounding box center [1161, 313] width 697 height 742
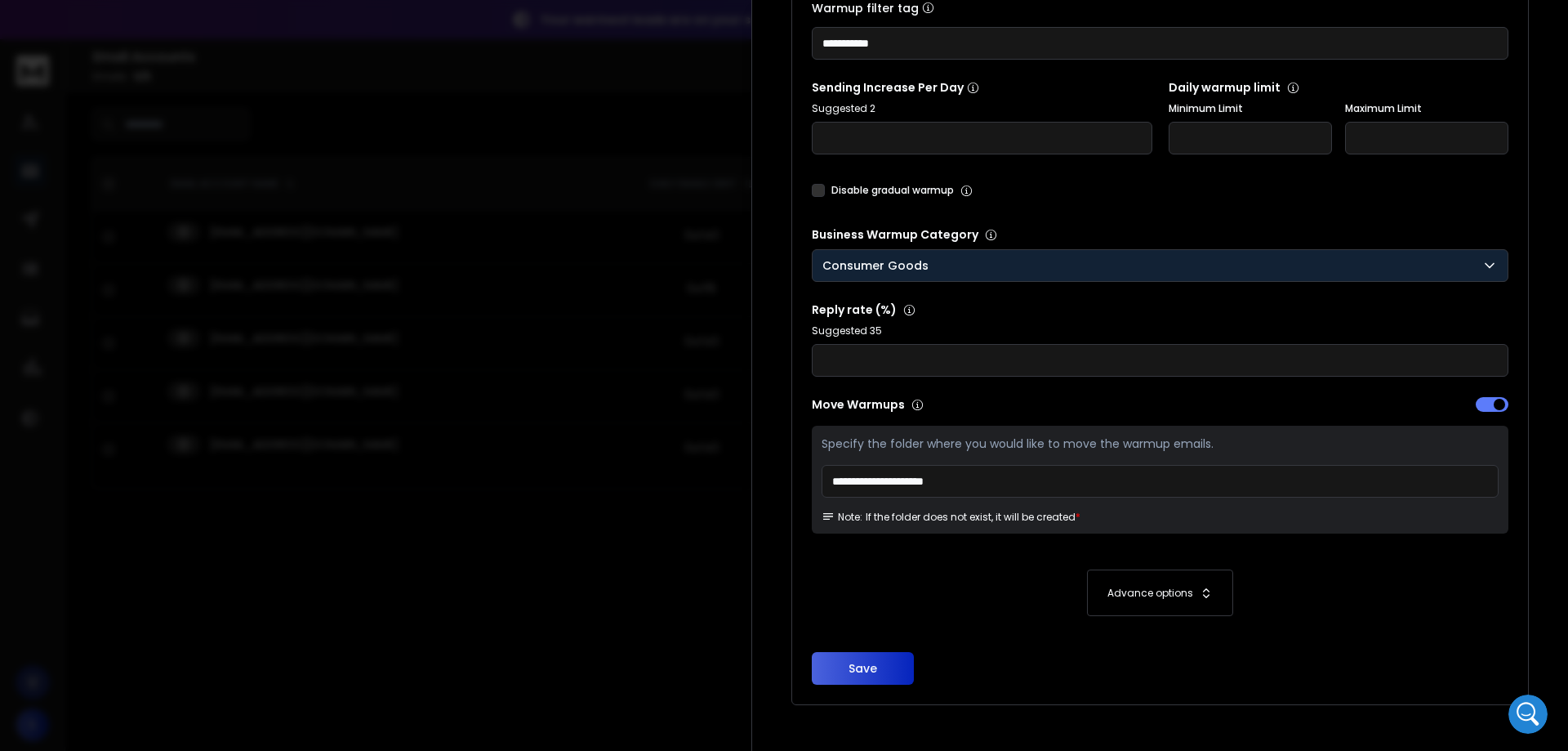
type input "*"
click at [1025, 259] on div "Consumer Goods" at bounding box center [1161, 265] width 676 height 17
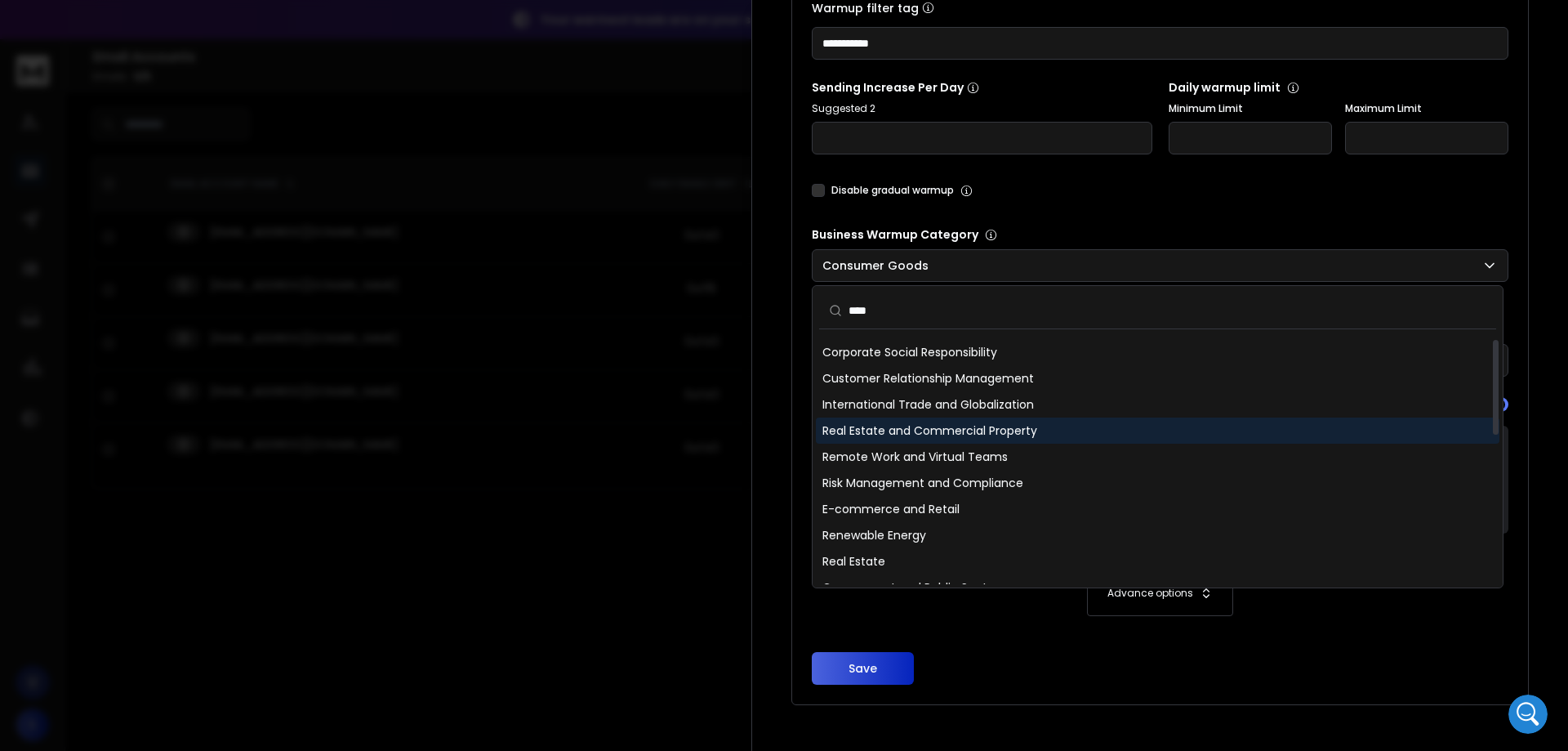
type input "****"
click at [976, 437] on span "Real Estate and Commercial Property" at bounding box center [930, 430] width 215 height 17
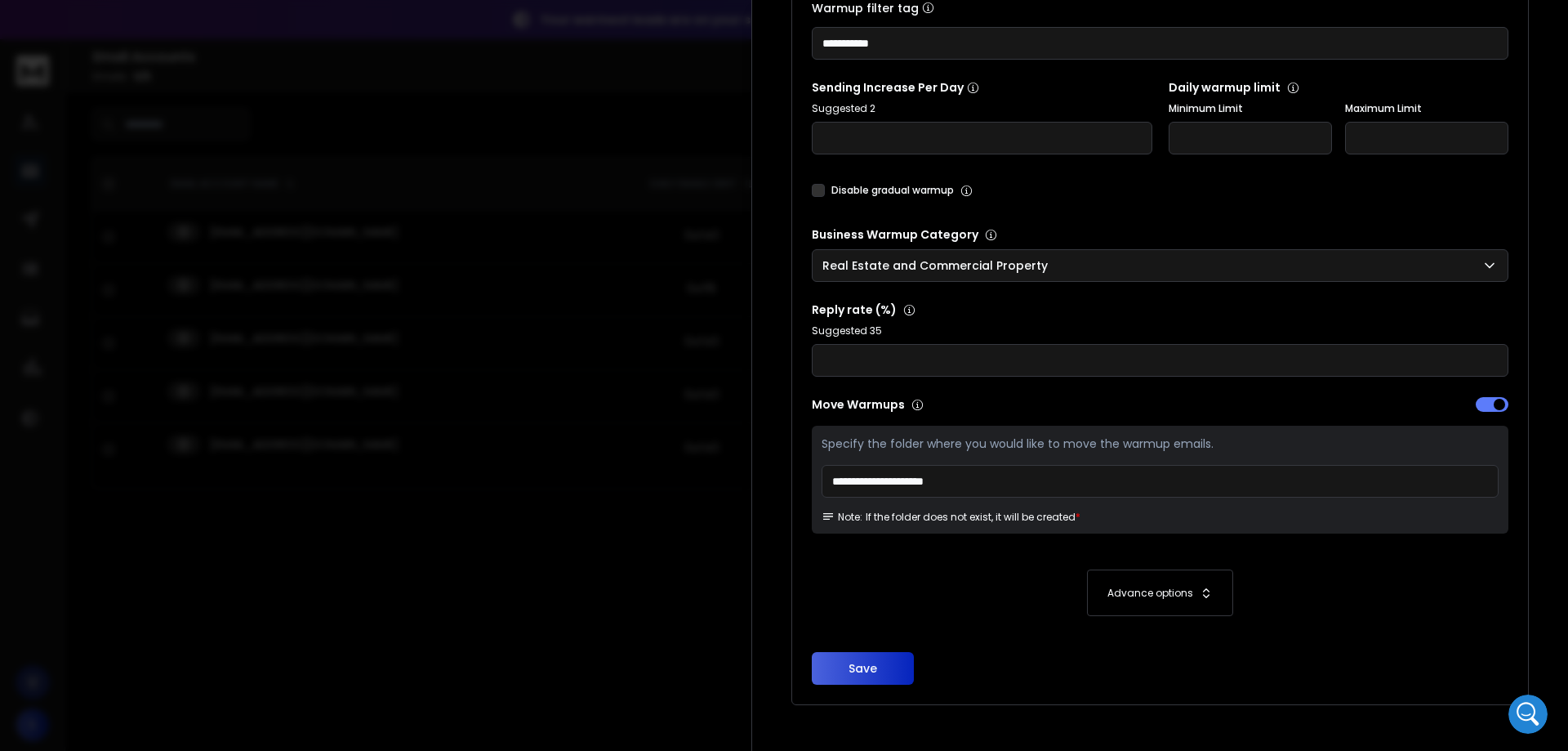
click at [1160, 593] on p "Advance options" at bounding box center [1150, 592] width 85 height 13
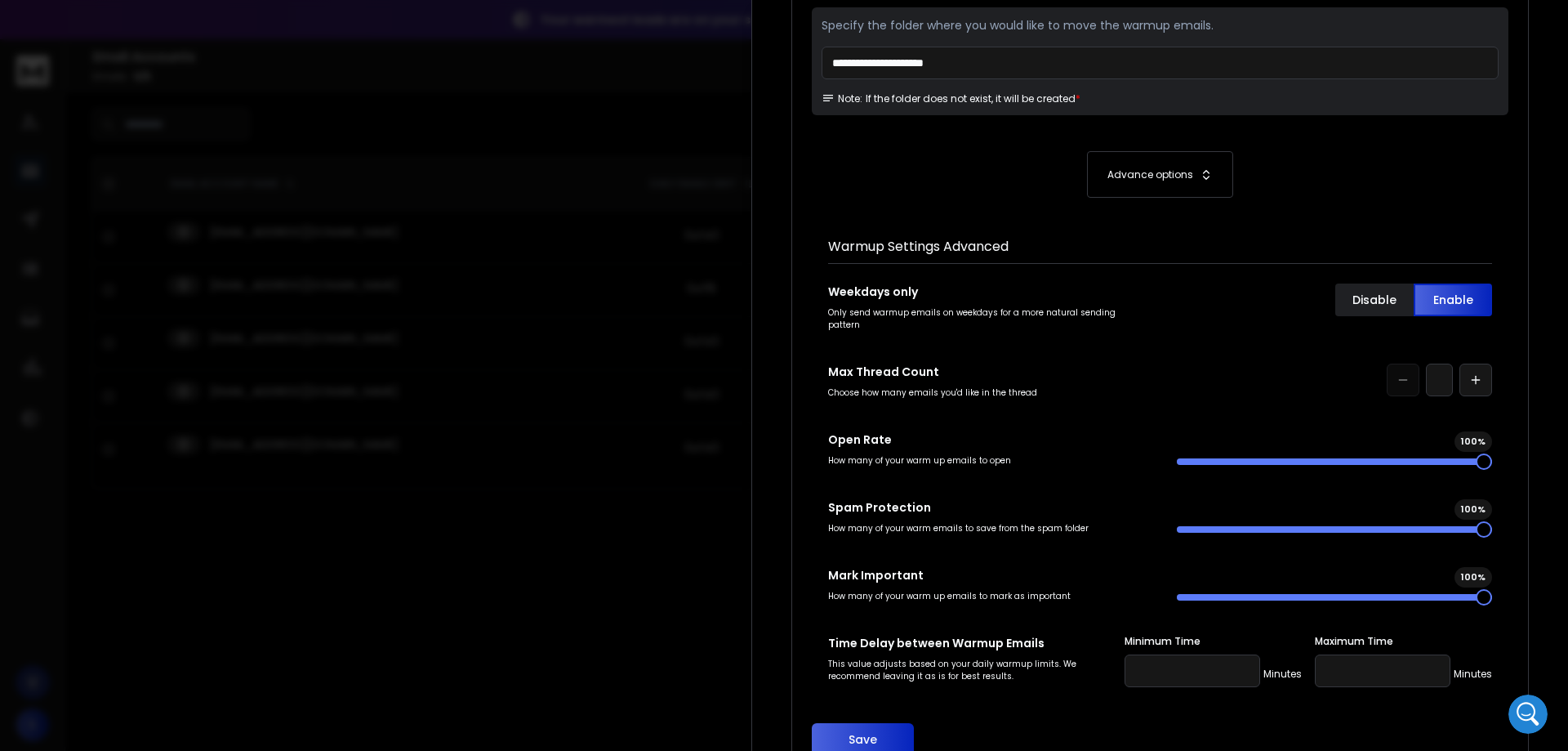
scroll to position [739, 0]
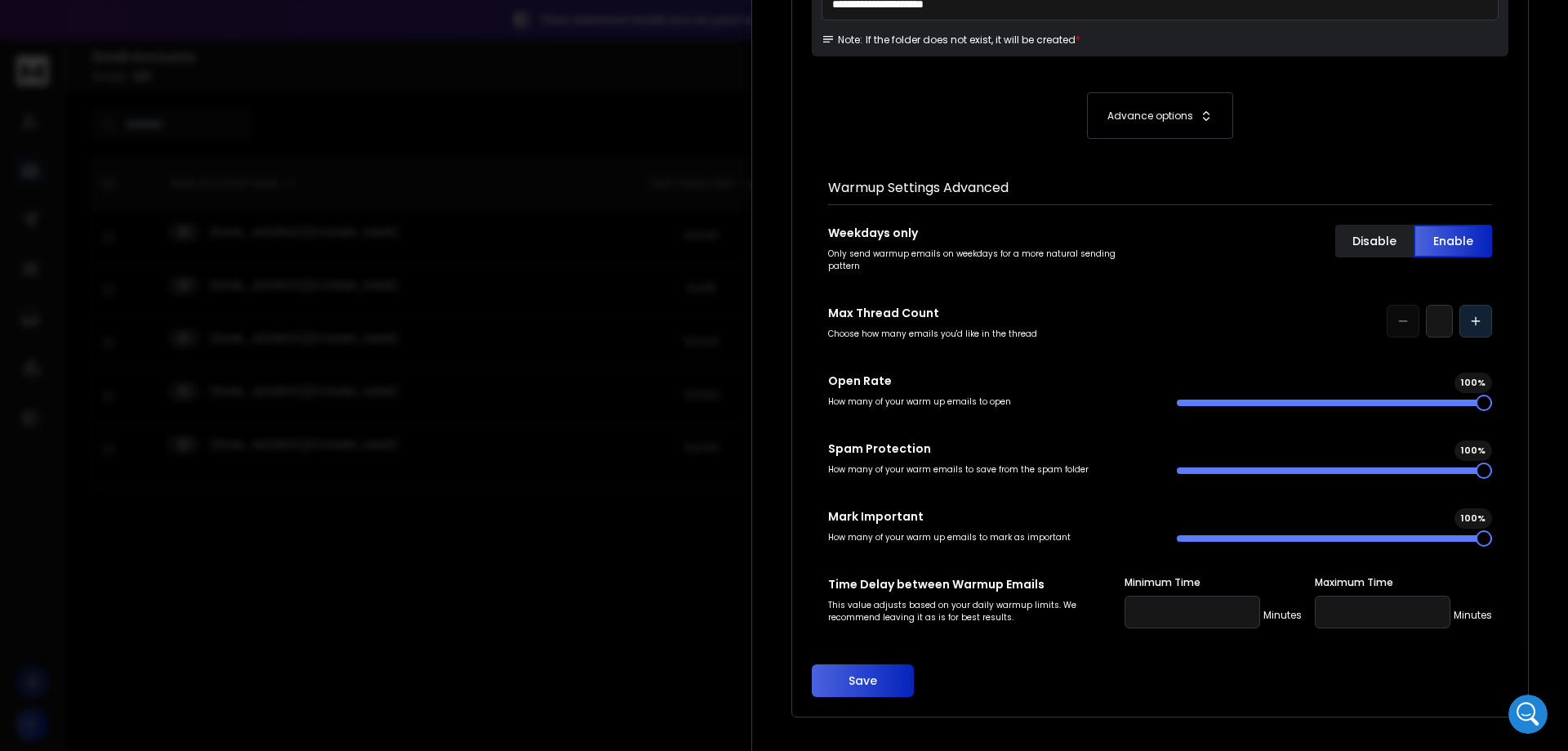
click at [1472, 314] on icon "button" at bounding box center [1476, 320] width 13 height 13
click at [1472, 305] on div "*" at bounding box center [1335, 320] width 316 height 32
click at [1397, 314] on icon "button" at bounding box center [1403, 320] width 13 height 13
type input "*"
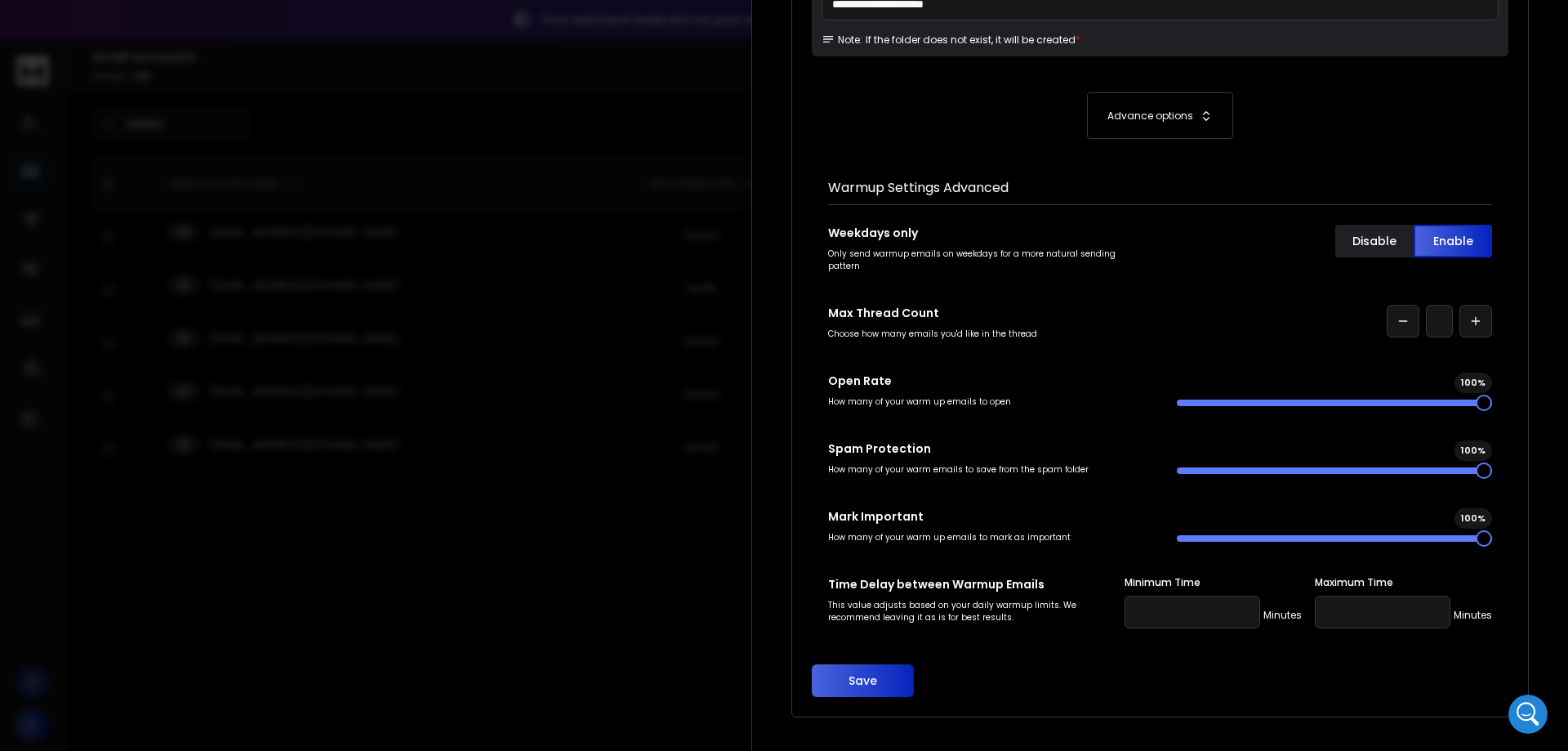
click at [1125, 600] on input "number" at bounding box center [1193, 611] width 135 height 32
type input "*"
click at [1277, 601] on div "Minimum Time * Minutes Maximum Time Minutes" at bounding box center [1309, 601] width 367 height 52
click at [1315, 598] on input "number" at bounding box center [1382, 611] width 135 height 32
type input "*"
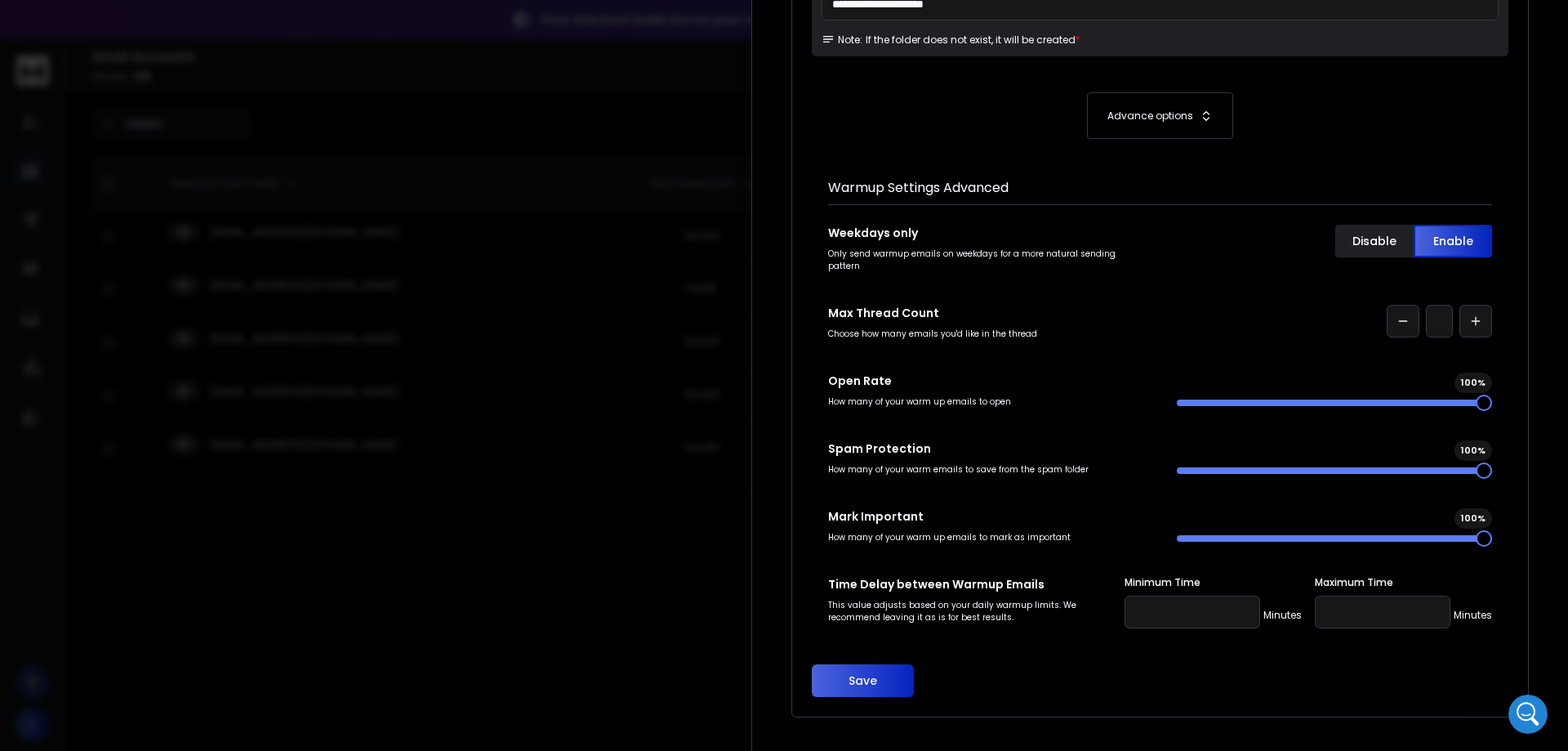
click at [1215, 654] on form "**********" at bounding box center [1161, 80] width 697 height 1232
click at [881, 667] on button "Save" at bounding box center [863, 679] width 102 height 32
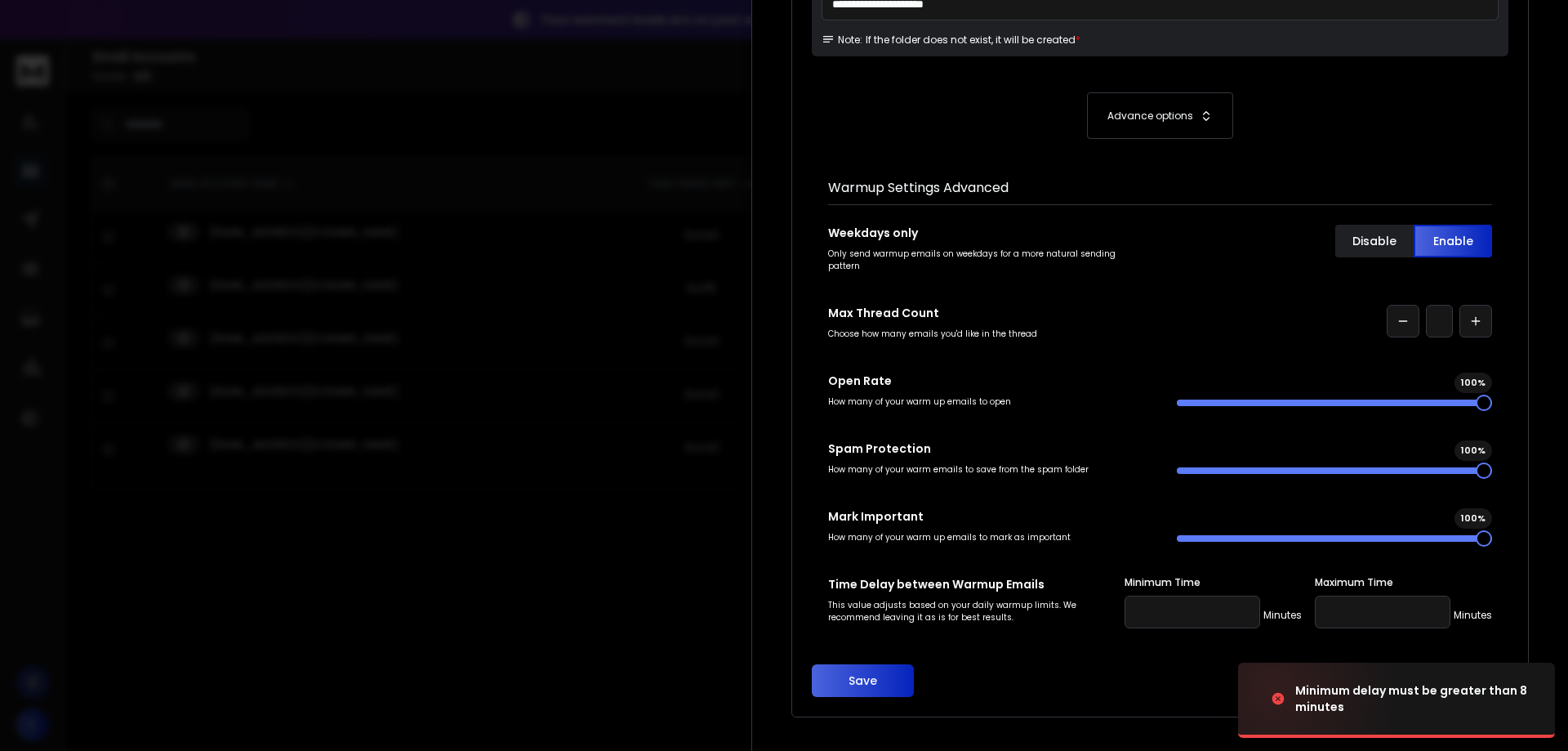
drag, startPoint x: 1096, startPoint y: 598, endPoint x: 974, endPoint y: 616, distance: 123.3
click at [974, 616] on div "Advance options Warmup Settings Advanced Weekdays only Only send warmup emails …" at bounding box center [1161, 359] width 697 height 568
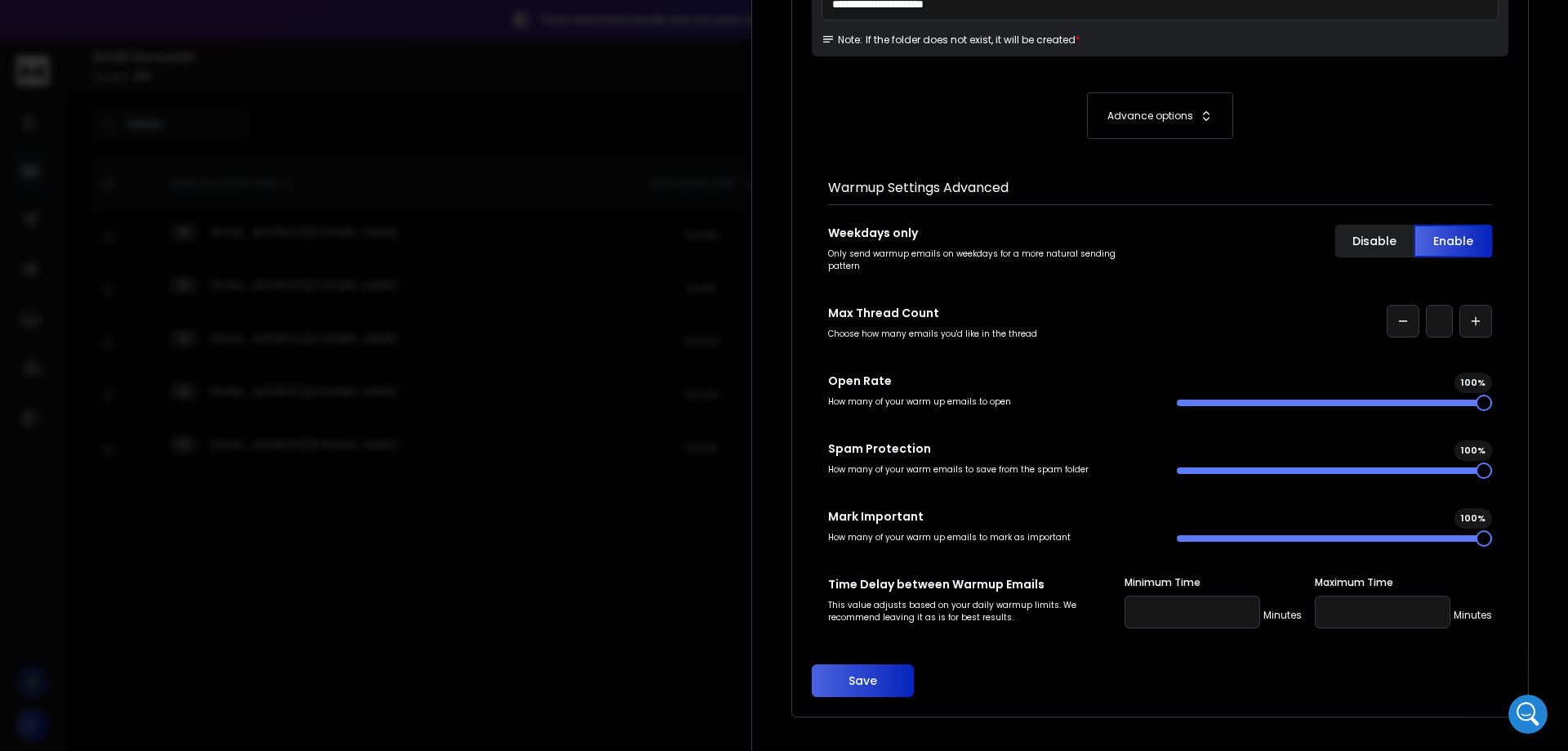
type input "**"
drag, startPoint x: 1300, startPoint y: 600, endPoint x: 1223, endPoint y: 607, distance: 77.3
click at [1223, 607] on div "Minimum Time ** Minutes Maximum Time * Minutes" at bounding box center [1309, 601] width 367 height 52
type input "**"
click at [890, 671] on button "Save" at bounding box center [863, 679] width 102 height 32
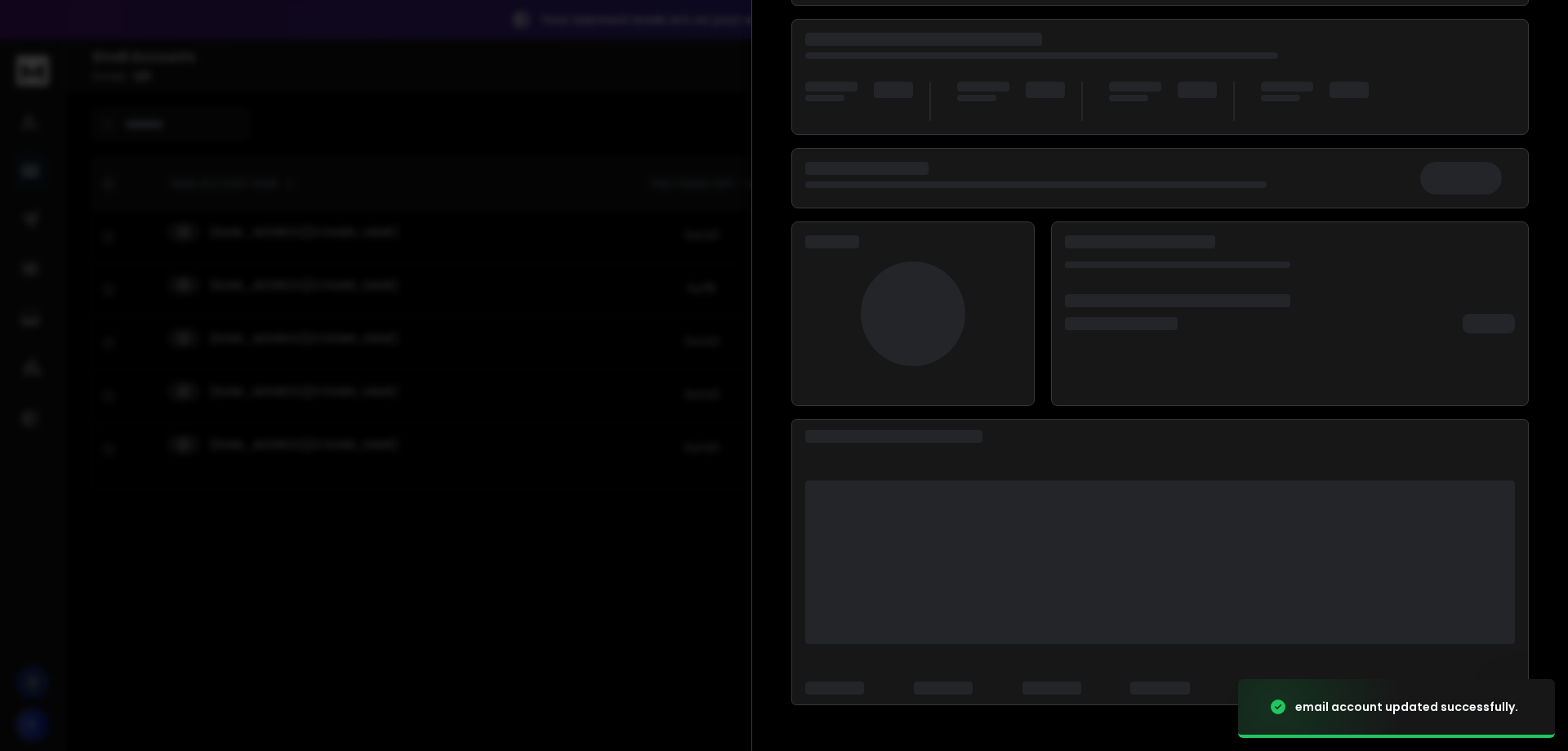
scroll to position [327, 0]
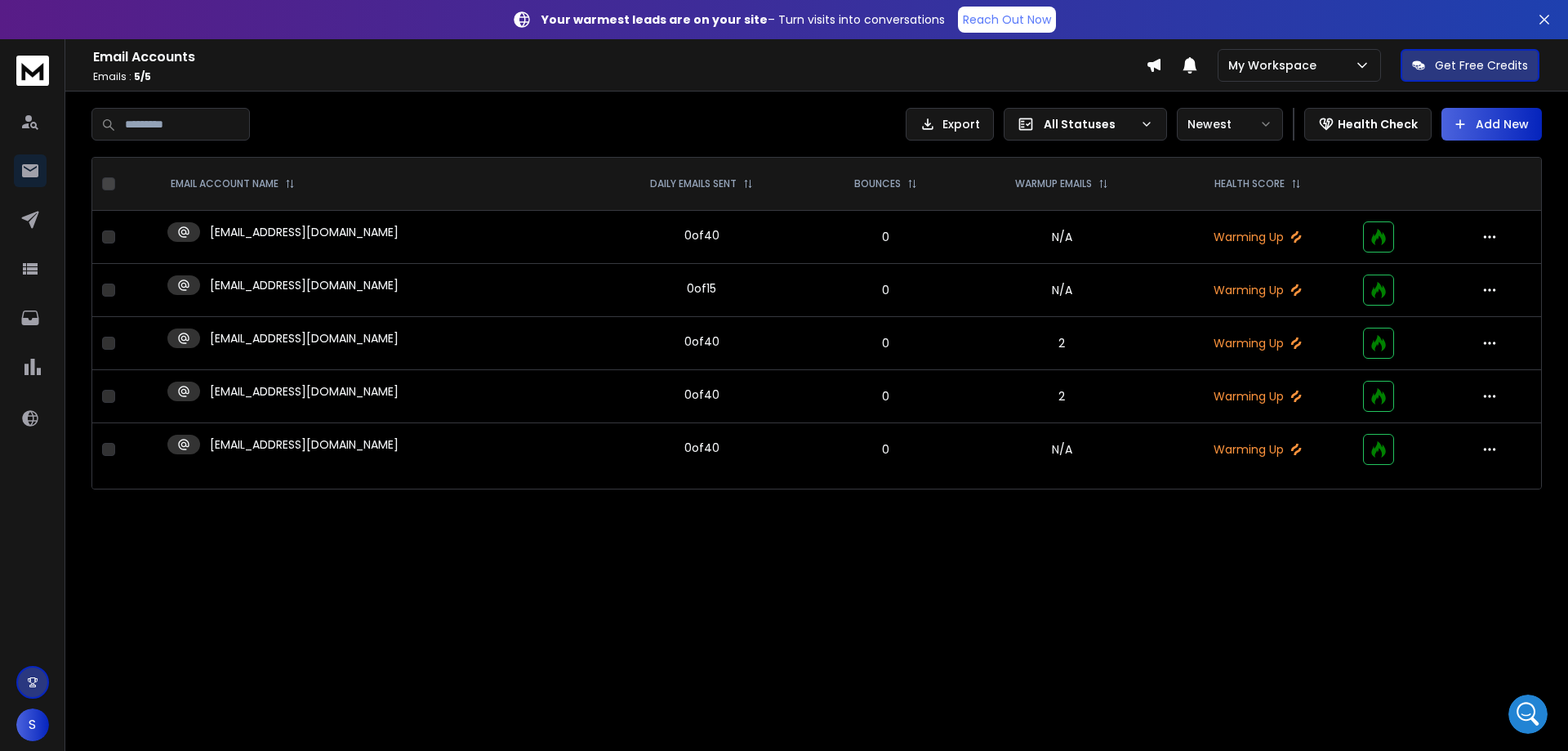
click at [377, 280] on p "[EMAIL_ADDRESS][DOMAIN_NAME]" at bounding box center [304, 285] width 189 height 17
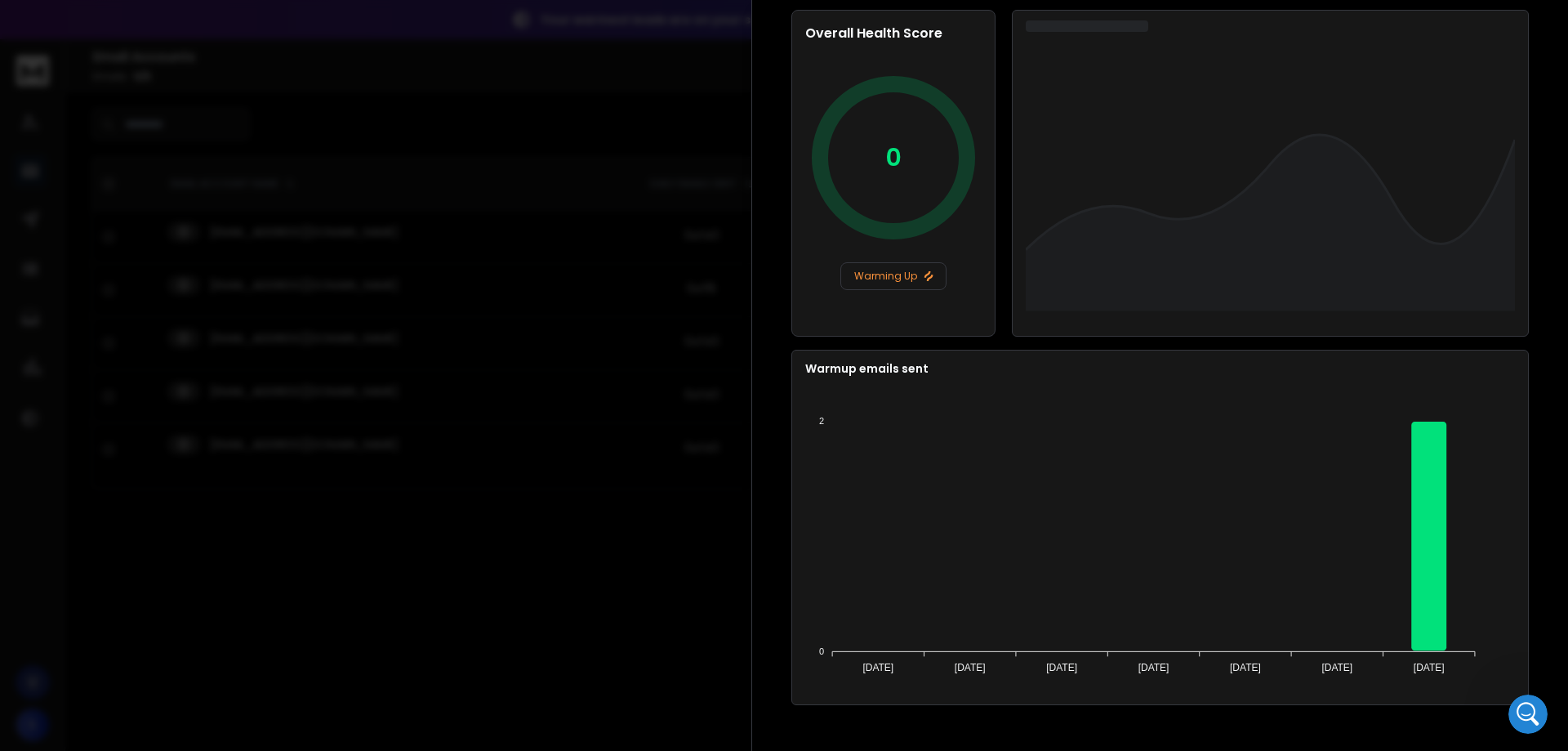
scroll to position [0, 0]
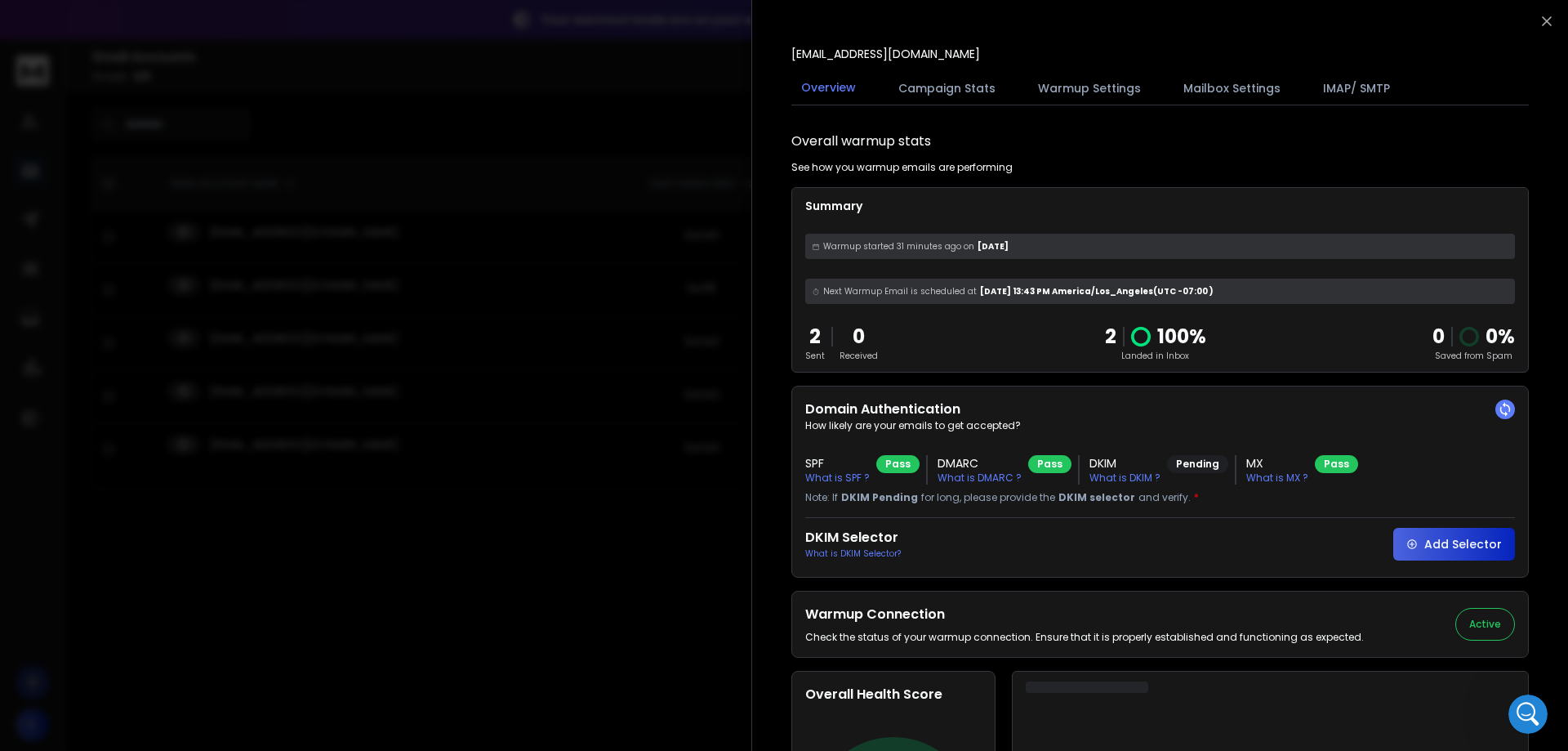
click at [1213, 80] on button "Mailbox Settings" at bounding box center [1231, 88] width 117 height 36
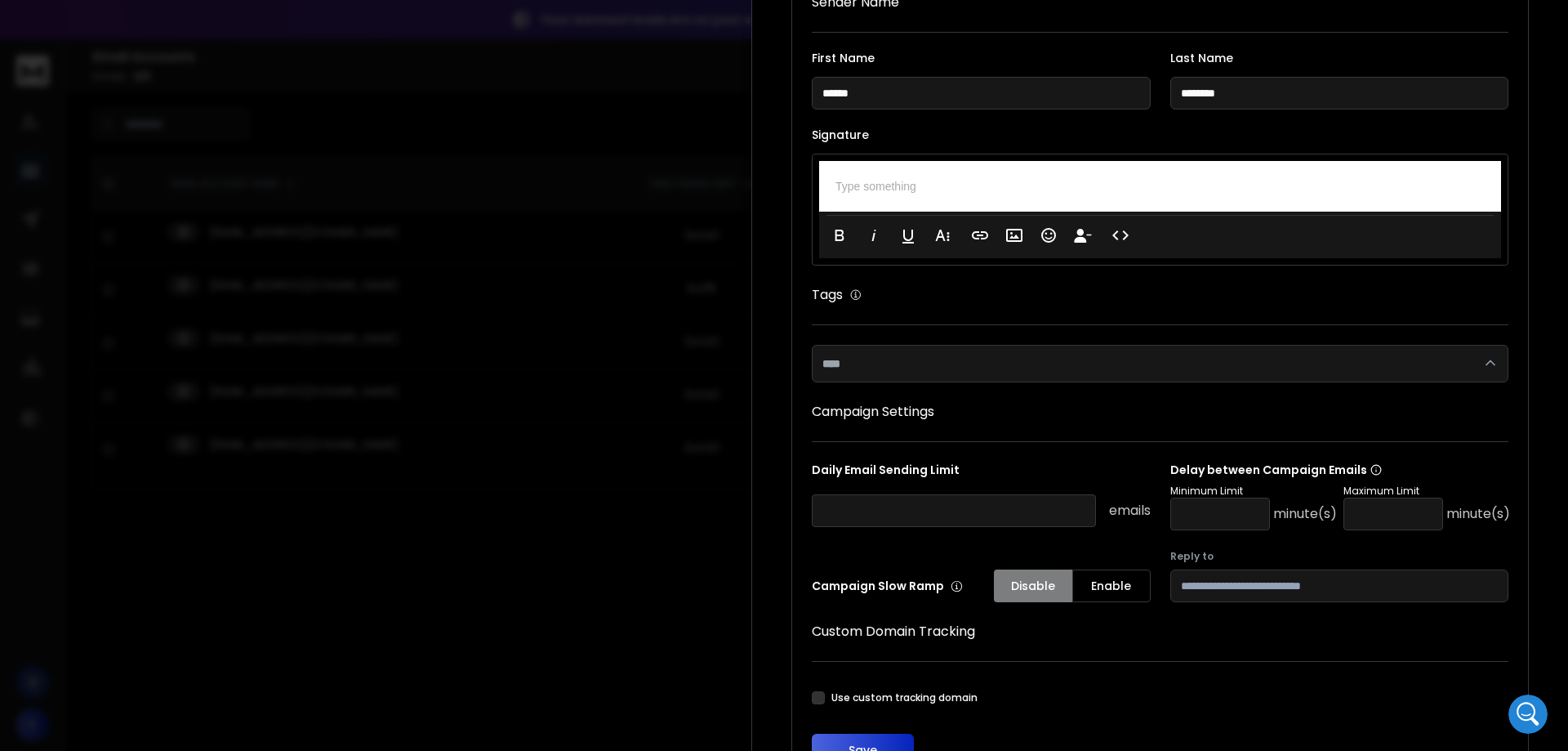
scroll to position [228, 0]
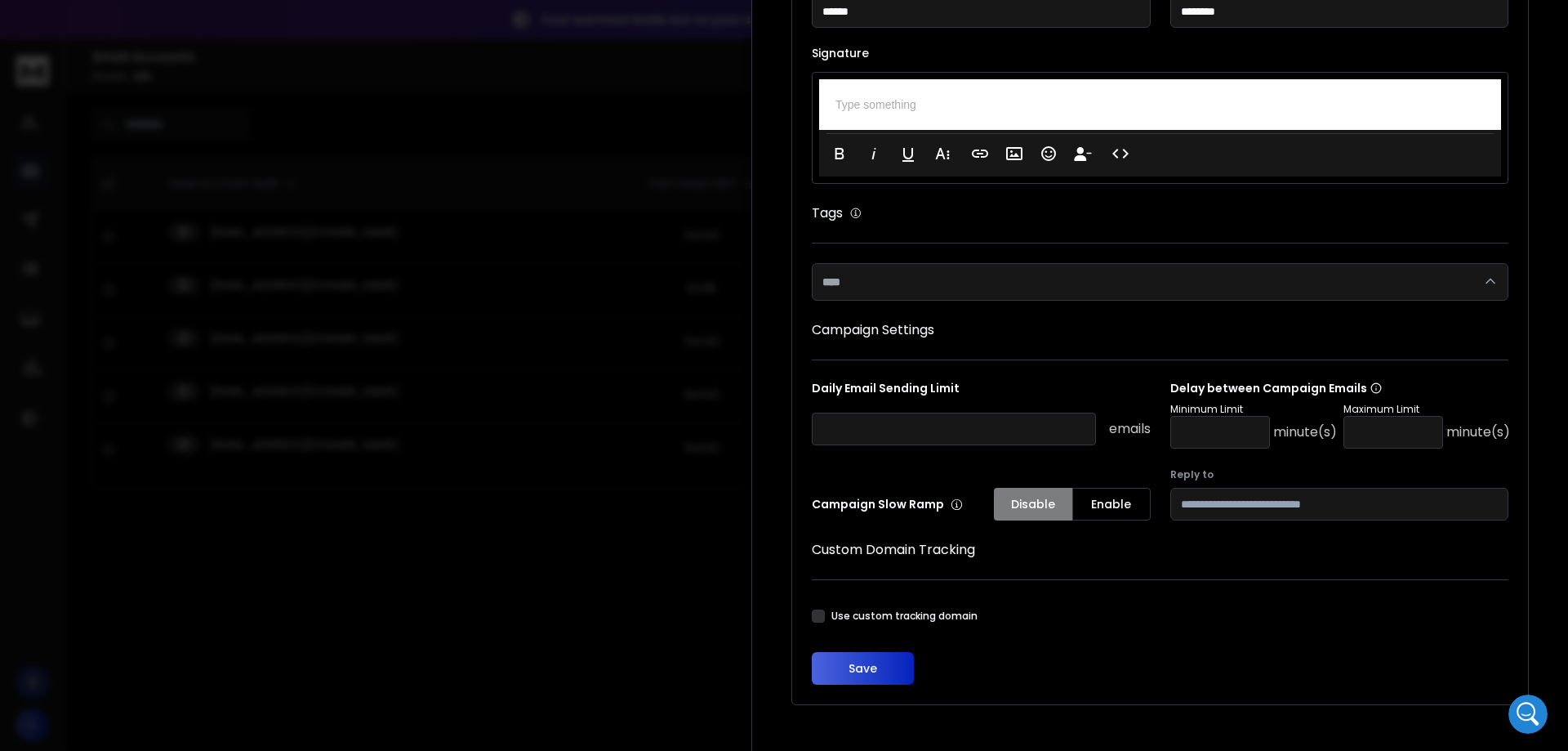
drag, startPoint x: 856, startPoint y: 434, endPoint x: 774, endPoint y: 436, distance: 82.0
click at [774, 436] on div "help@shanty-realestate.com Overview Campaign Stats Warmup Settings Mailbox Sett…" at bounding box center [1160, 261] width 777 height 939
type input "**"
click at [822, 616] on button "Reply to" at bounding box center [818, 616] width 13 height 13
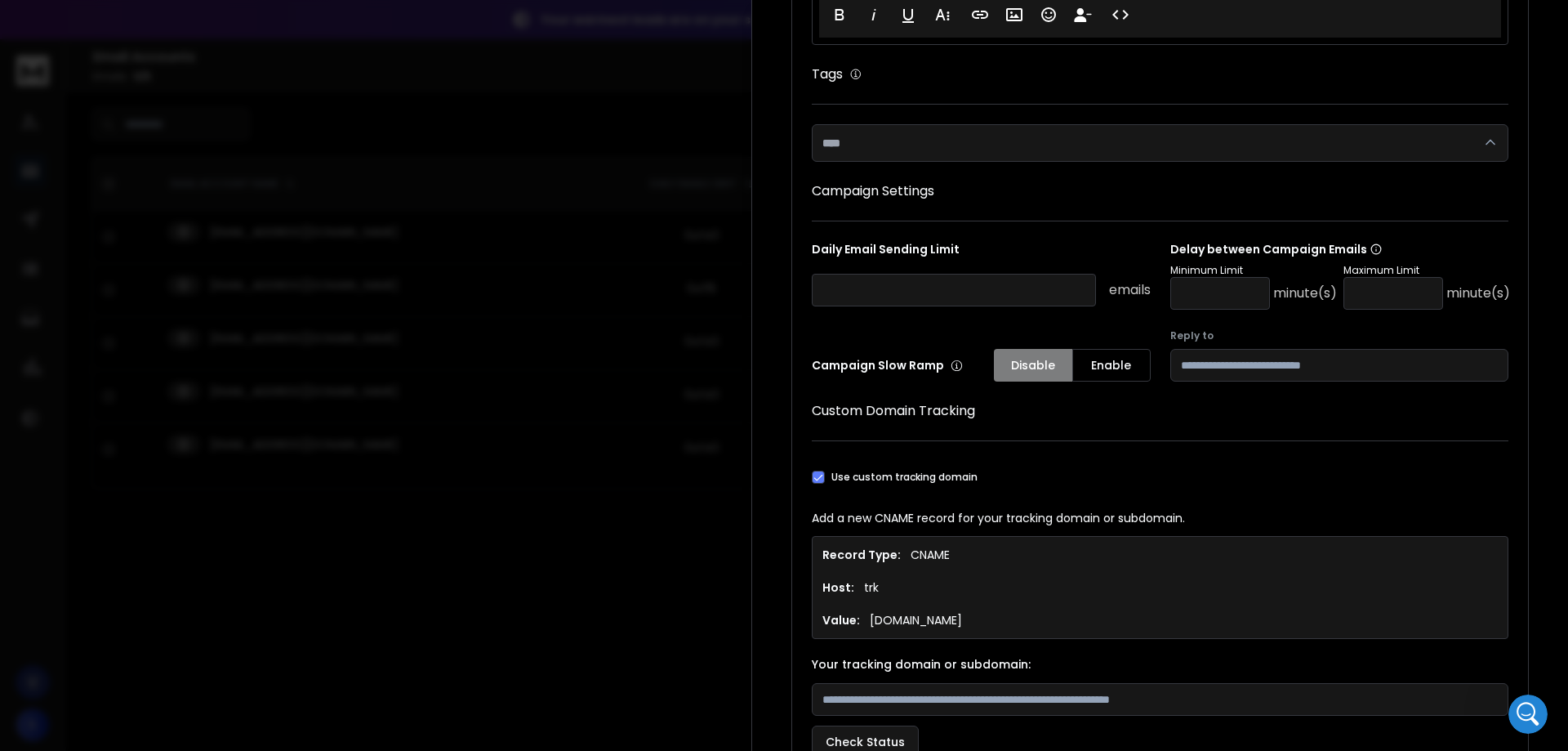
scroll to position [493, 0]
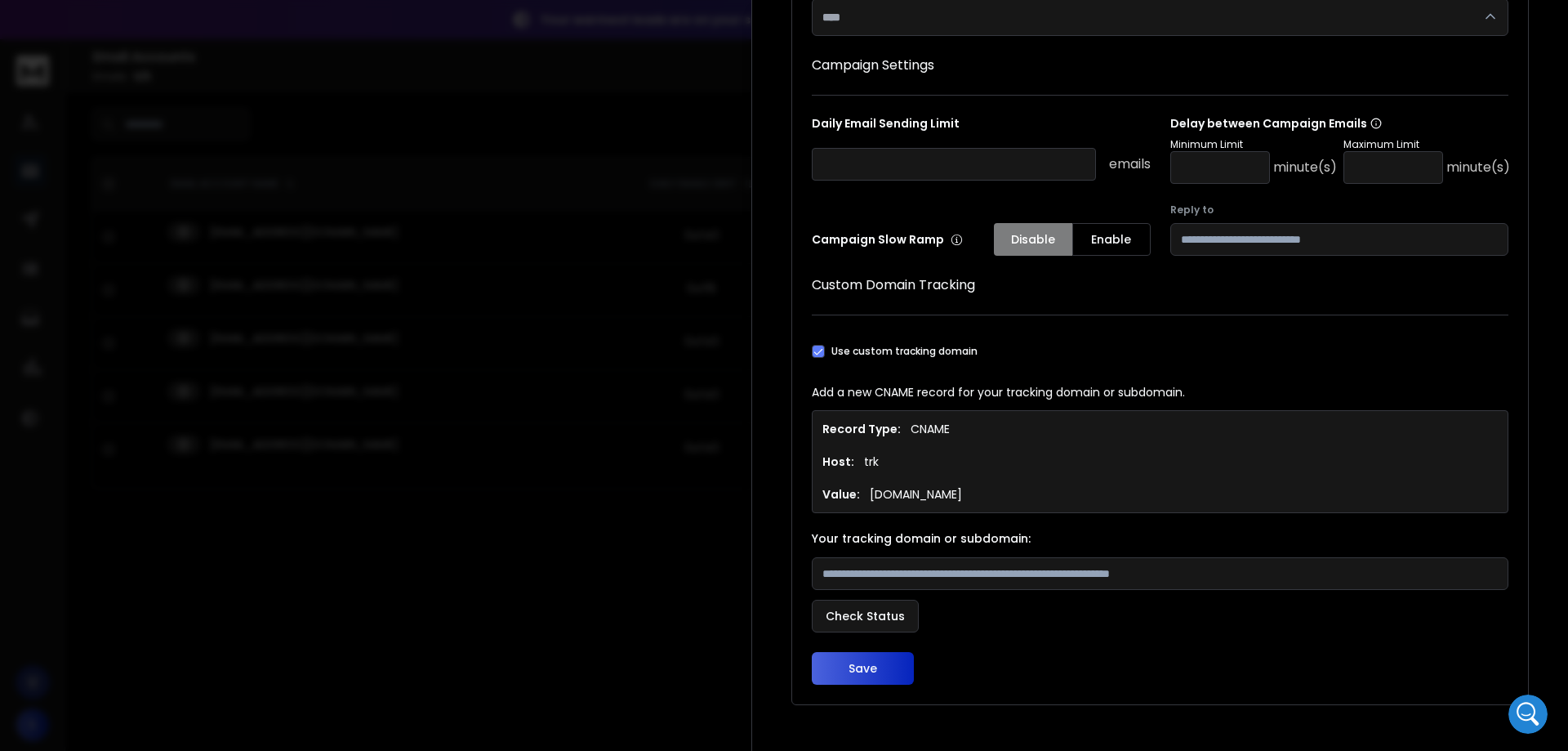
click at [915, 575] on input at bounding box center [1161, 572] width 697 height 32
type input "**********"
click at [871, 619] on button "Check Status" at bounding box center [865, 616] width 107 height 32
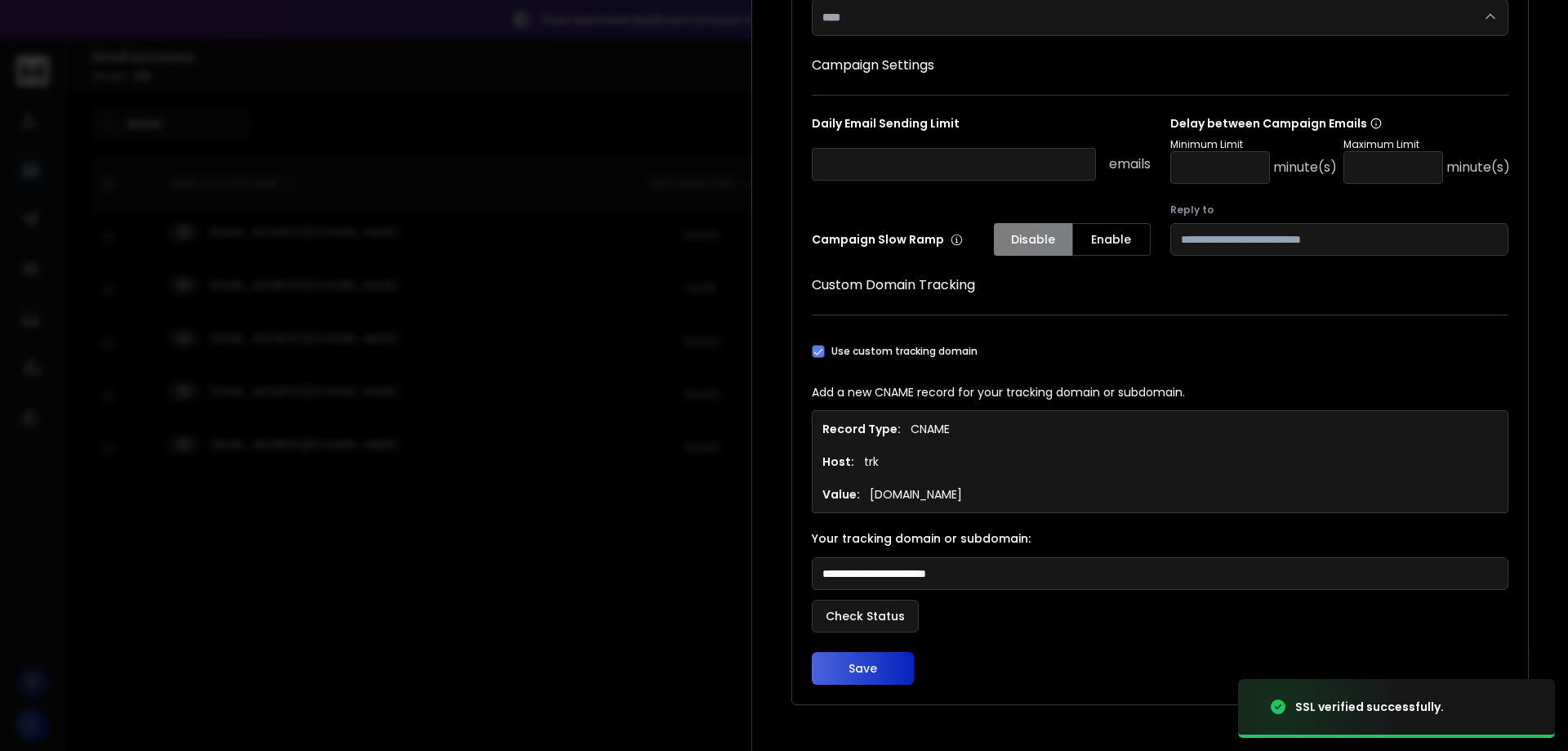
click at [868, 672] on button "Save" at bounding box center [863, 668] width 102 height 32
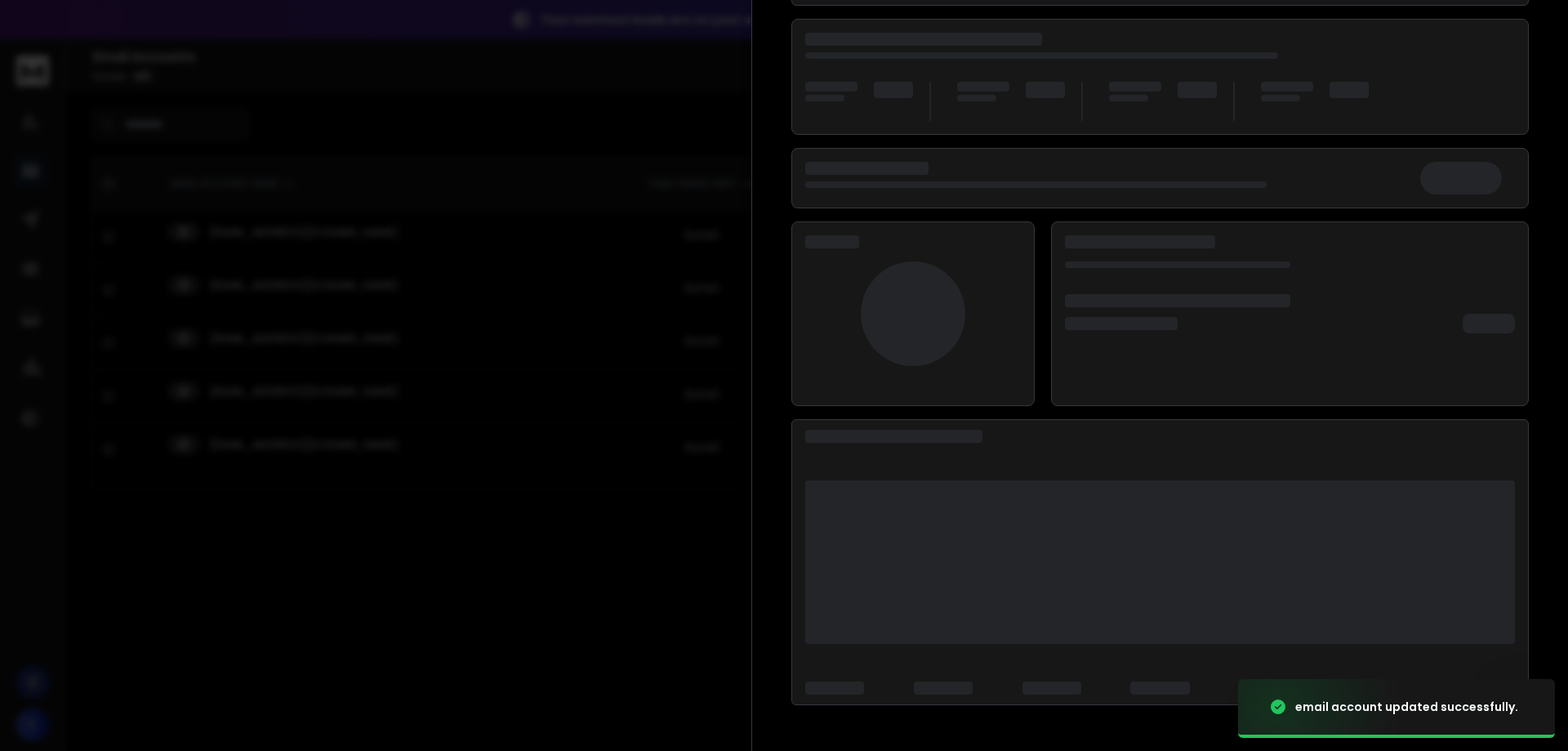
scroll to position [327, 0]
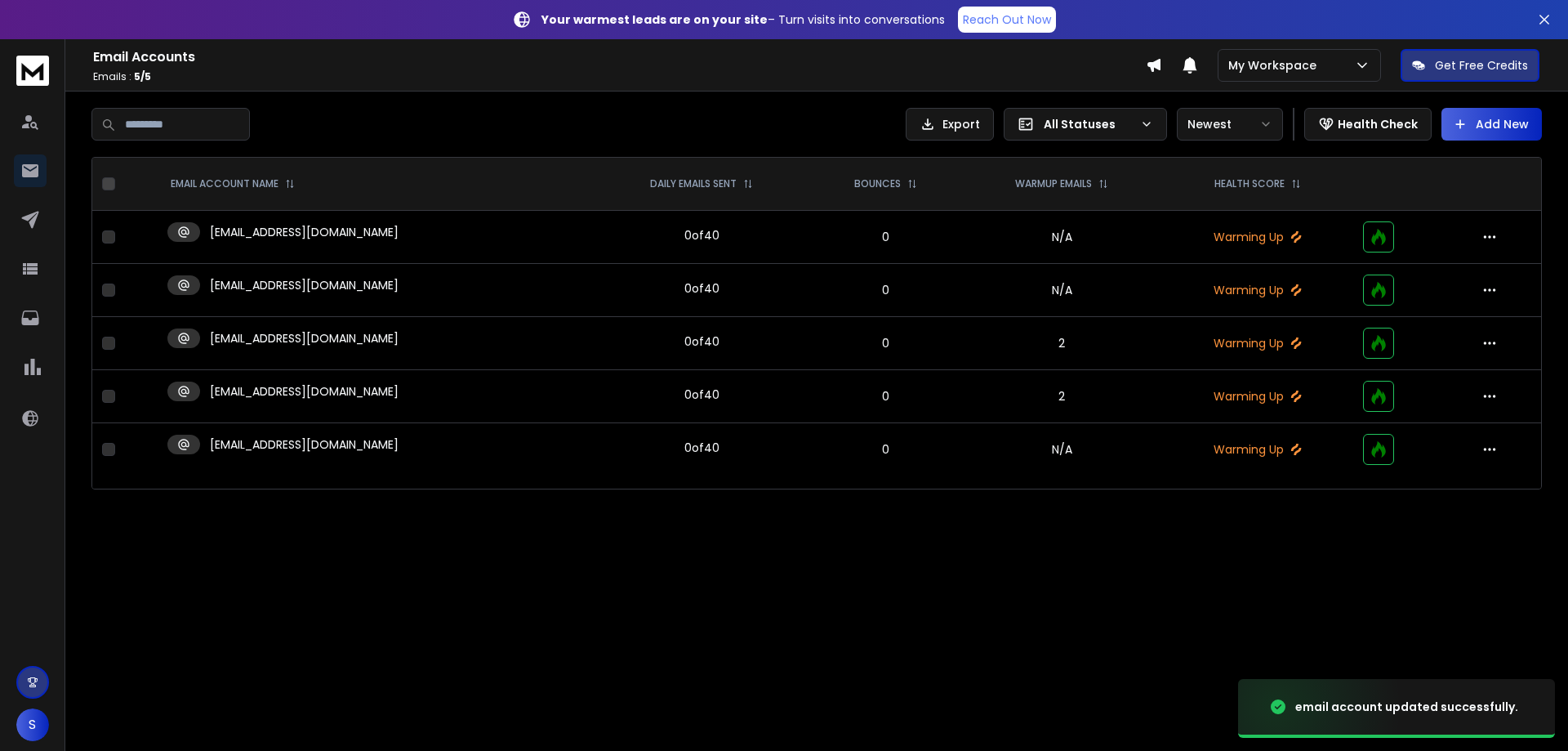
click at [383, 348] on td "[EMAIL_ADDRESS][DOMAIN_NAME]" at bounding box center [375, 344] width 435 height 53
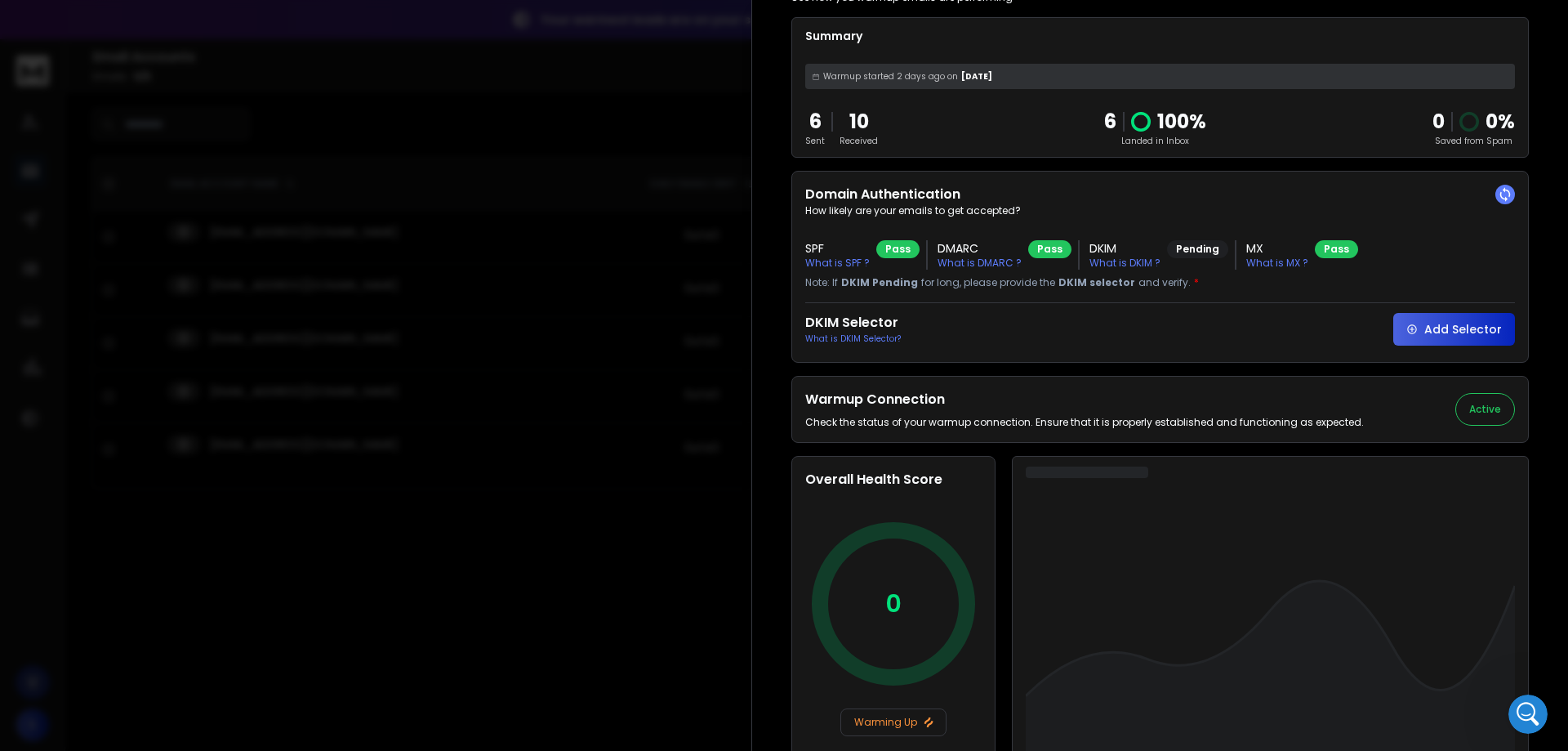
scroll to position [0, 0]
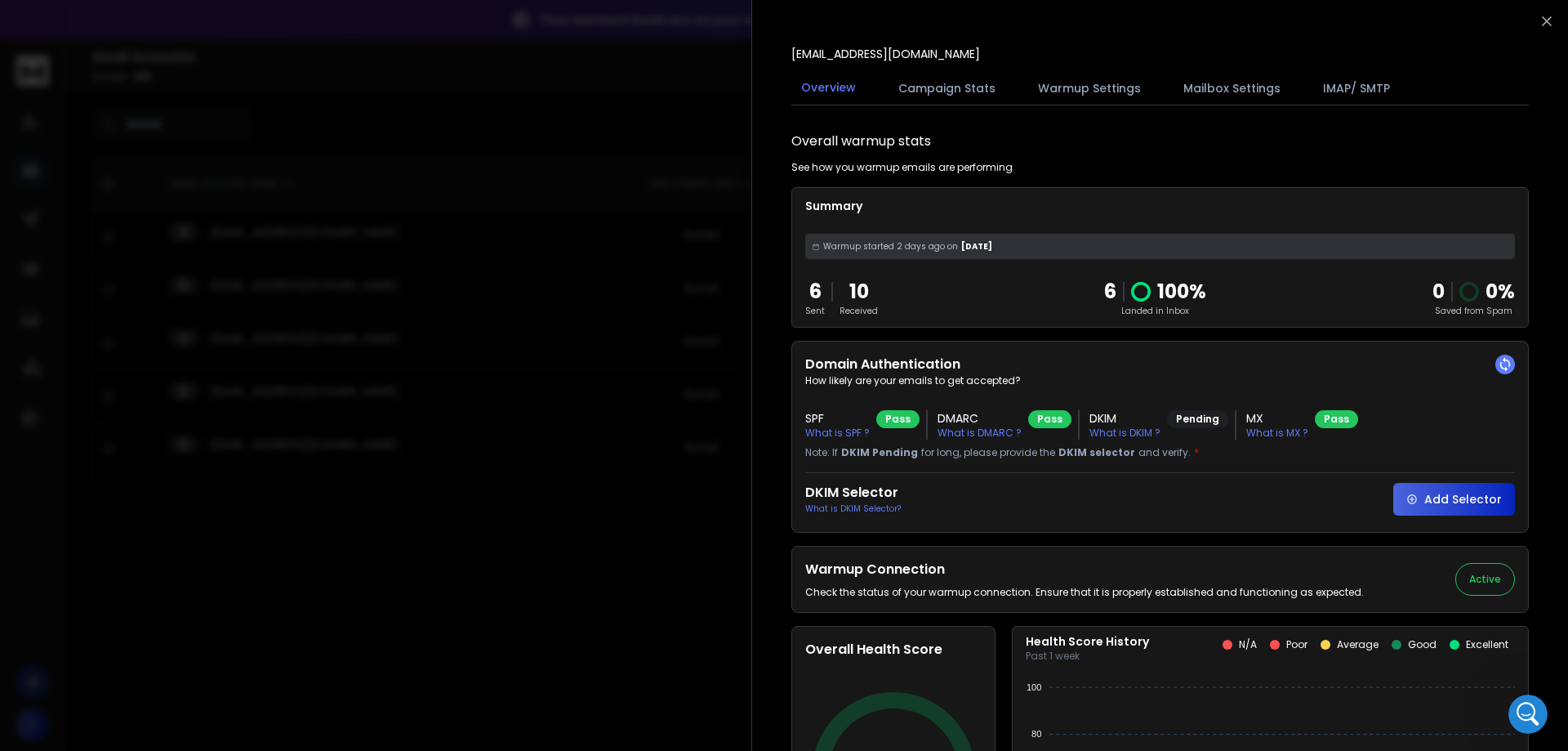
click at [952, 80] on button "Campaign Stats" at bounding box center [946, 88] width 117 height 36
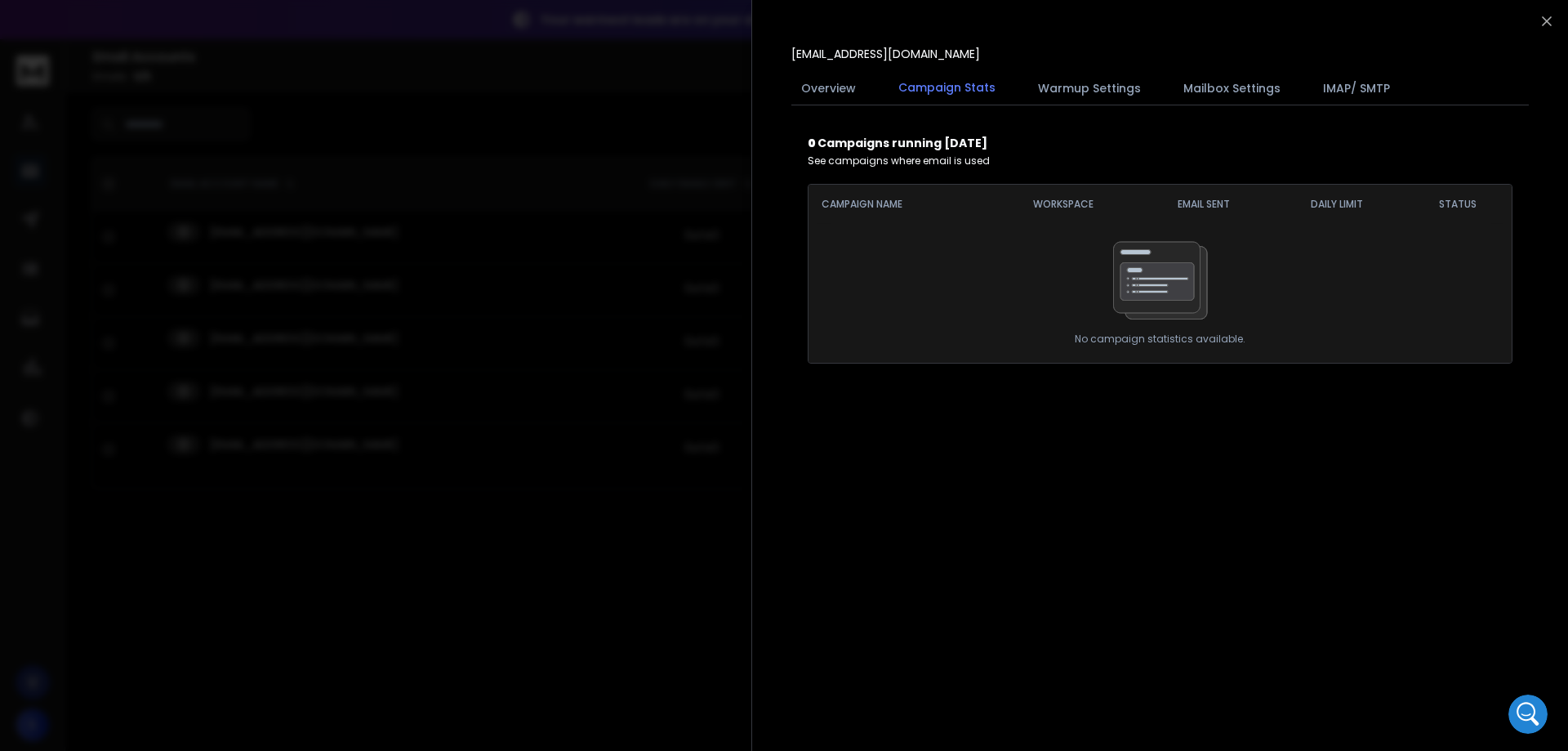
click at [1052, 80] on button "Warmup Settings" at bounding box center [1089, 88] width 123 height 36
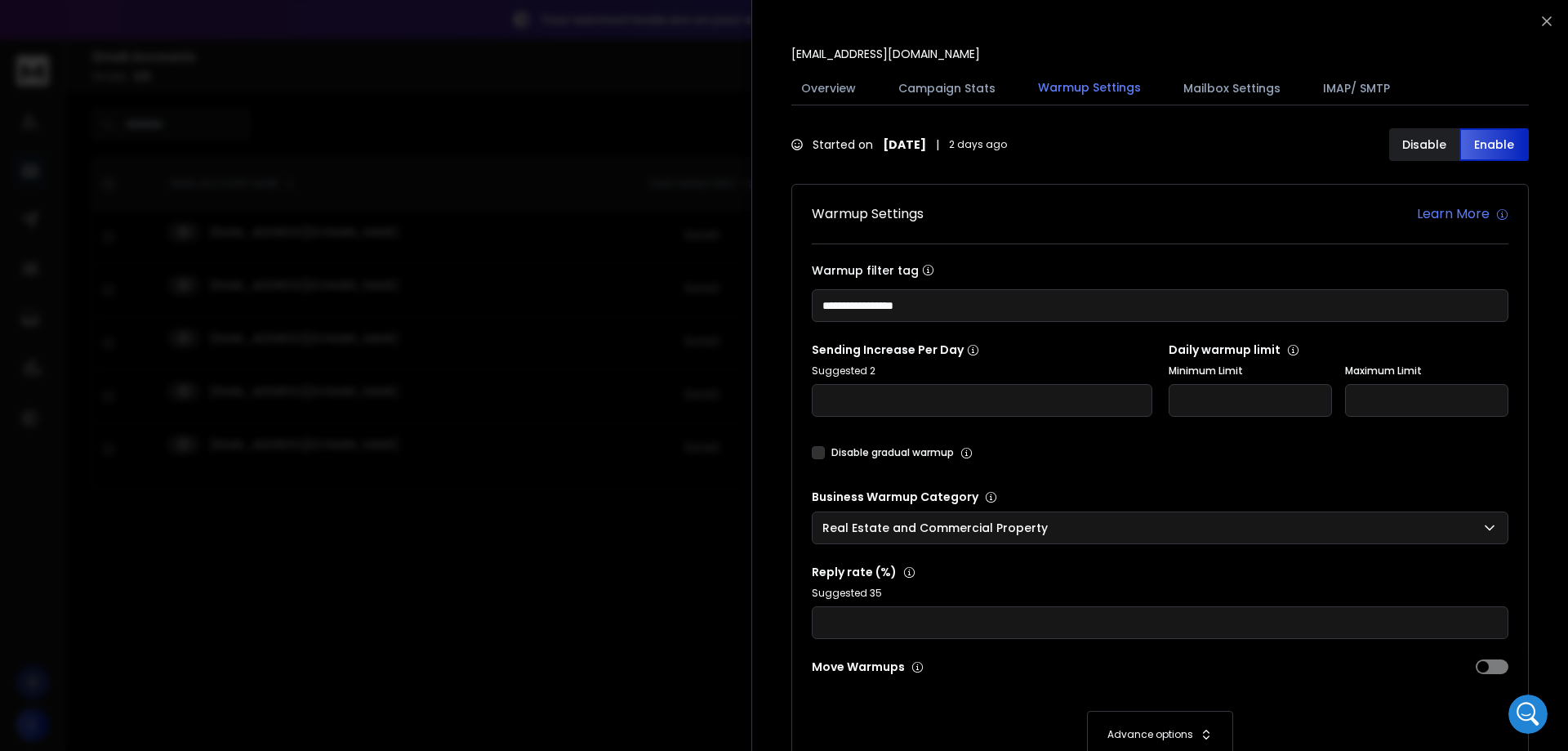
drag, startPoint x: 1213, startPoint y: 399, endPoint x: 1114, endPoint y: 403, distance: 99.1
click at [1114, 403] on div "Sending Increase Per Day Suggested 2 * Daily warmup limit Minimum Limit * Maxim…" at bounding box center [1161, 379] width 697 height 76
type input "*"
drag, startPoint x: 839, startPoint y: 397, endPoint x: 726, endPoint y: 398, distance: 113.0
click at [726, 398] on body "**********" at bounding box center [784, 375] width 1568 height 751
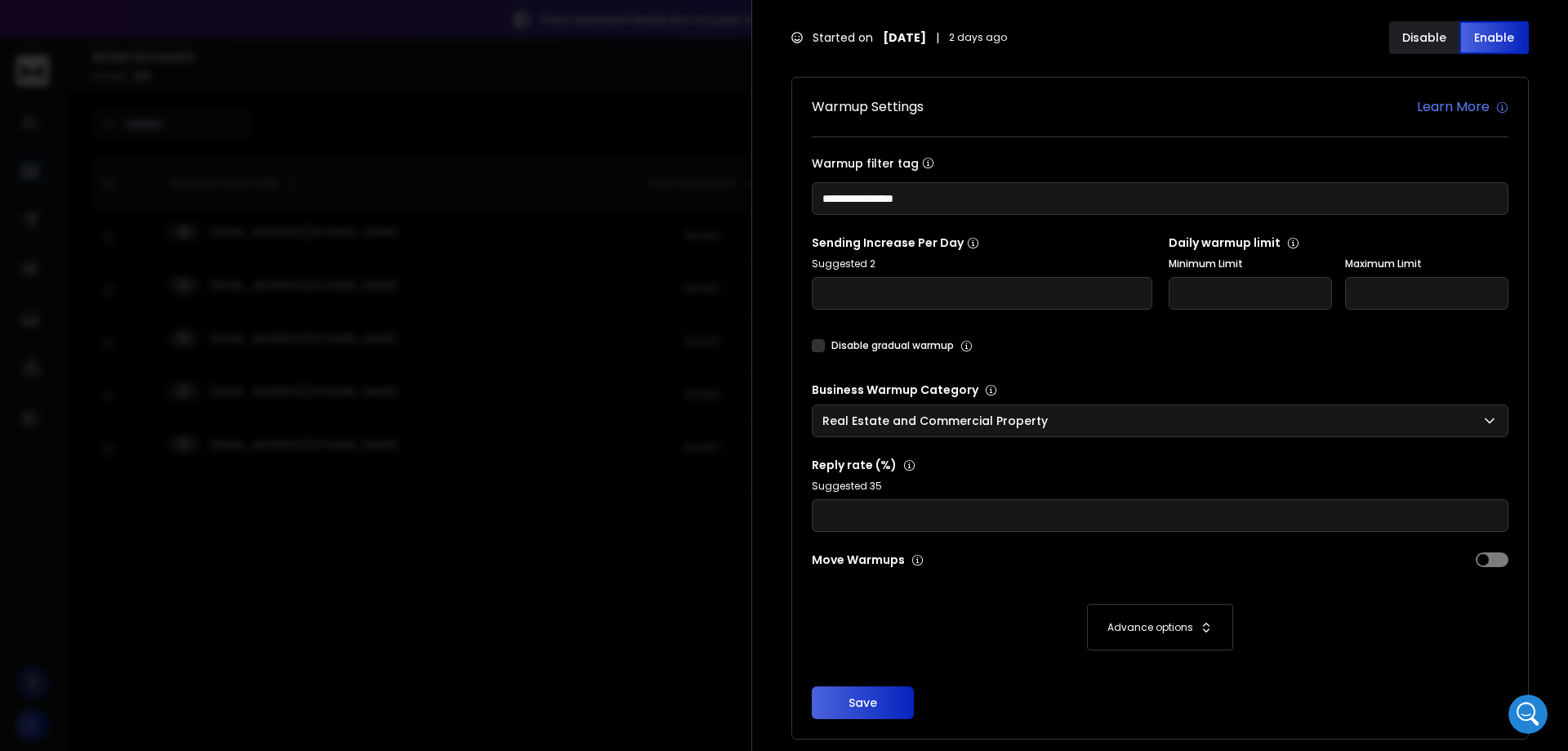
scroll to position [141, 0]
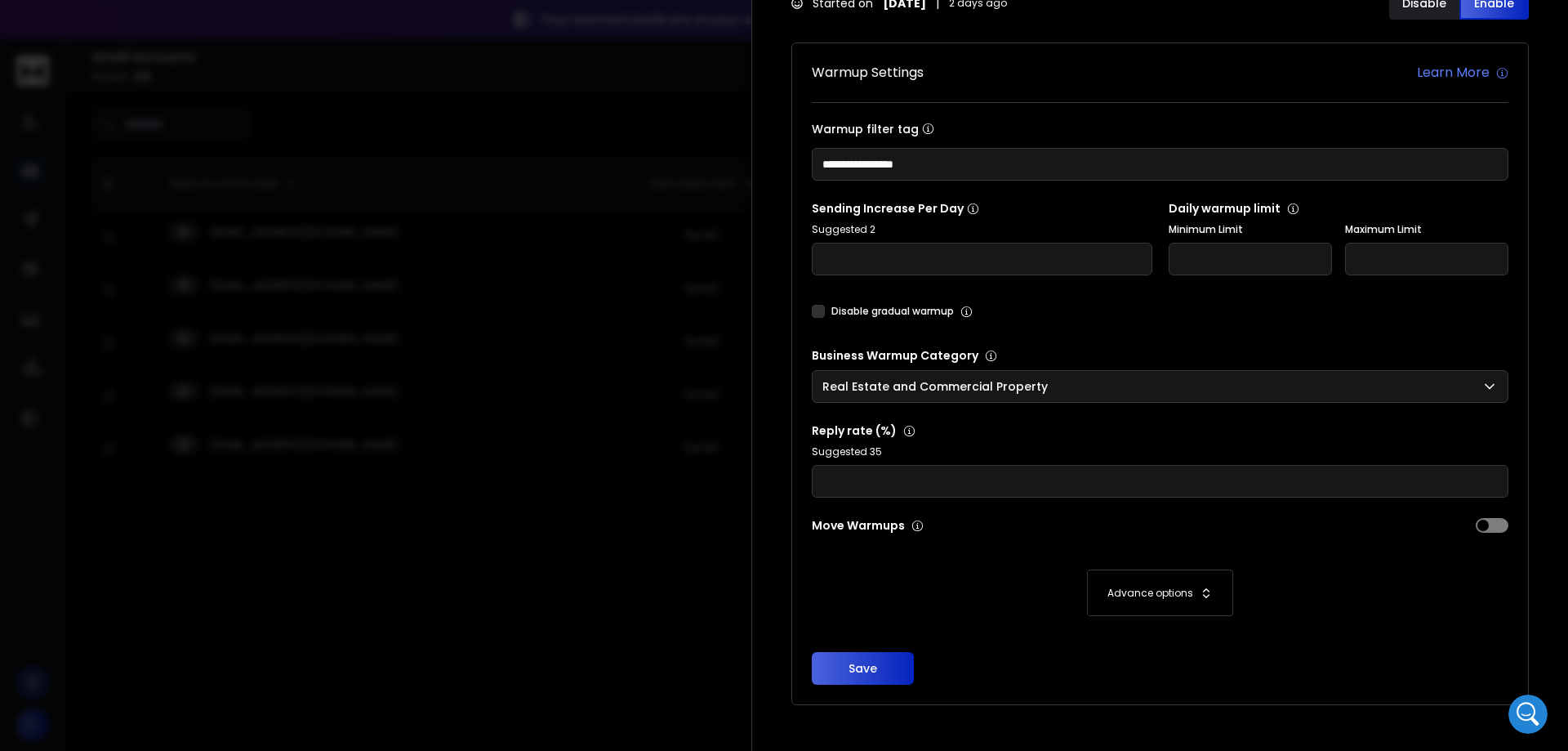
type input "*"
click at [1163, 592] on p "Advance options" at bounding box center [1150, 592] width 85 height 13
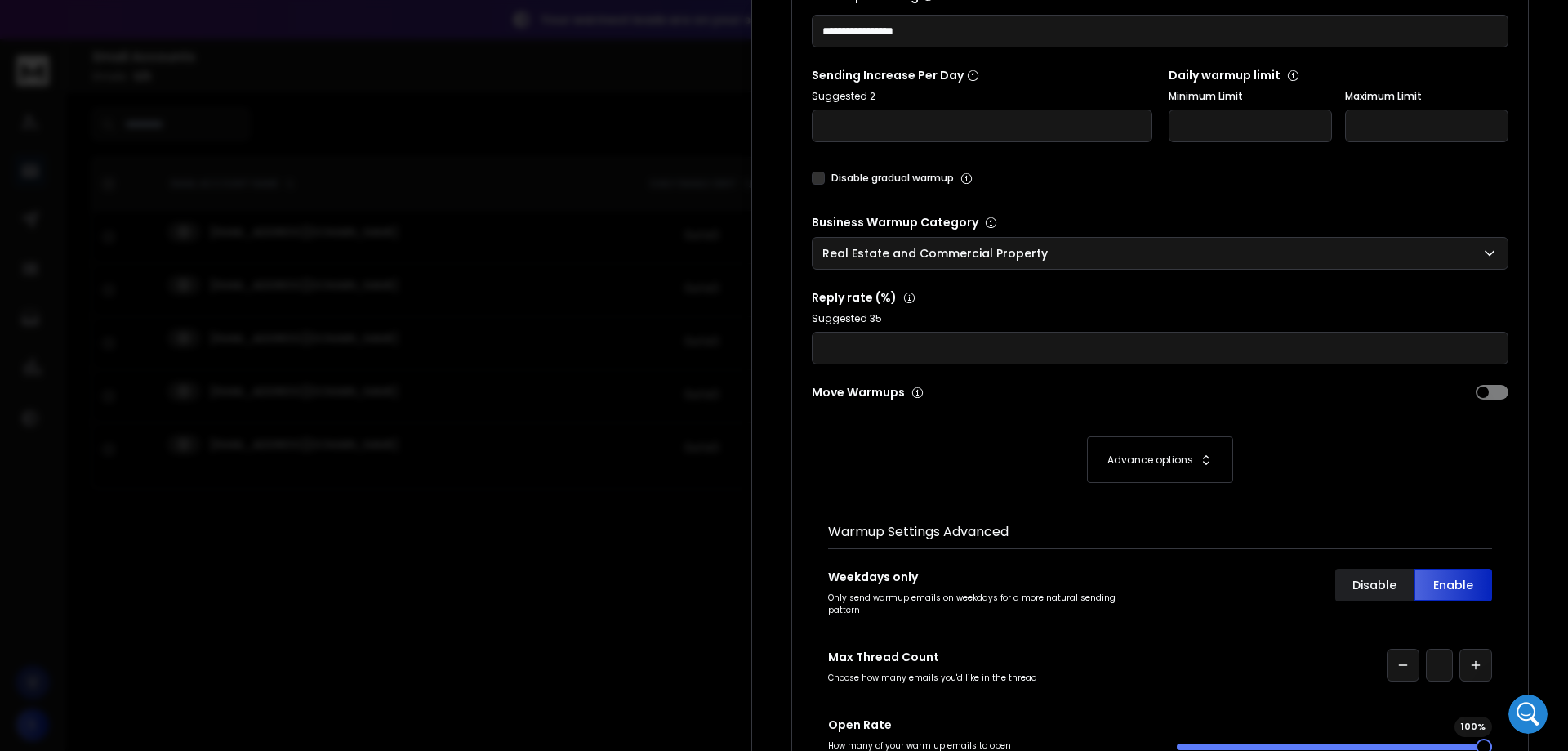
scroll to position [0, 0]
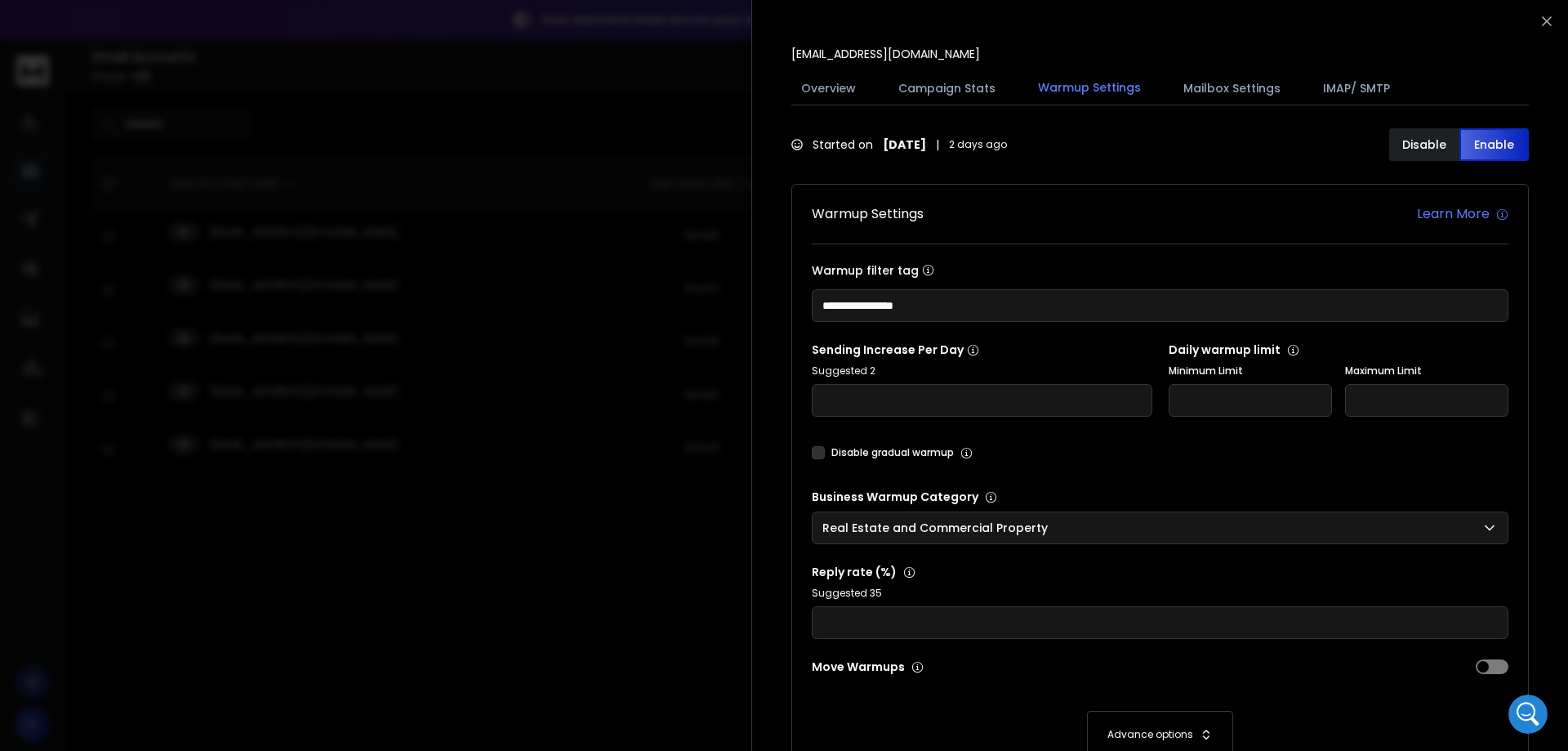
click at [1236, 80] on button "Mailbox Settings" at bounding box center [1231, 88] width 117 height 36
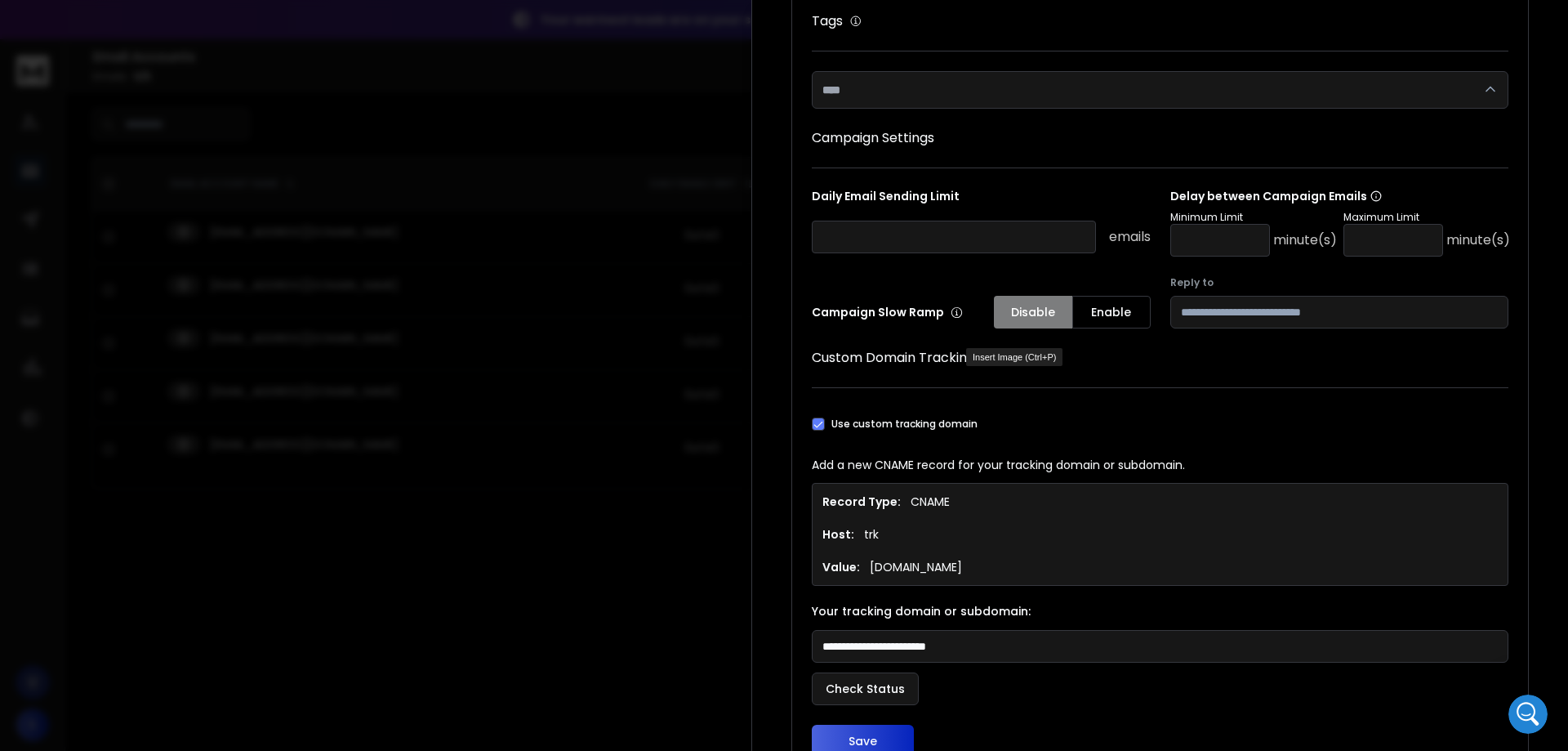
scroll to position [493, 0]
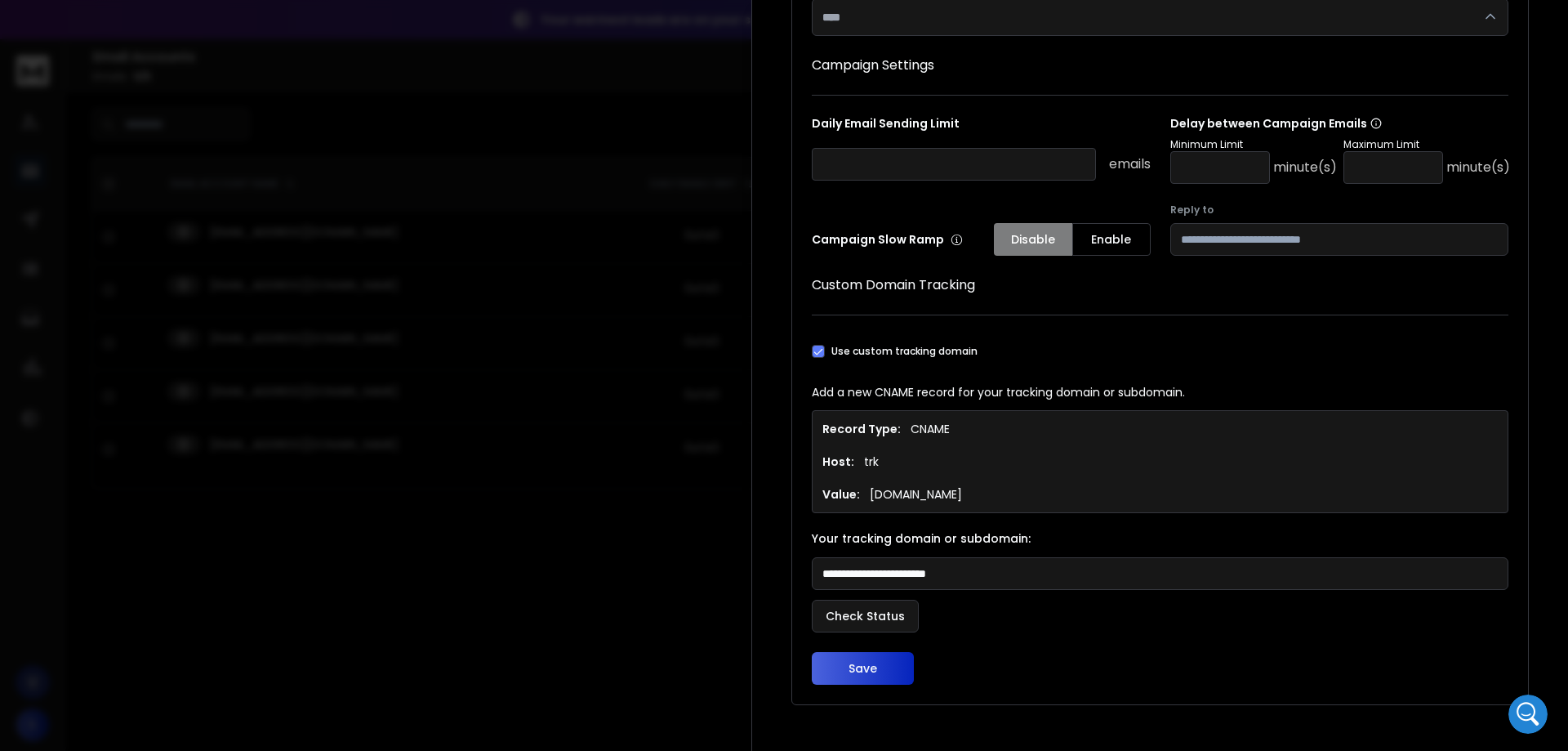
click at [859, 664] on button "Save" at bounding box center [863, 668] width 102 height 32
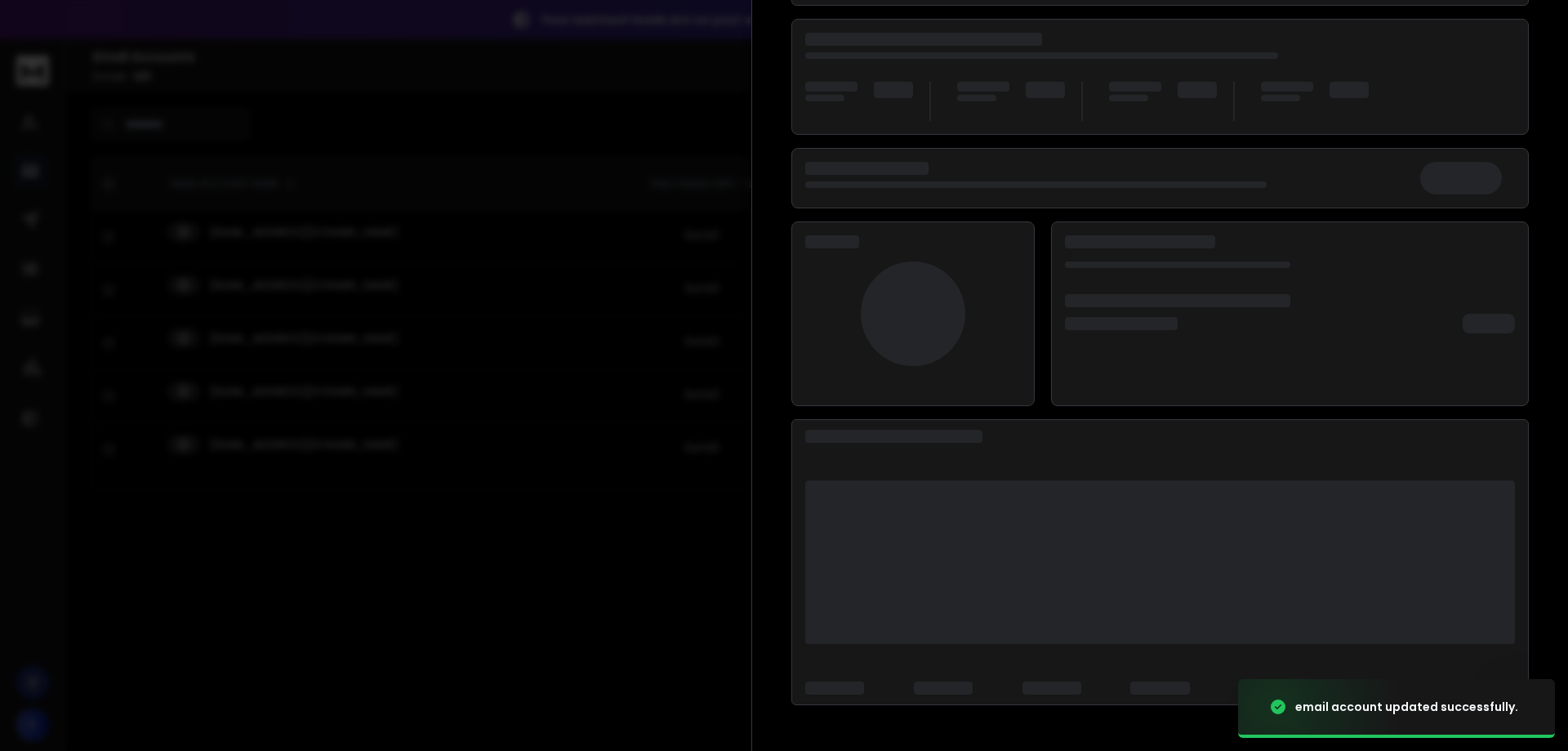
scroll to position [327, 0]
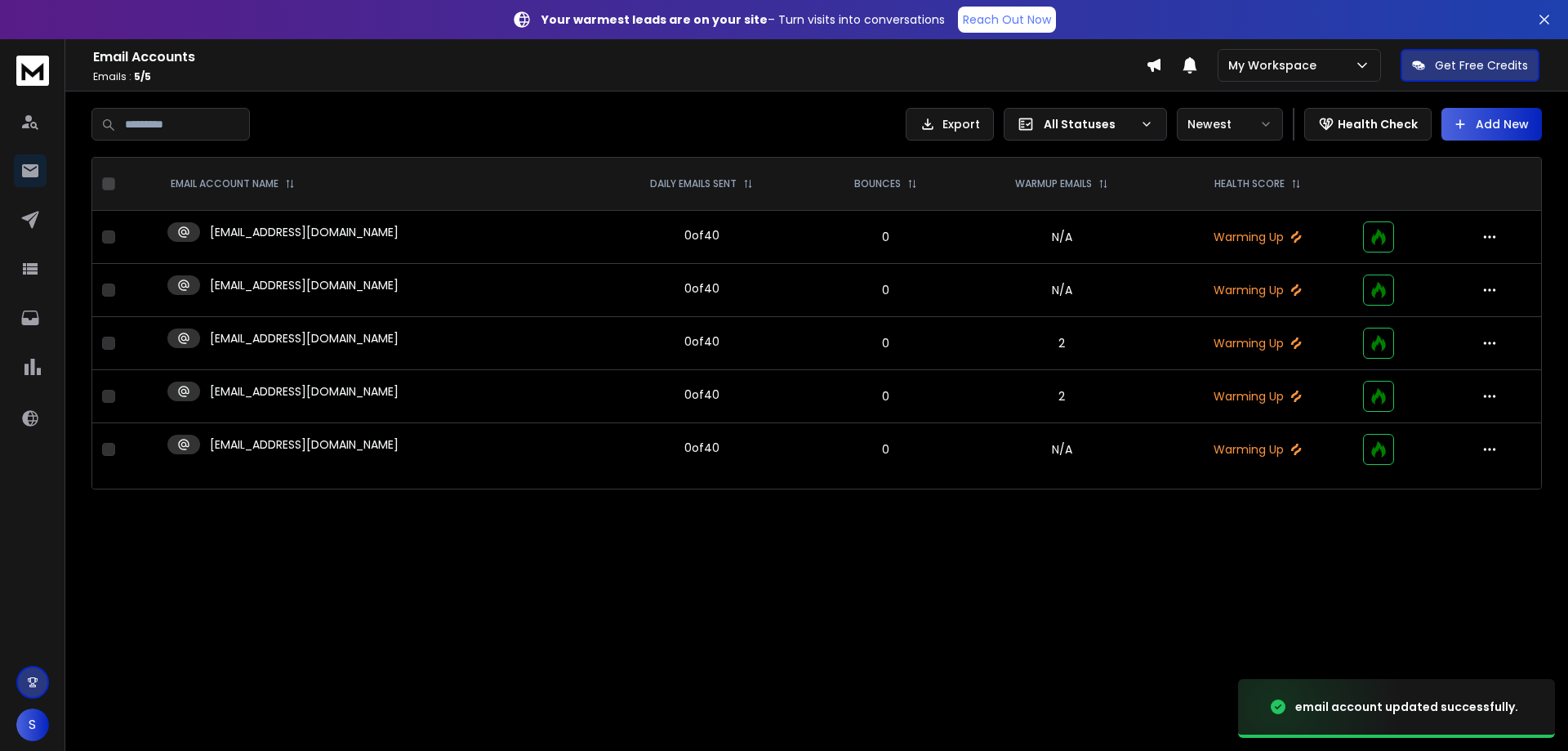
click at [311, 345] on p "[EMAIL_ADDRESS][DOMAIN_NAME]" at bounding box center [304, 338] width 189 height 17
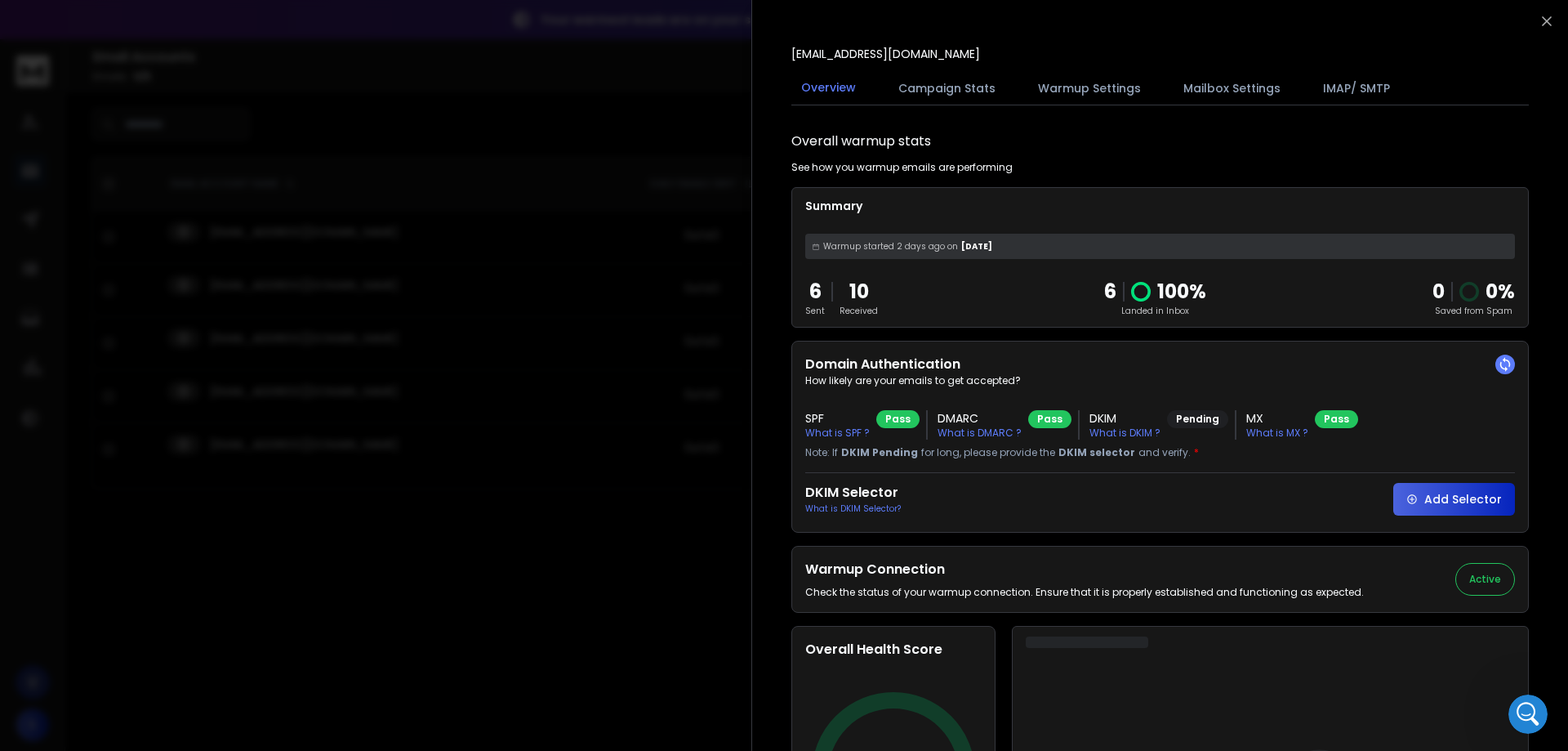
click at [1123, 82] on button "Warmup Settings" at bounding box center [1089, 88] width 123 height 36
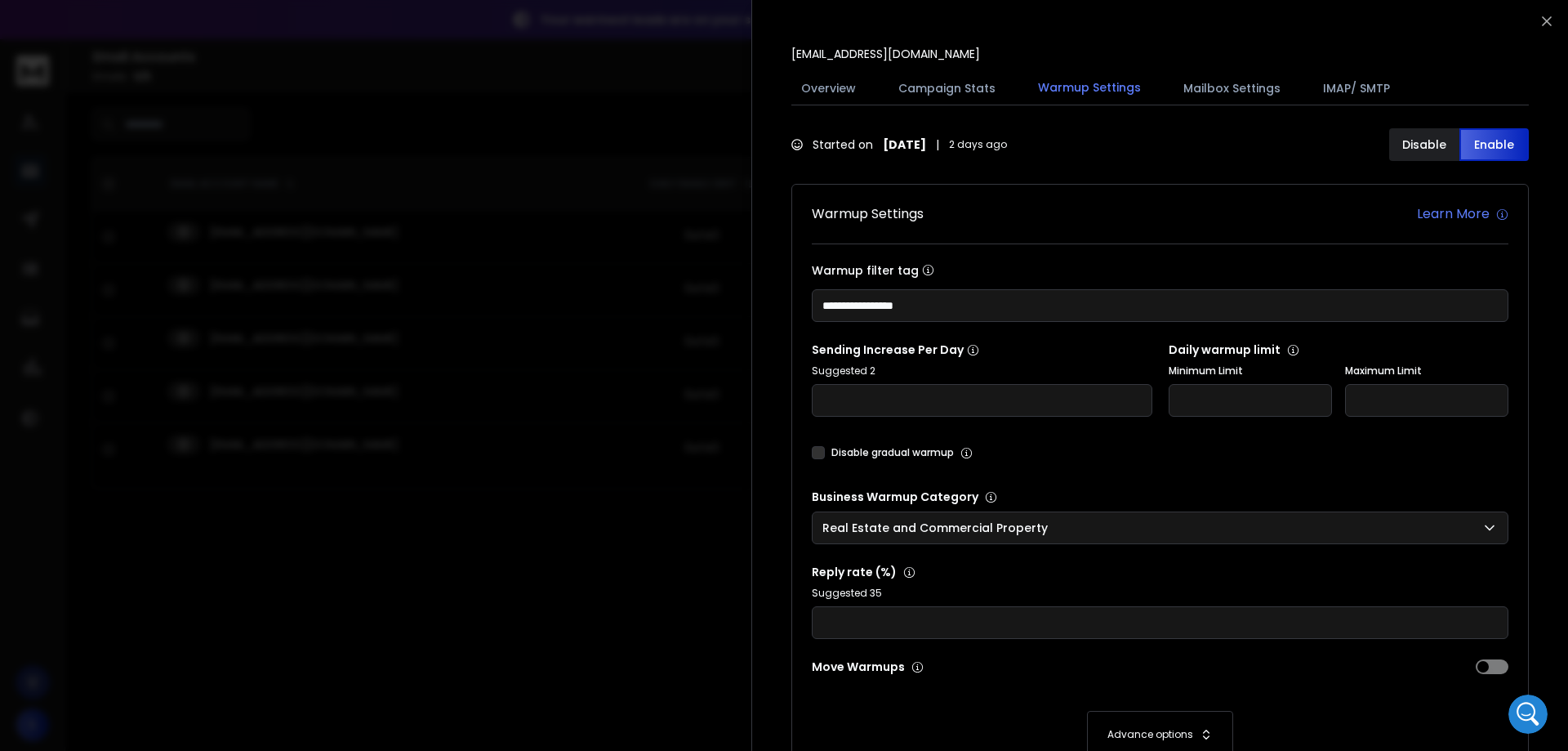
scroll to position [141, 0]
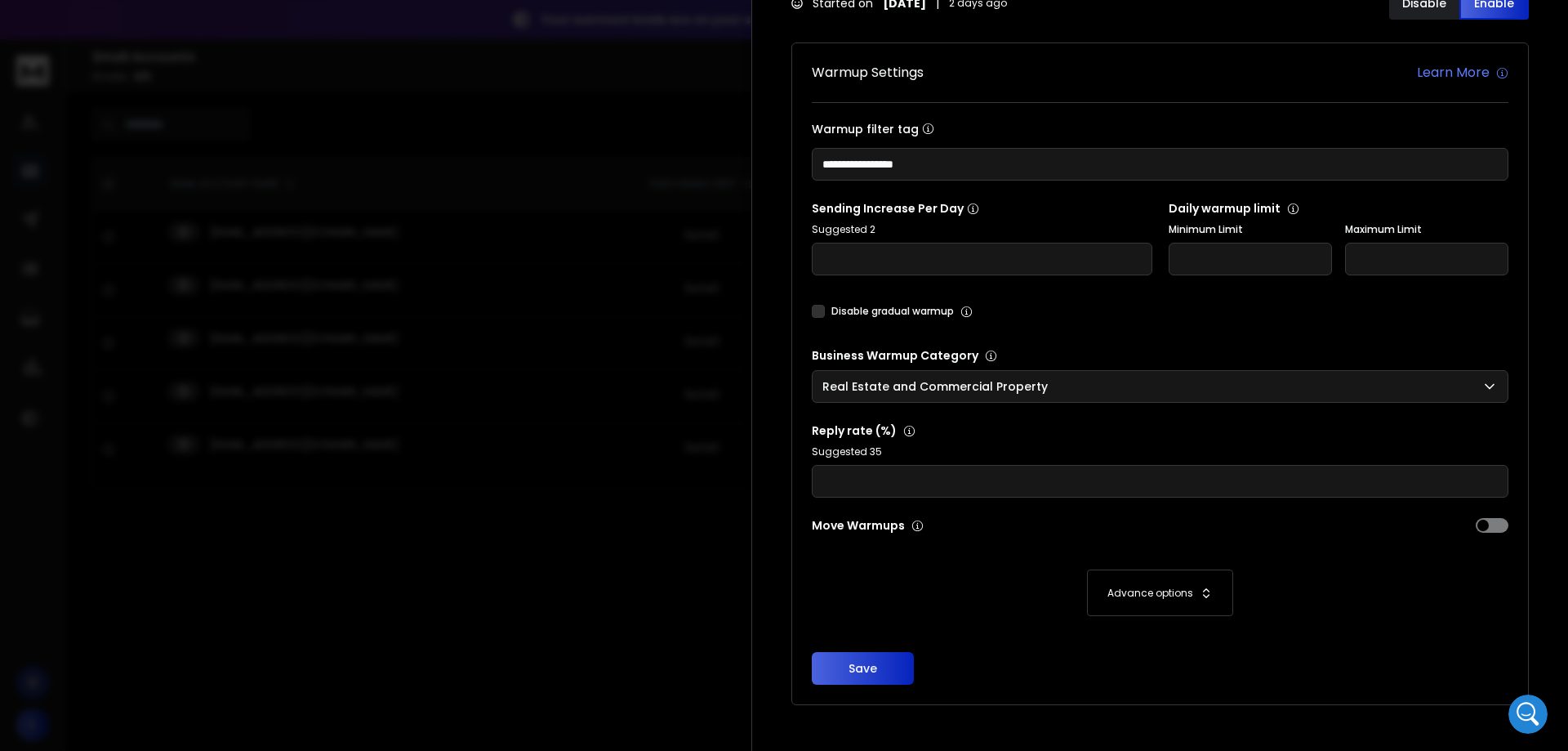
click at [1166, 598] on p "Advance options" at bounding box center [1150, 592] width 85 height 13
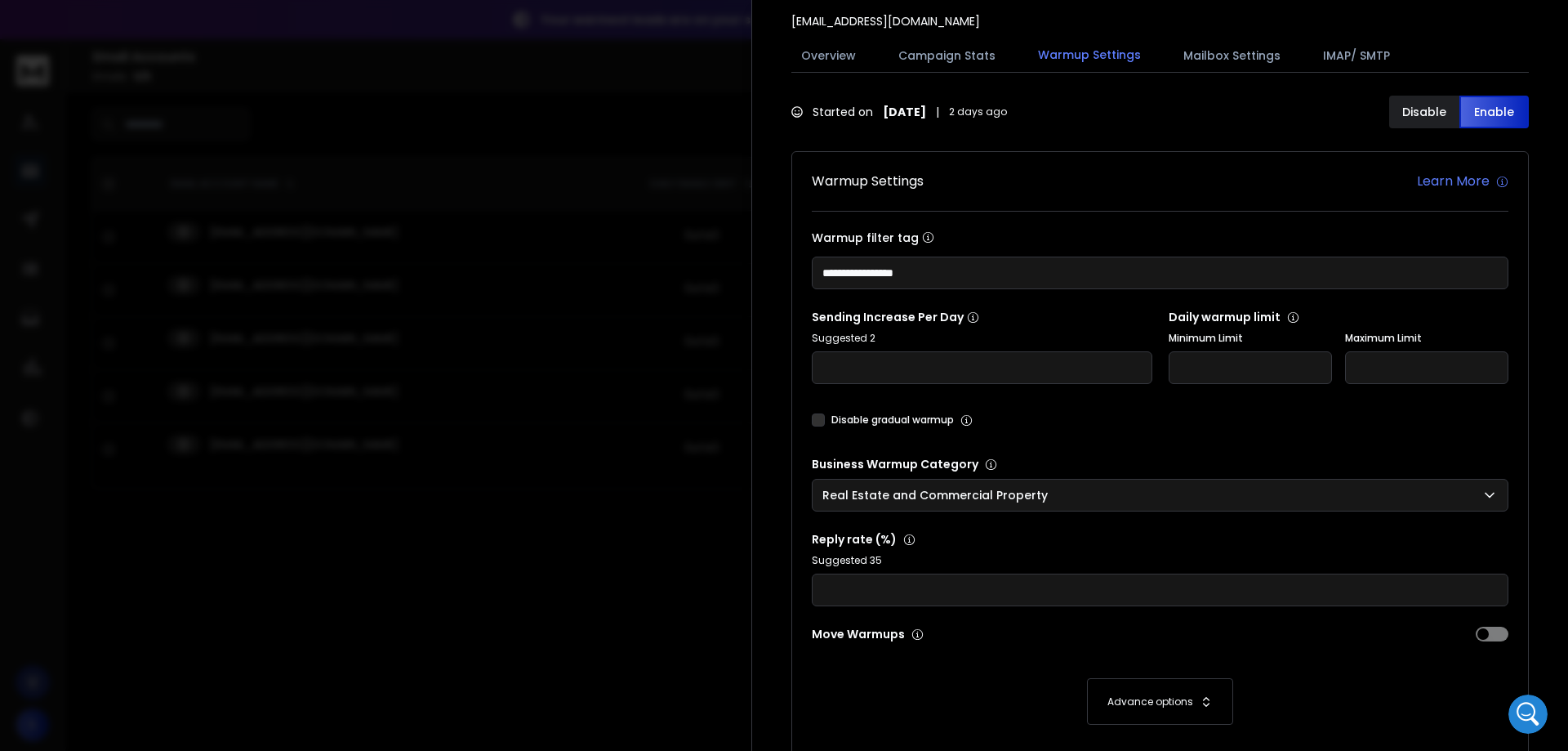
scroll to position [0, 0]
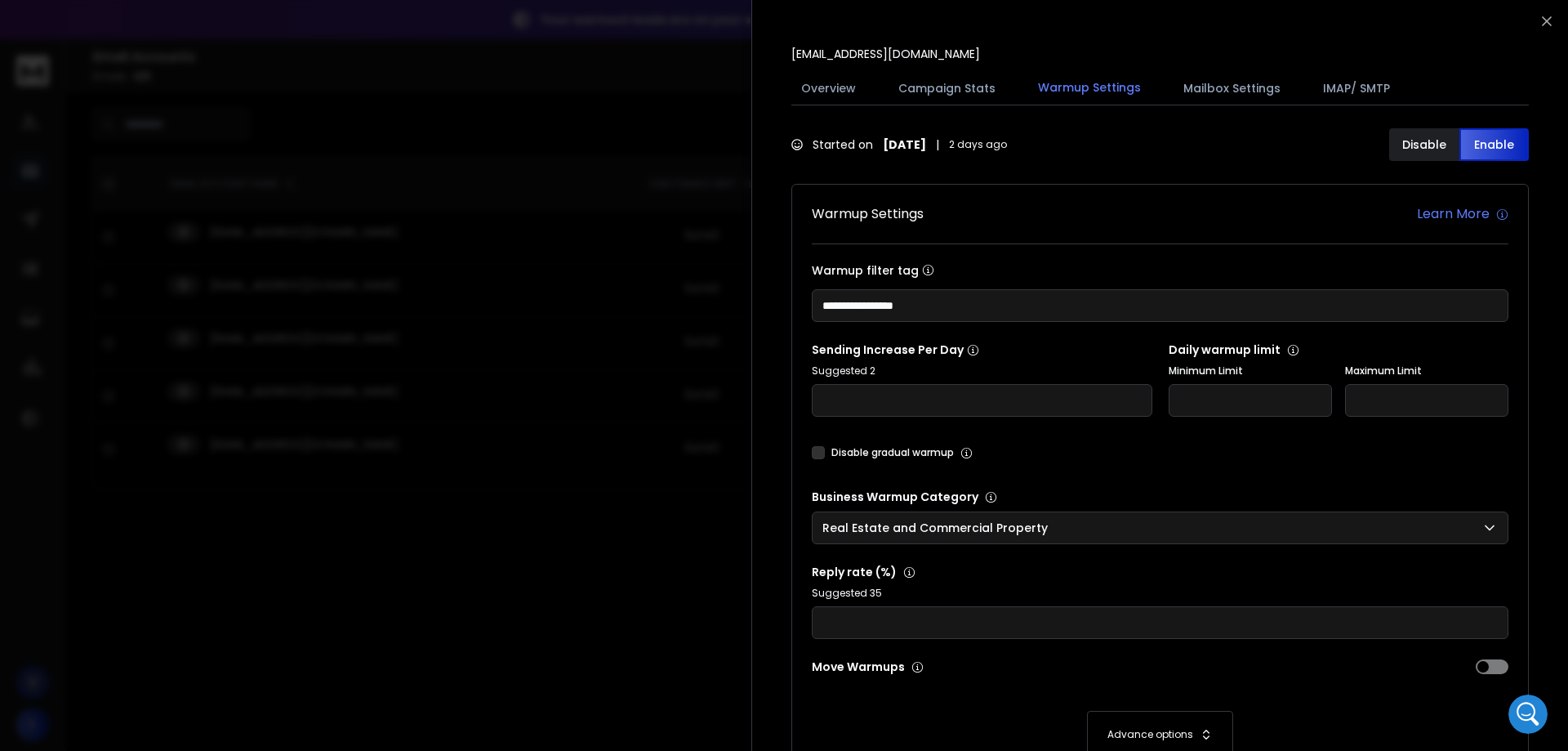
click at [1223, 80] on button "Mailbox Settings" at bounding box center [1231, 88] width 117 height 36
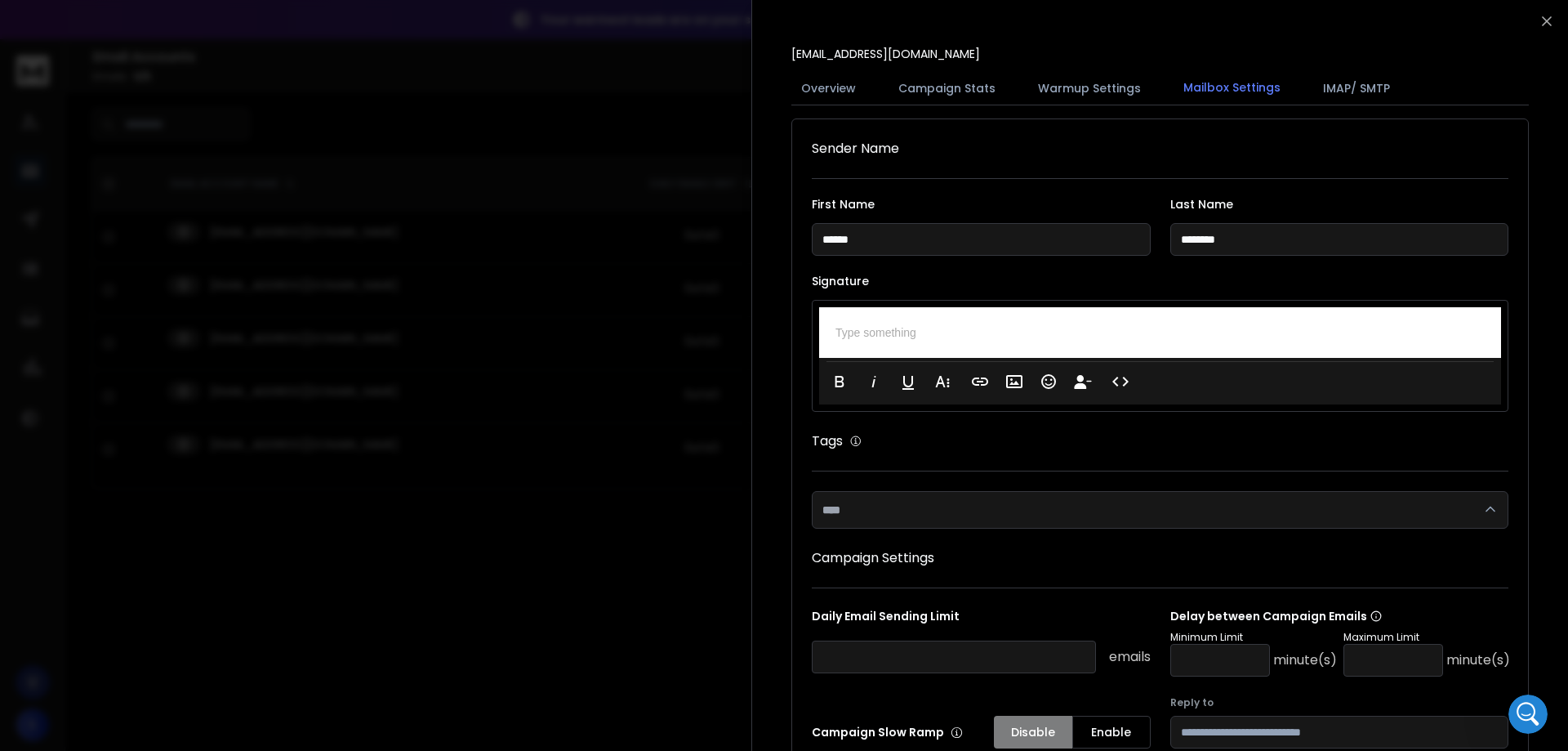
scroll to position [493, 0]
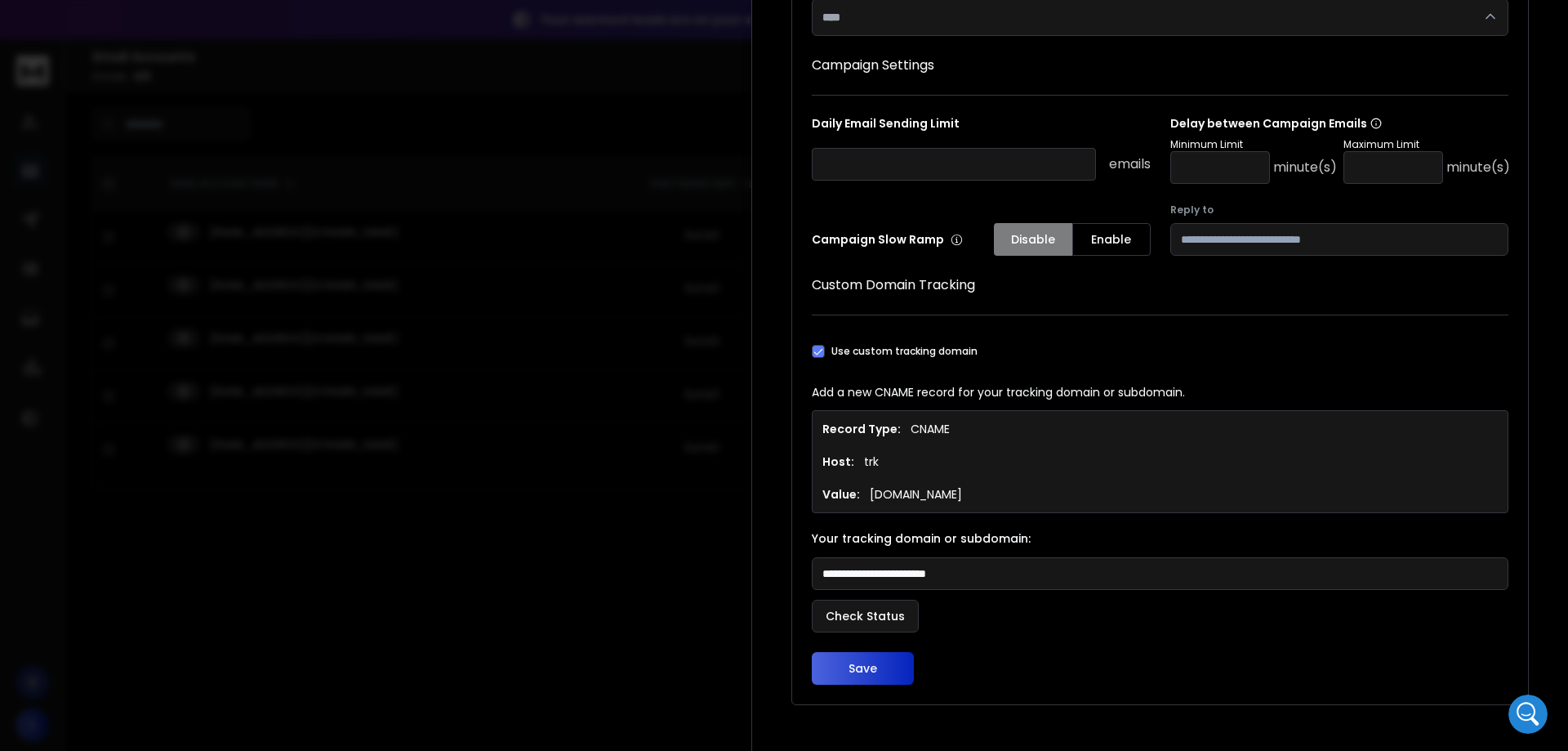
click at [887, 663] on button "Save" at bounding box center [863, 668] width 102 height 32
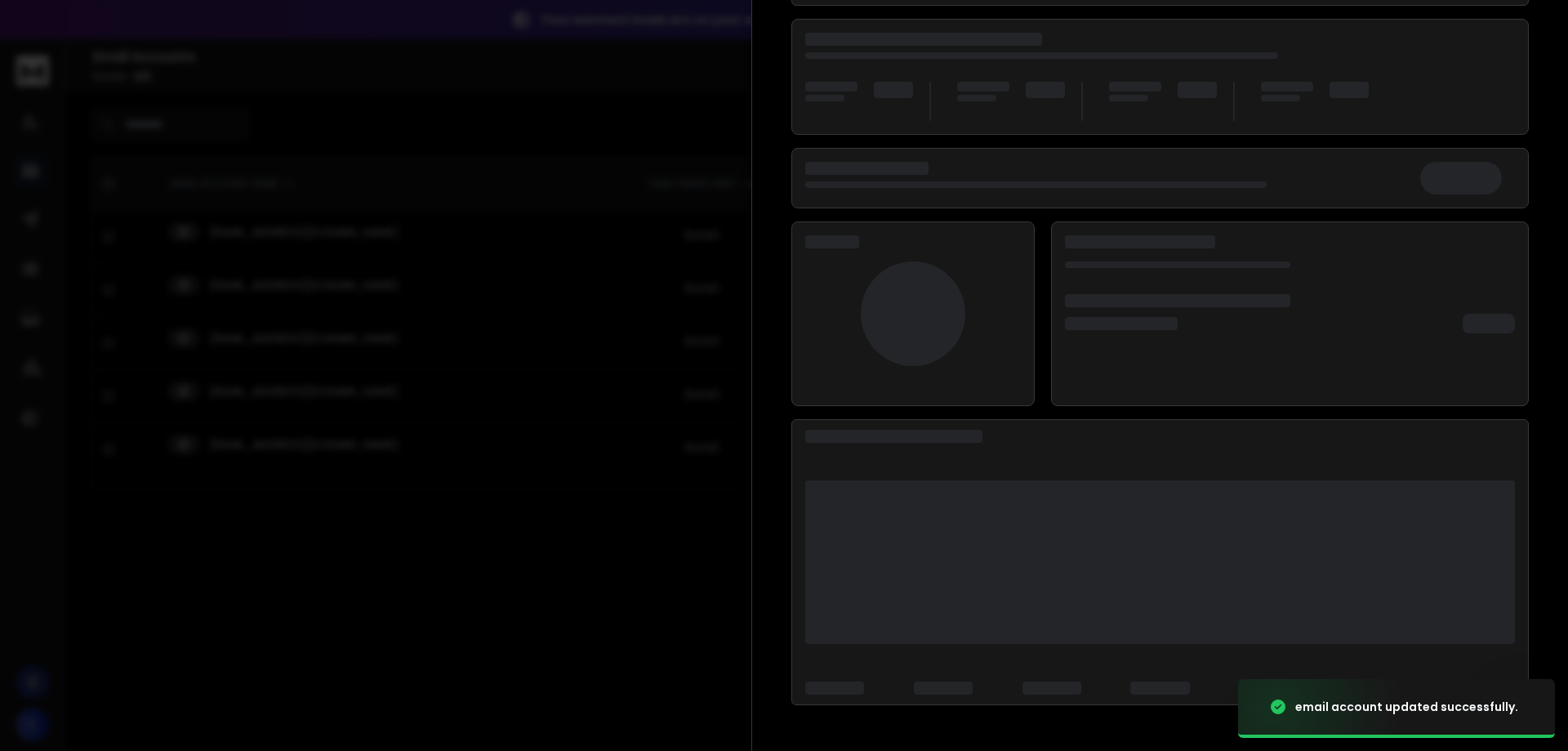
scroll to position [327, 0]
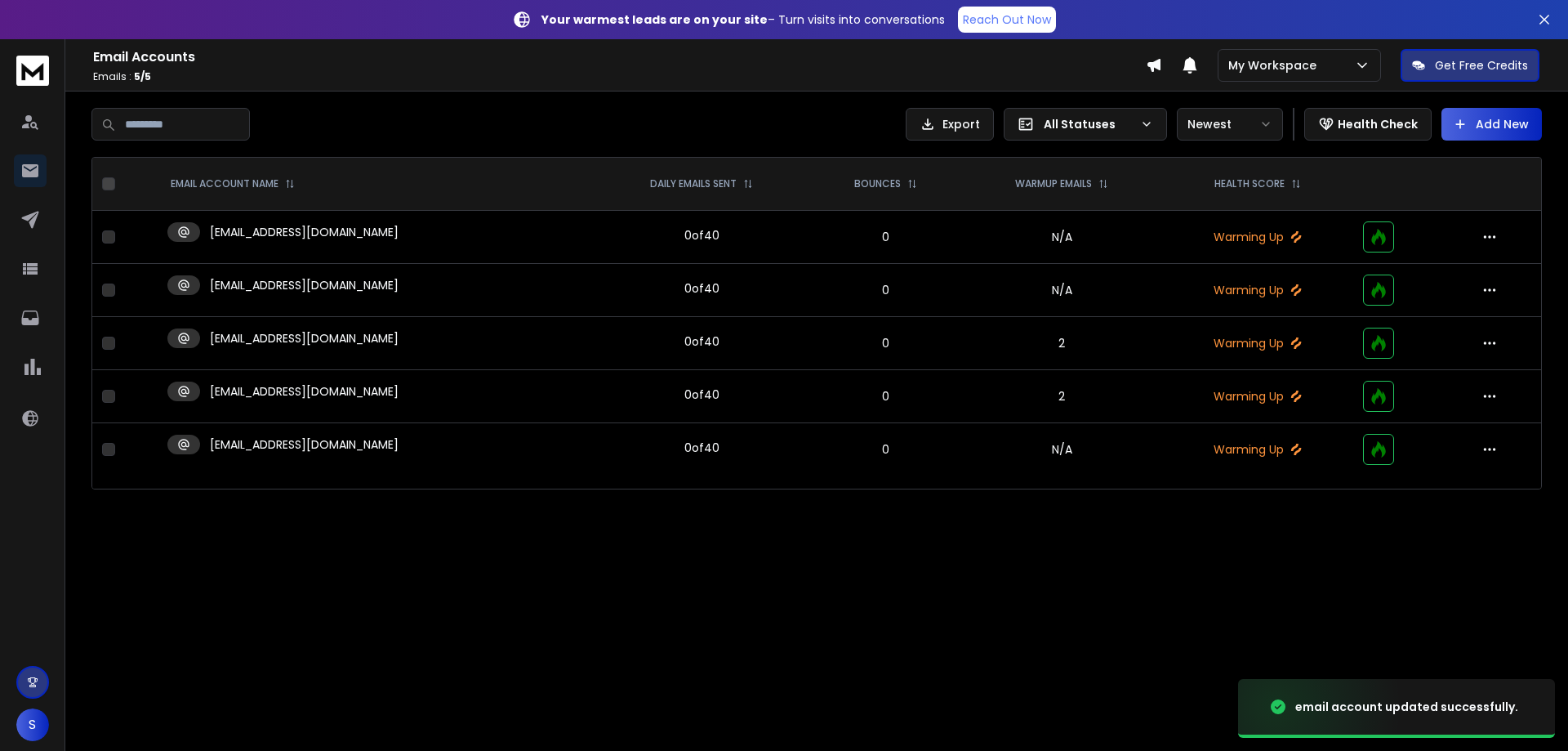
click at [375, 393] on p "[EMAIL_ADDRESS][DOMAIN_NAME]" at bounding box center [304, 391] width 189 height 17
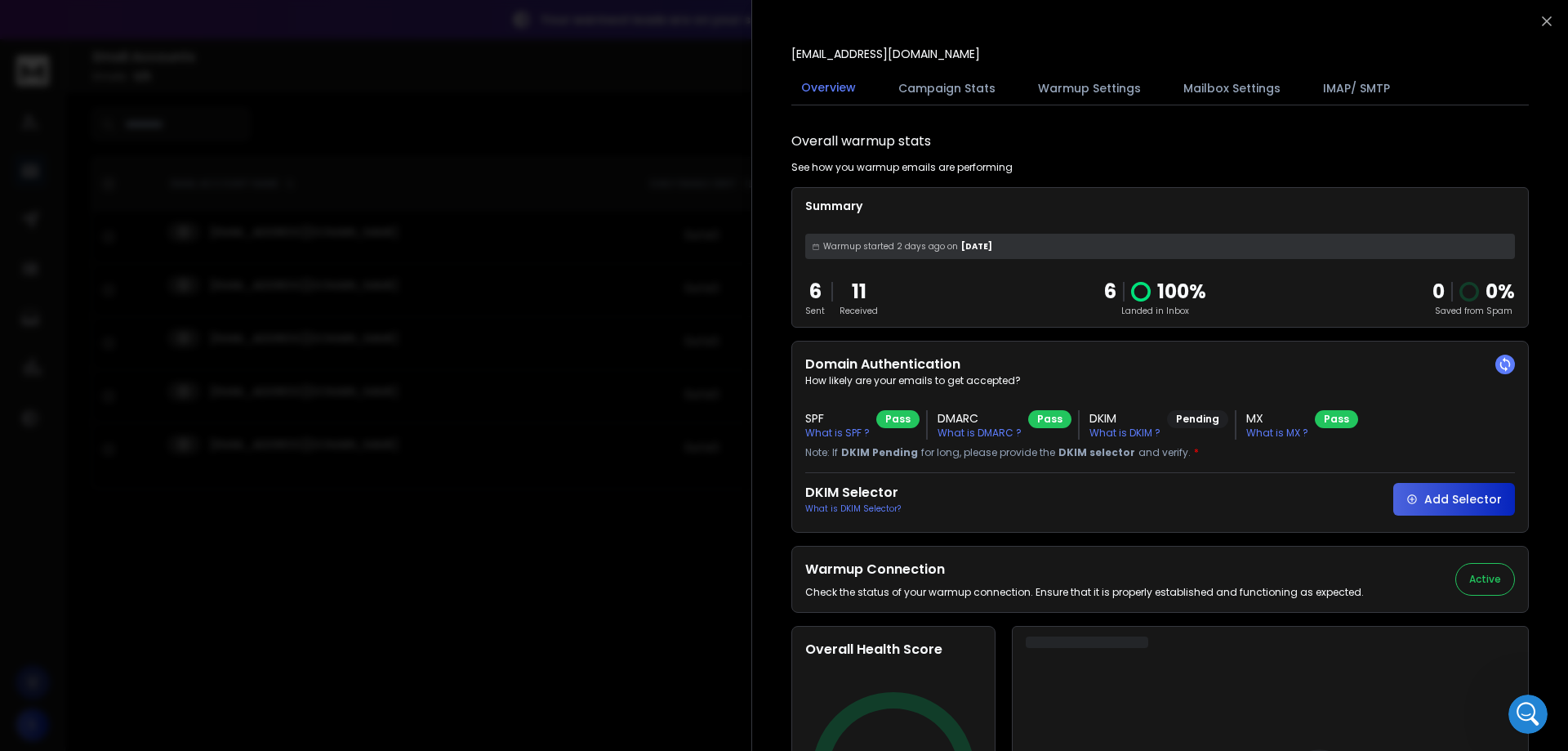
click at [1098, 85] on button "Warmup Settings" at bounding box center [1089, 88] width 123 height 36
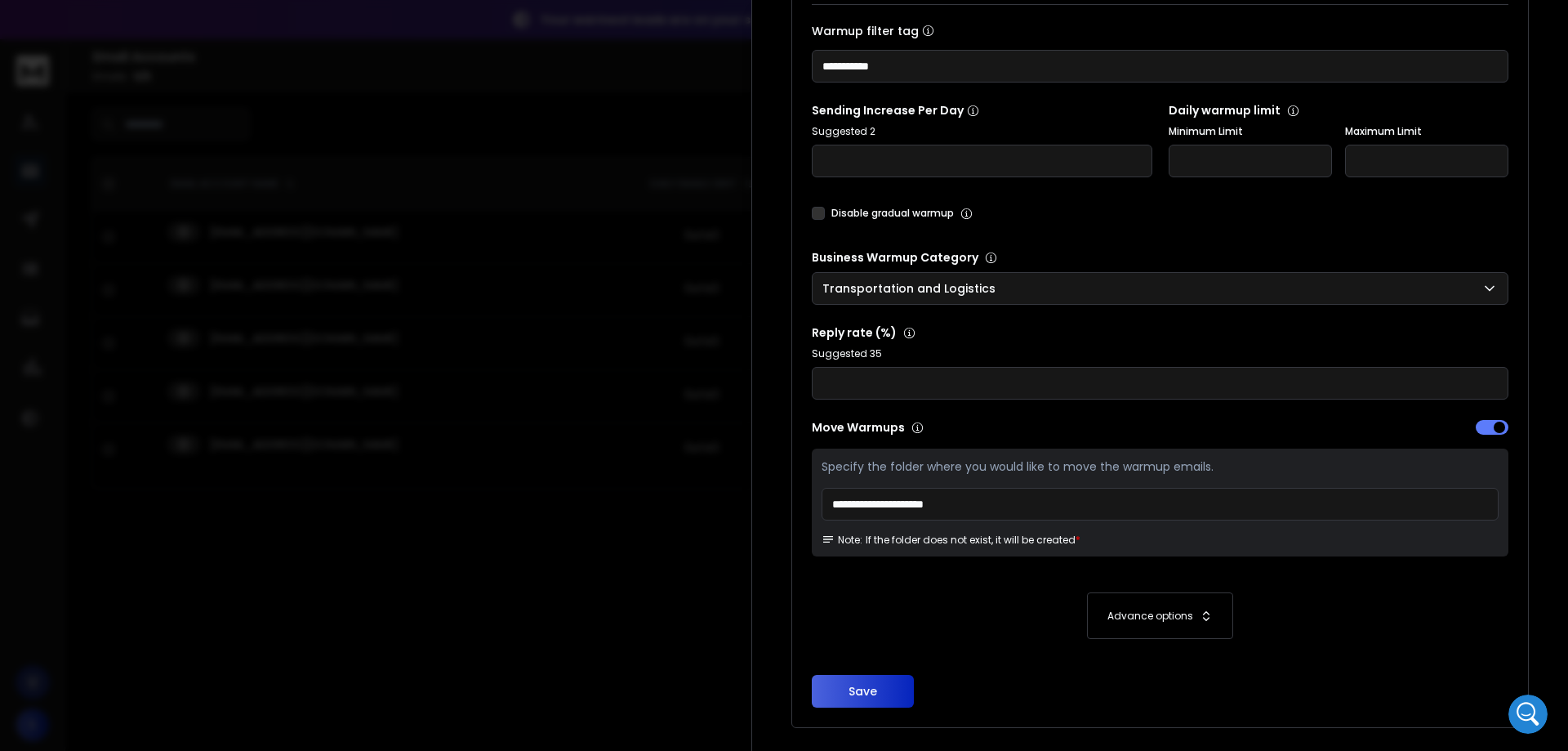
scroll to position [262, 0]
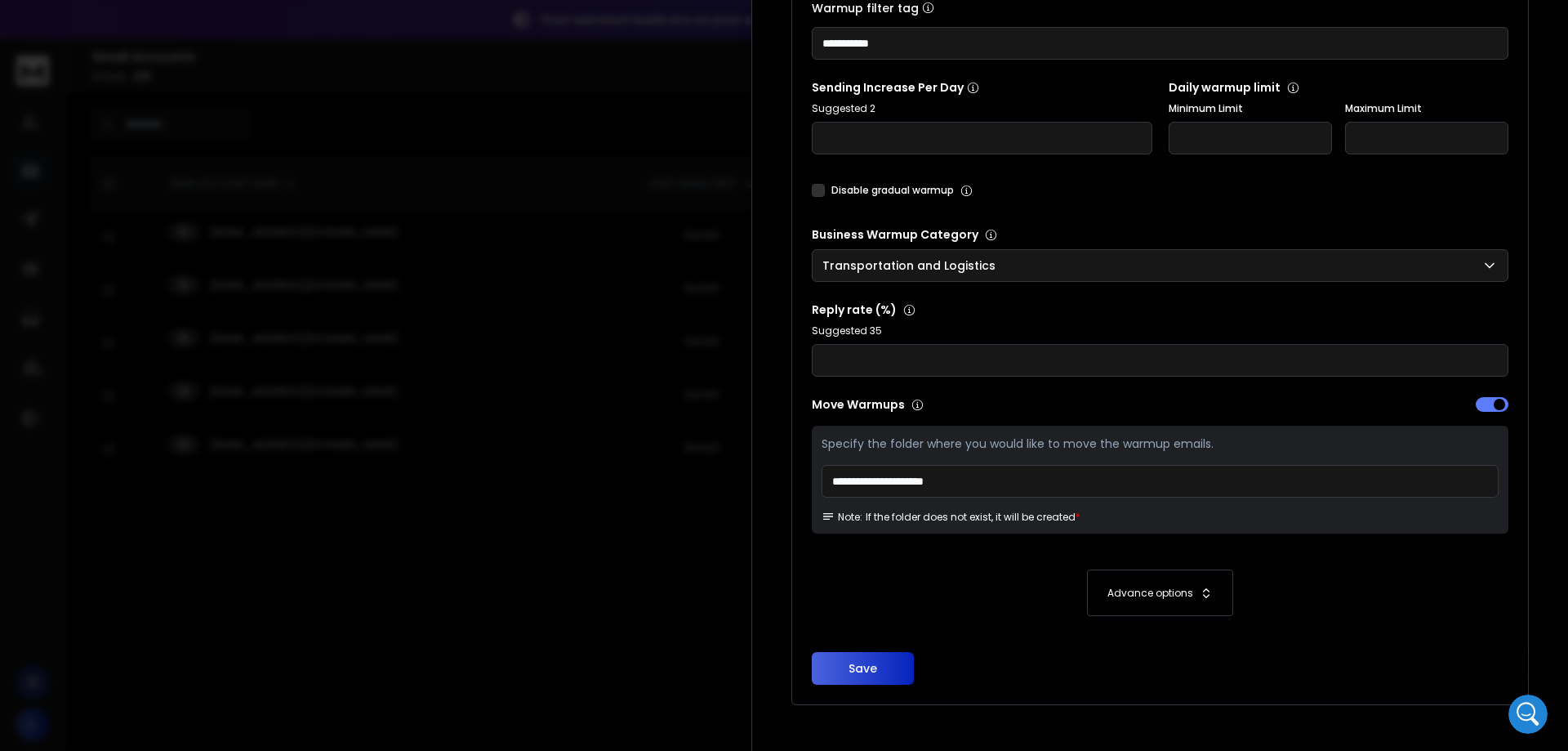
click at [1154, 600] on div "Advance options" at bounding box center [1160, 592] width 146 height 46
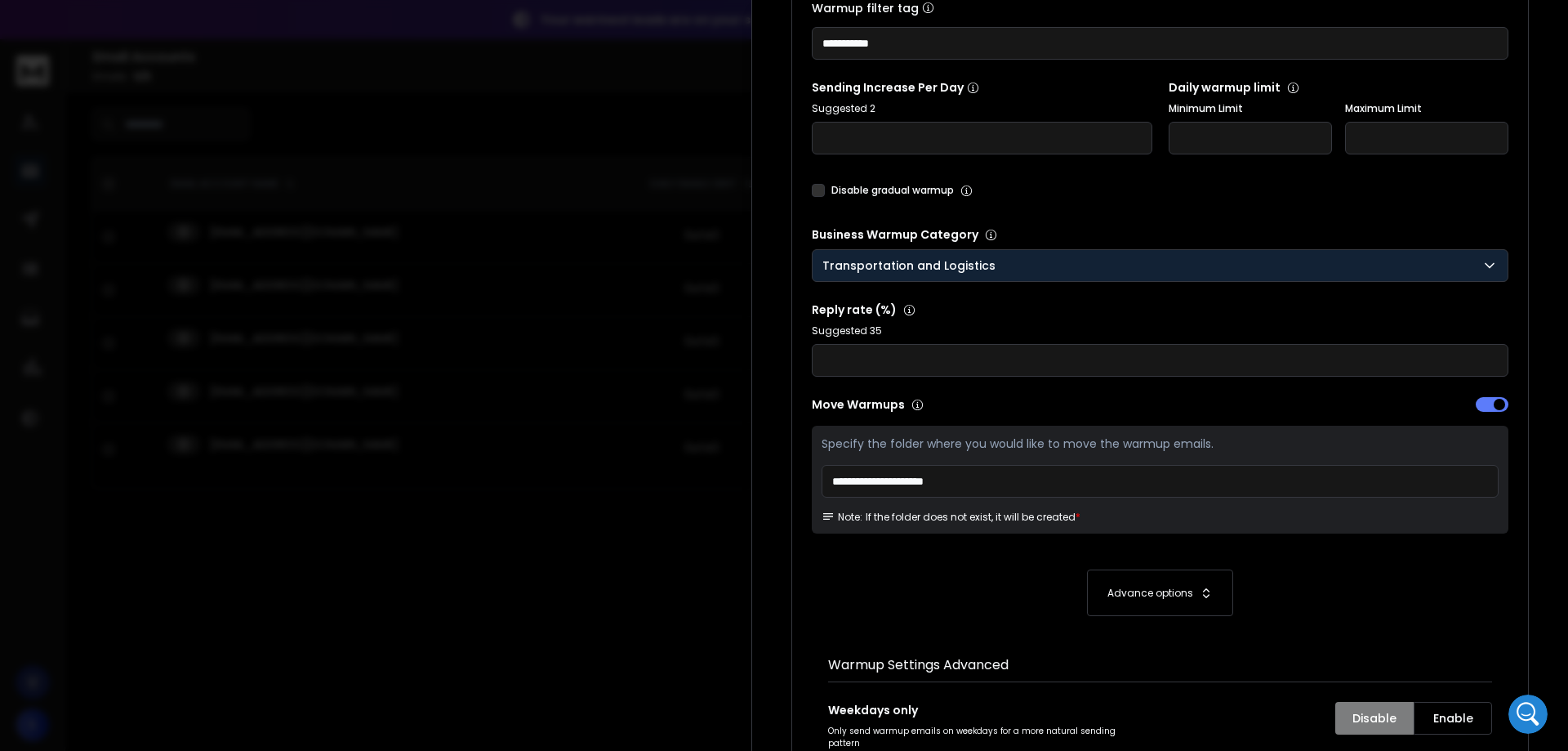
click at [1232, 280] on button "Transportation and Logistics" at bounding box center [1161, 265] width 697 height 32
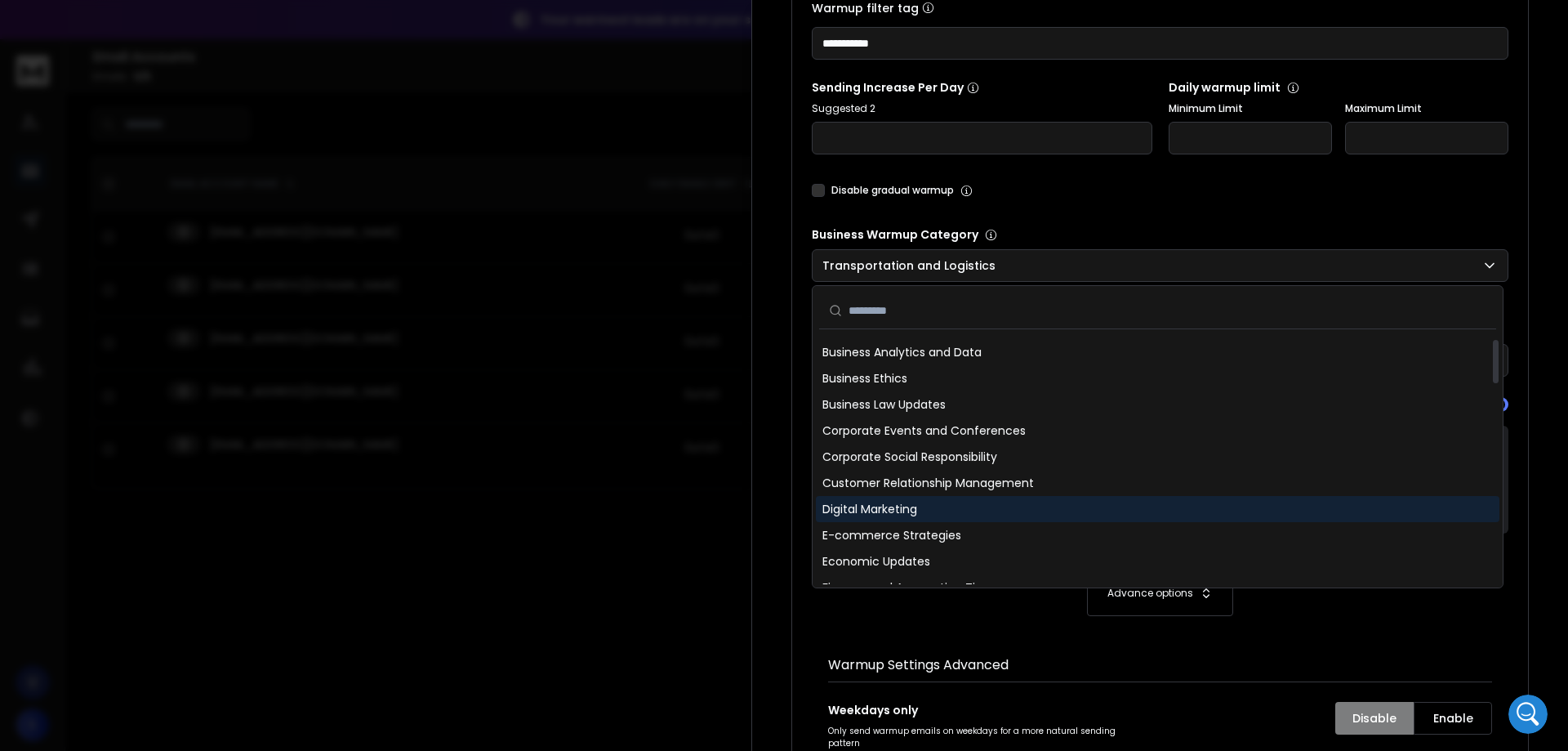
scroll to position [163, 0]
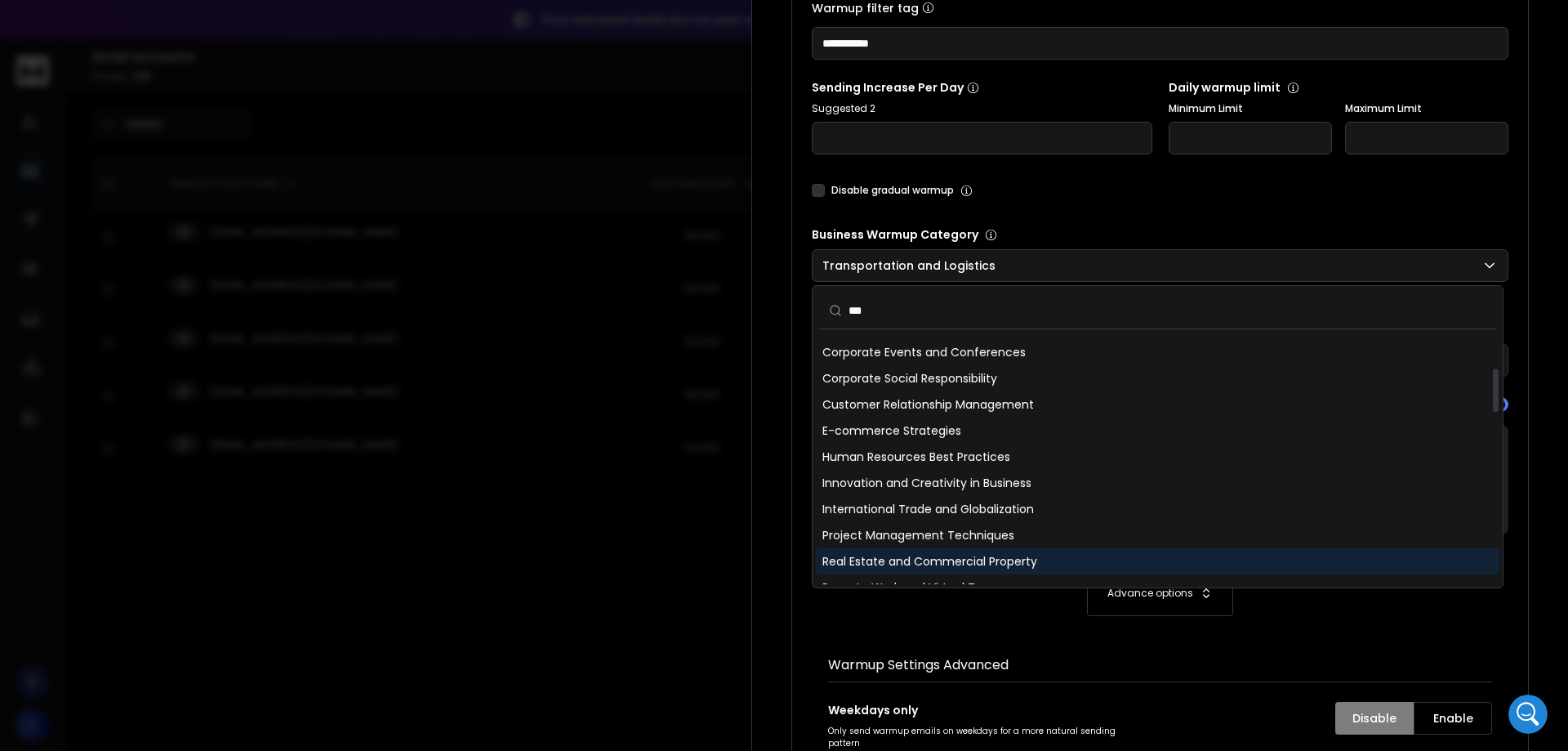
type input "***"
click at [989, 556] on span "Real Estate and Commercial Property" at bounding box center [930, 561] width 215 height 17
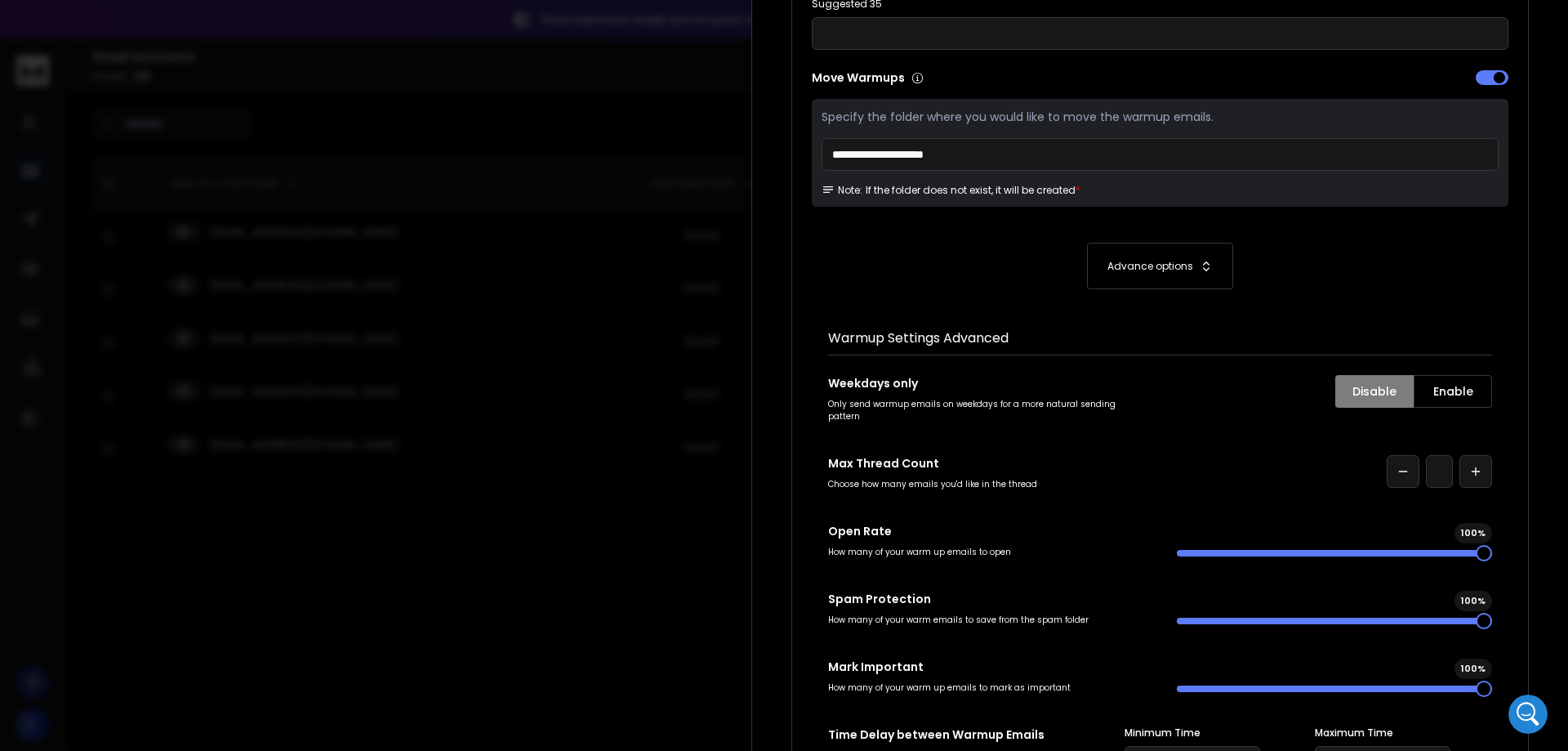
scroll to position [739, 0]
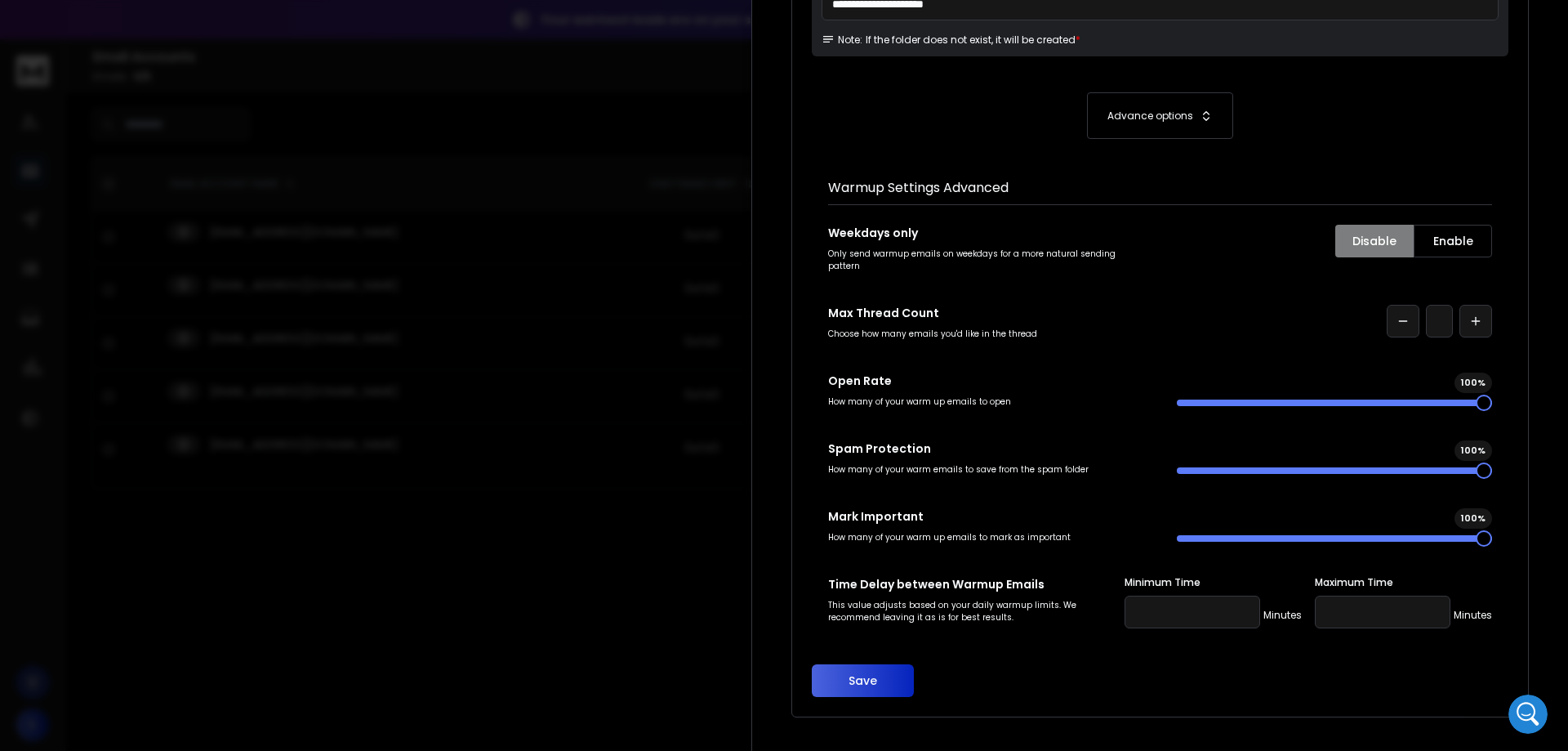
click at [1125, 600] on input "number" at bounding box center [1193, 611] width 135 height 32
type input "*"
click at [1315, 595] on input "number" at bounding box center [1382, 611] width 135 height 32
type input "*"
click at [909, 664] on button "Save" at bounding box center [863, 679] width 102 height 32
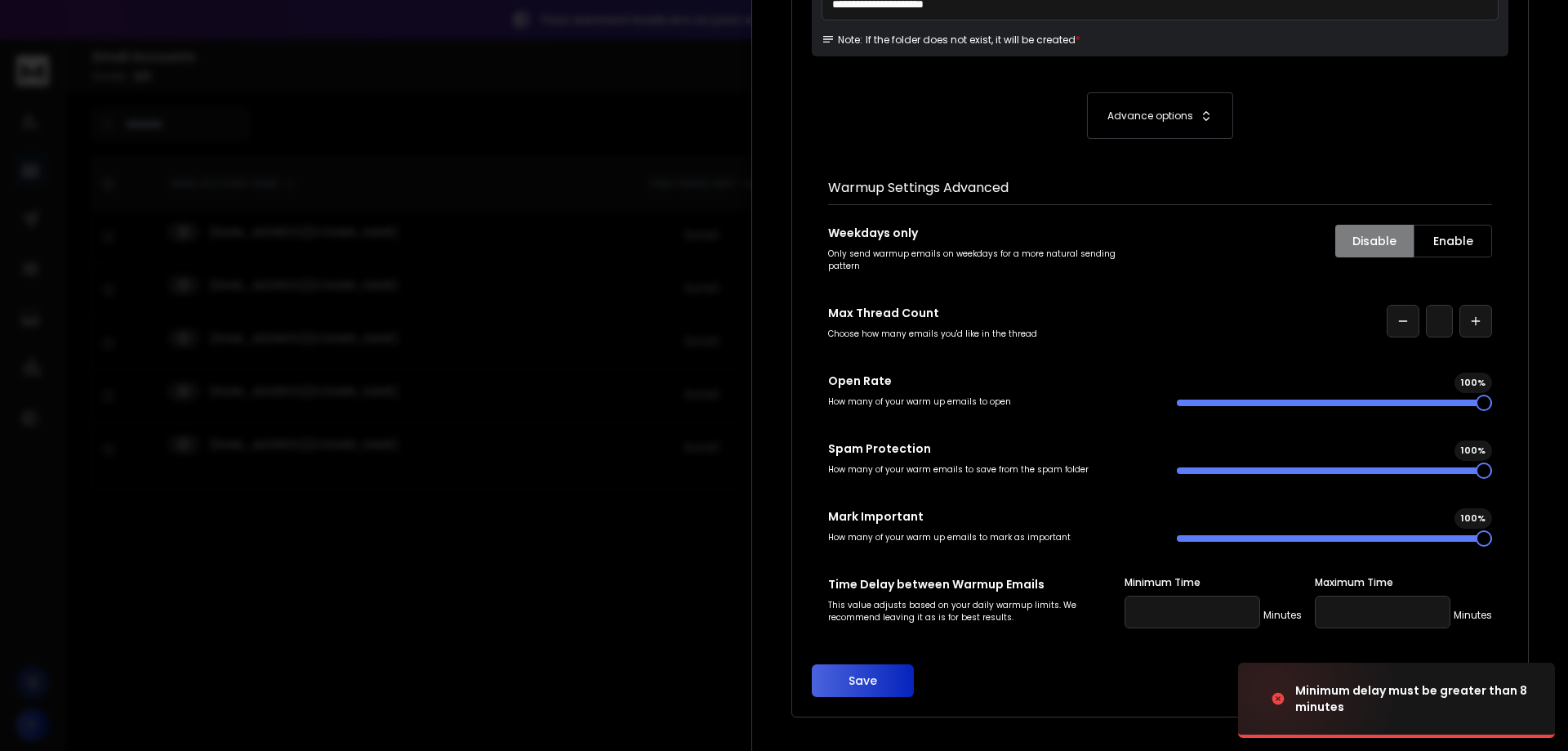
drag, startPoint x: 1096, startPoint y: 599, endPoint x: 1013, endPoint y: 612, distance: 84.0
click at [1013, 612] on div "Time Delay between Warmup Emails This value adjusts based on your daily warmup …" at bounding box center [1161, 601] width 664 height 52
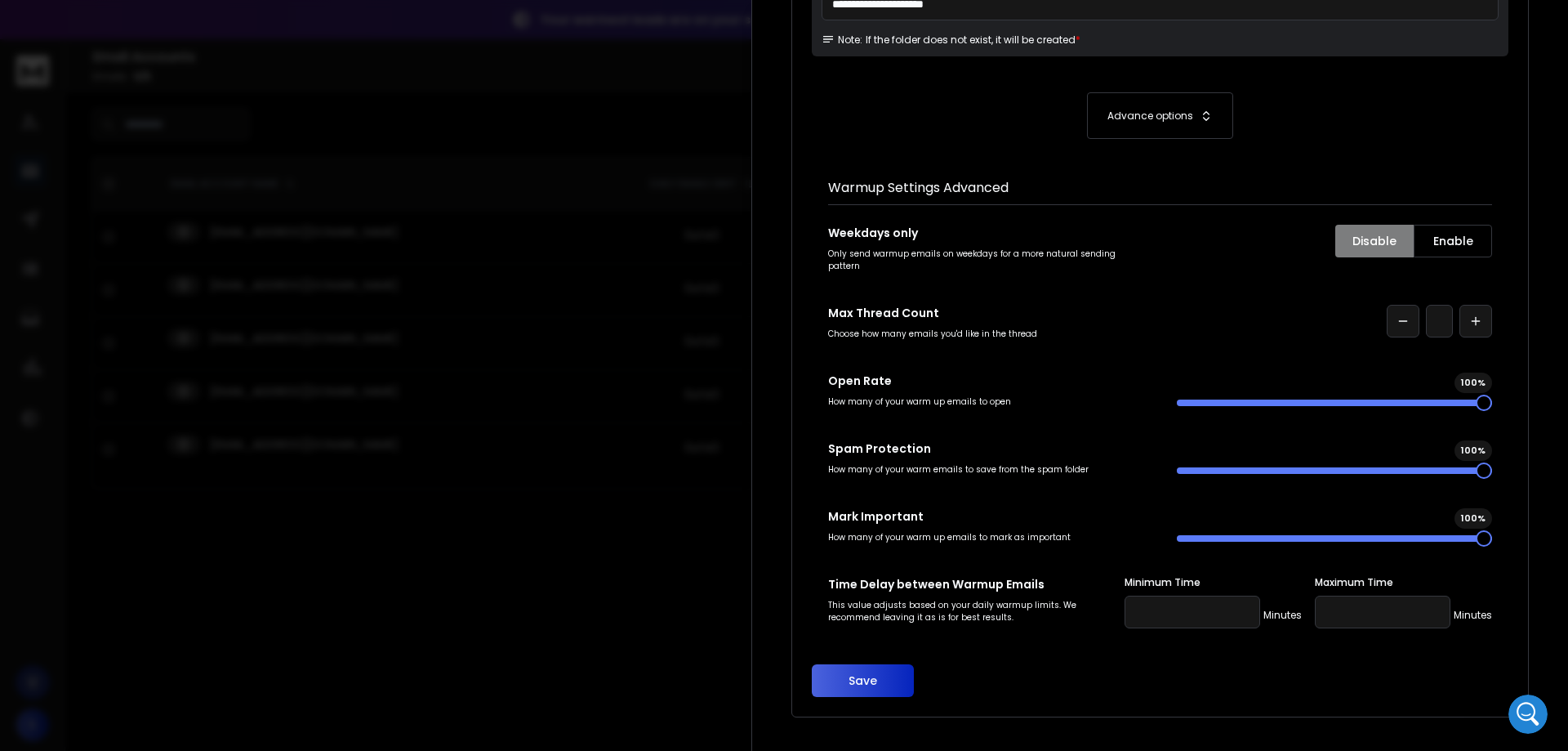
type input "**"
drag, startPoint x: 1299, startPoint y: 600, endPoint x: 1228, endPoint y: 605, distance: 71.2
click at [1228, 605] on div "Minimum Time ** Minutes Maximum Time * Minutes" at bounding box center [1309, 601] width 367 height 52
type input "**"
click at [837, 669] on button "Save" at bounding box center [863, 679] width 102 height 32
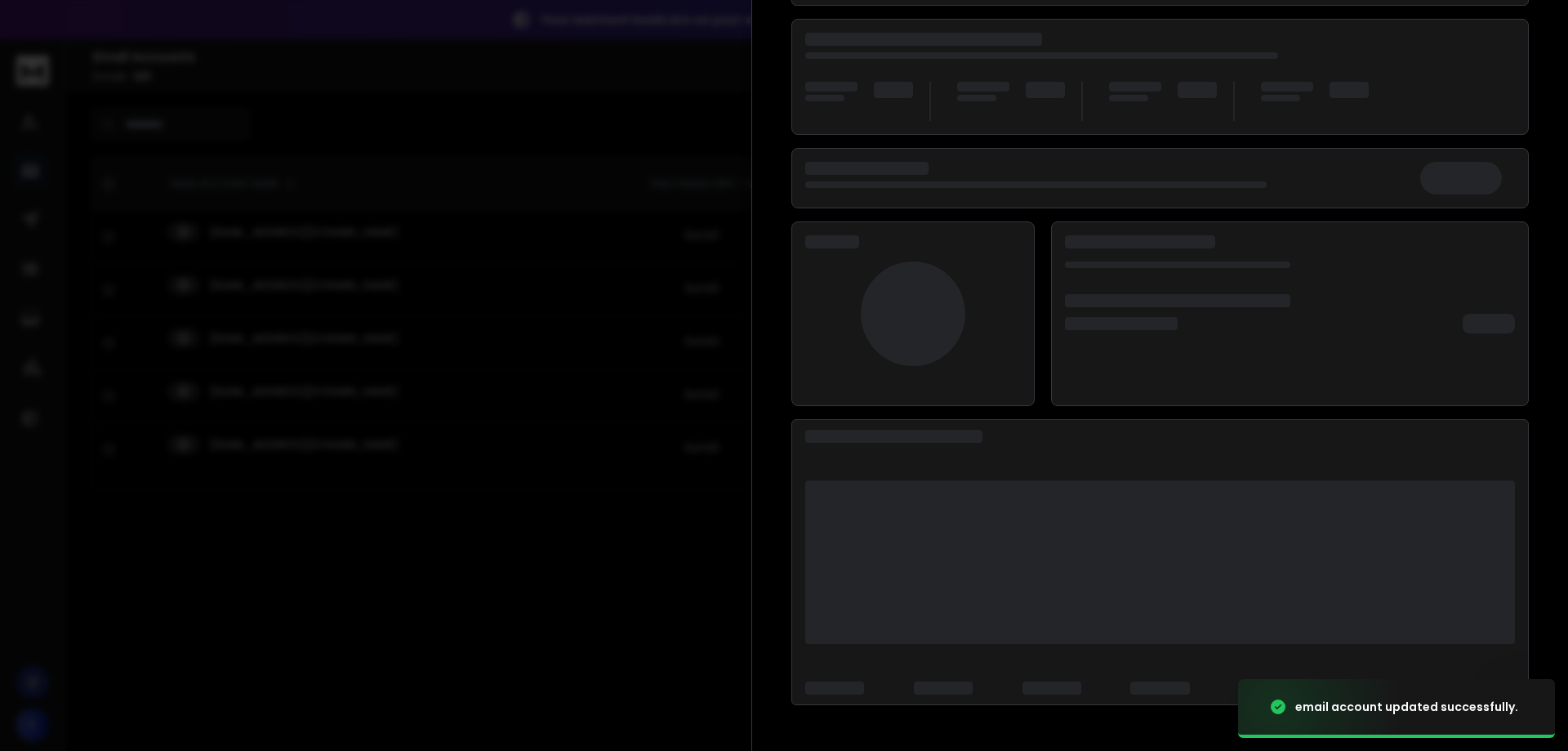
scroll to position [327, 0]
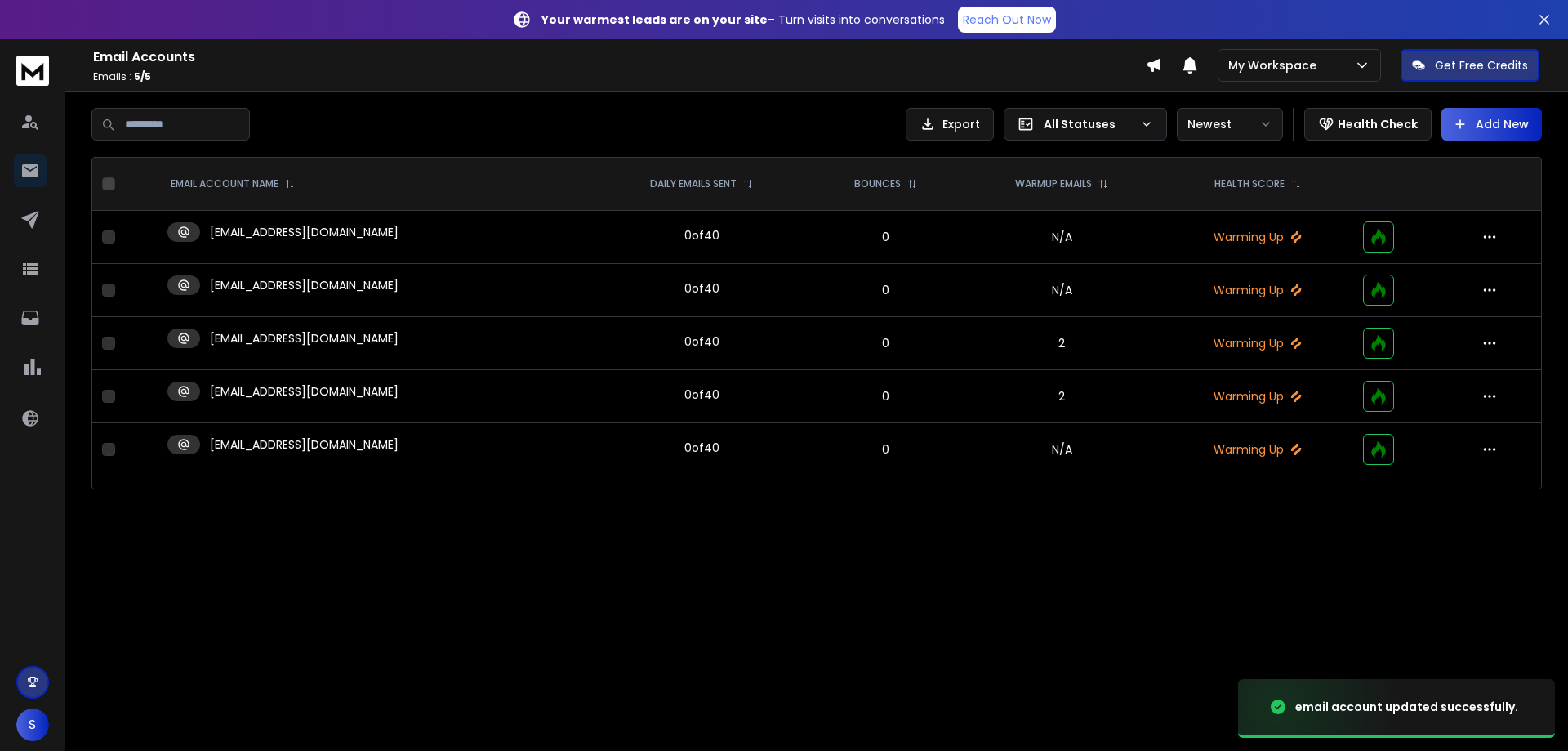
click at [329, 447] on p "[EMAIL_ADDRESS][DOMAIN_NAME]" at bounding box center [304, 444] width 189 height 17
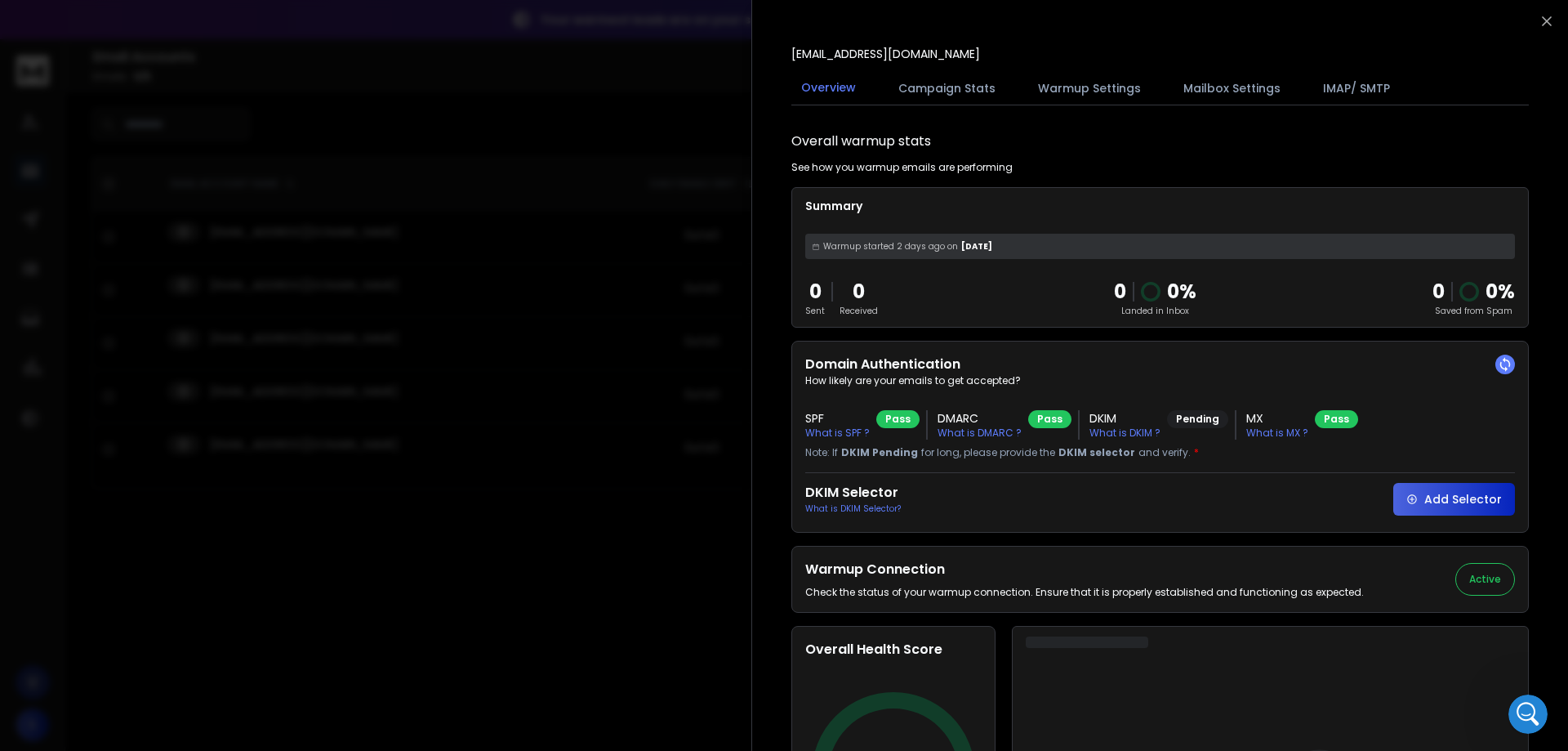
click at [1107, 79] on button "Warmup Settings" at bounding box center [1089, 88] width 123 height 36
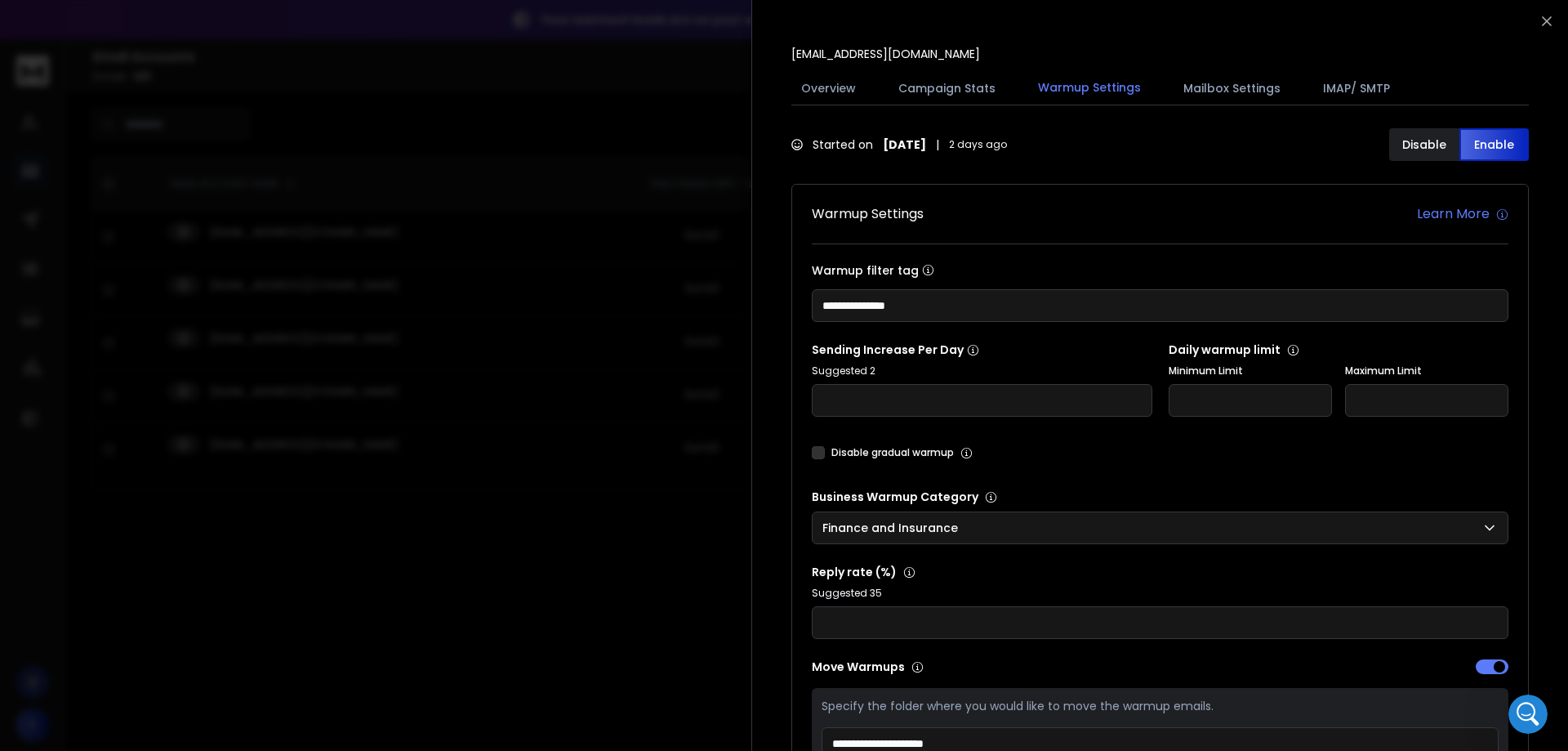
scroll to position [163, 0]
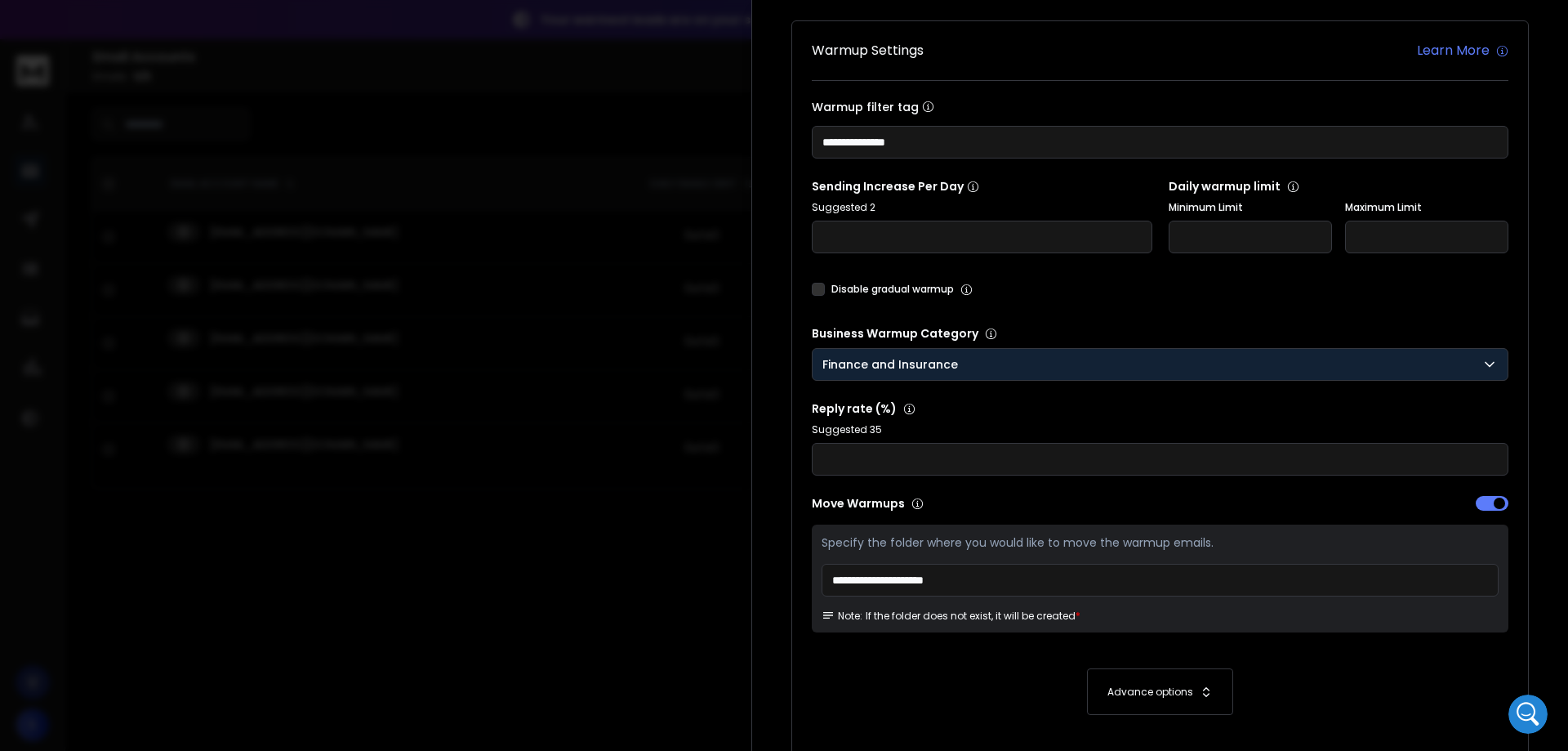
click at [1061, 362] on div "Finance and Insurance" at bounding box center [1161, 364] width 676 height 17
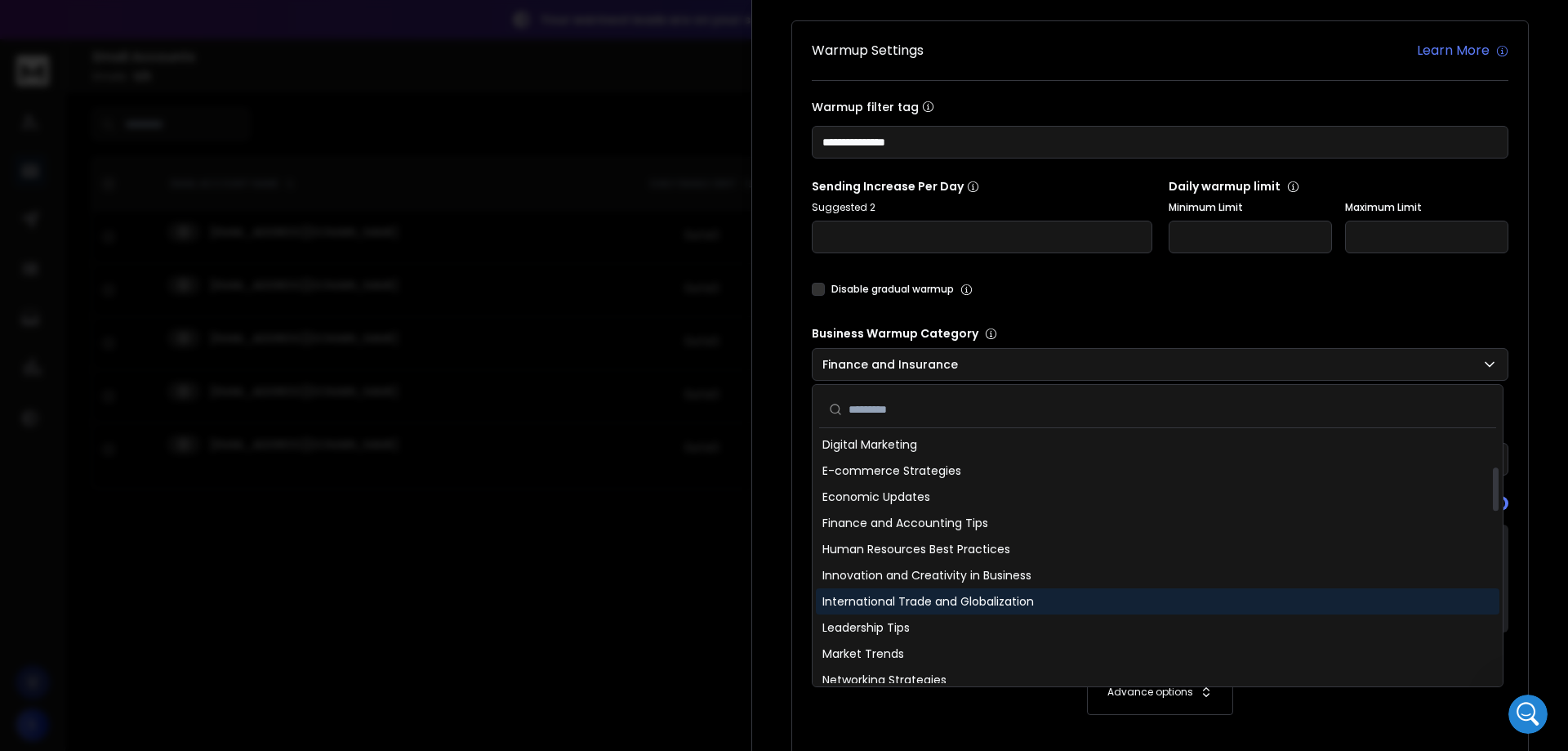
scroll to position [327, 0]
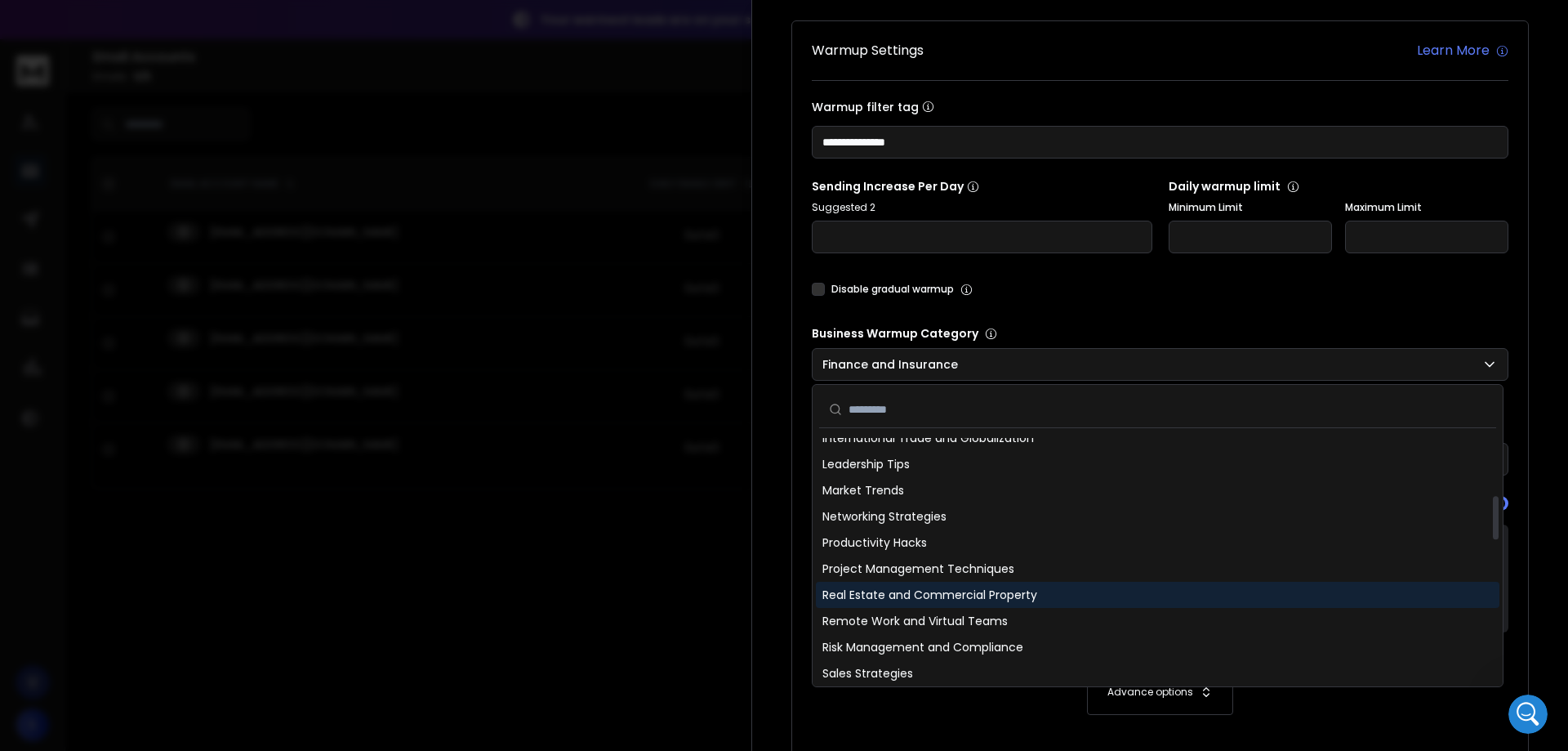
click at [1008, 604] on div "Real Estate and Commercial Property" at bounding box center [1158, 594] width 683 height 27
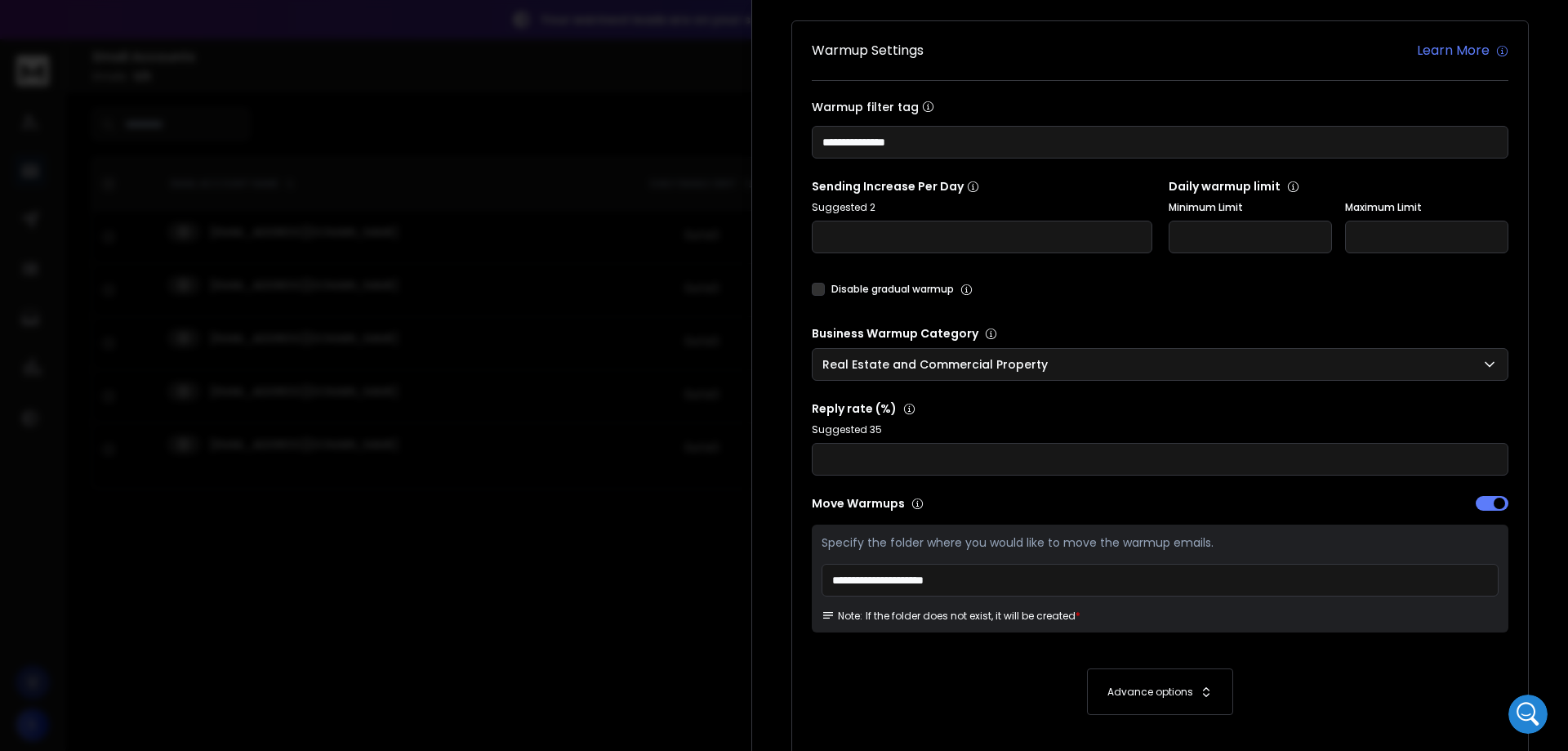
click at [1174, 702] on div "Advance options" at bounding box center [1160, 691] width 146 height 46
click at [1120, 685] on p "Advance options" at bounding box center [1150, 691] width 85 height 13
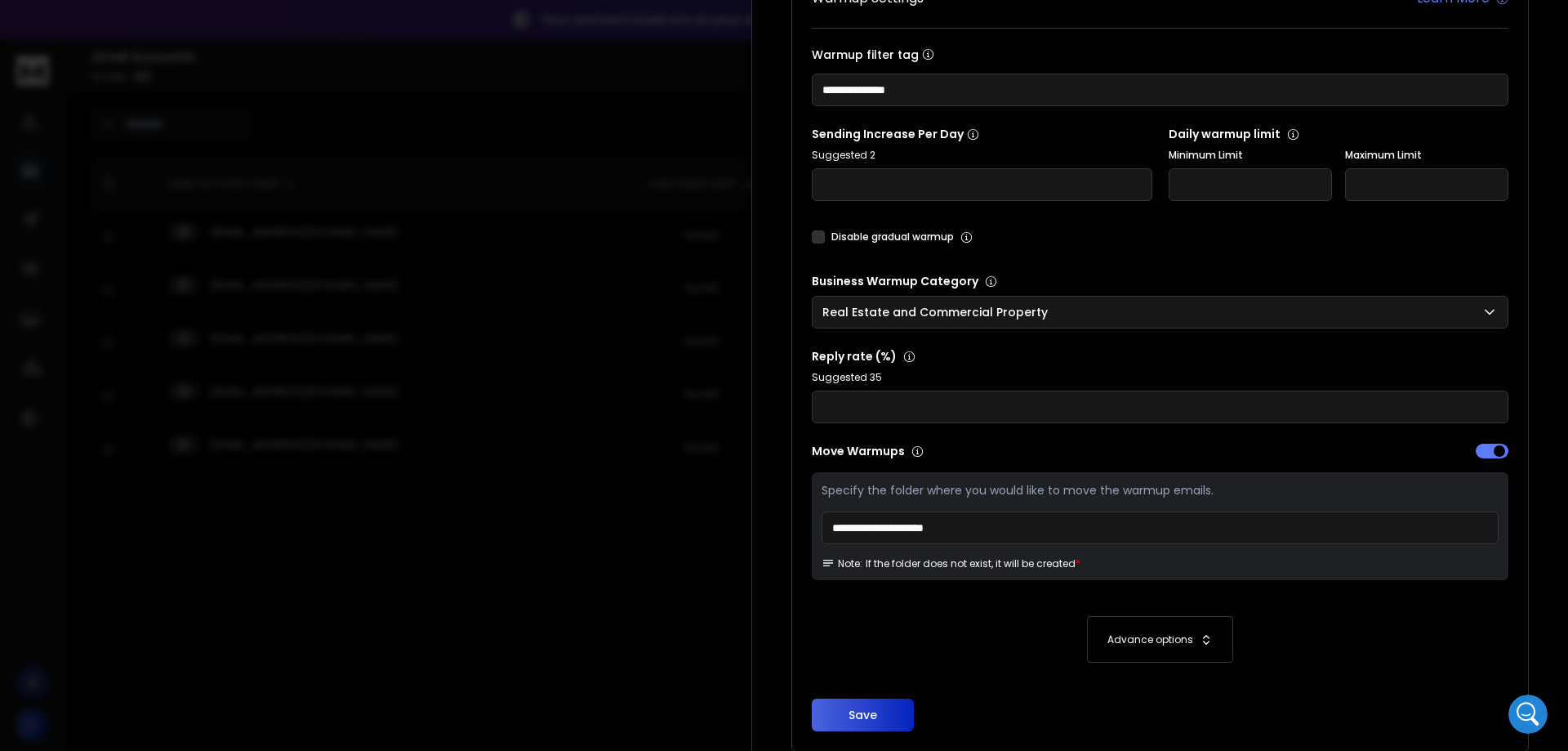
scroll to position [262, 0]
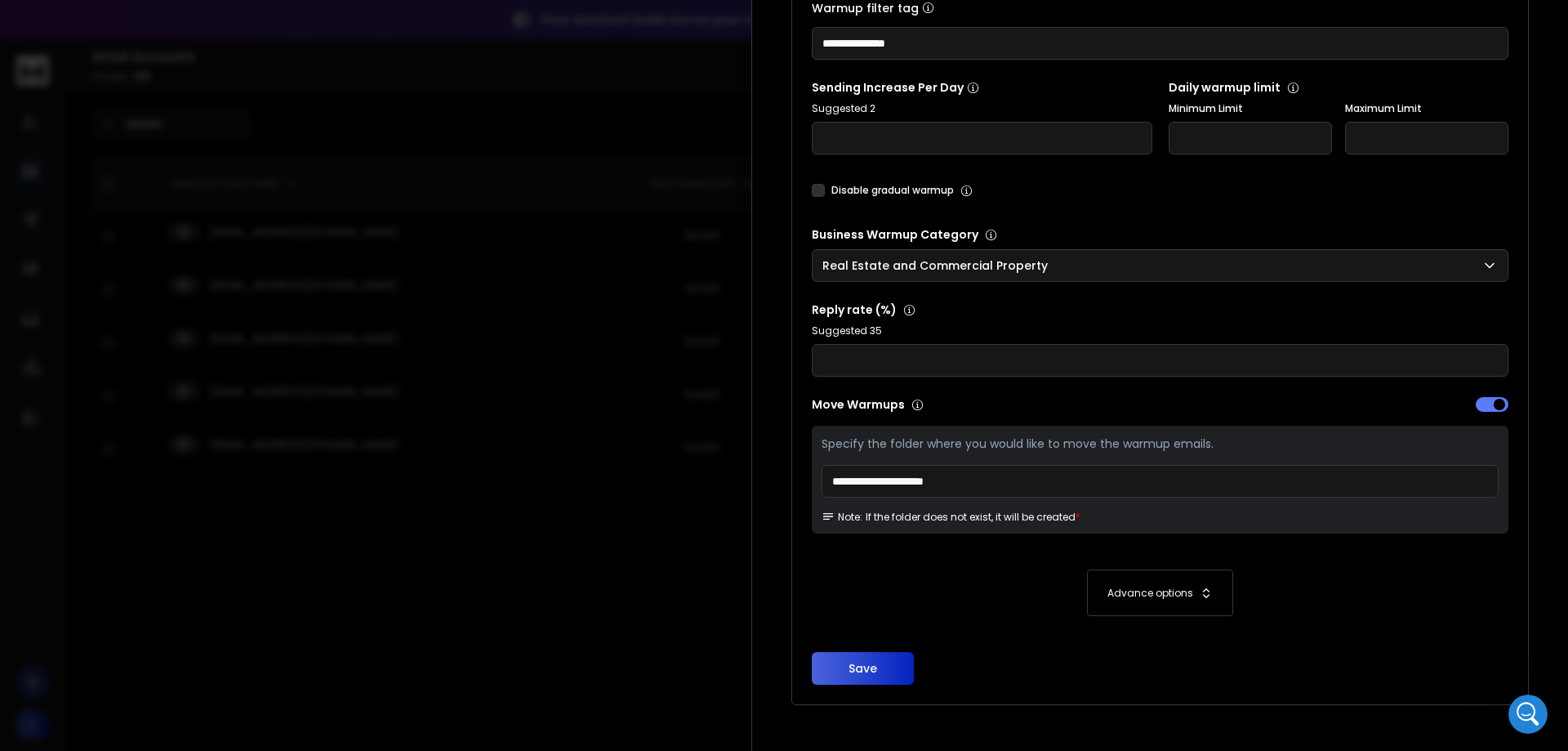
click at [1132, 587] on p "Advance options" at bounding box center [1150, 592] width 85 height 13
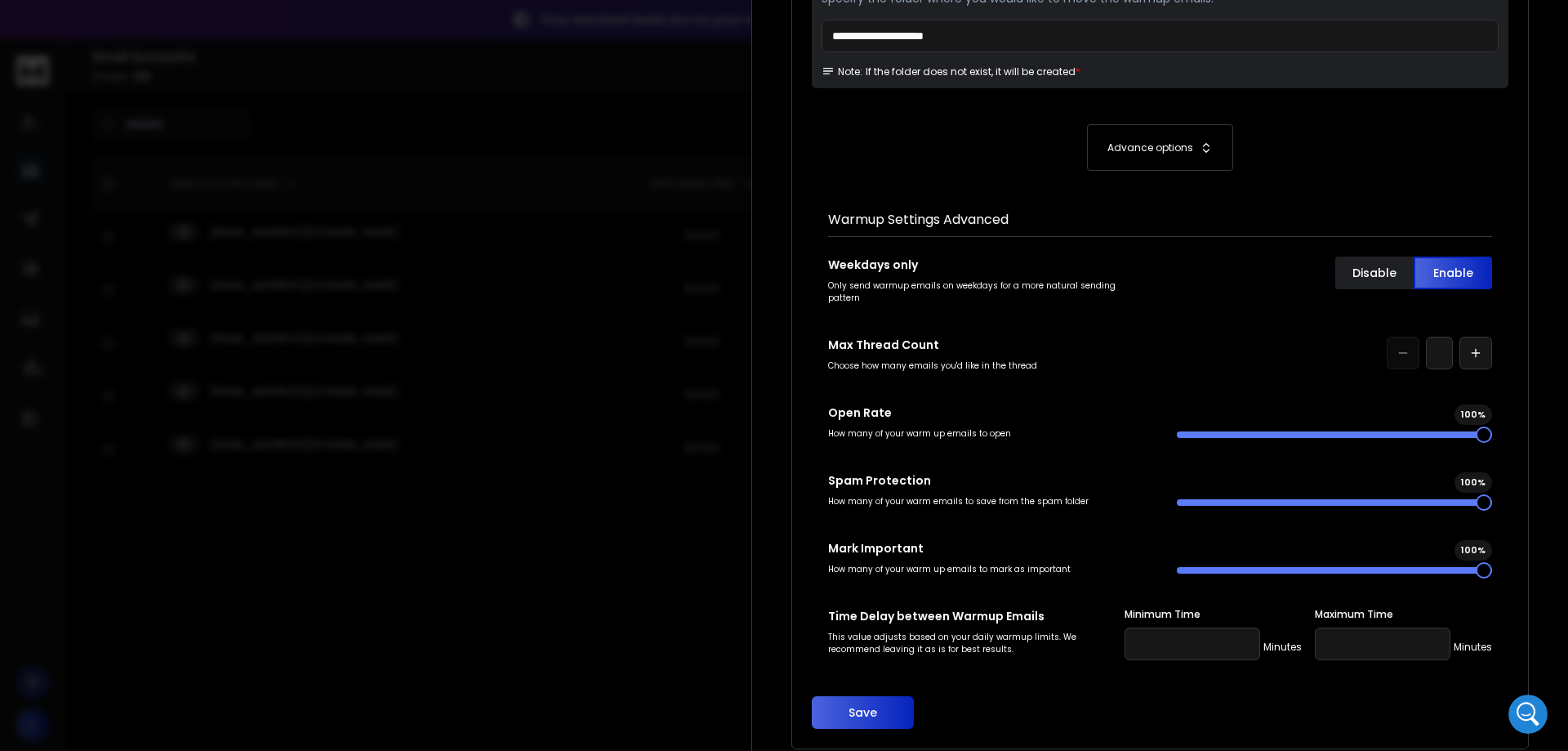
scroll to position [739, 0]
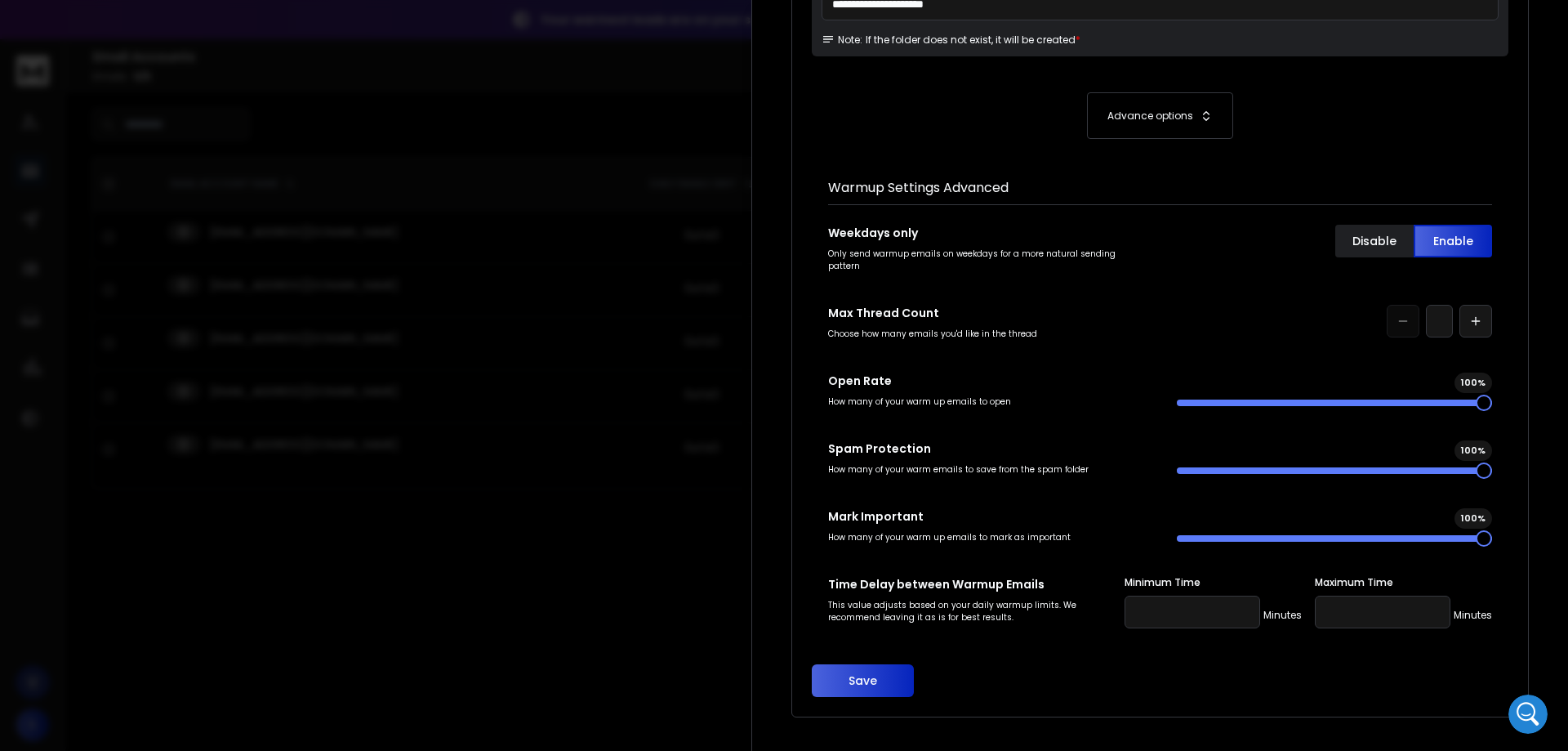
click at [1131, 595] on input "number" at bounding box center [1193, 611] width 135 height 32
type input "*"
click at [1315, 596] on input "number" at bounding box center [1382, 611] width 135 height 32
type input "*"
click at [882, 670] on button "Save" at bounding box center [863, 679] width 102 height 32
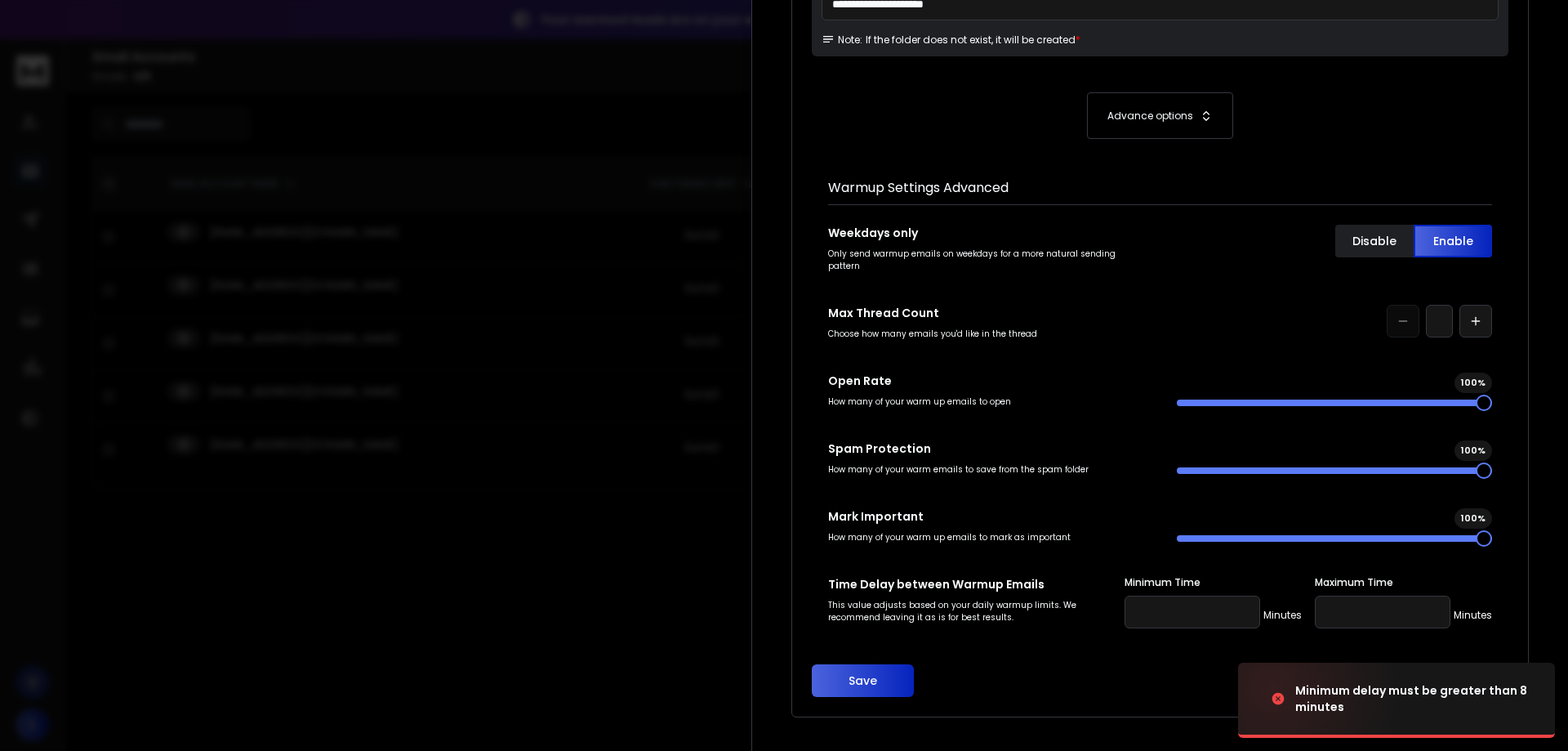
drag, startPoint x: 1102, startPoint y: 600, endPoint x: 966, endPoint y: 618, distance: 137.2
click at [962, 619] on div "Advance options Warmup Settings Advanced Weekdays only Only send warmup emails …" at bounding box center [1161, 359] width 697 height 568
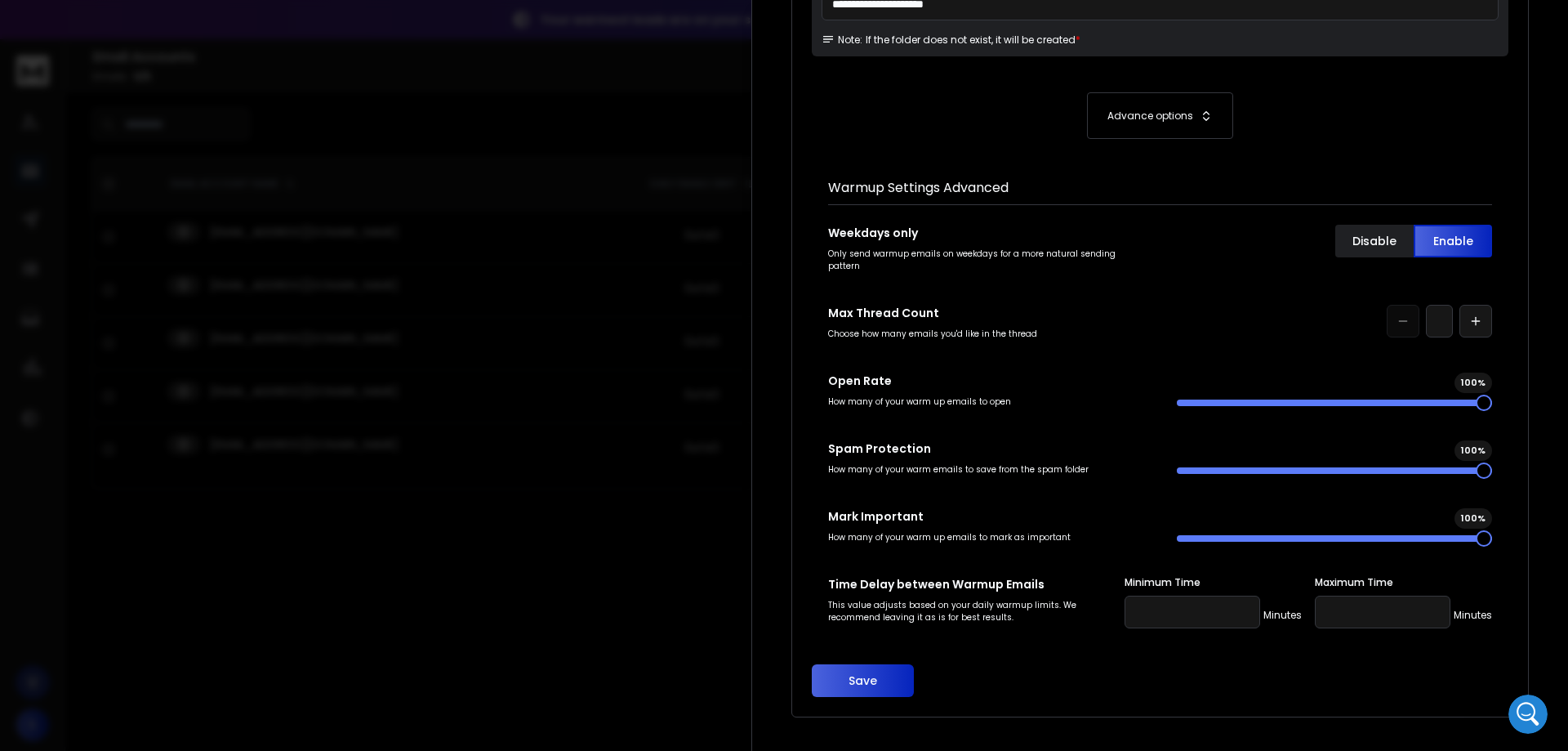
type input "*"
drag, startPoint x: 1315, startPoint y: 600, endPoint x: 1226, endPoint y: 599, distance: 89.0
click at [1232, 608] on div "Minimum Time * Minutes Maximum Time * Minutes" at bounding box center [1309, 601] width 367 height 52
type input "**"
click at [870, 666] on button "Save" at bounding box center [863, 679] width 102 height 32
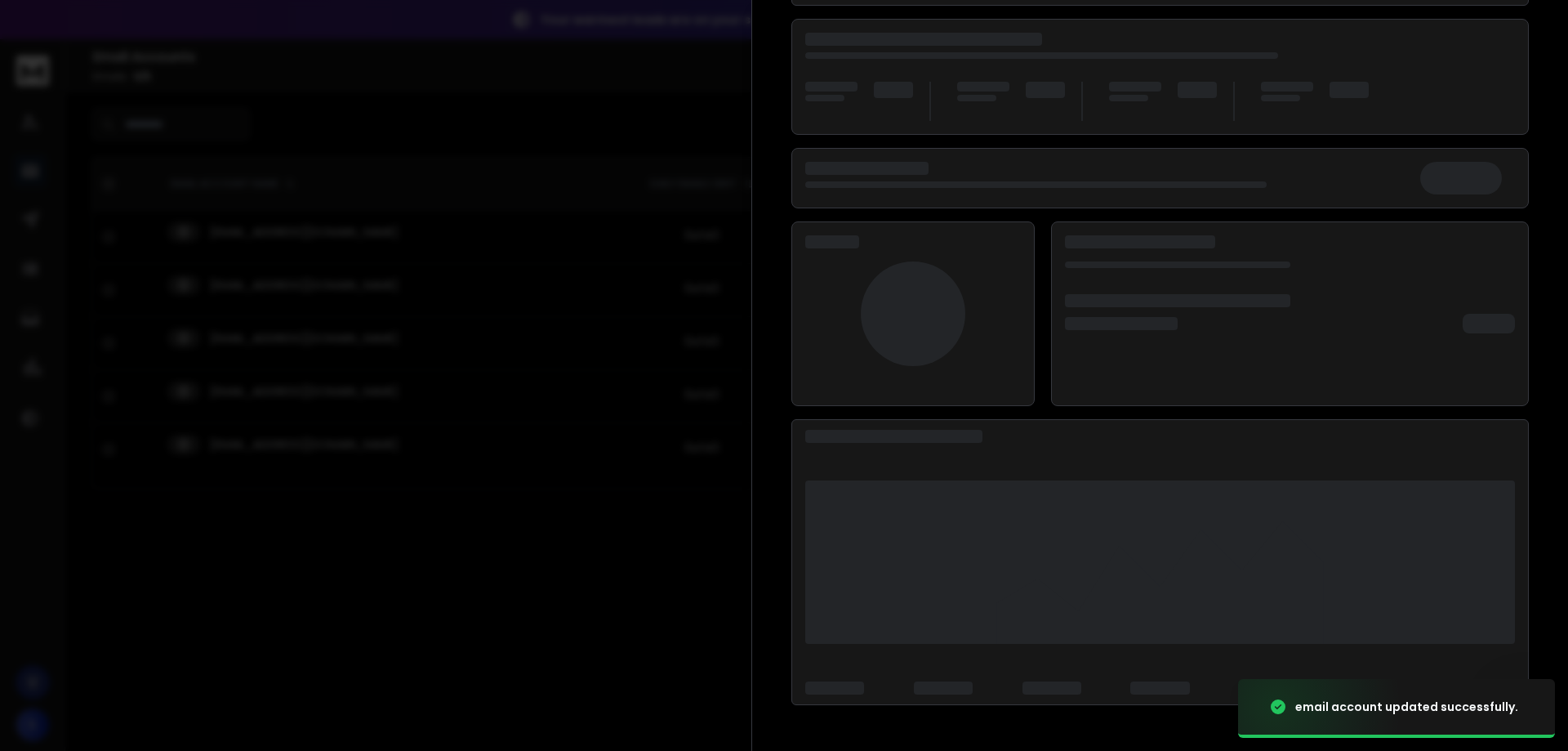
scroll to position [327, 0]
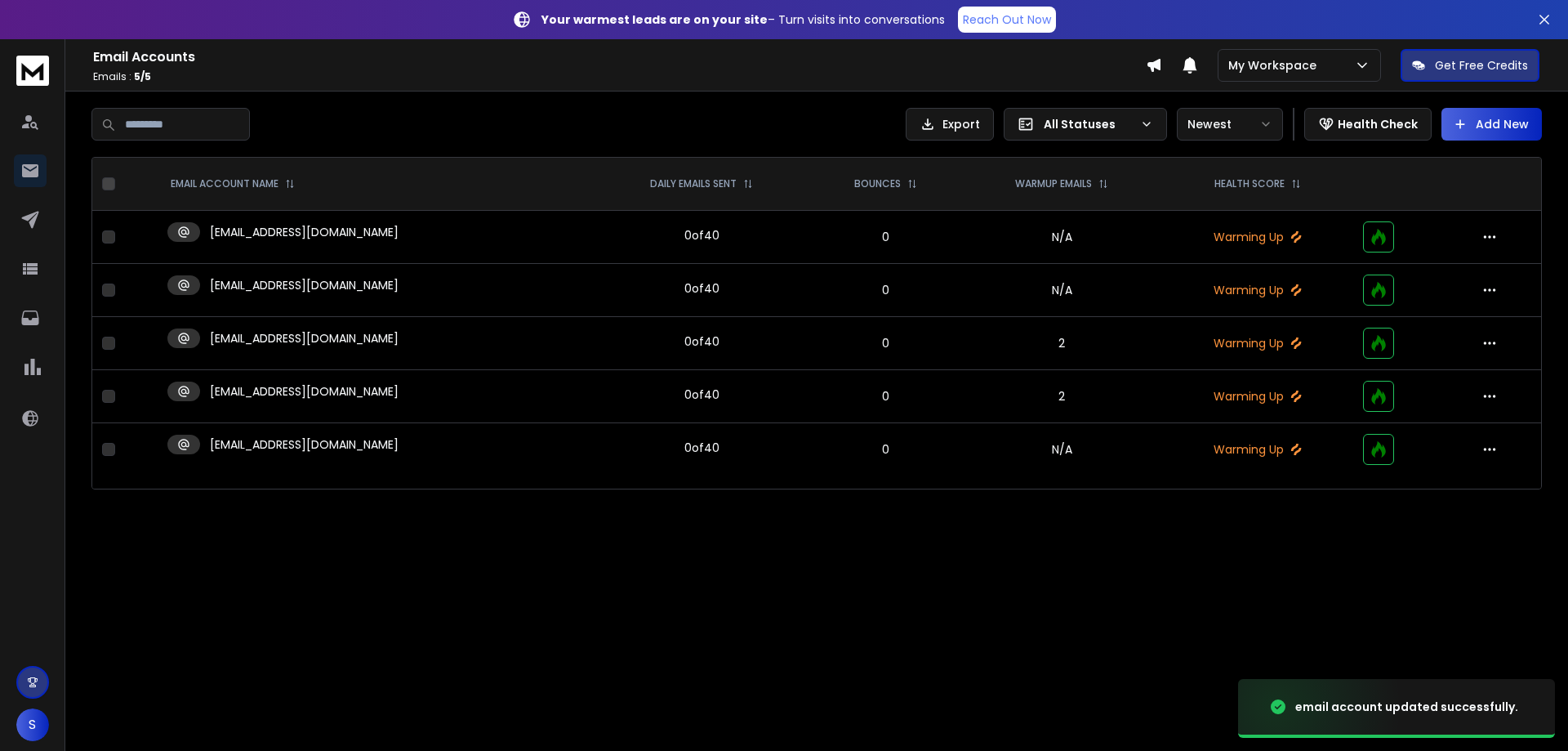
click at [377, 443] on div "[EMAIL_ADDRESS][DOMAIN_NAME]" at bounding box center [375, 445] width 415 height 20
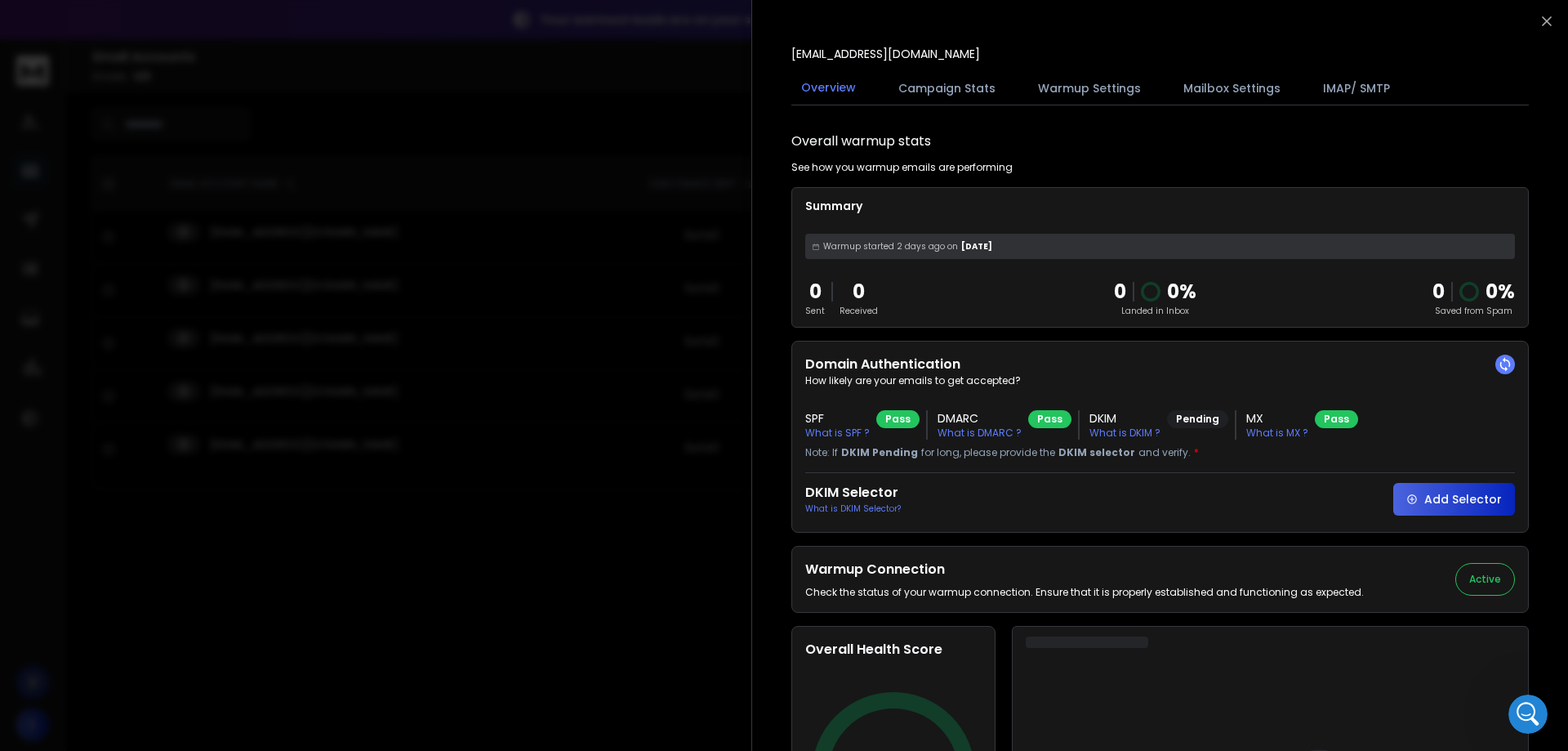
click at [1085, 86] on button "Warmup Settings" at bounding box center [1089, 88] width 123 height 36
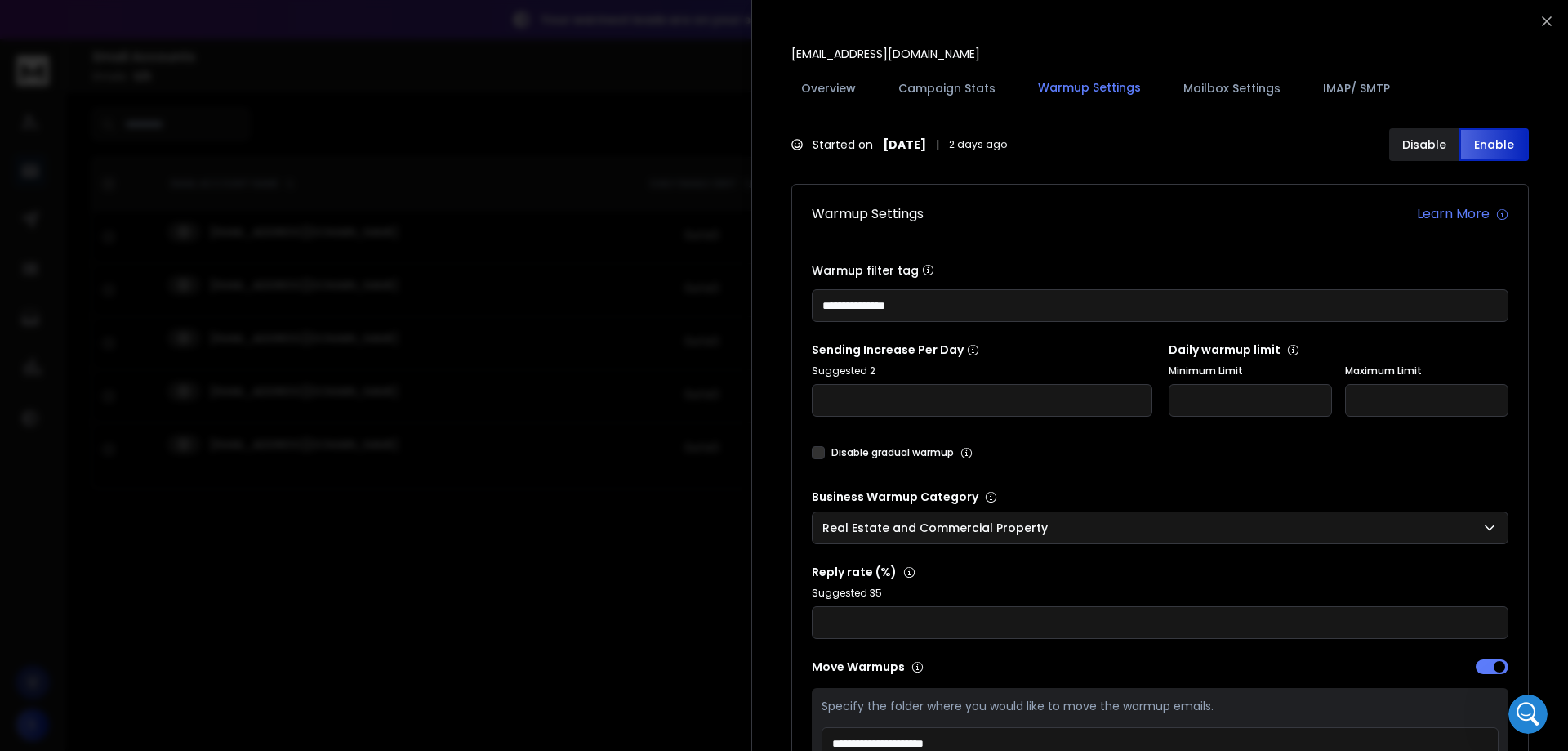
scroll to position [262, 0]
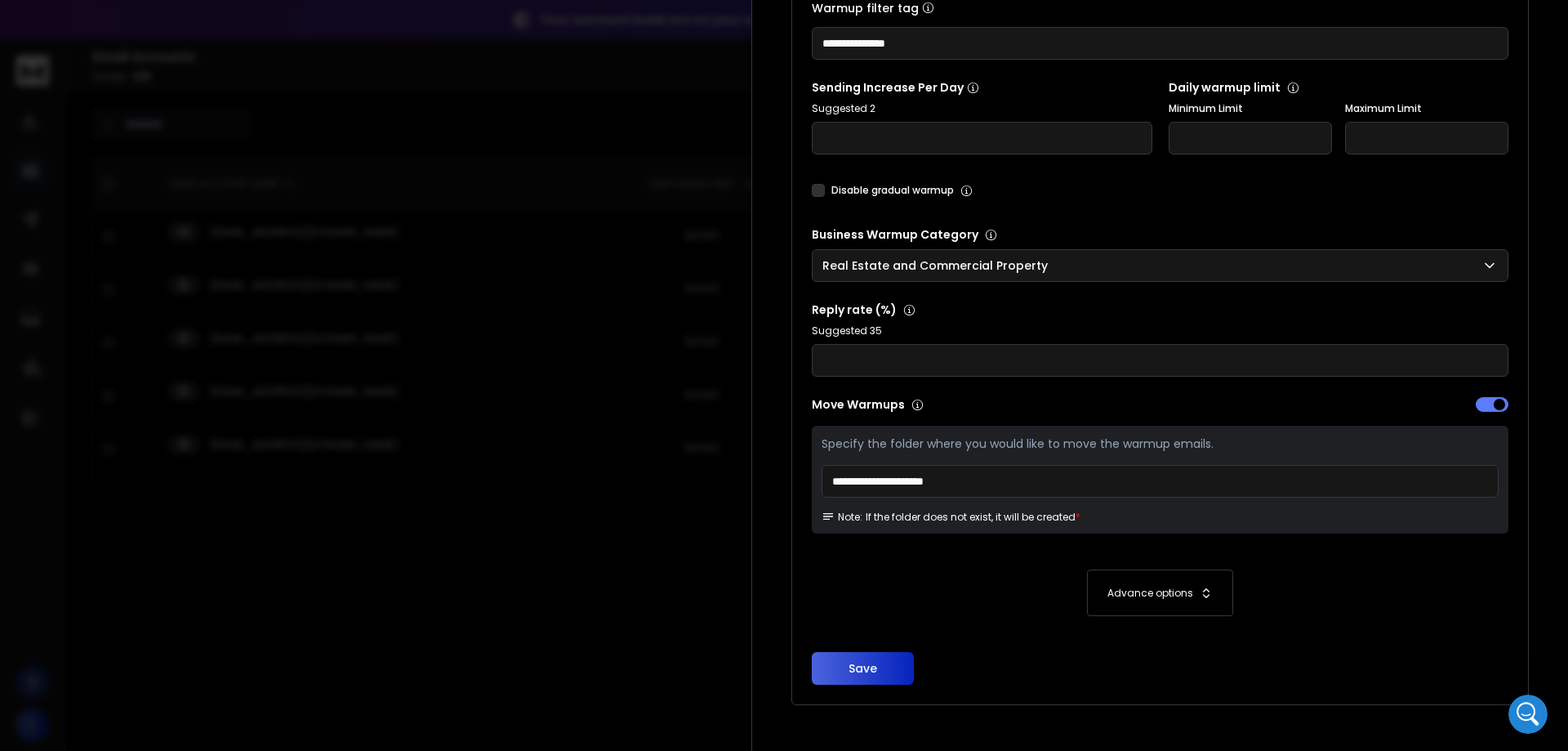
click at [1162, 599] on p "Advance options" at bounding box center [1150, 592] width 85 height 13
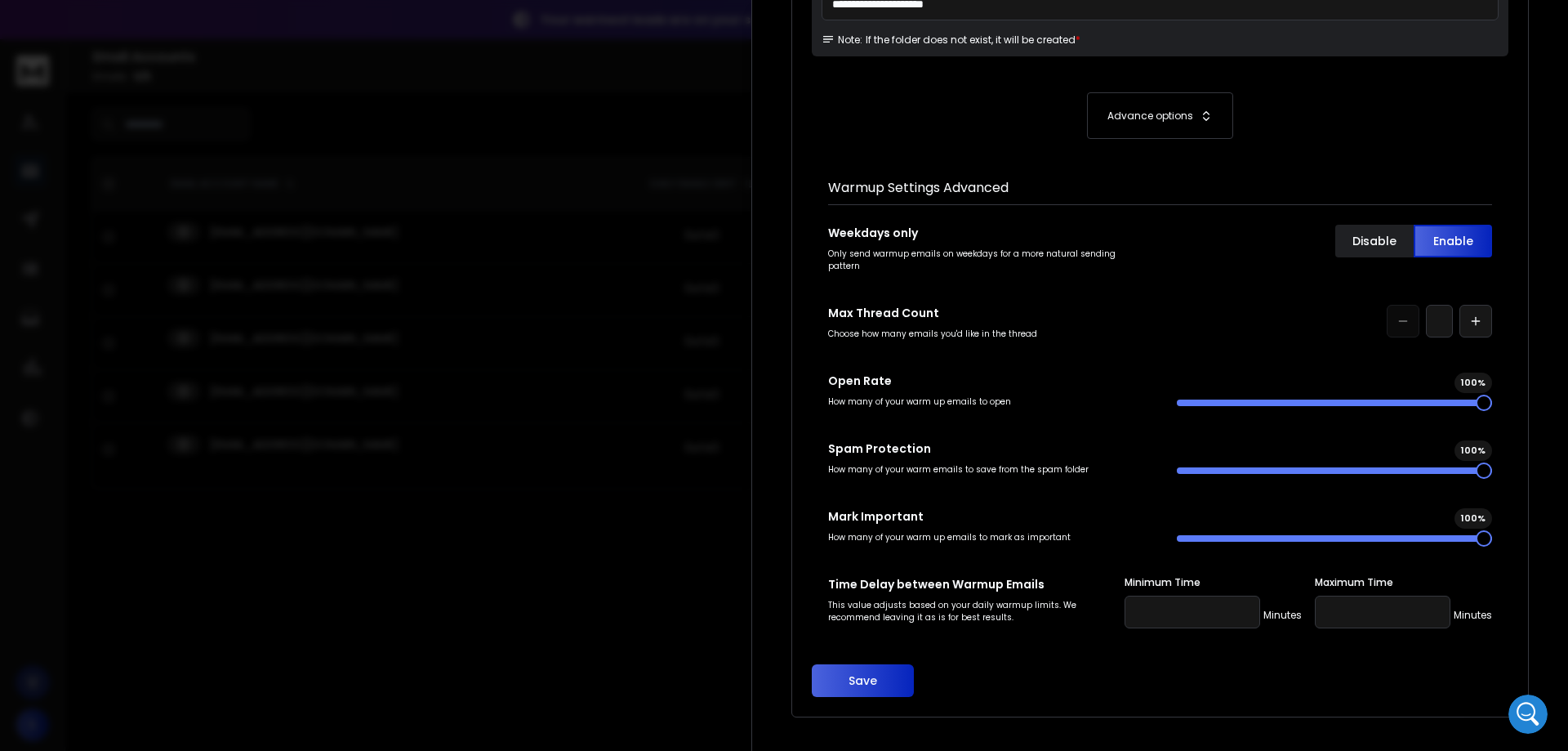
scroll to position [0, 0]
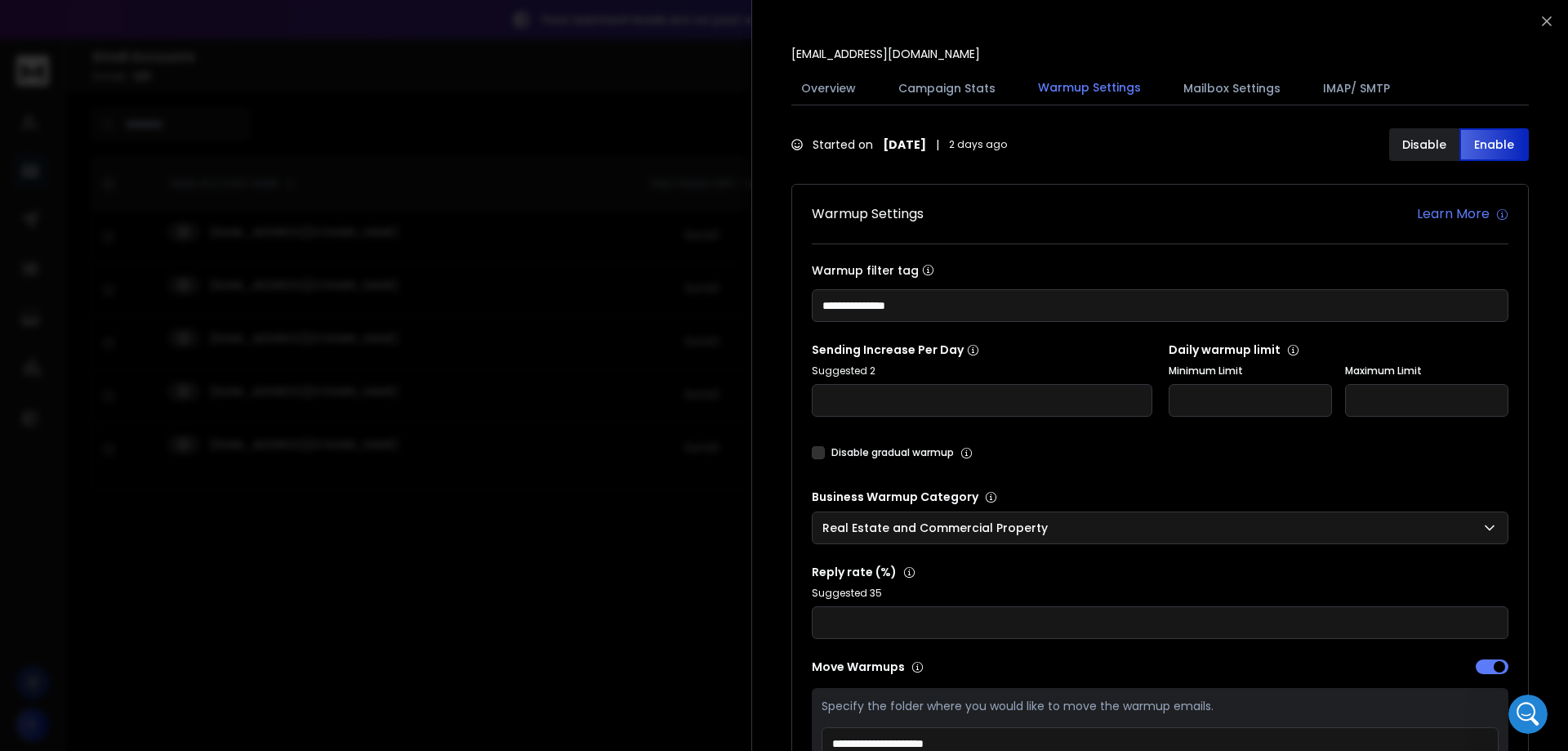
click at [1246, 85] on button "Mailbox Settings" at bounding box center [1231, 88] width 117 height 36
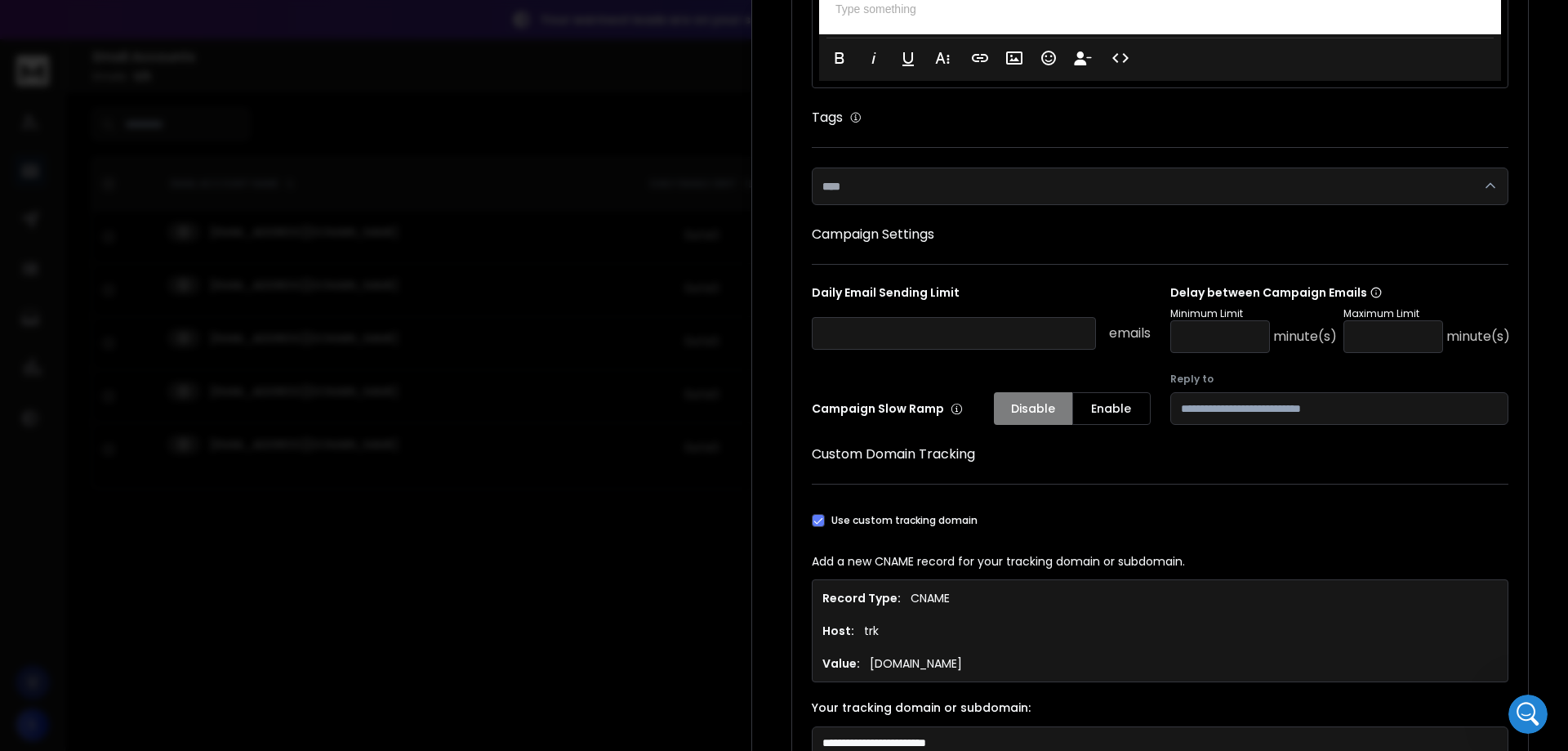
scroll to position [493, 0]
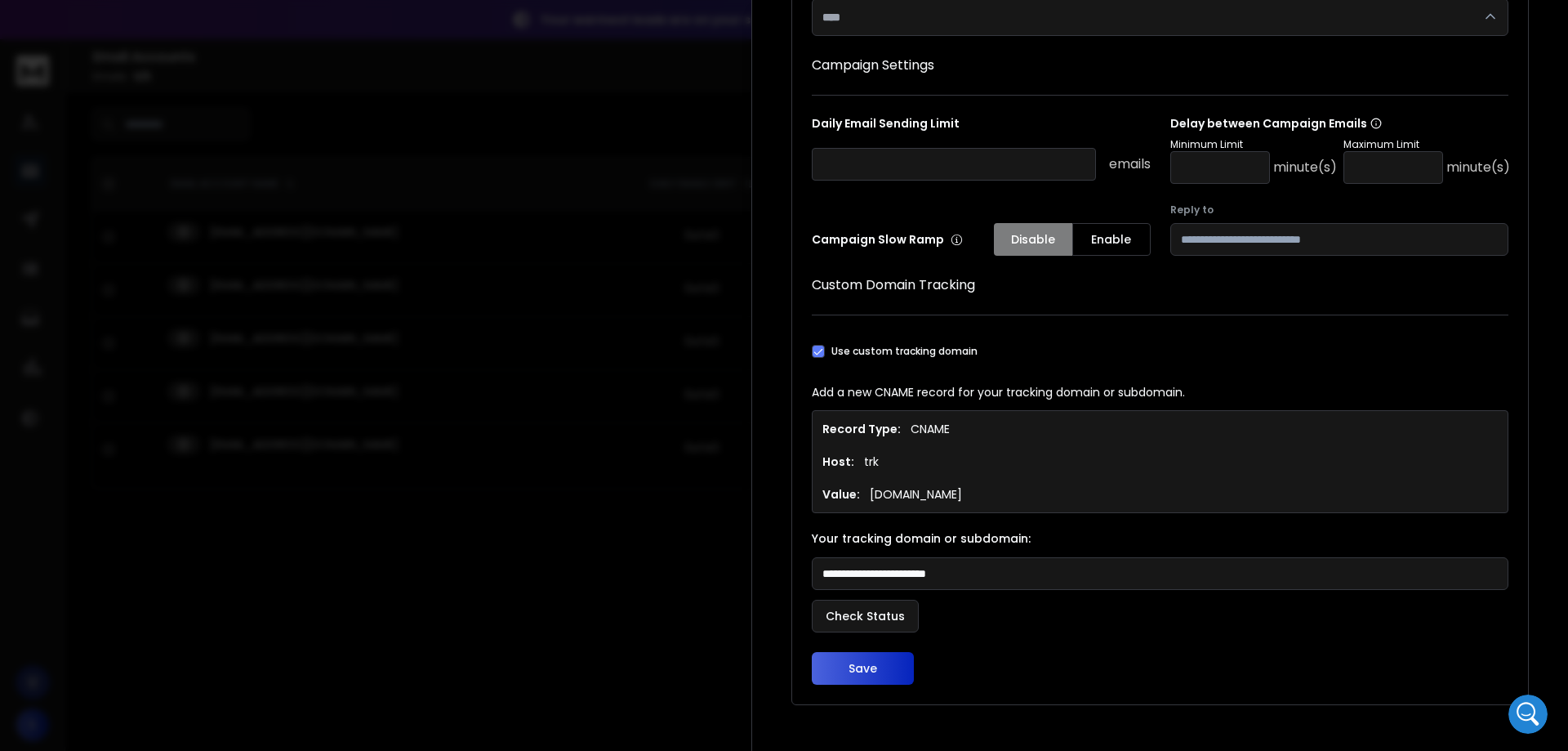
click at [883, 671] on button "Save" at bounding box center [863, 668] width 102 height 32
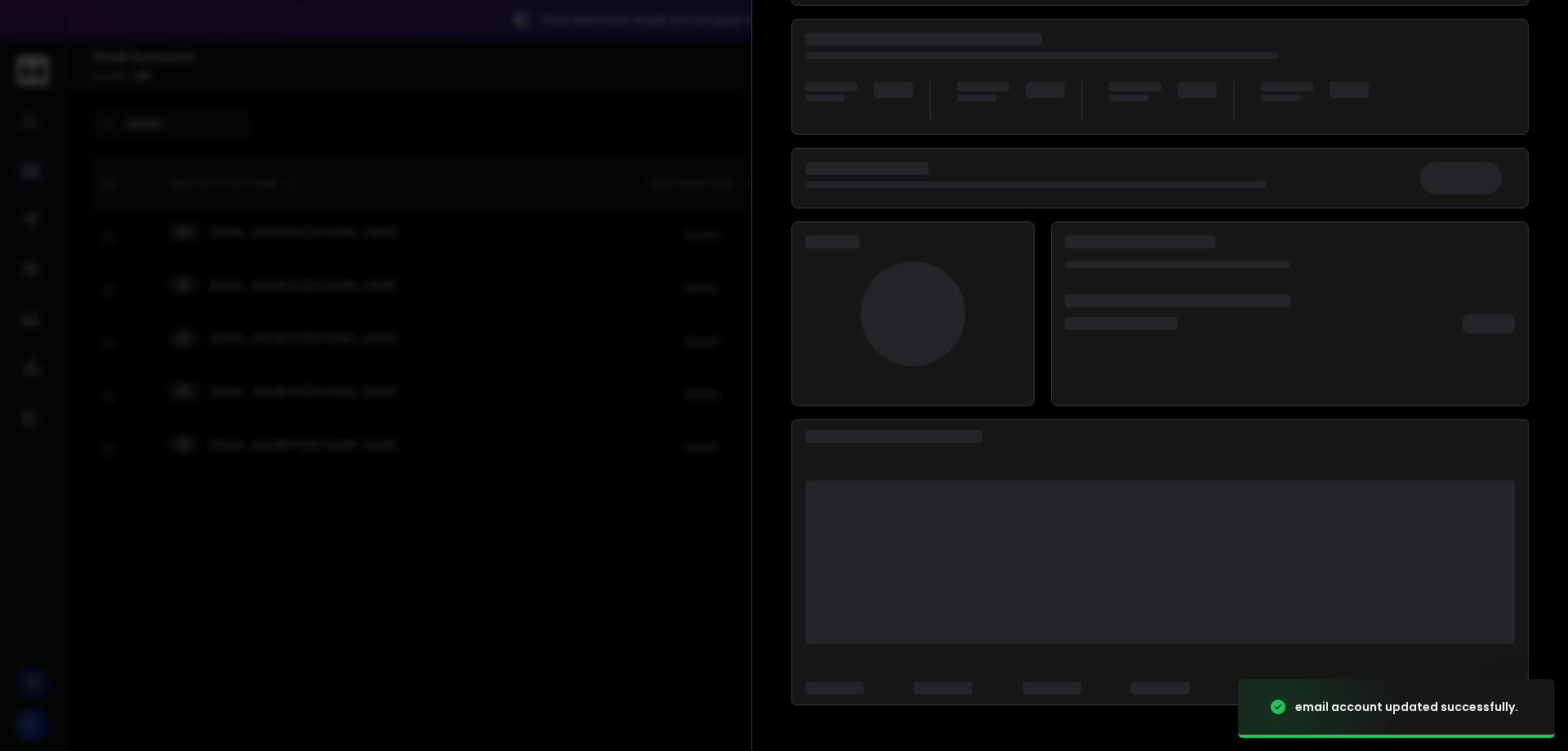
scroll to position [327, 0]
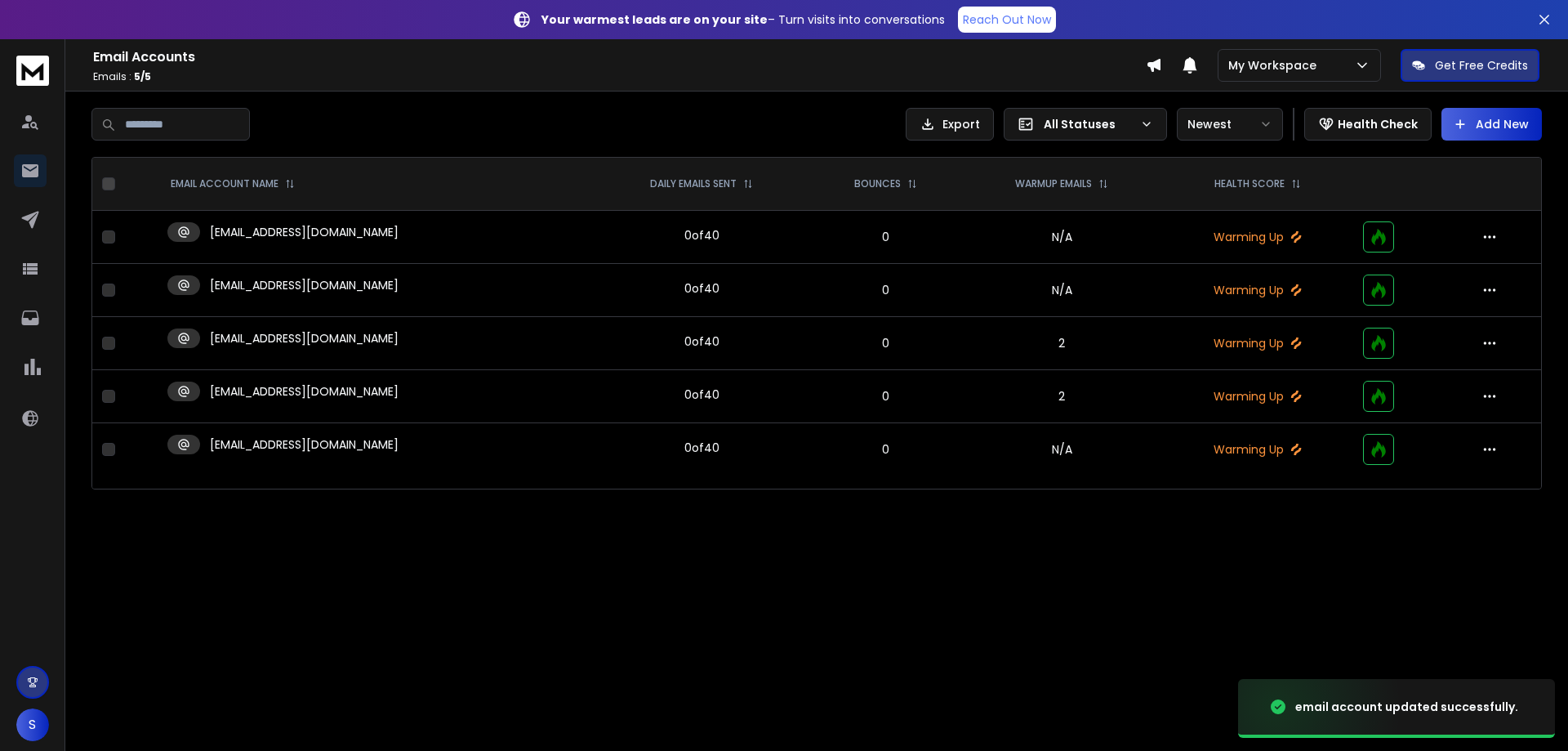
click at [366, 378] on td "[EMAIL_ADDRESS][DOMAIN_NAME]" at bounding box center [375, 397] width 435 height 53
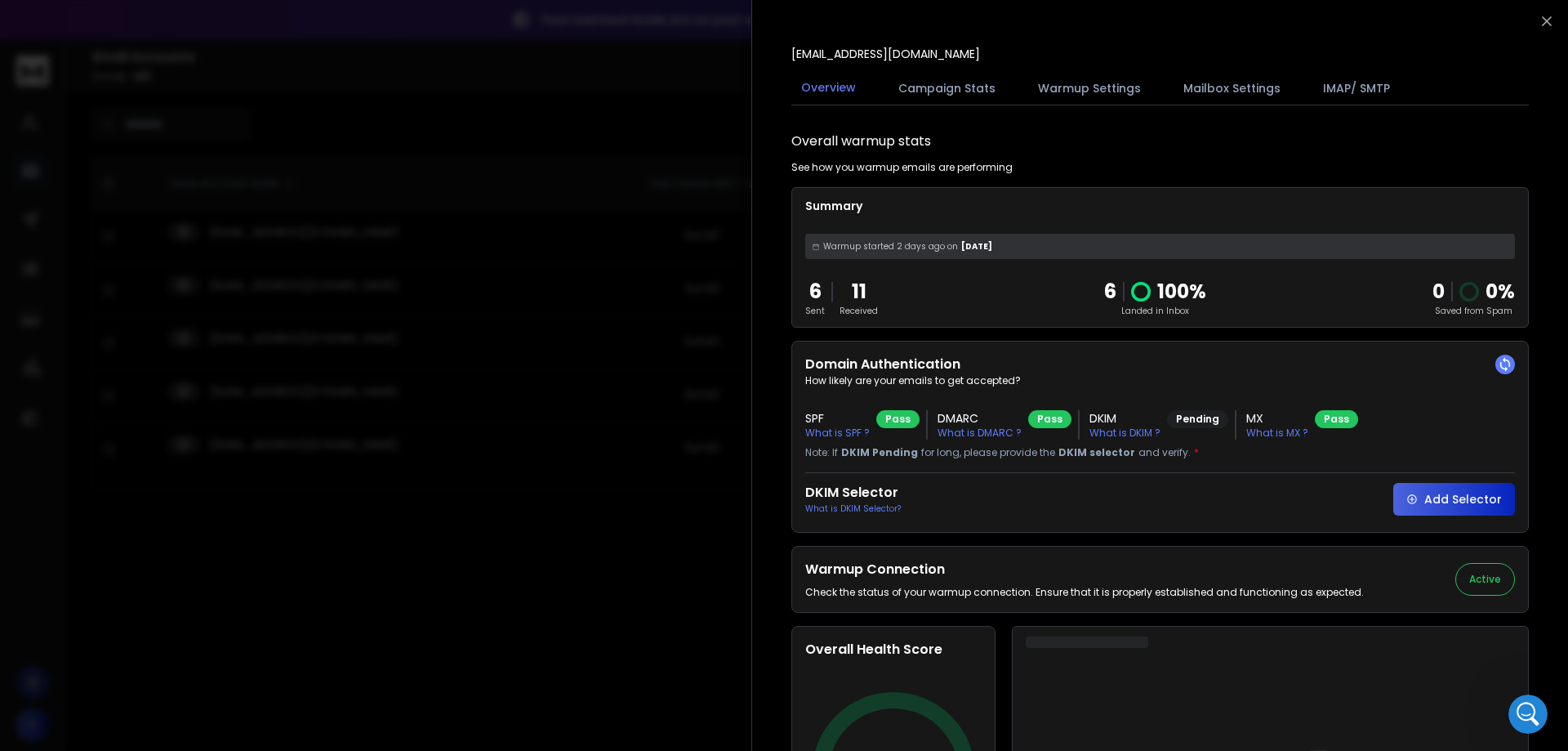
click at [1217, 79] on button "Mailbox Settings" at bounding box center [1231, 88] width 117 height 36
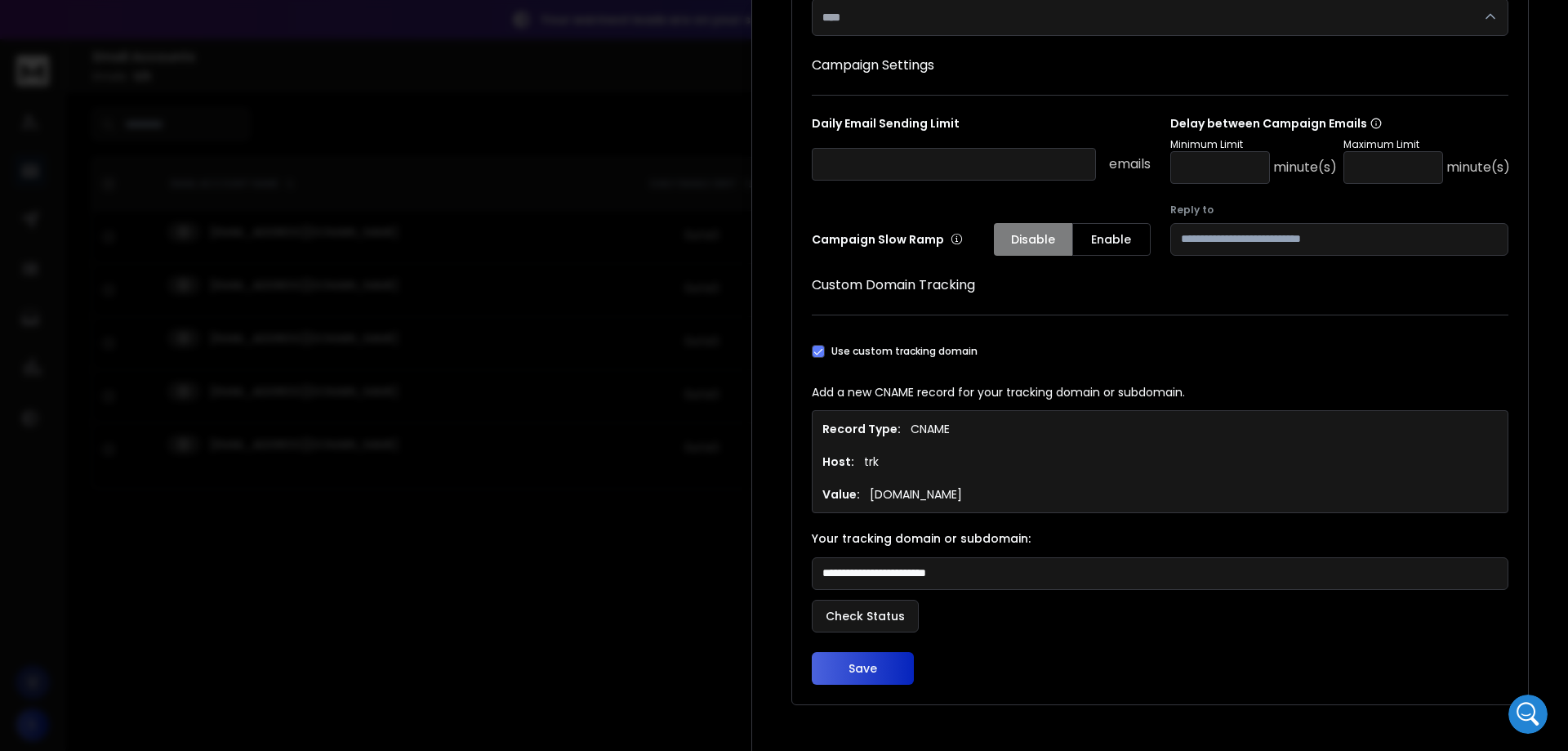
scroll to position [0, 0]
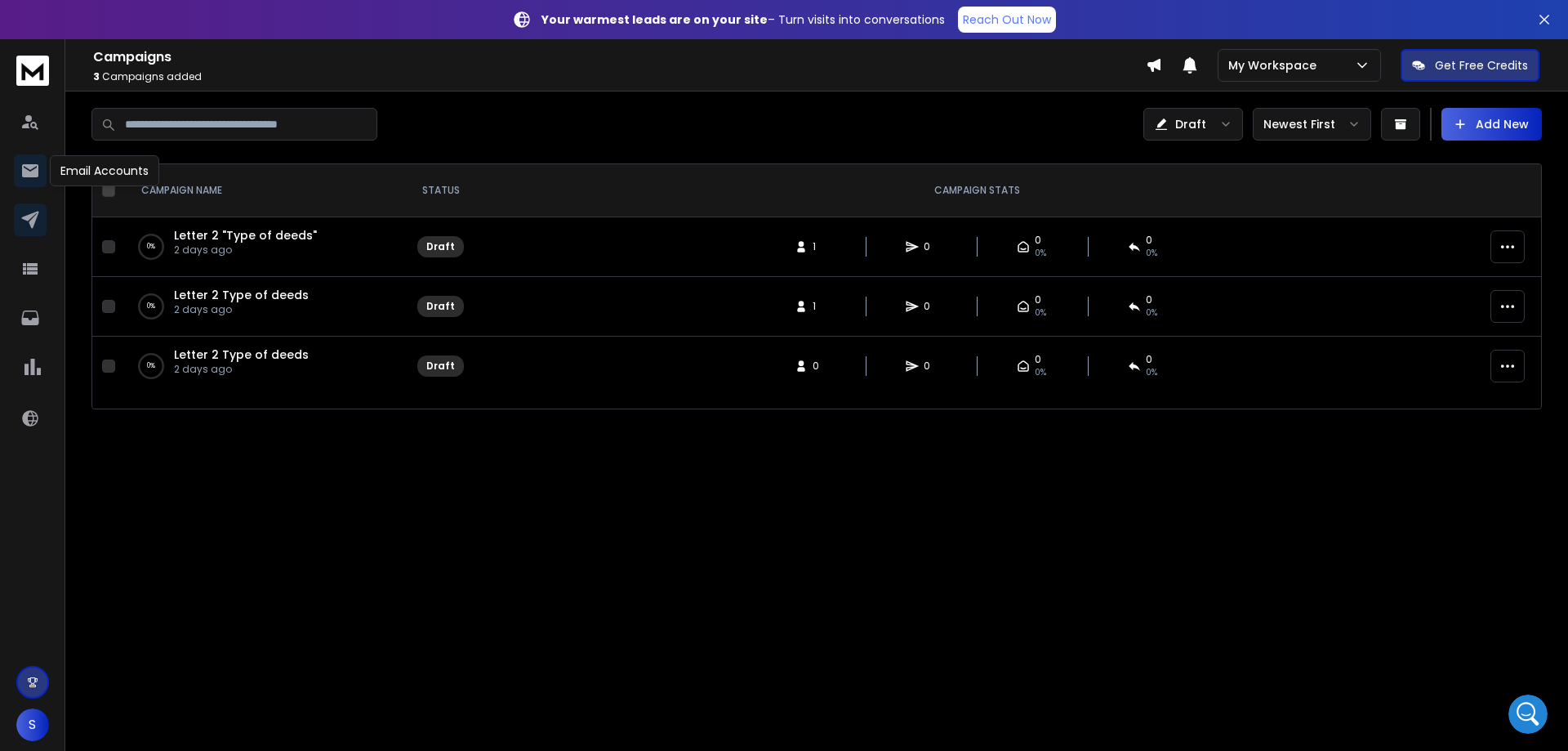
click at [39, 161] on icon at bounding box center [30, 171] width 20 height 20
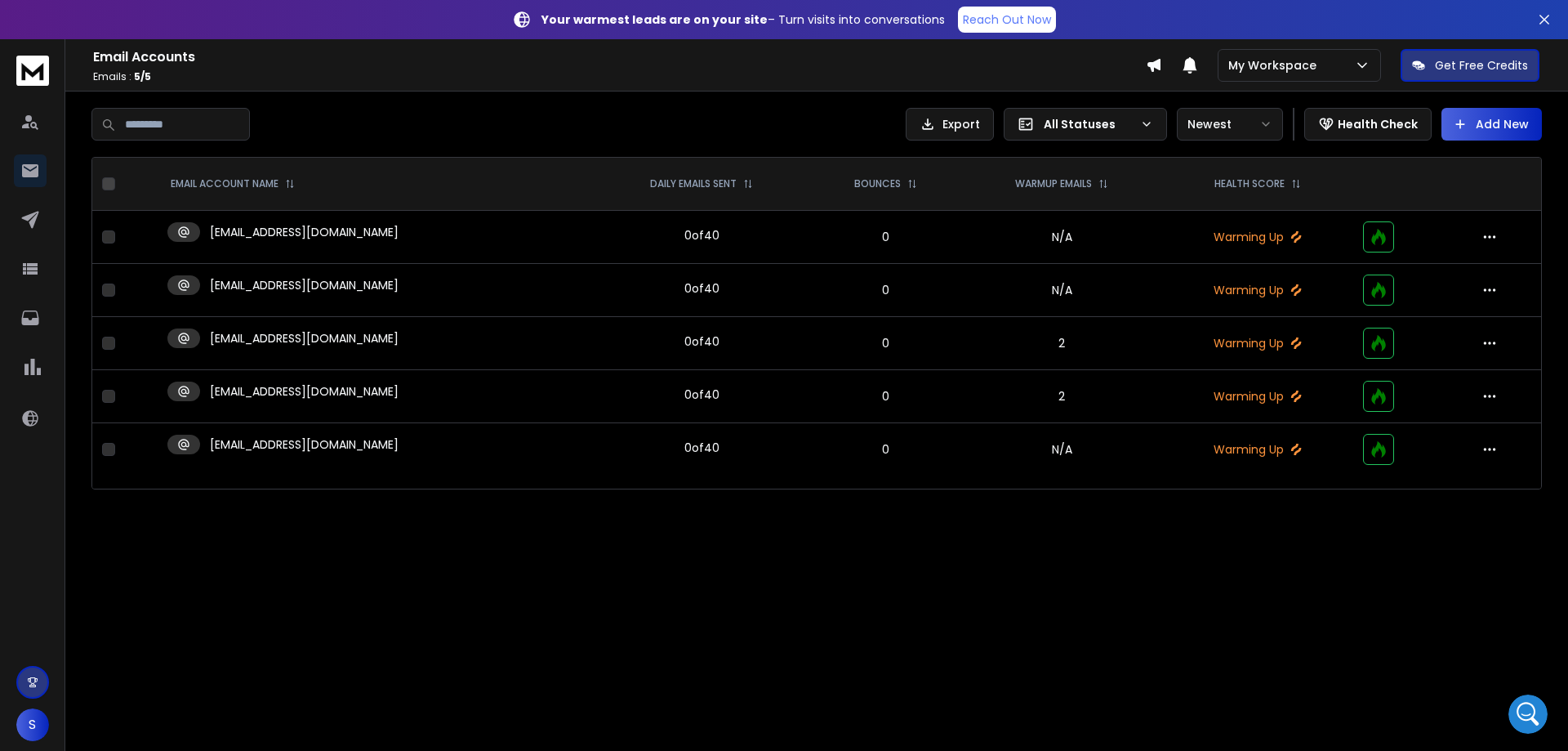
click at [331, 280] on p "[EMAIL_ADDRESS][DOMAIN_NAME]" at bounding box center [304, 285] width 189 height 17
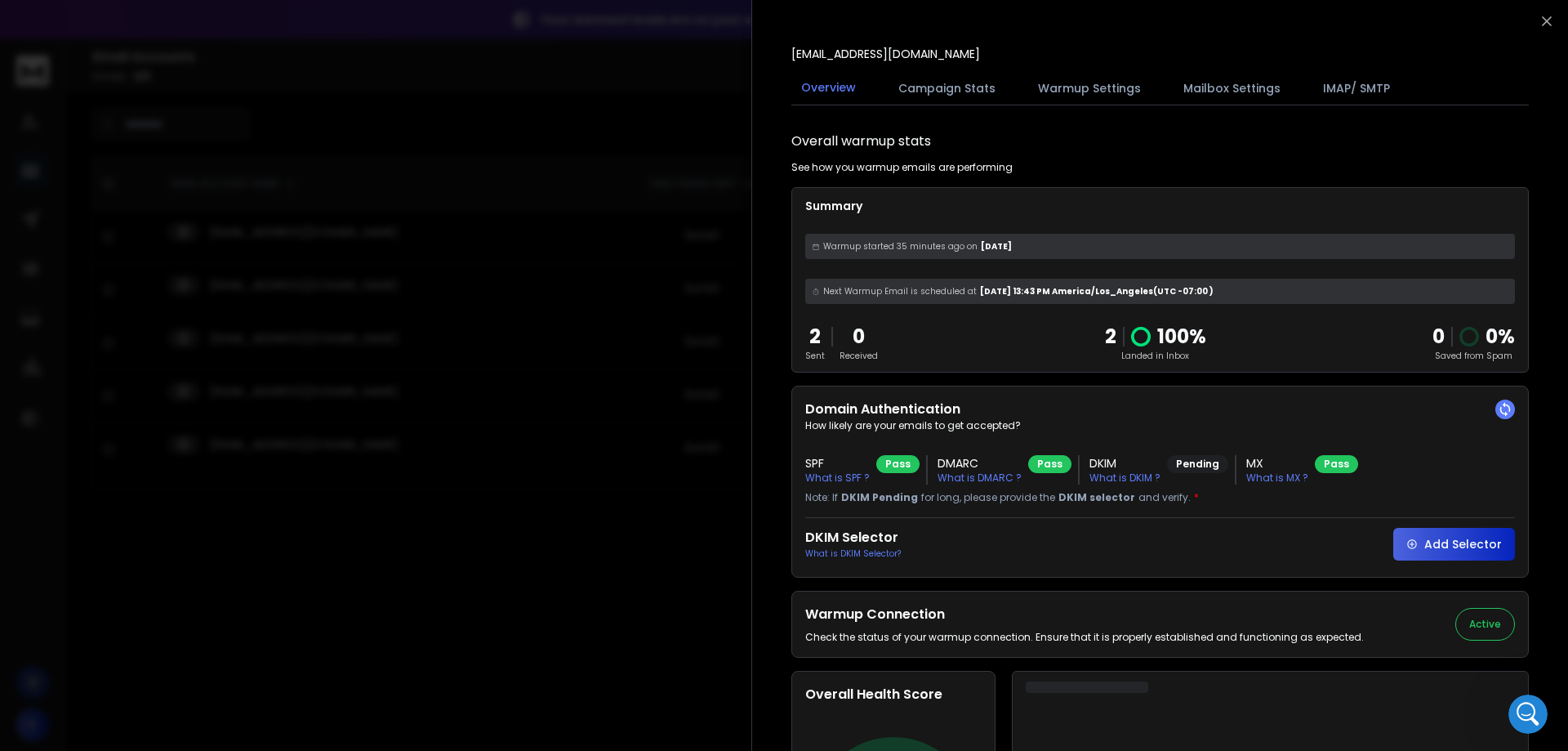
click at [1219, 85] on button "Mailbox Settings" at bounding box center [1231, 88] width 117 height 36
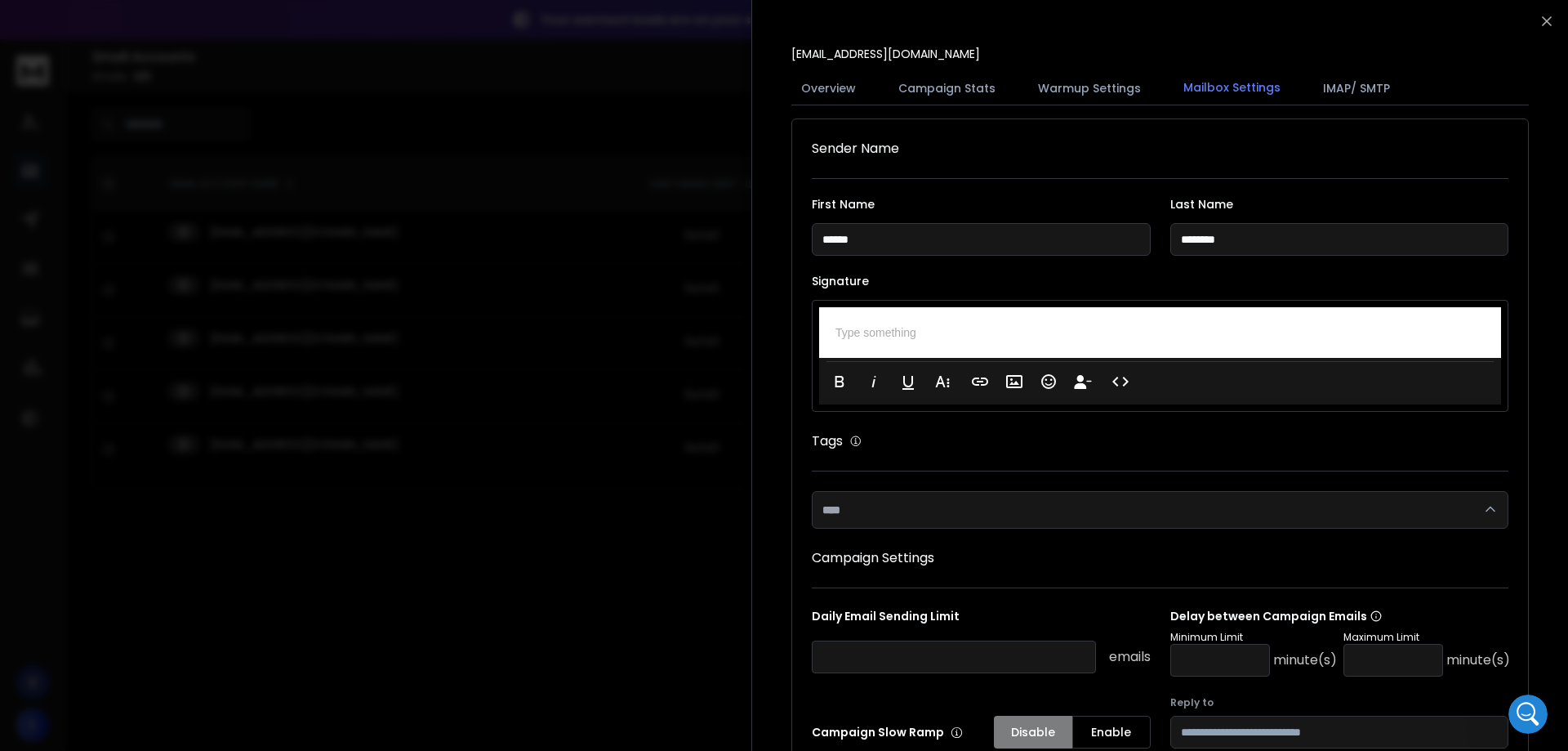
click at [1110, 80] on button "Warmup Settings" at bounding box center [1089, 88] width 123 height 36
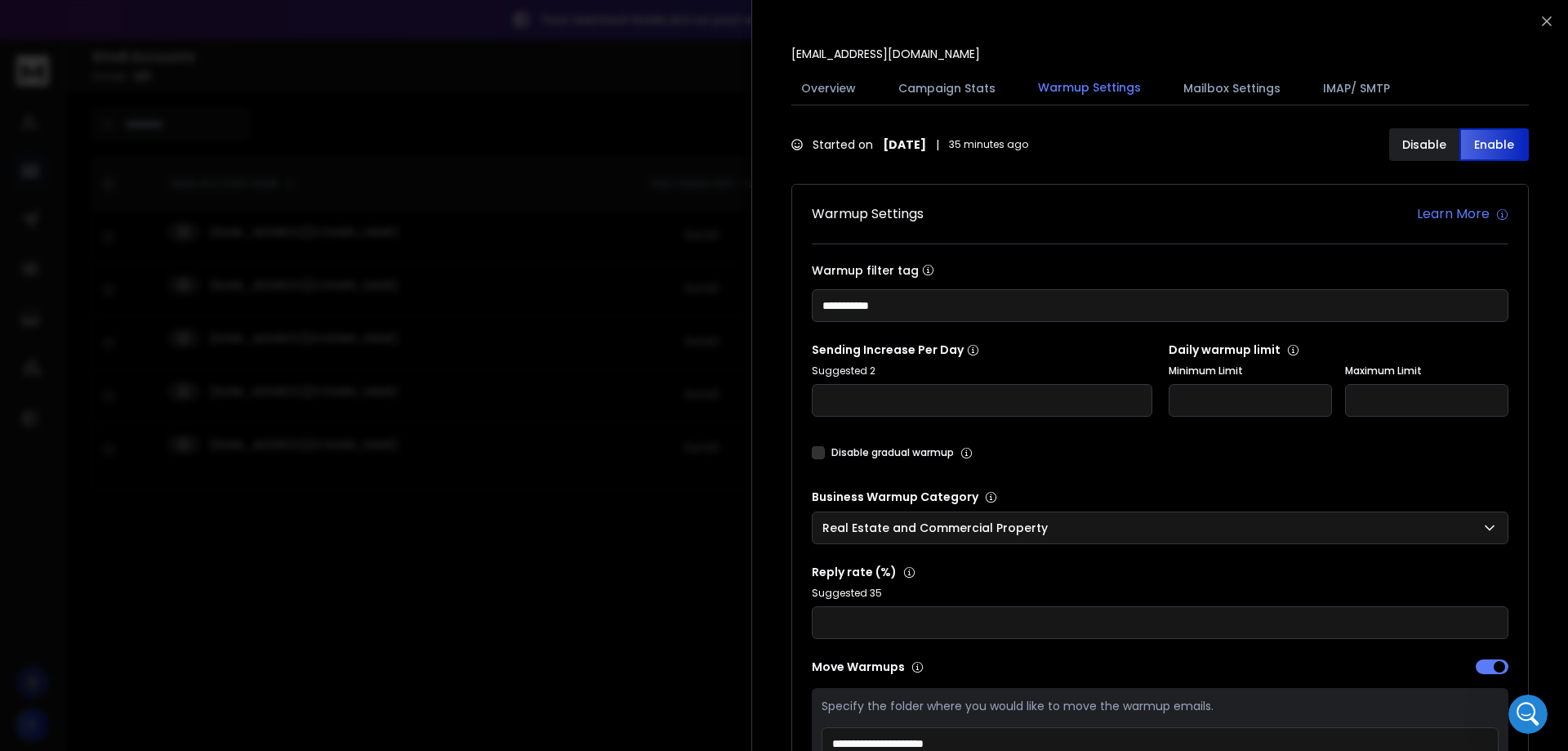
scroll to position [262, 0]
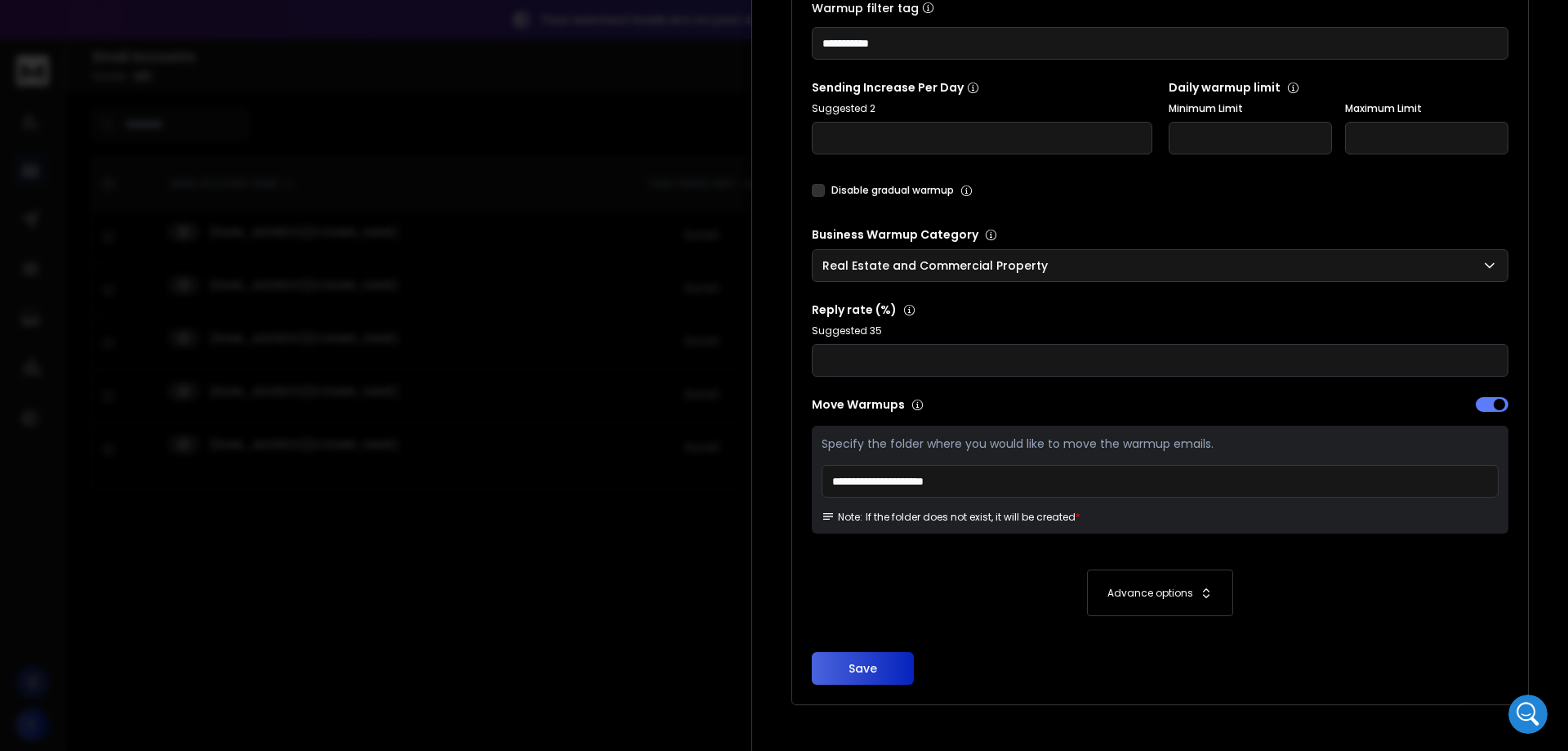
click at [1183, 588] on p "Advance options" at bounding box center [1150, 592] width 85 height 13
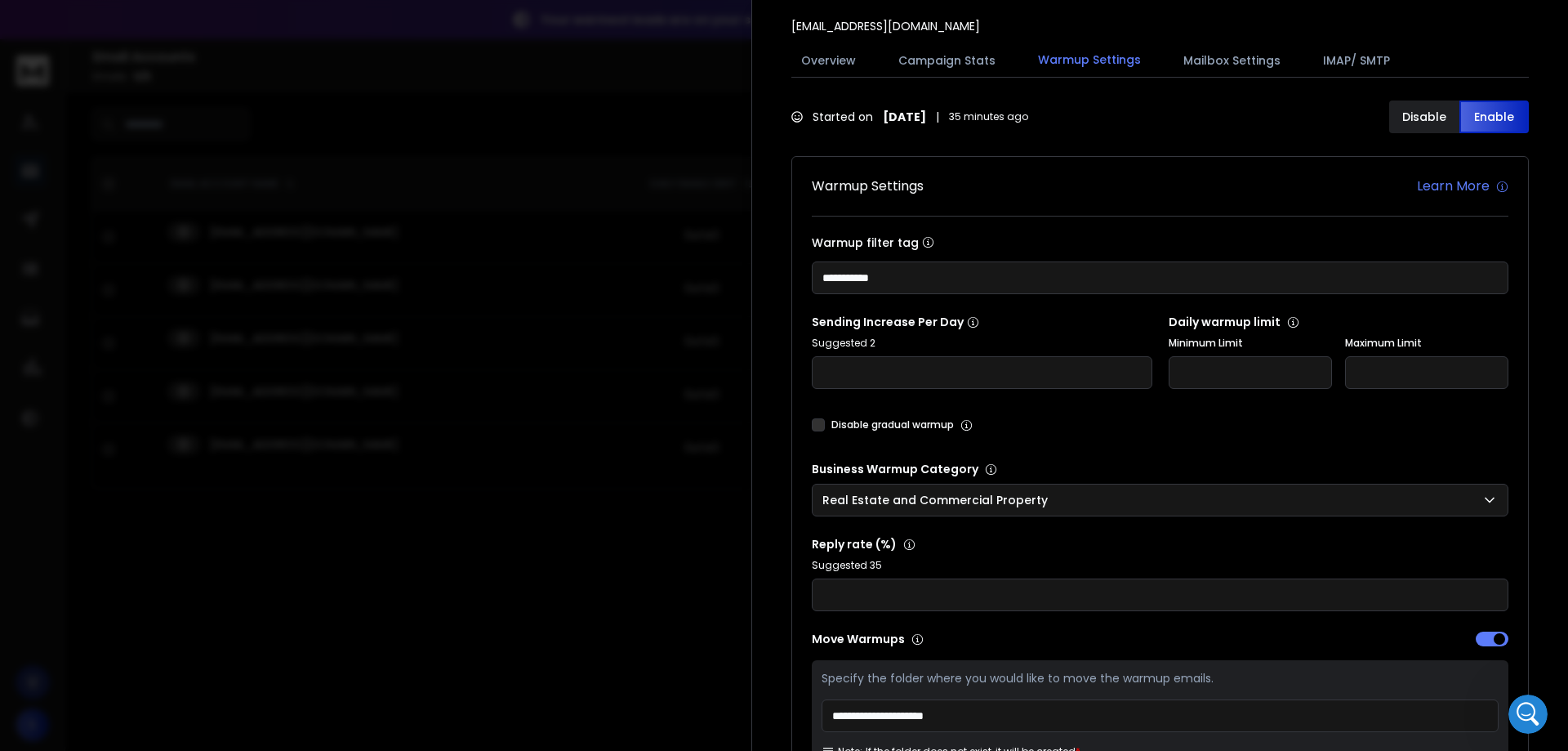
scroll to position [0, 0]
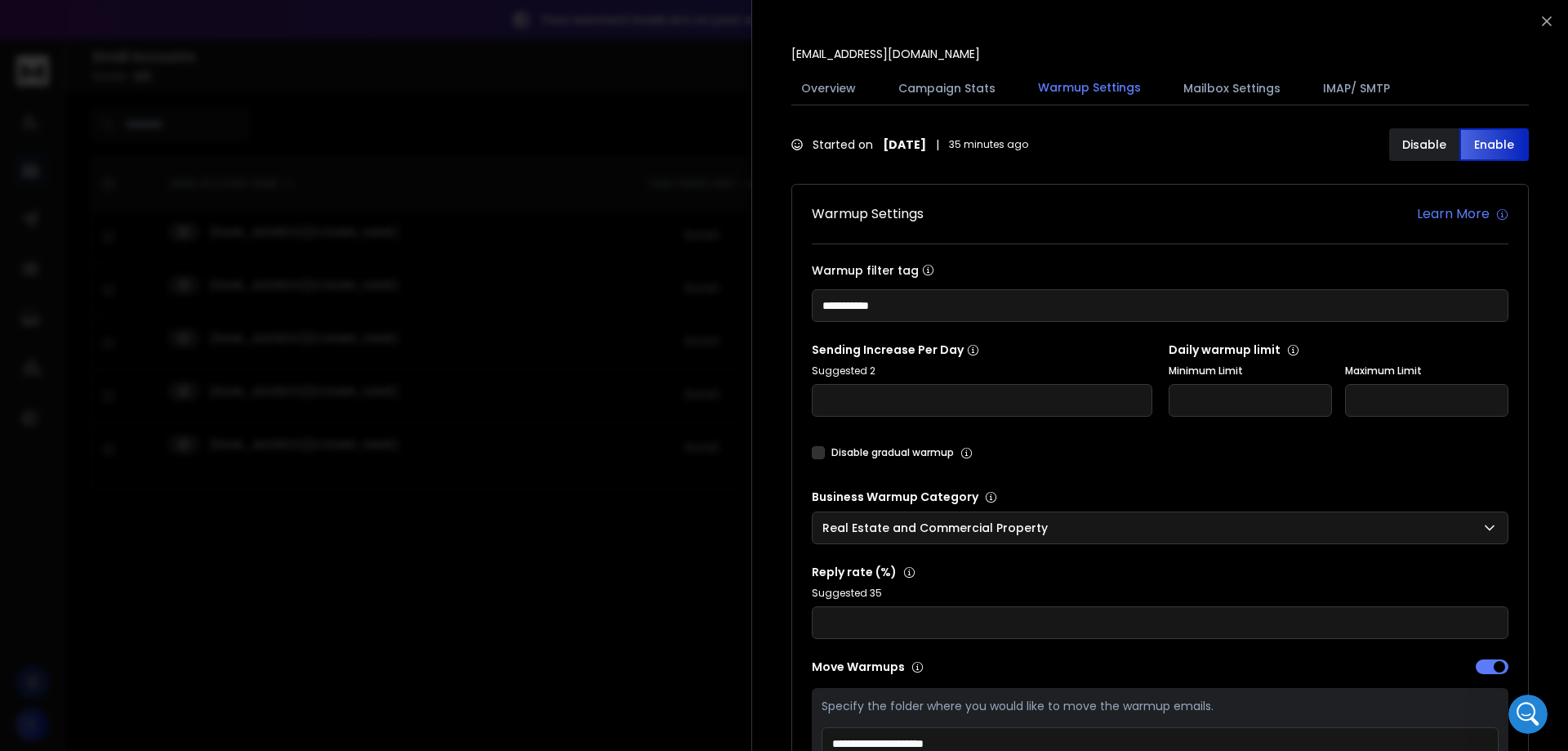
click at [1236, 81] on button "Mailbox Settings" at bounding box center [1231, 88] width 117 height 36
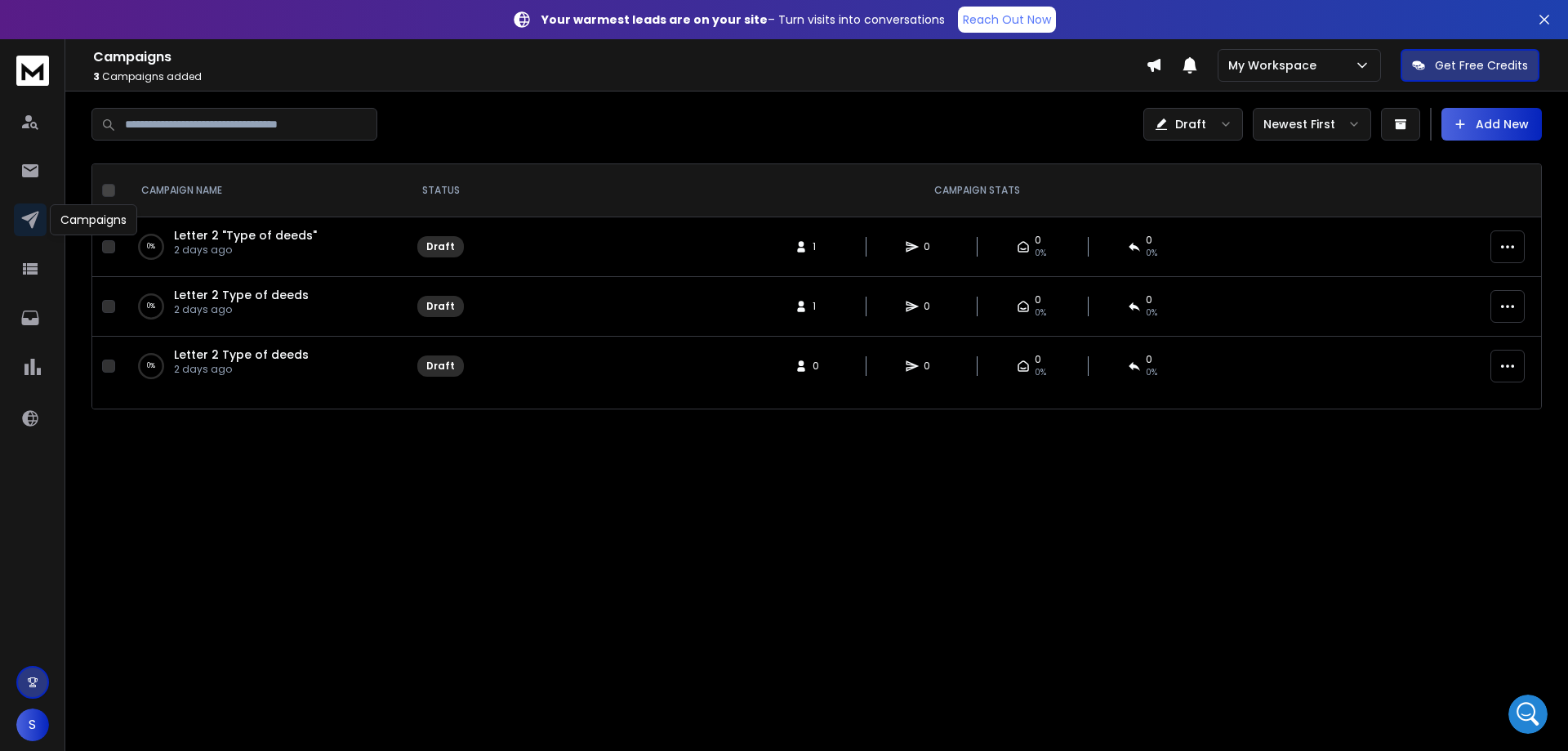
click at [38, 211] on icon at bounding box center [30, 220] width 20 height 20
click at [37, 163] on icon at bounding box center [30, 171] width 20 height 20
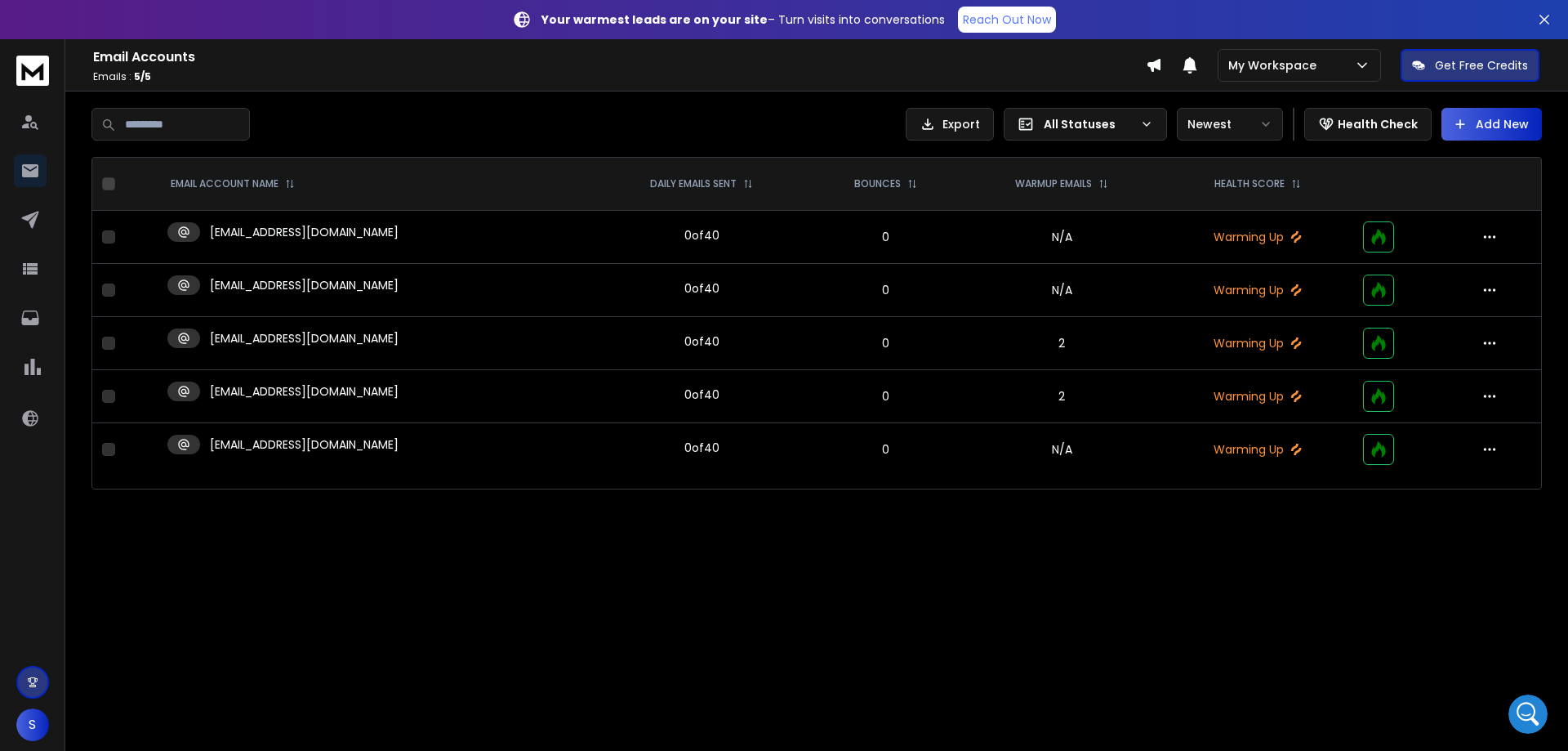
click at [323, 442] on p "[EMAIL_ADDRESS][DOMAIN_NAME]" at bounding box center [304, 444] width 189 height 17
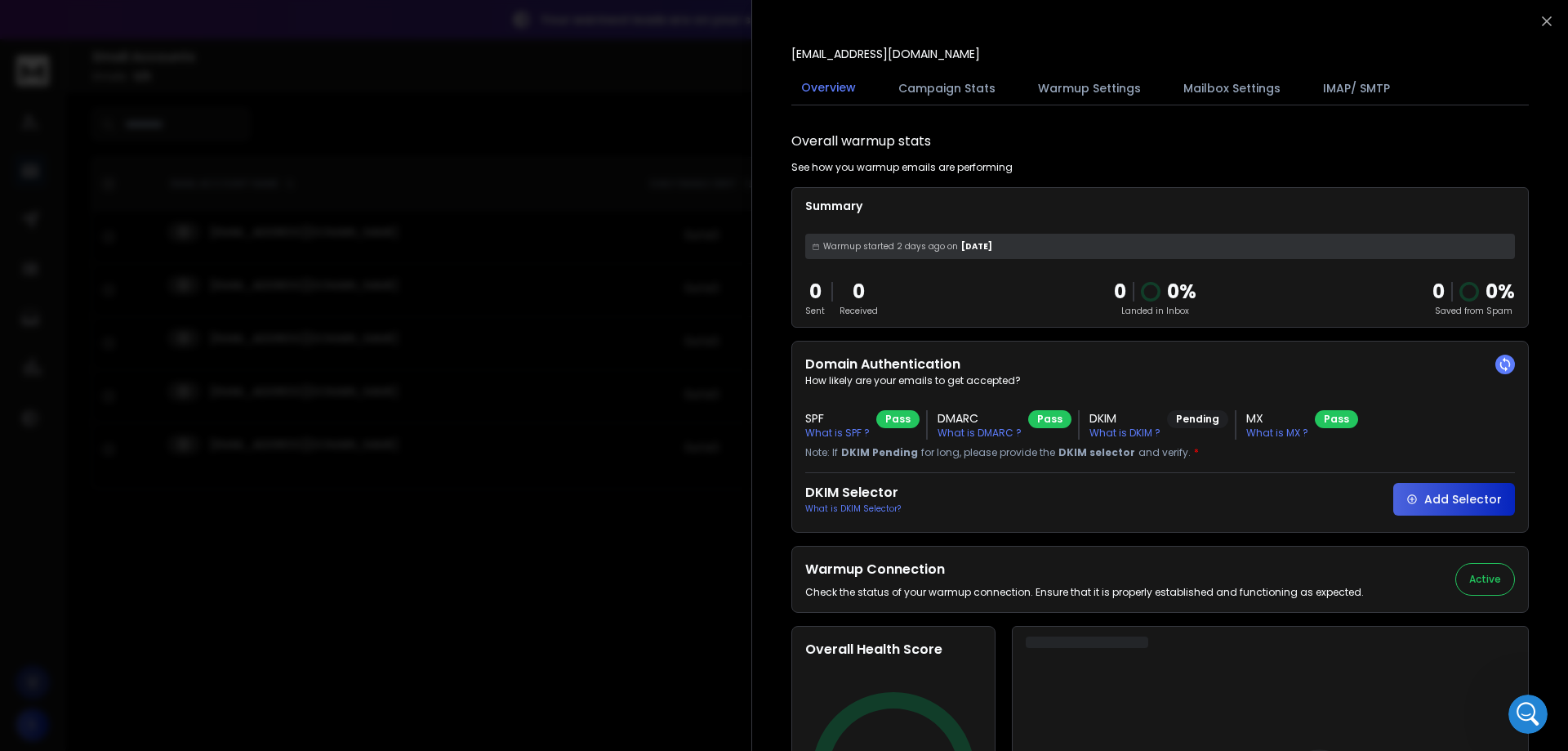
click at [959, 88] on button "Campaign Stats" at bounding box center [946, 88] width 117 height 36
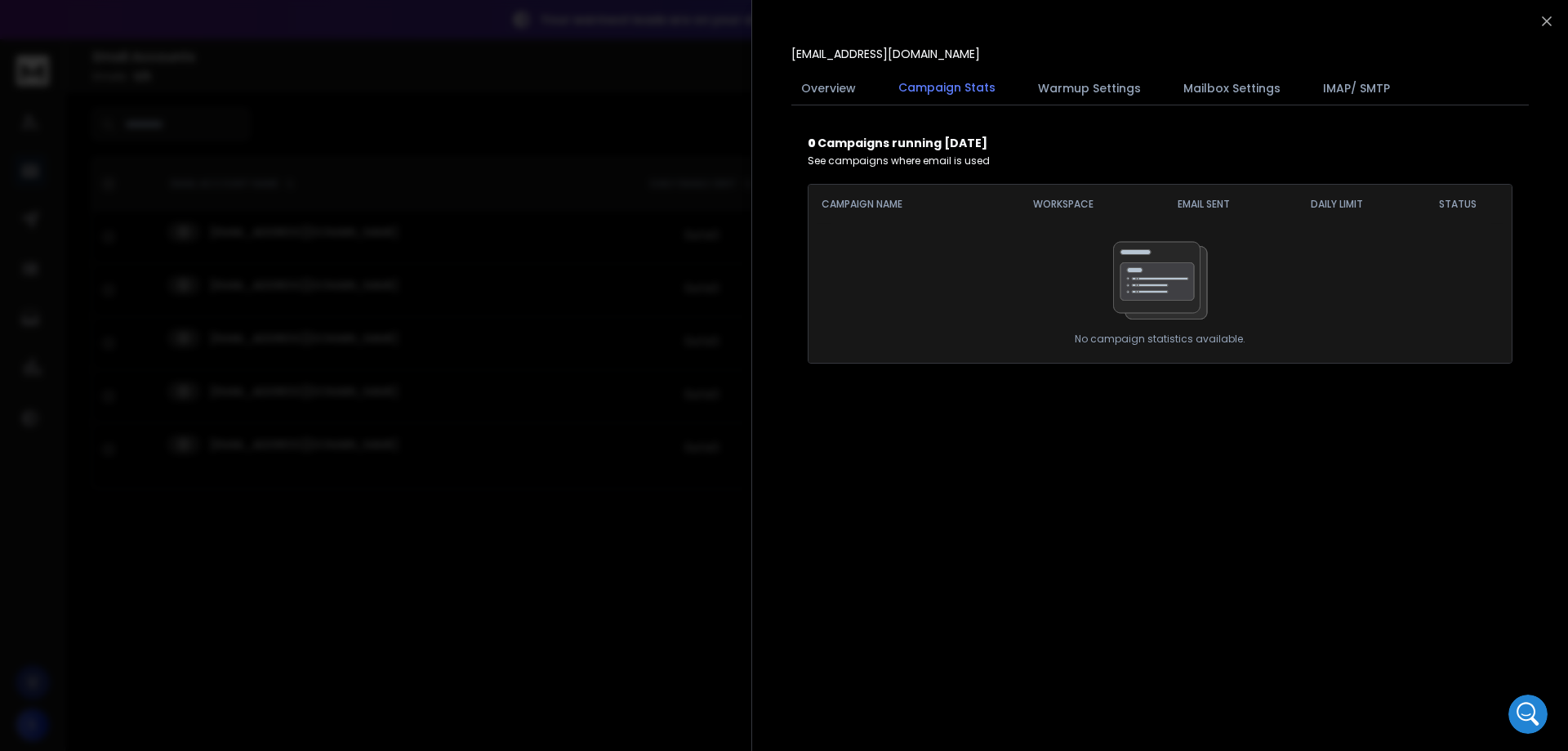
click at [1072, 72] on button "Warmup Settings" at bounding box center [1089, 88] width 123 height 36
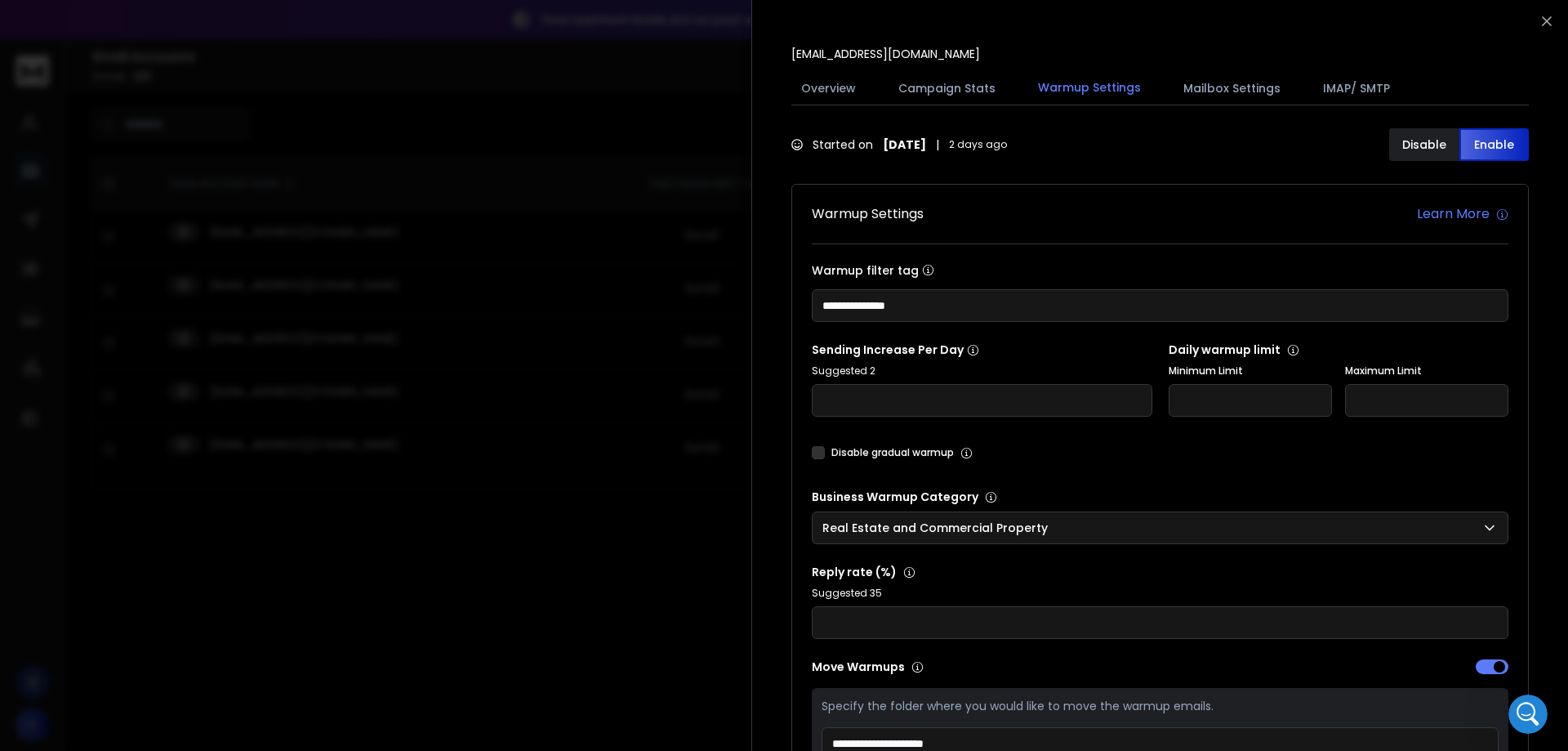
scroll to position [262, 0]
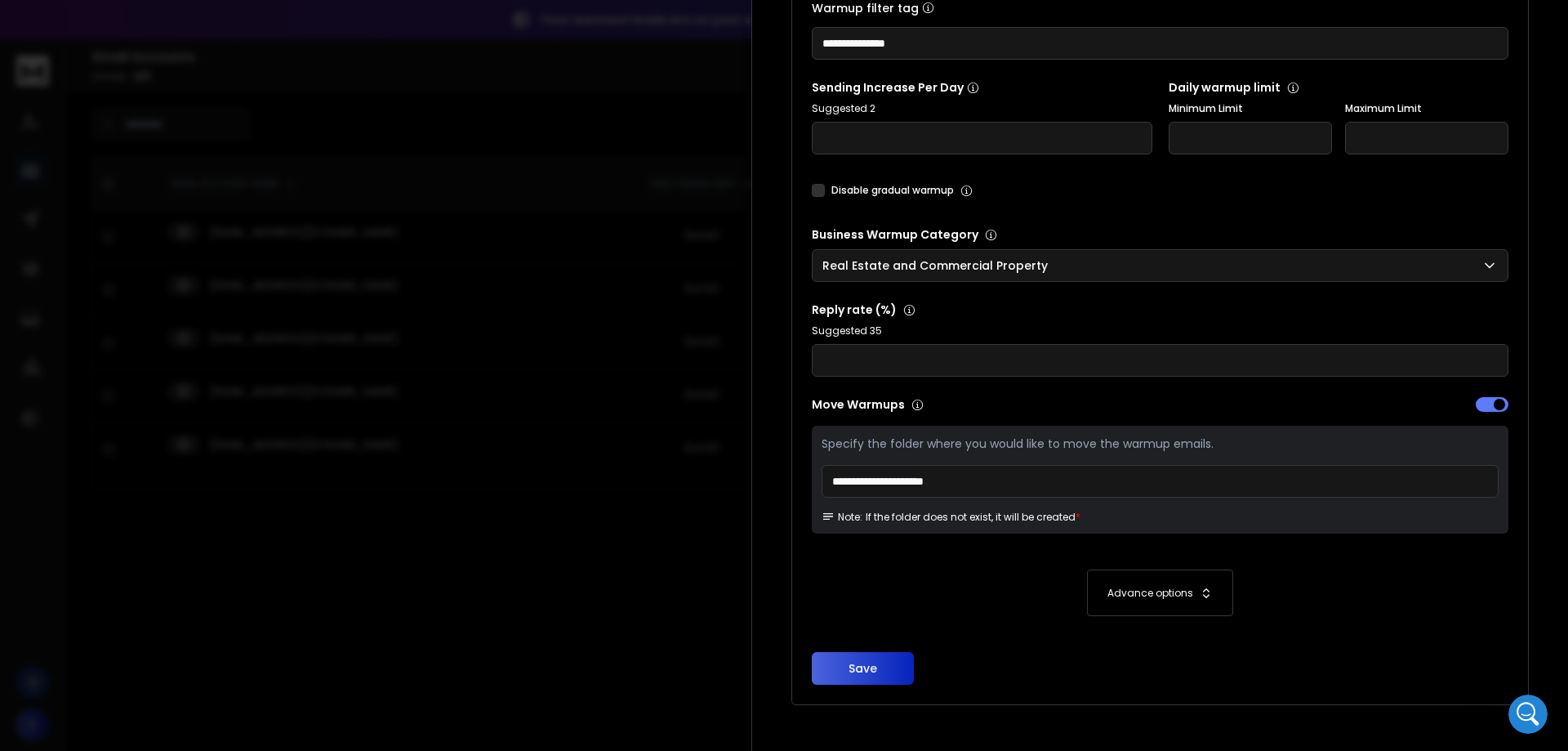
click at [1532, 713] on icon "Open Intercom Messenger" at bounding box center [1528, 714] width 27 height 27
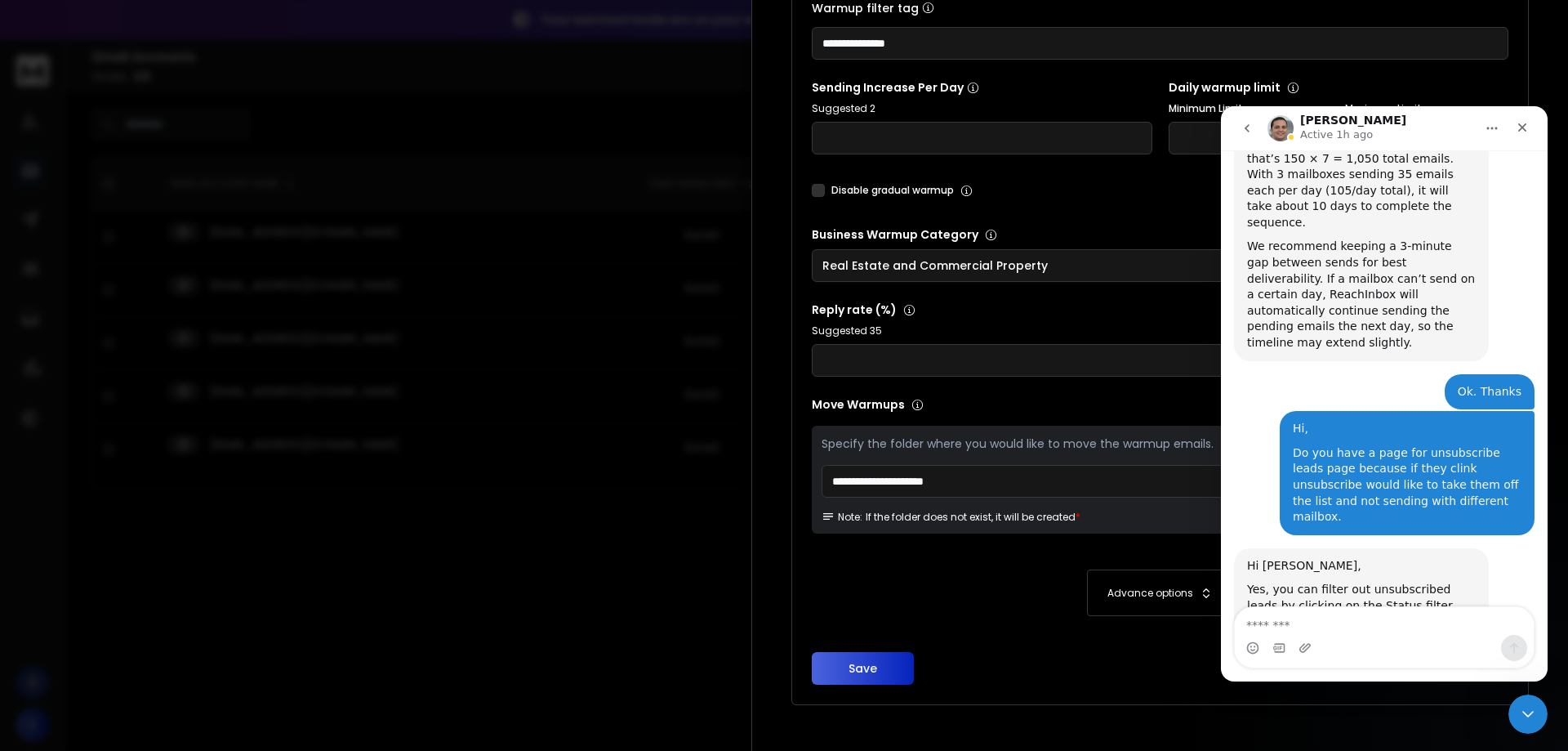
scroll to position [3161, 0]
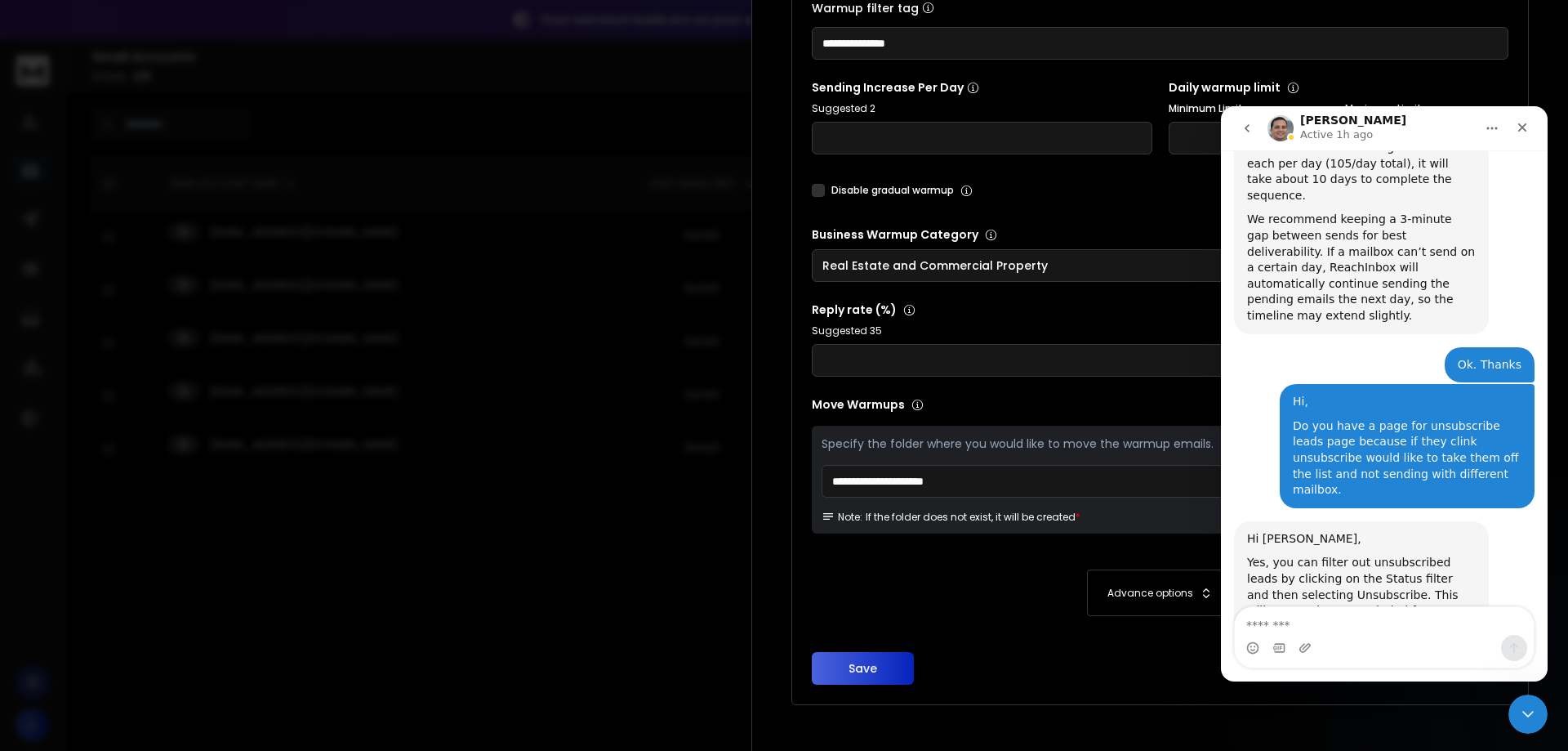
click at [1330, 623] on textarea "Message…" at bounding box center [1384, 620] width 298 height 27
type textarea "*"
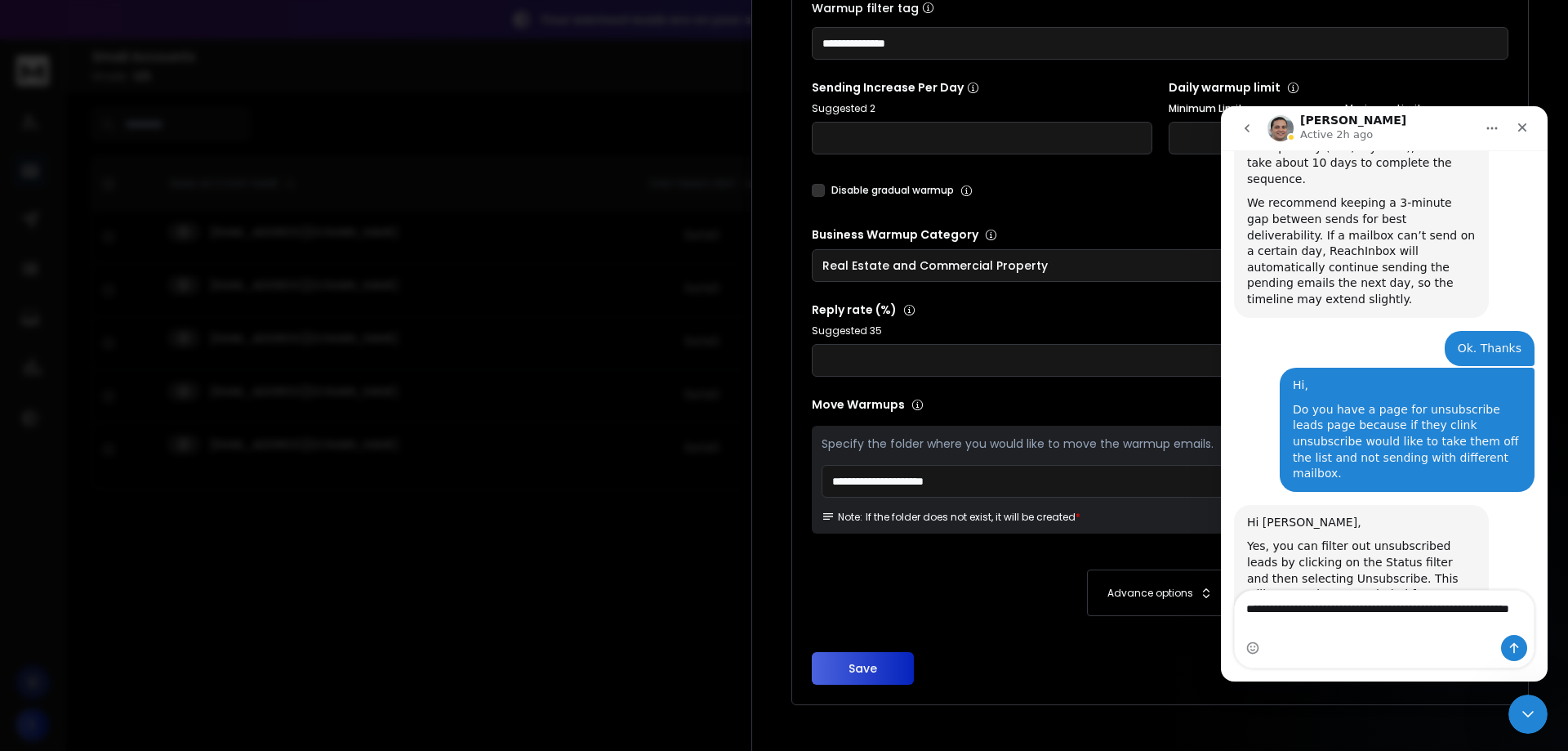
type textarea "**********"
click at [1515, 641] on icon "Send a message…" at bounding box center [1514, 647] width 13 height 13
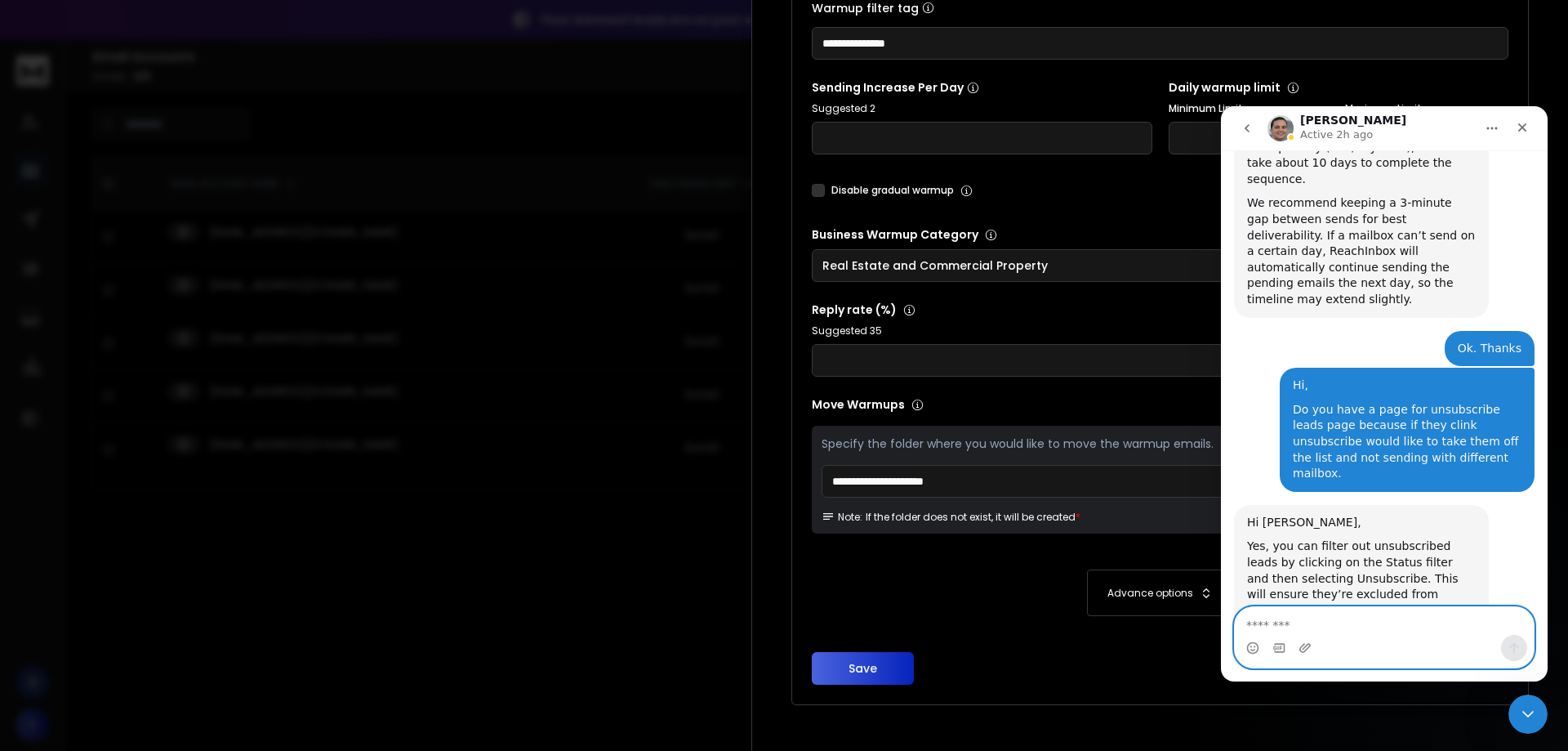
scroll to position [3226, 0]
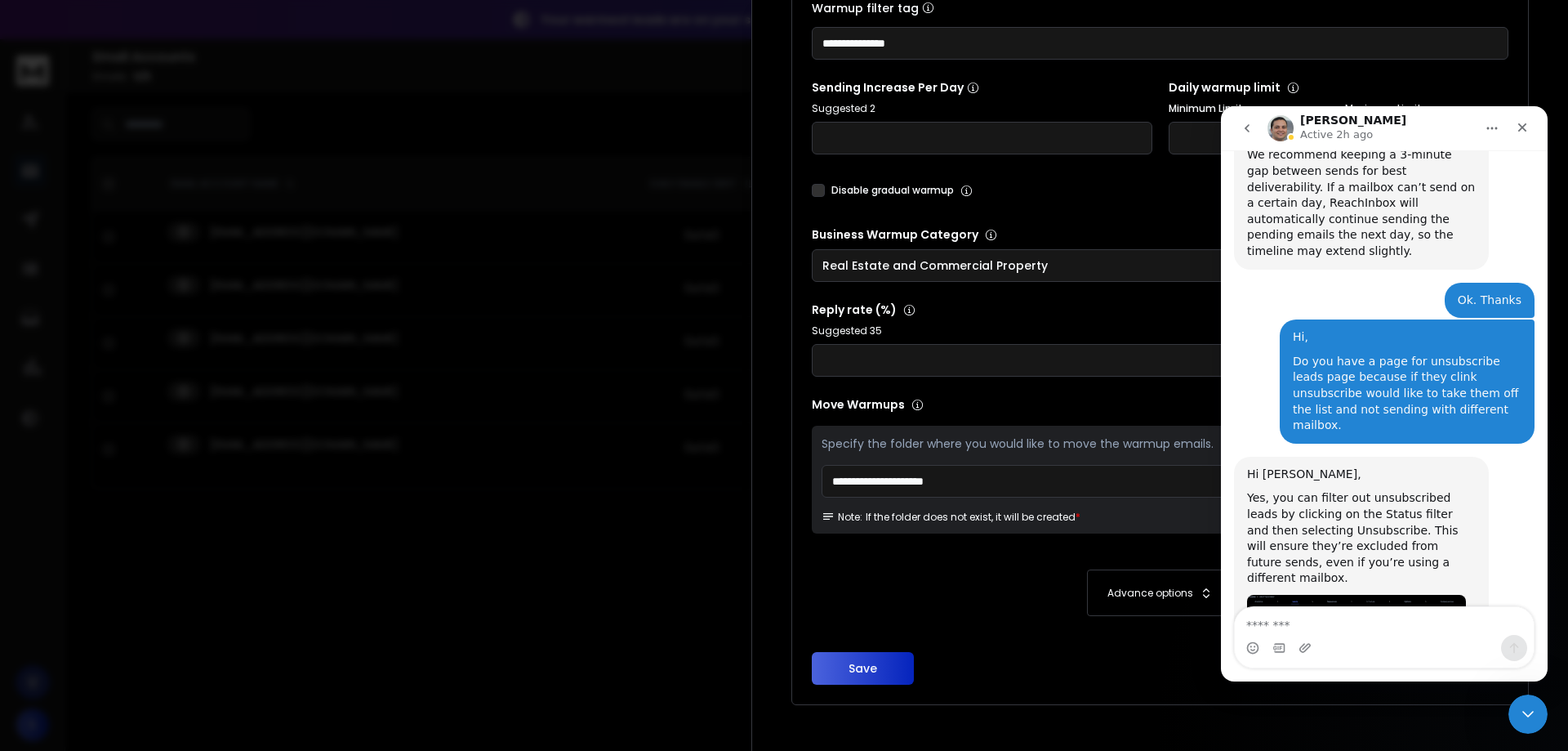
click at [959, 603] on button "Advance options" at bounding box center [1161, 592] width 664 height 46
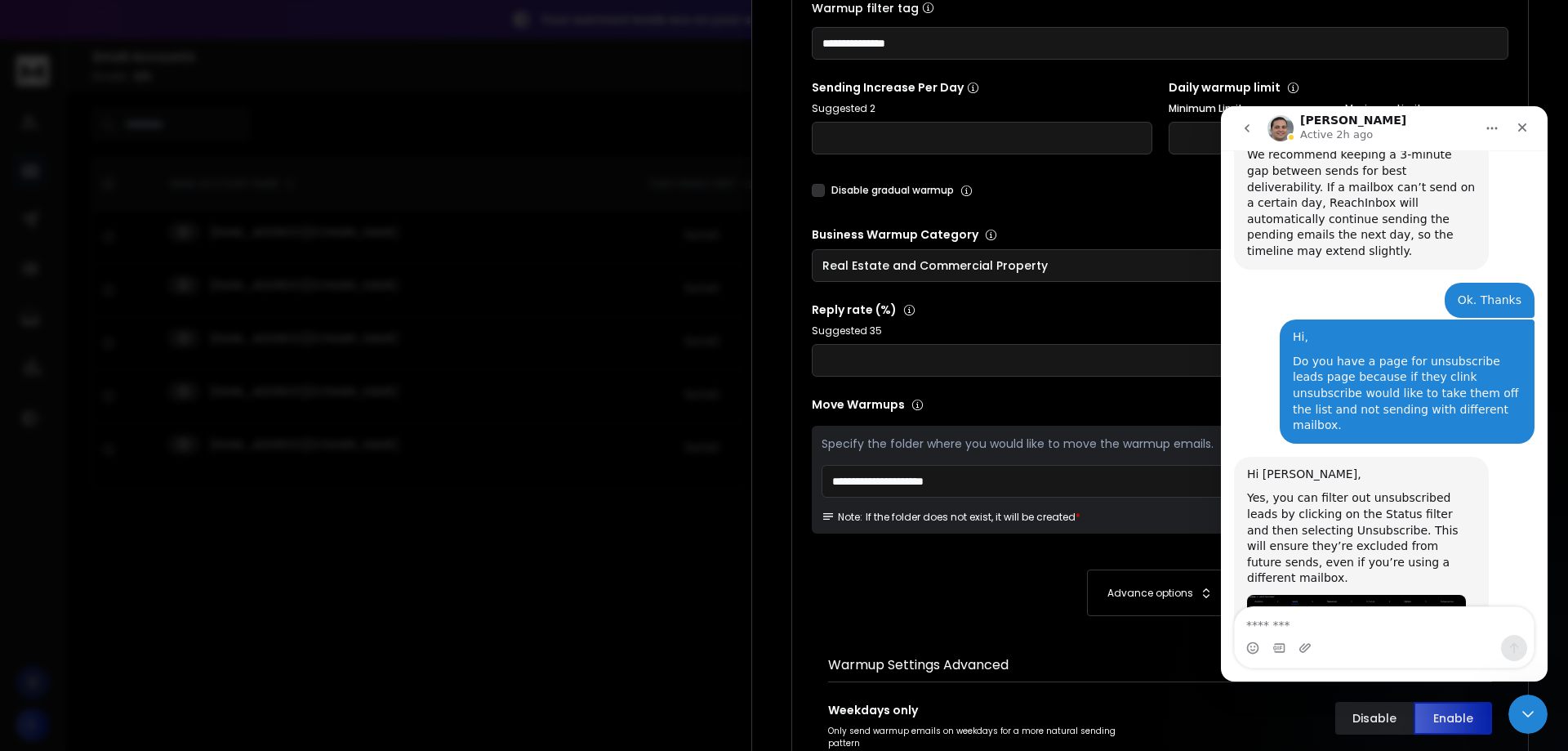
scroll to position [0, 0]
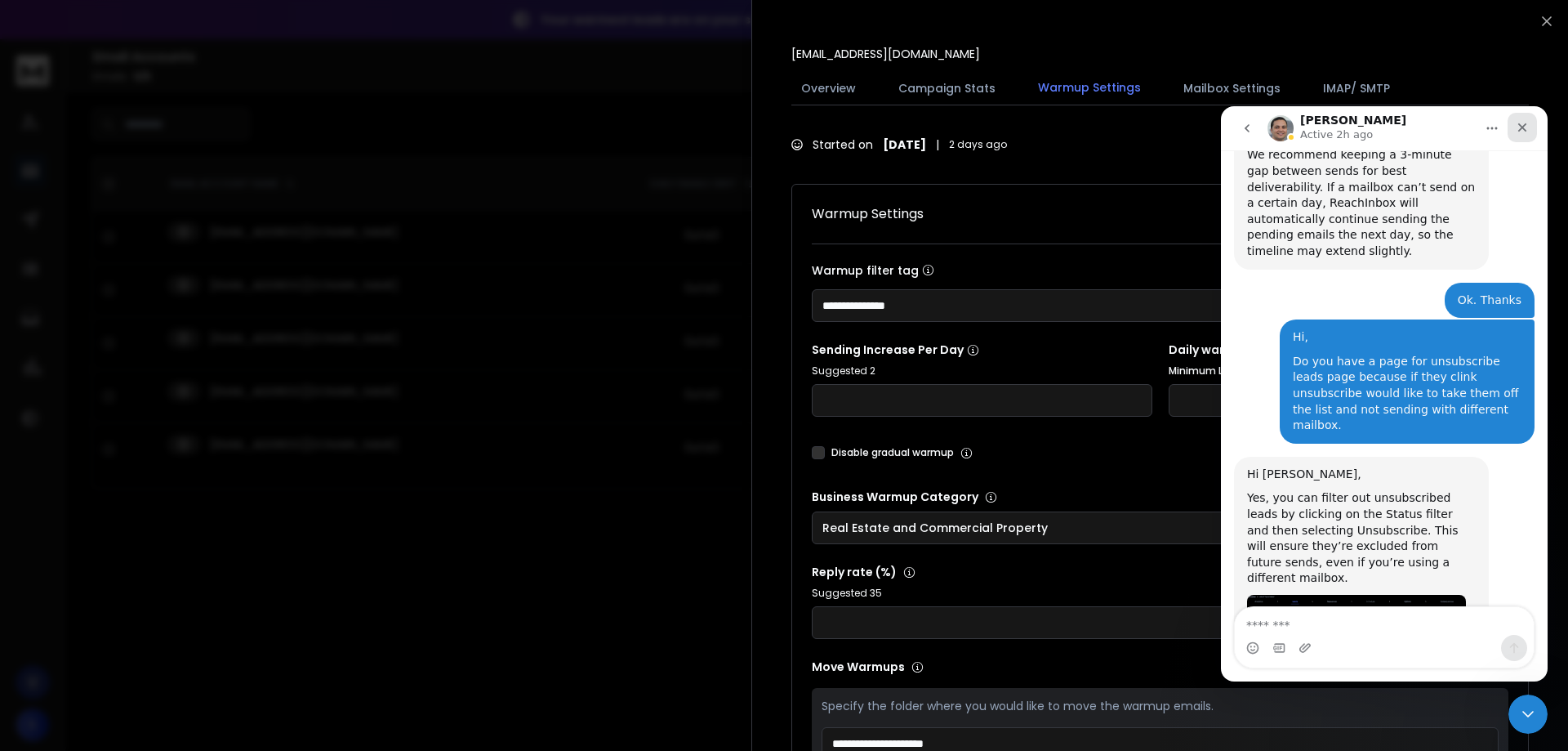
click at [1522, 129] on icon "Close" at bounding box center [1523, 128] width 9 height 9
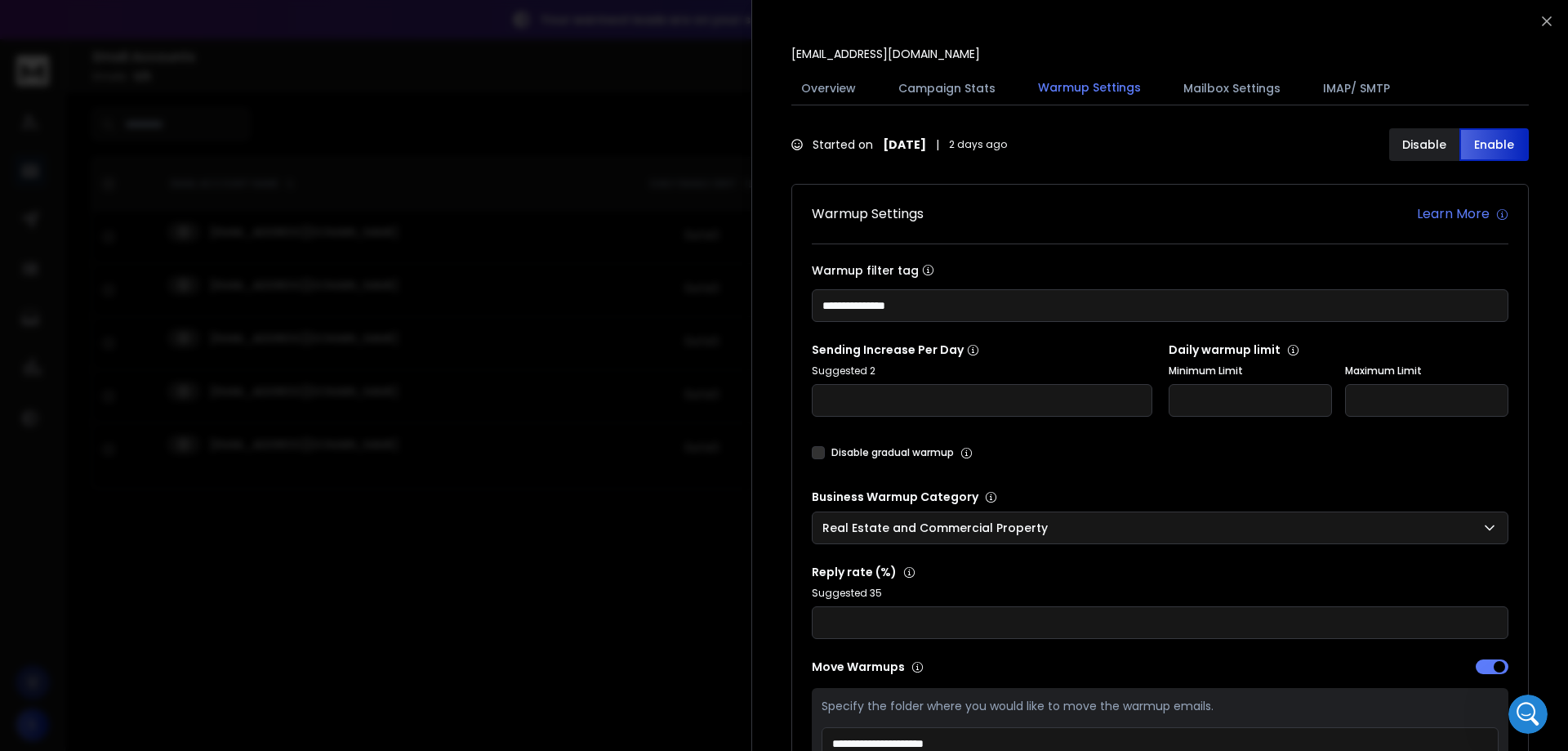
click at [1193, 80] on button "Mailbox Settings" at bounding box center [1231, 88] width 117 height 36
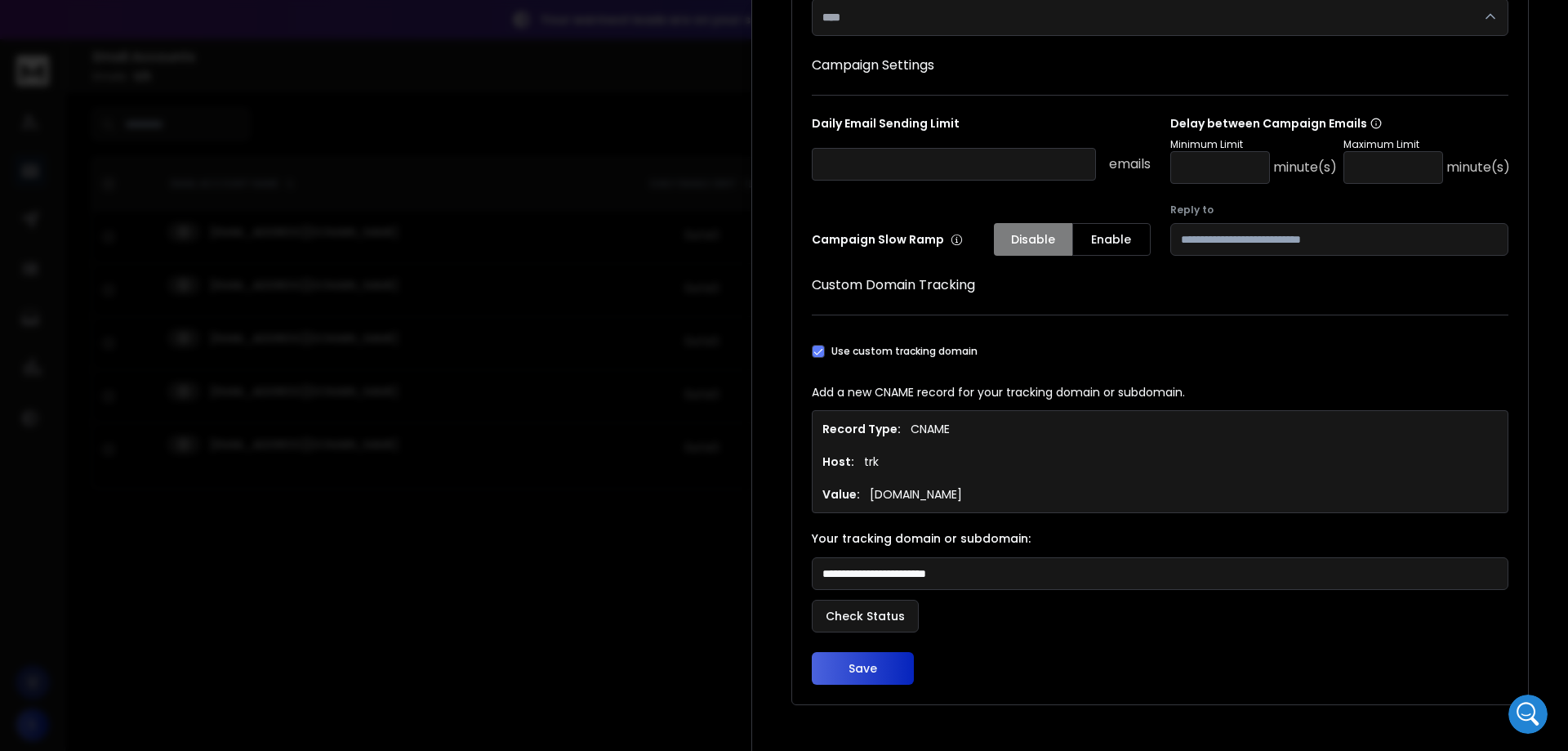
scroll to position [2, 0]
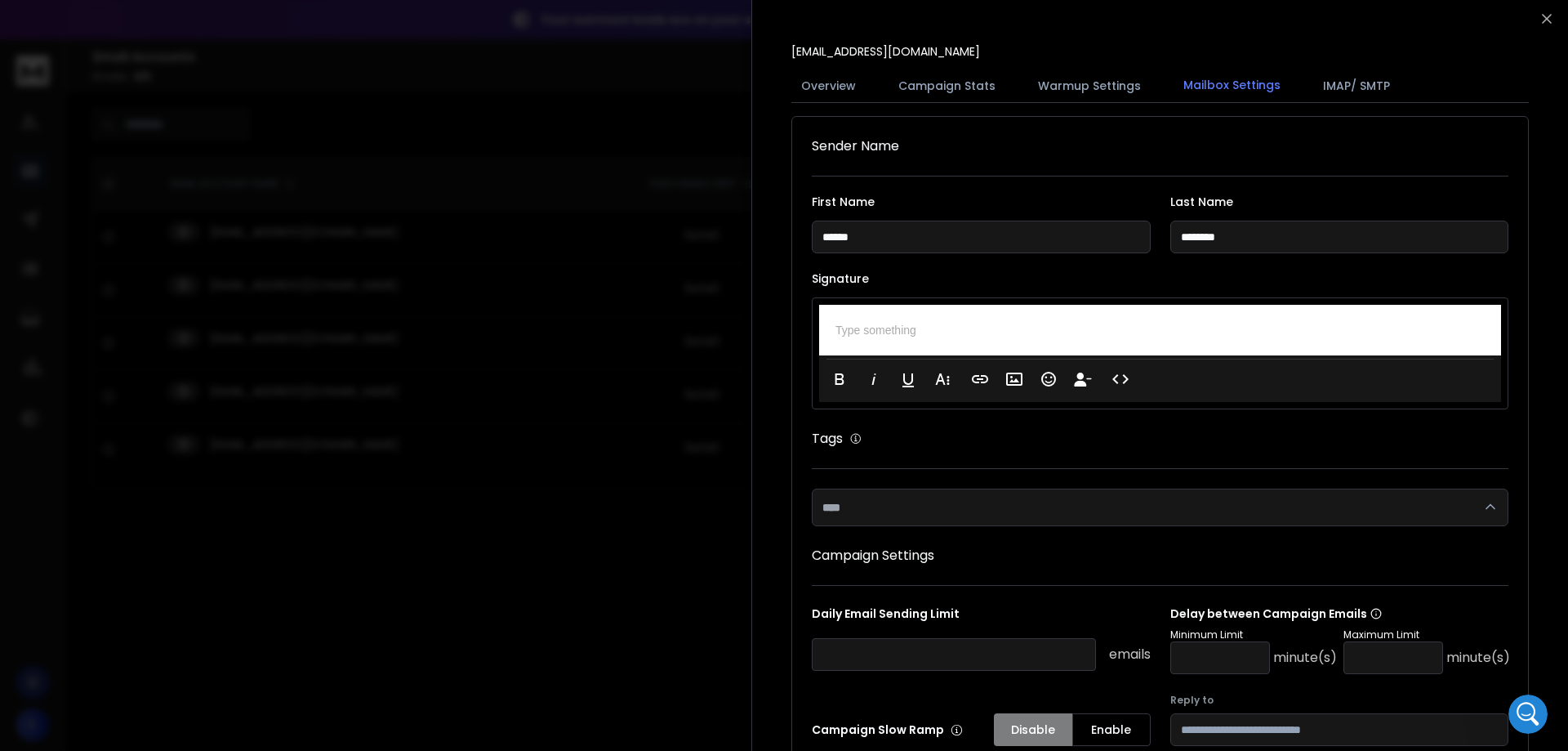
click at [1085, 80] on button "Warmup Settings" at bounding box center [1089, 85] width 123 height 36
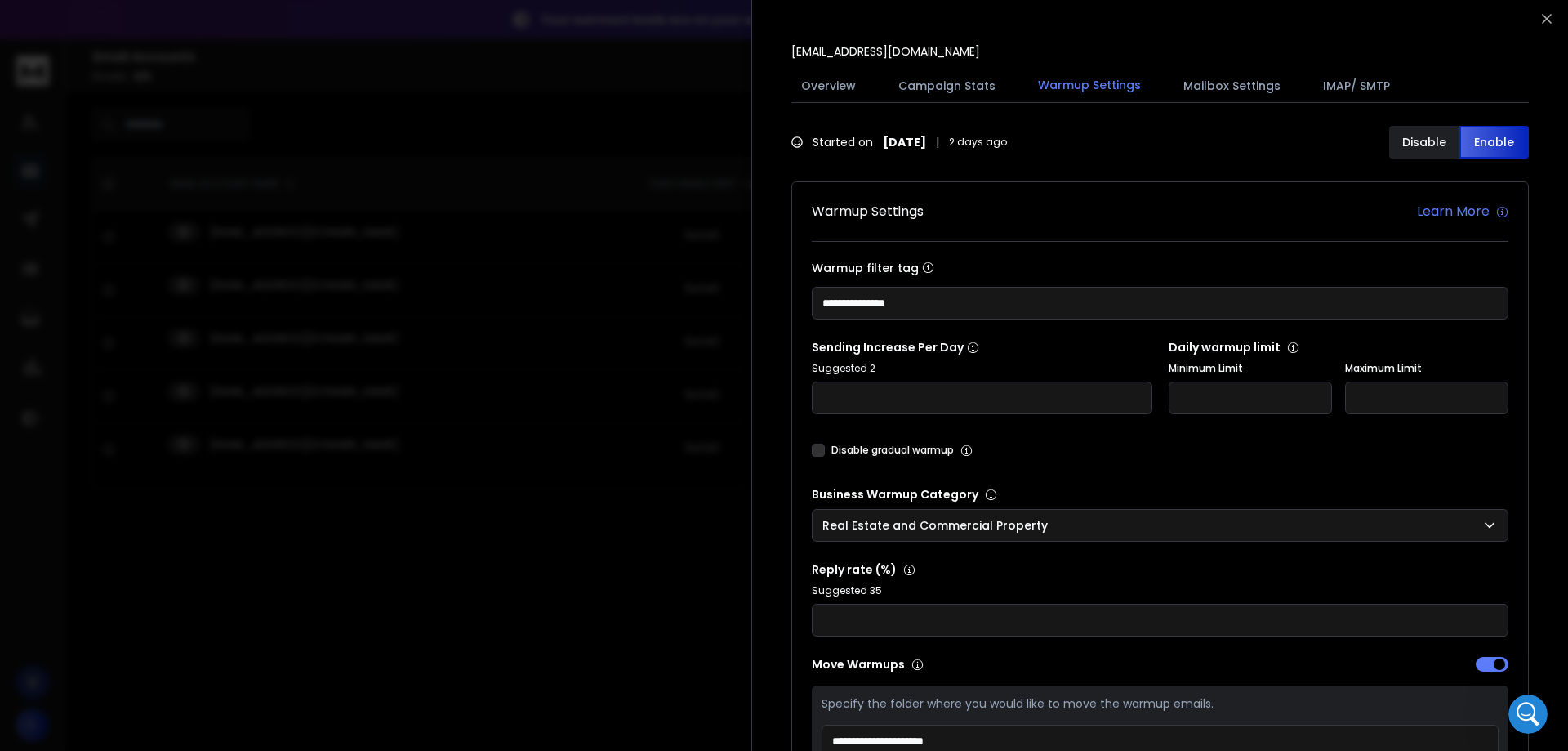
scroll to position [262, 0]
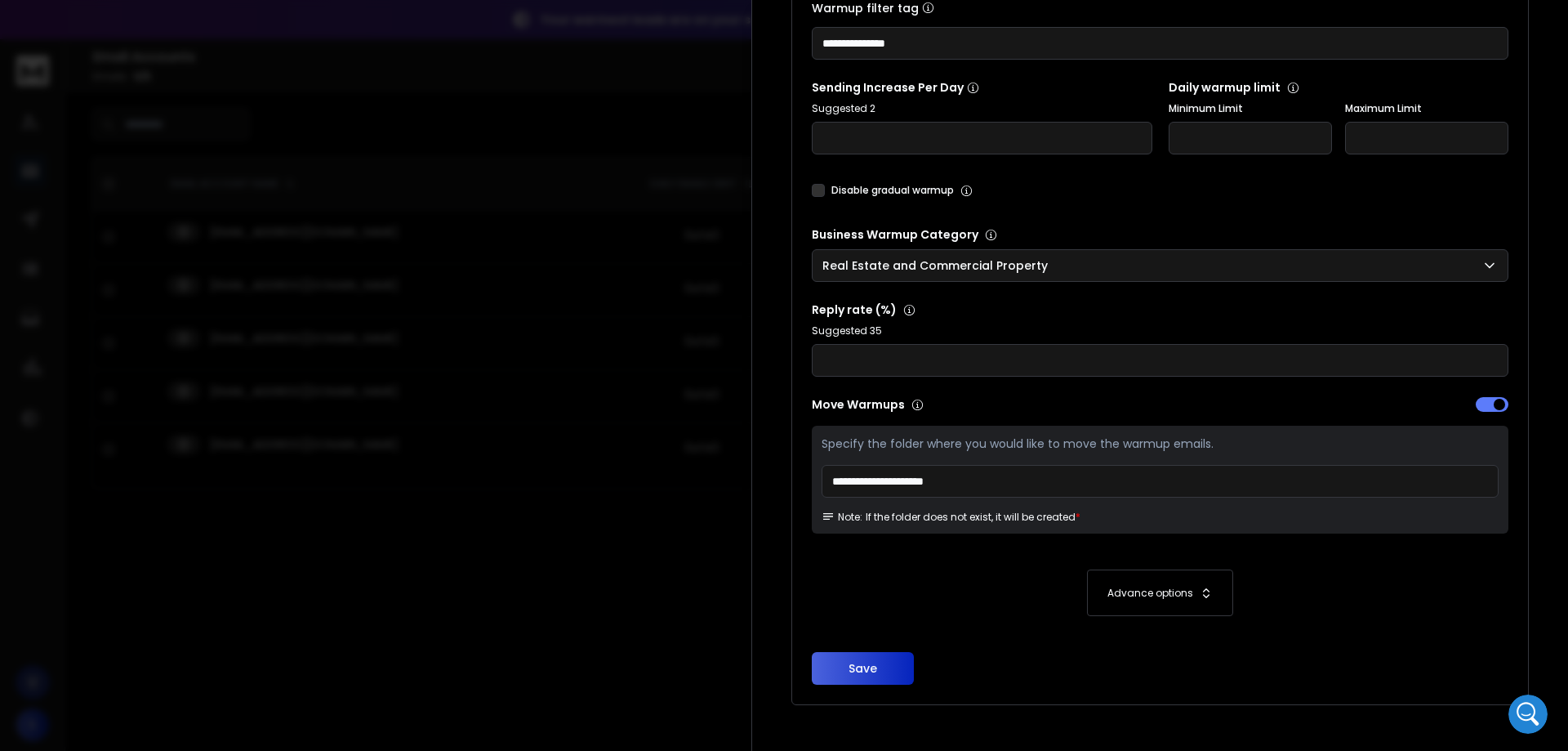
click at [1168, 595] on p "Advance options" at bounding box center [1150, 592] width 85 height 13
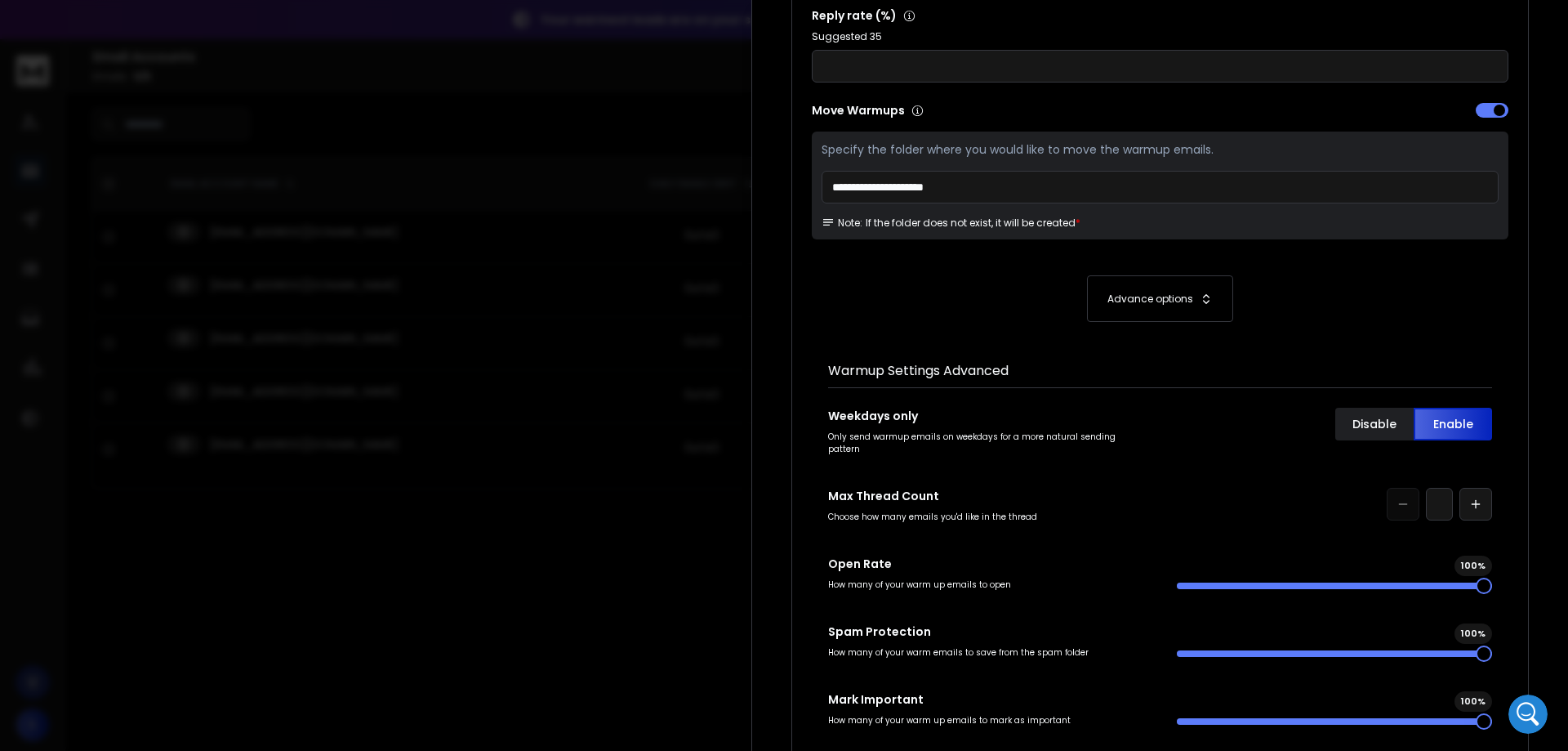
scroll to position [739, 0]
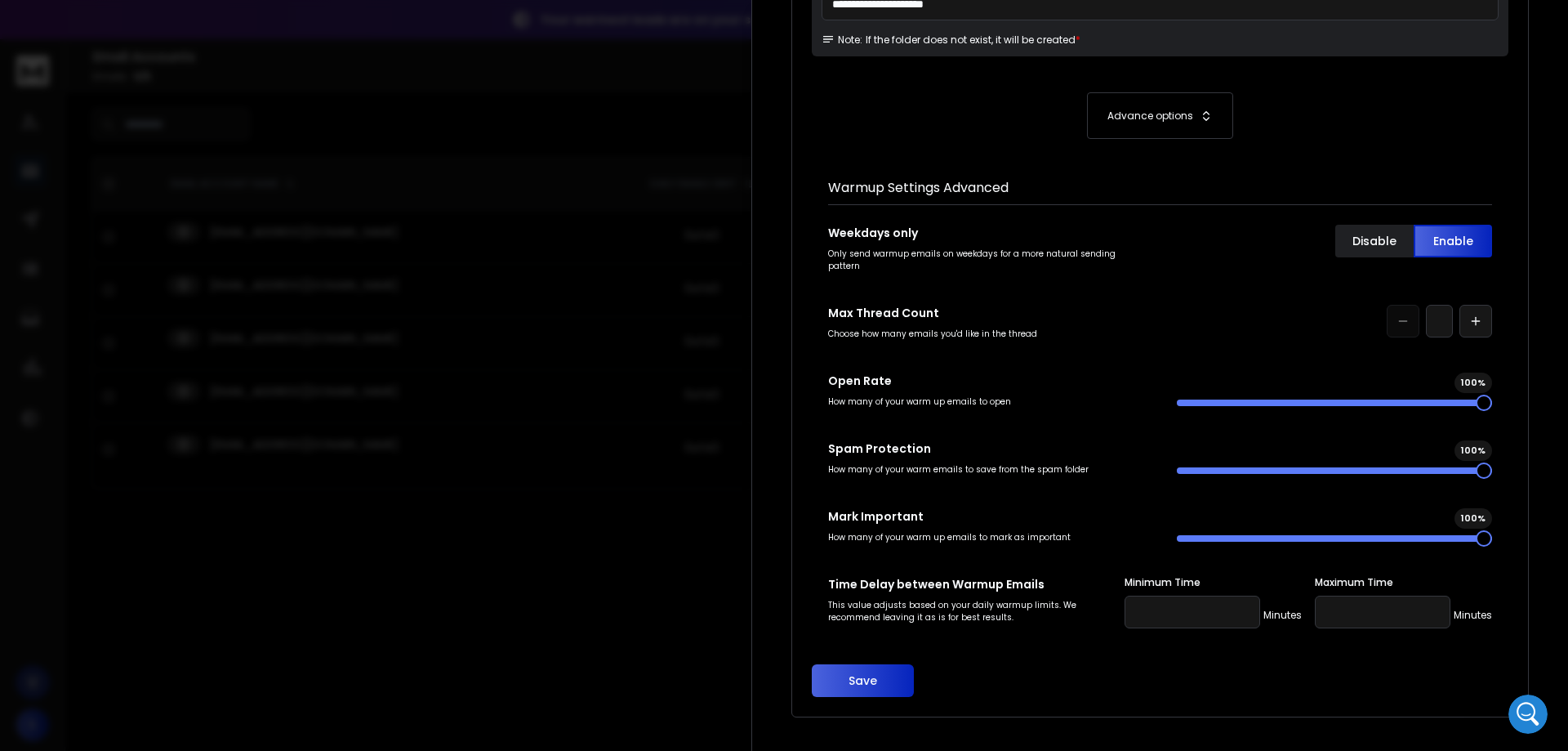
click at [901, 664] on button "Save" at bounding box center [863, 679] width 102 height 32
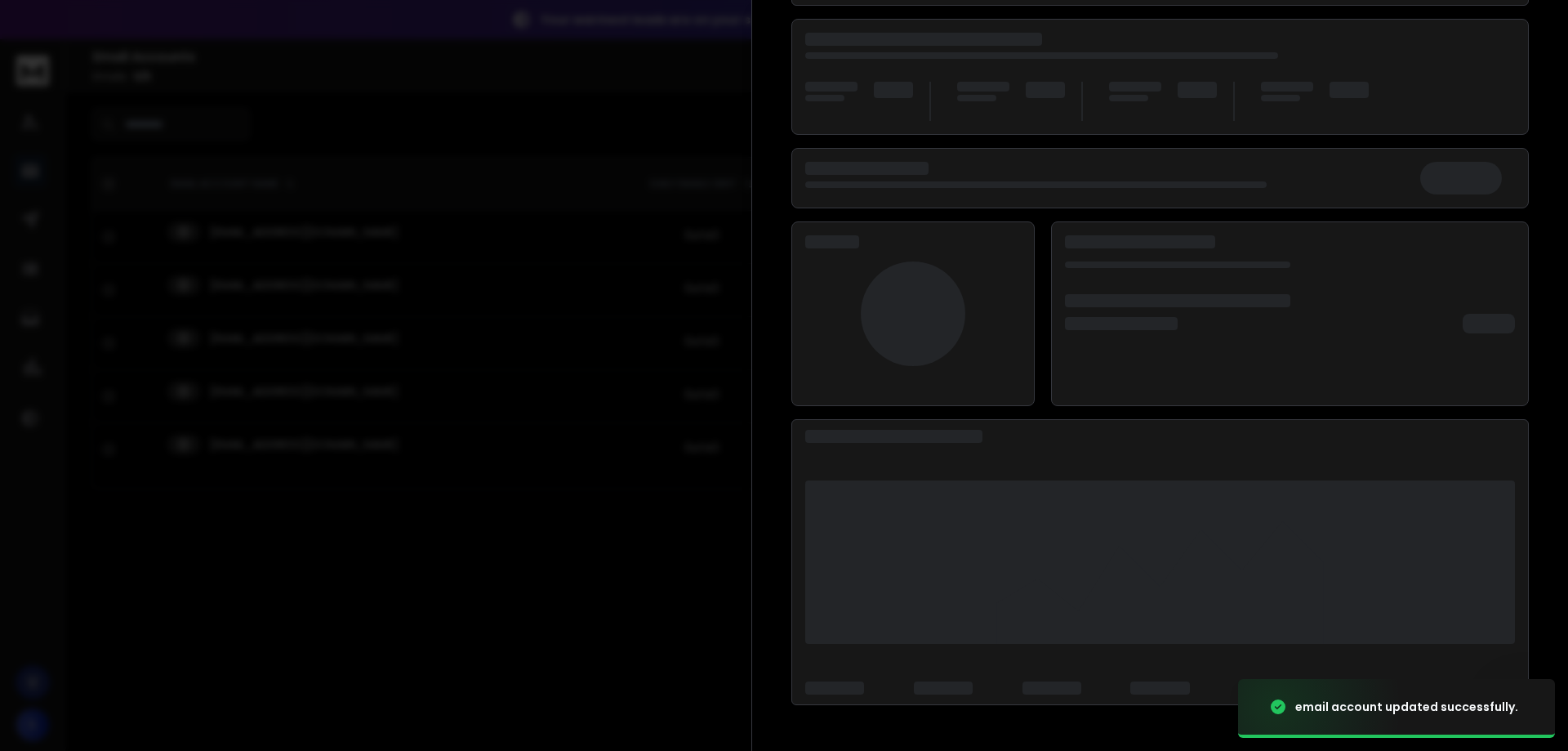
scroll to position [327, 0]
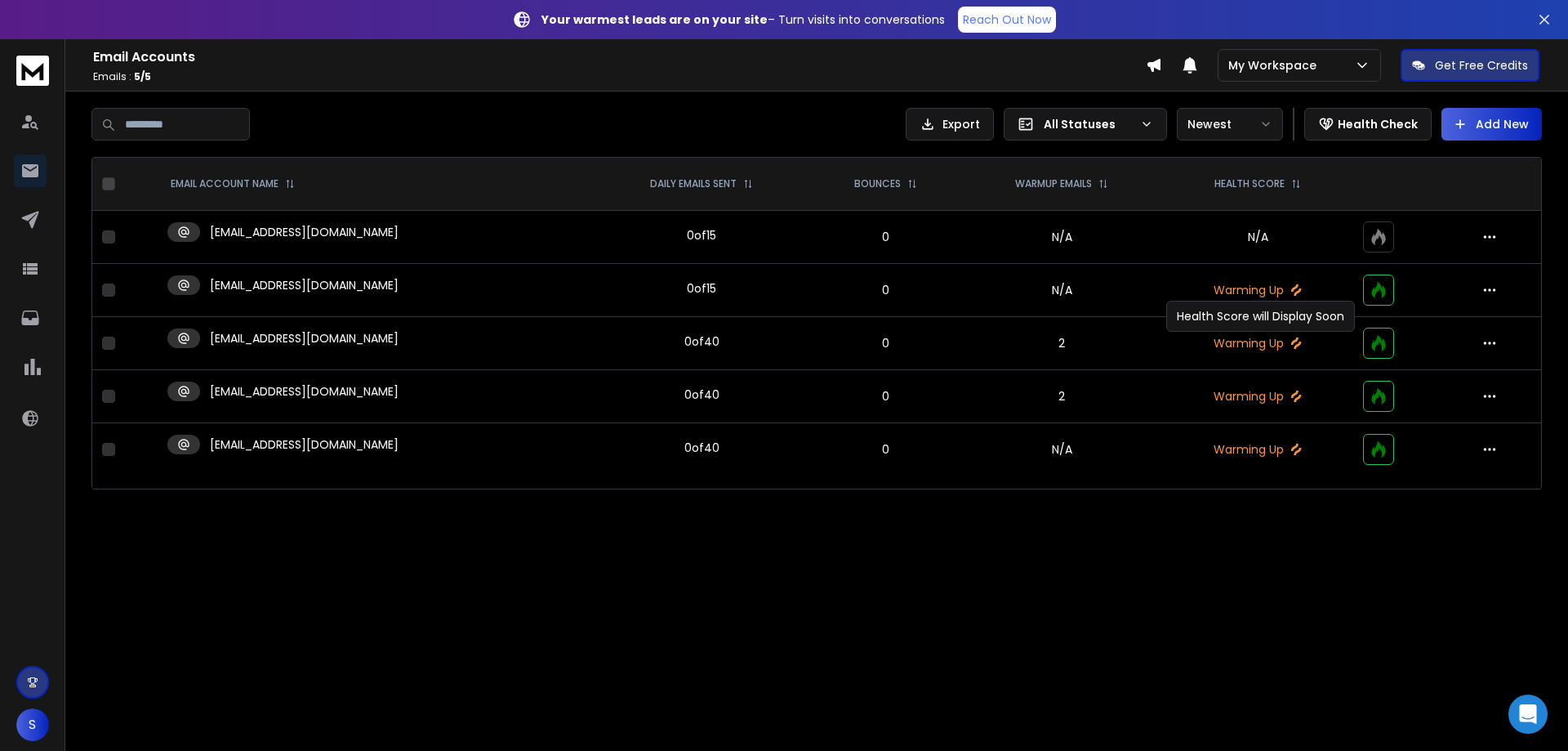
click at [1253, 336] on p "Warming Up" at bounding box center [1259, 343] width 171 height 17
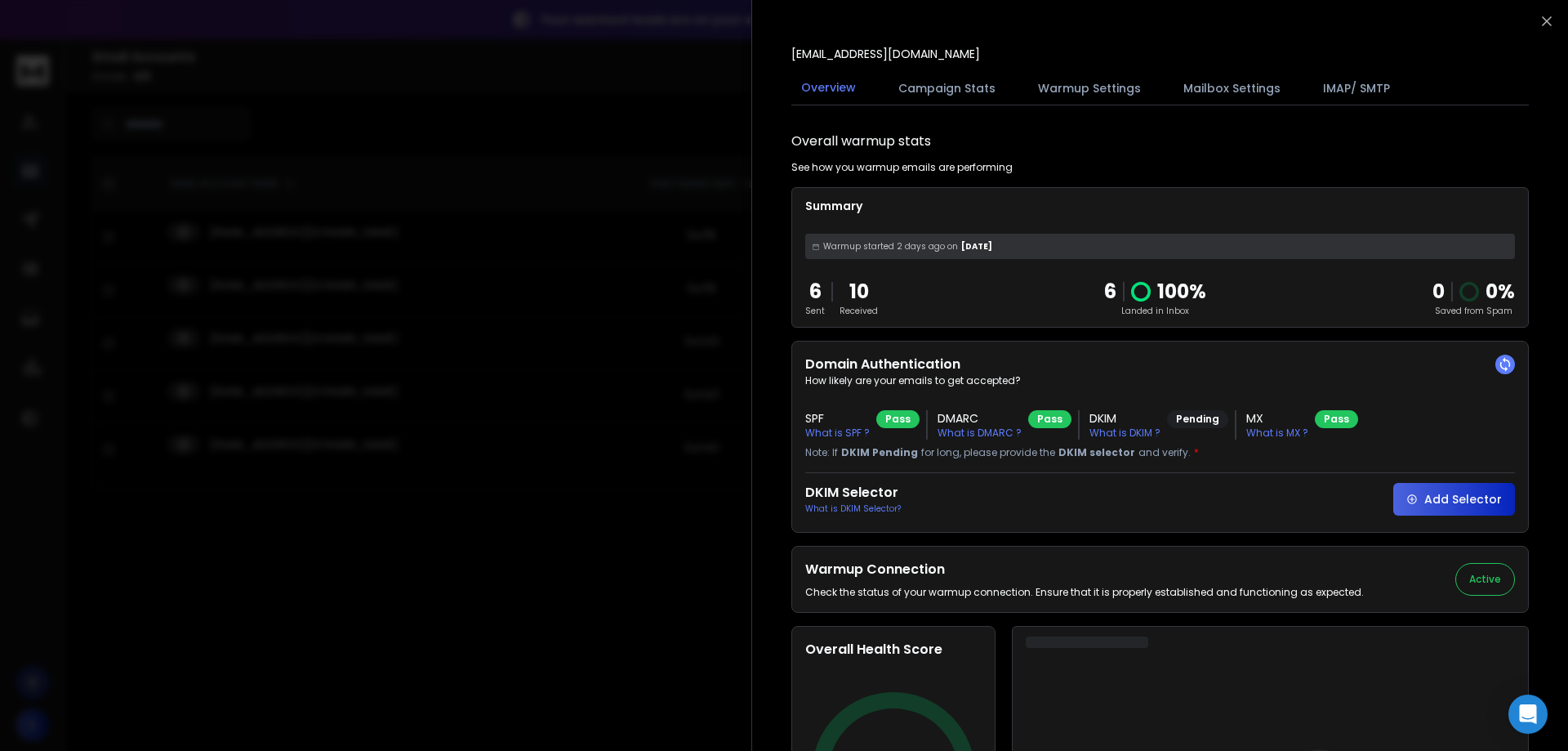
click at [1112, 79] on button "Warmup Settings" at bounding box center [1089, 88] width 123 height 36
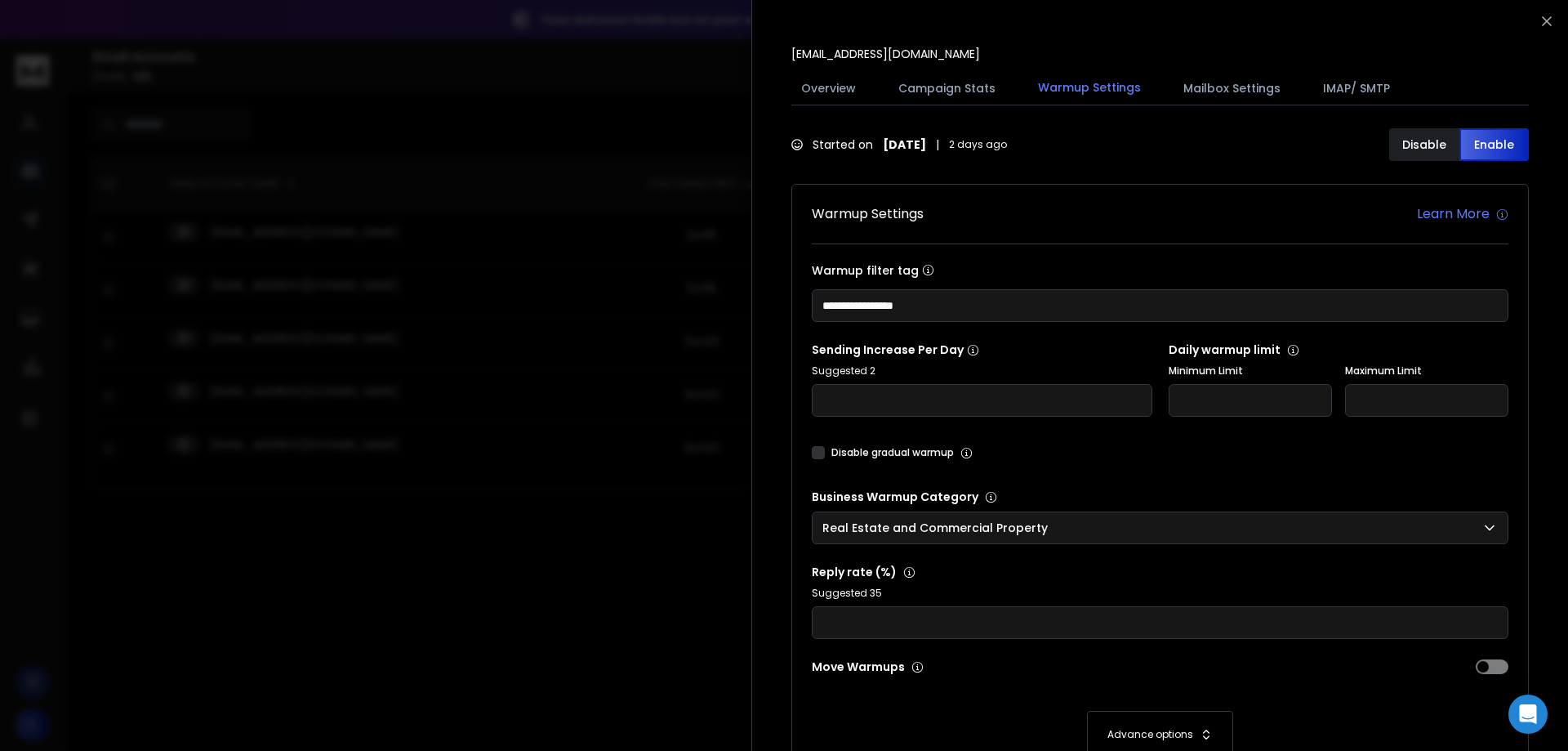
scroll to position [141, 0]
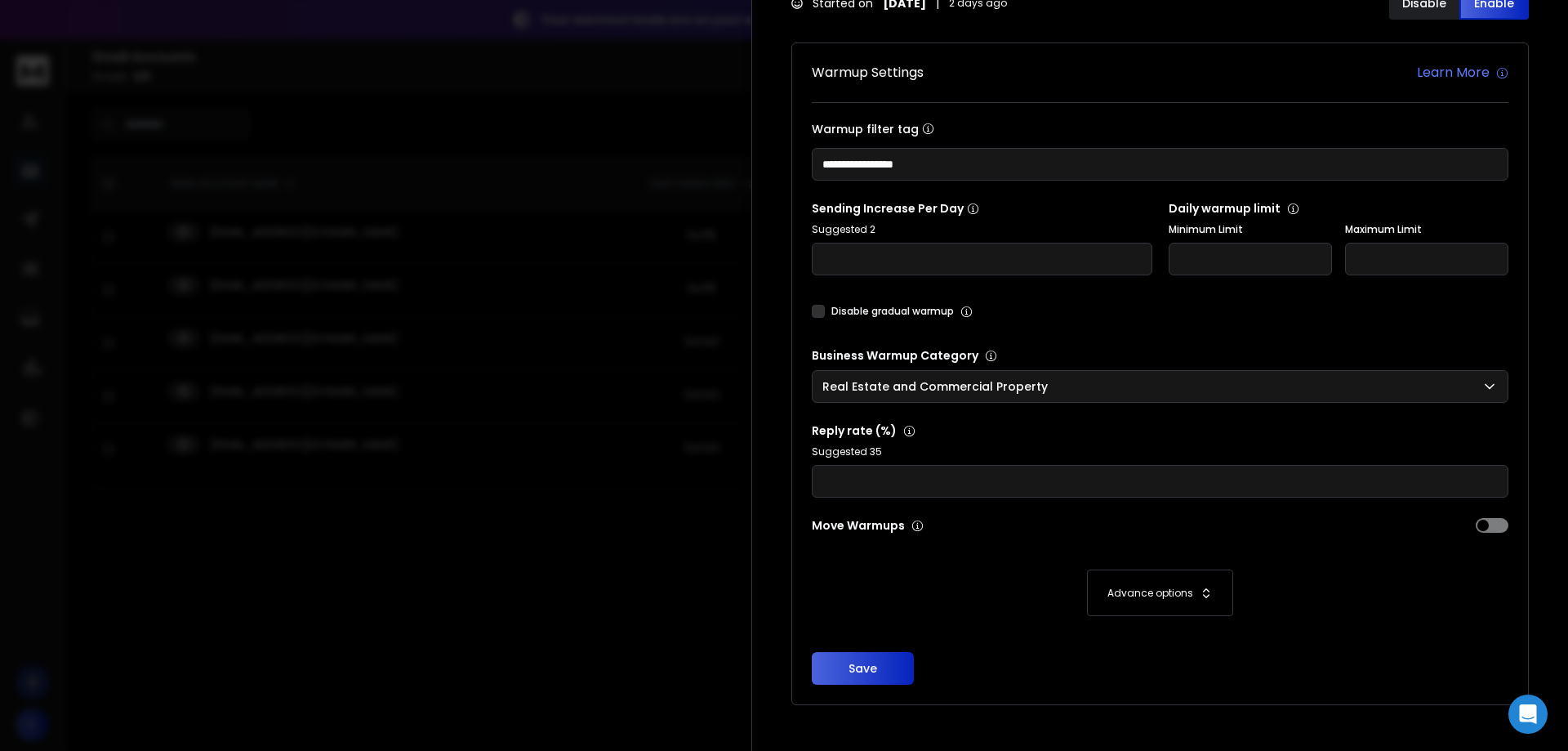
click at [1150, 602] on div "Advance options" at bounding box center [1160, 592] width 146 height 46
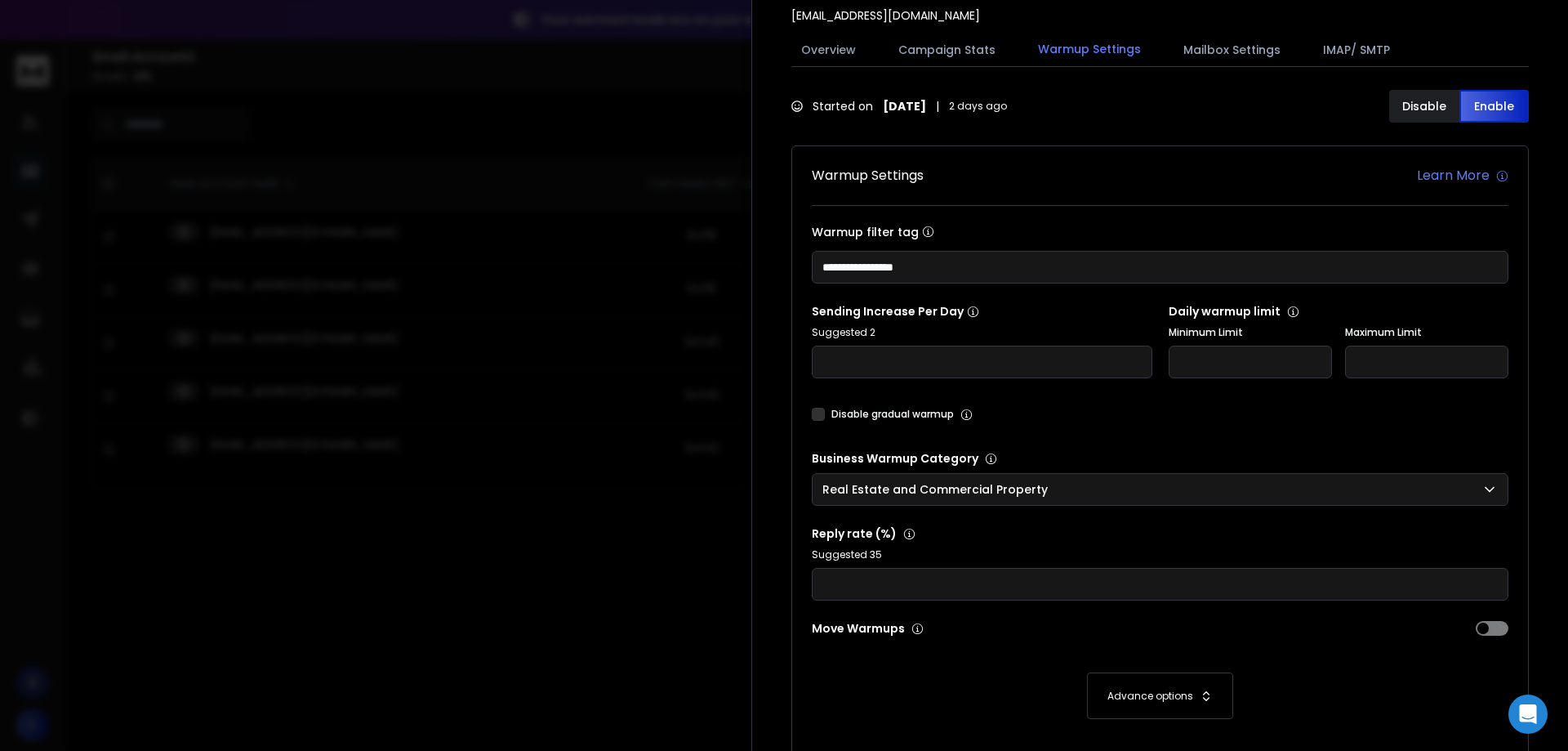
scroll to position [0, 0]
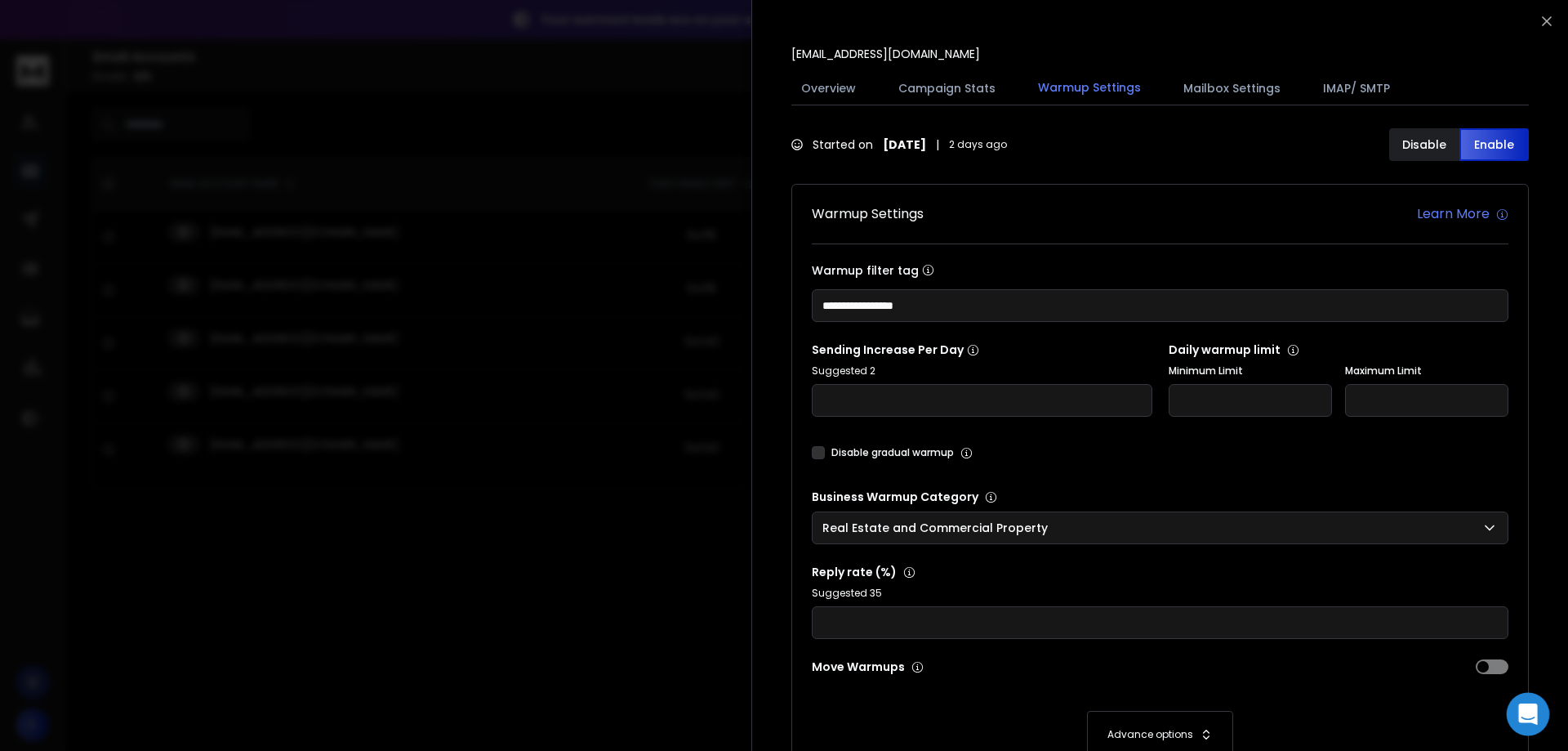
click at [1533, 713] on icon "Open Intercom Messenger" at bounding box center [1528, 714] width 19 height 22
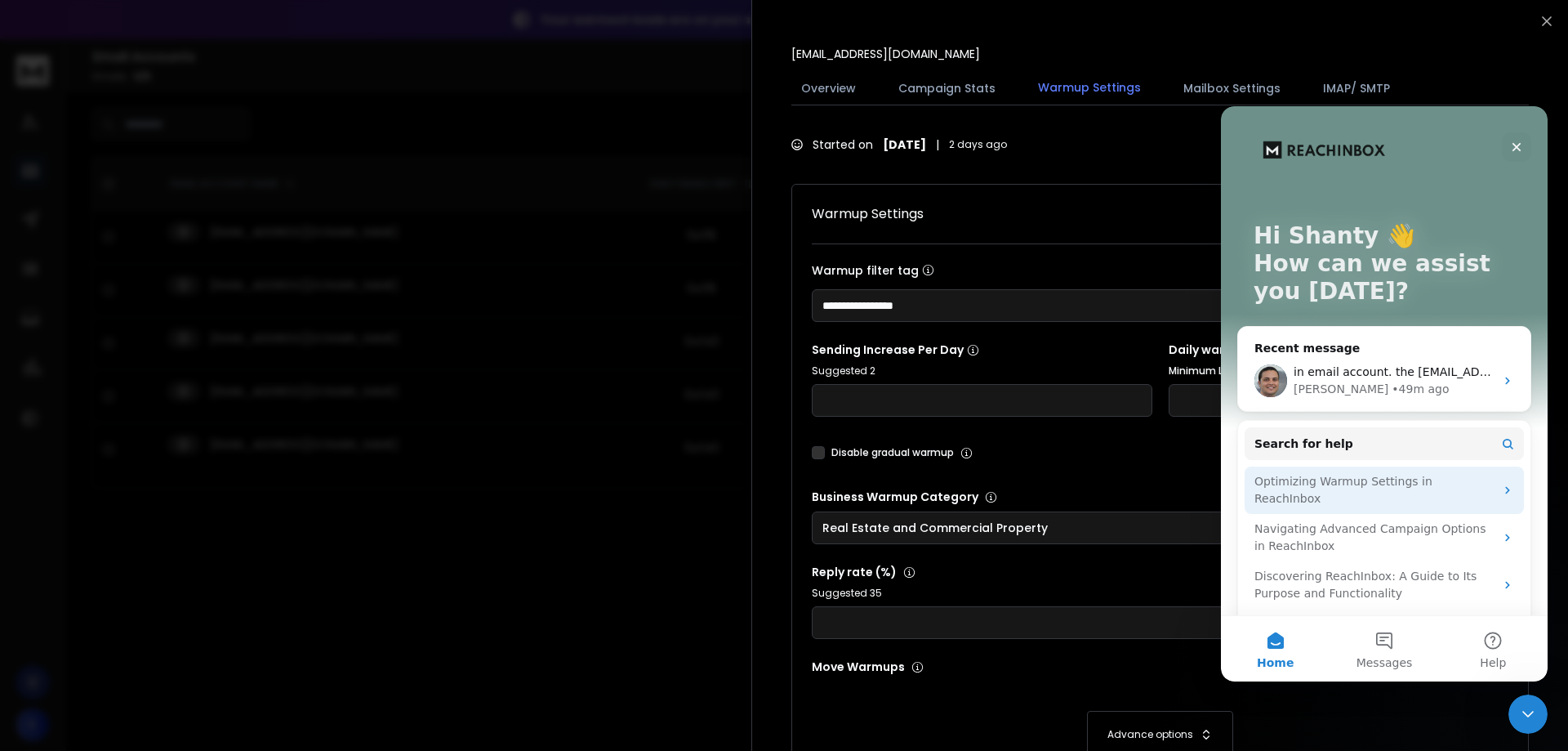
scroll to position [105, 0]
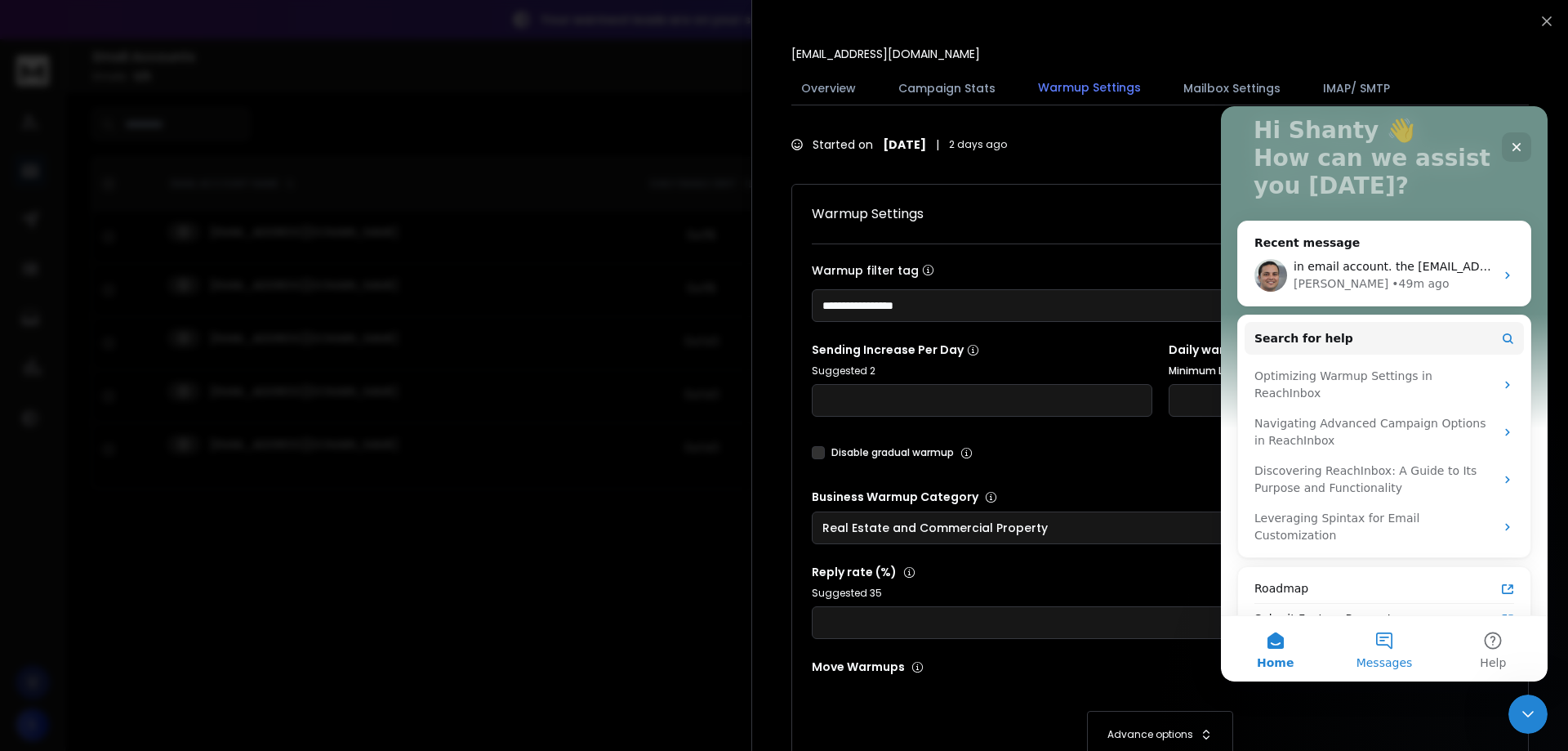
click at [1396, 641] on button "Messages" at bounding box center [1383, 648] width 109 height 66
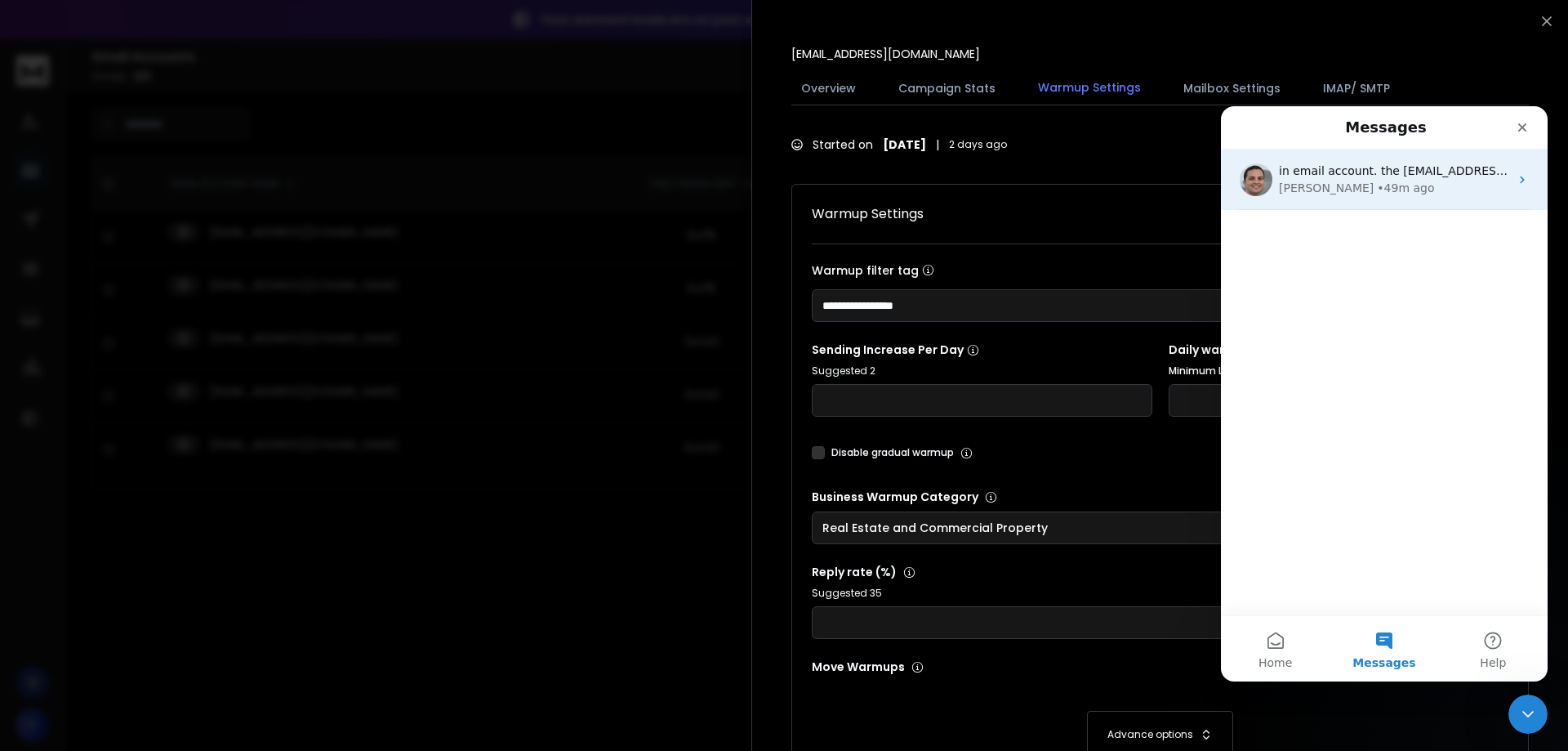
click at [1416, 184] on div "[PERSON_NAME] • 49m ago" at bounding box center [1394, 188] width 231 height 17
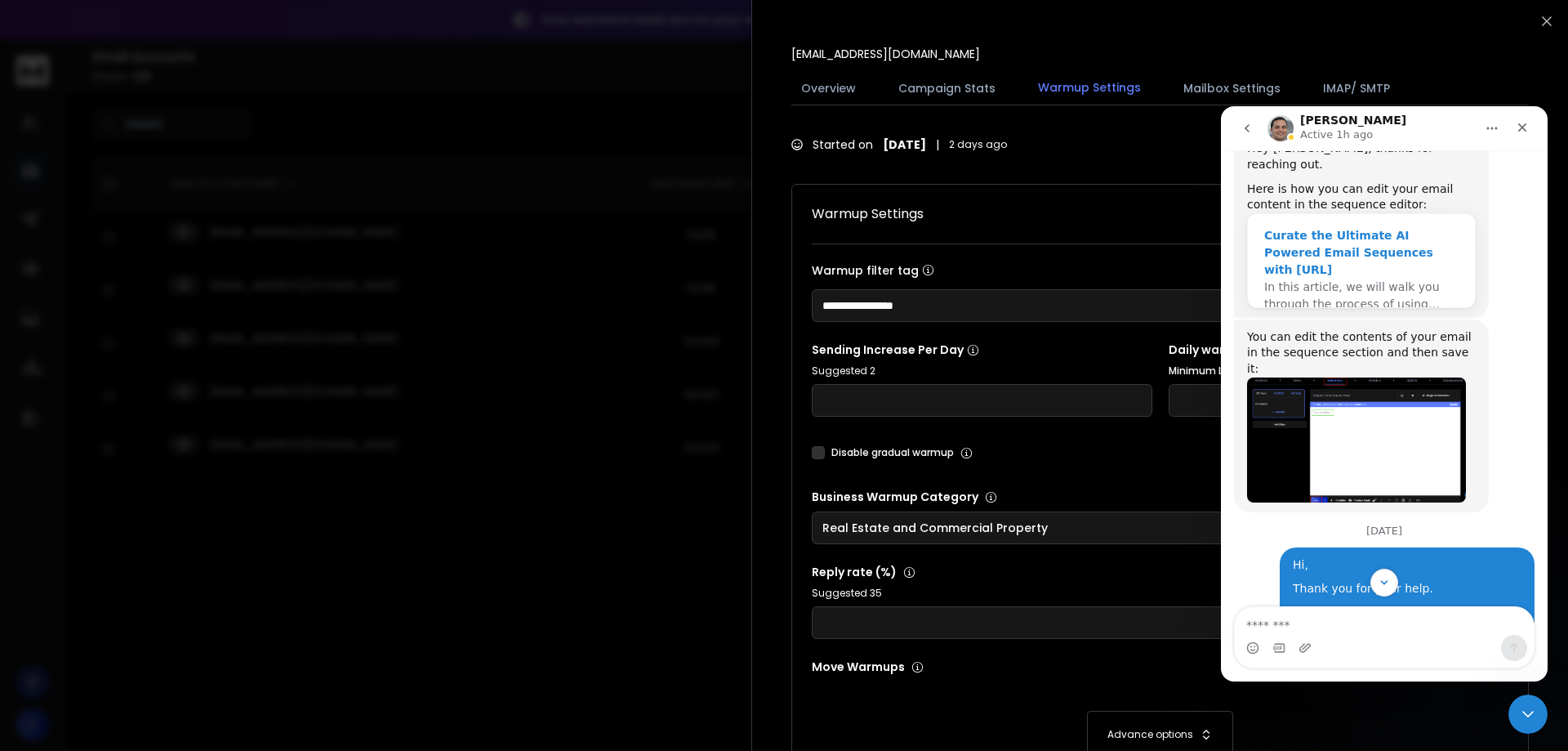
scroll to position [817, 0]
